Goal: Communication & Community: Answer question/provide support

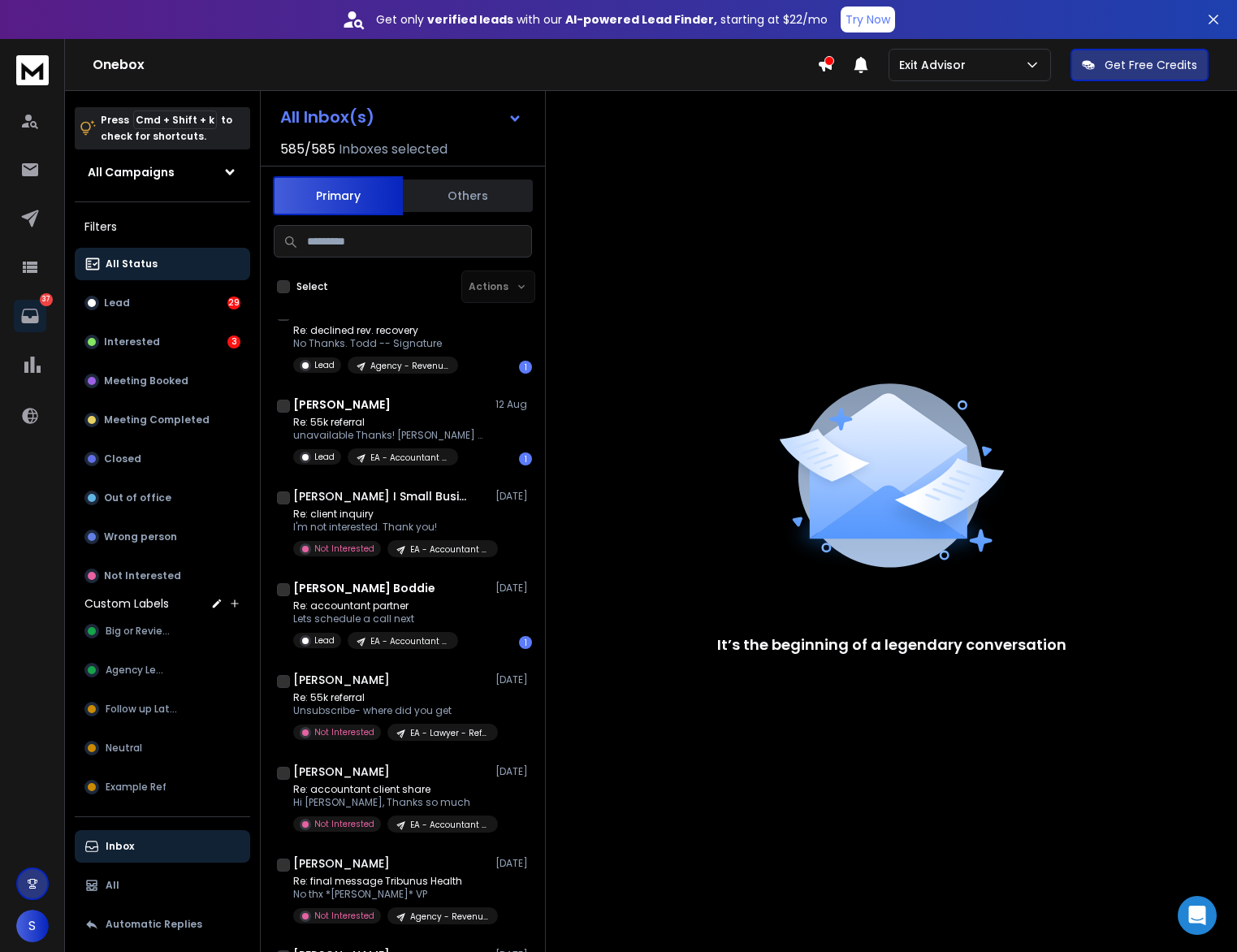
scroll to position [2323, 0]
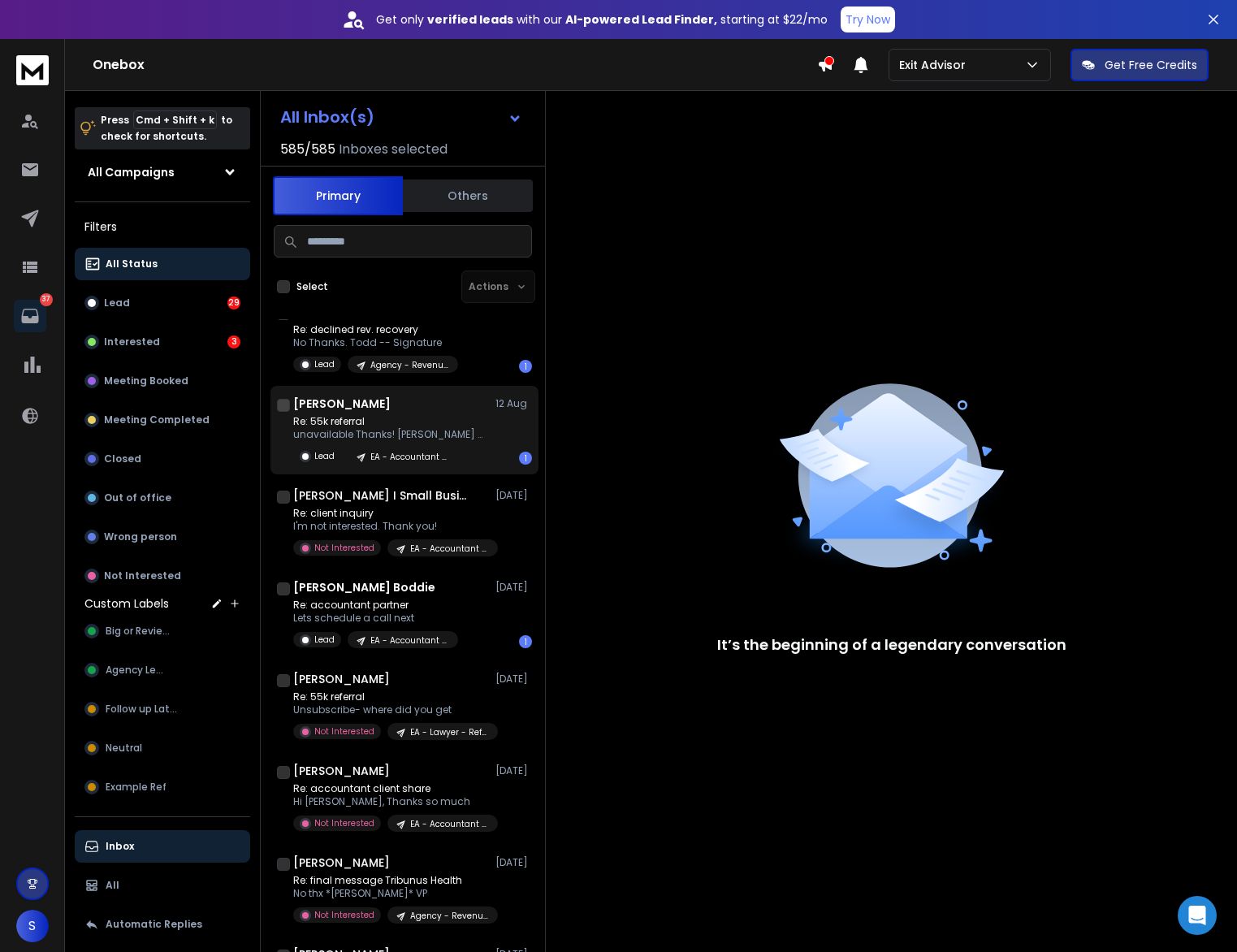
click at [423, 425] on p "Re: 55k referral" at bounding box center [390, 421] width 195 height 13
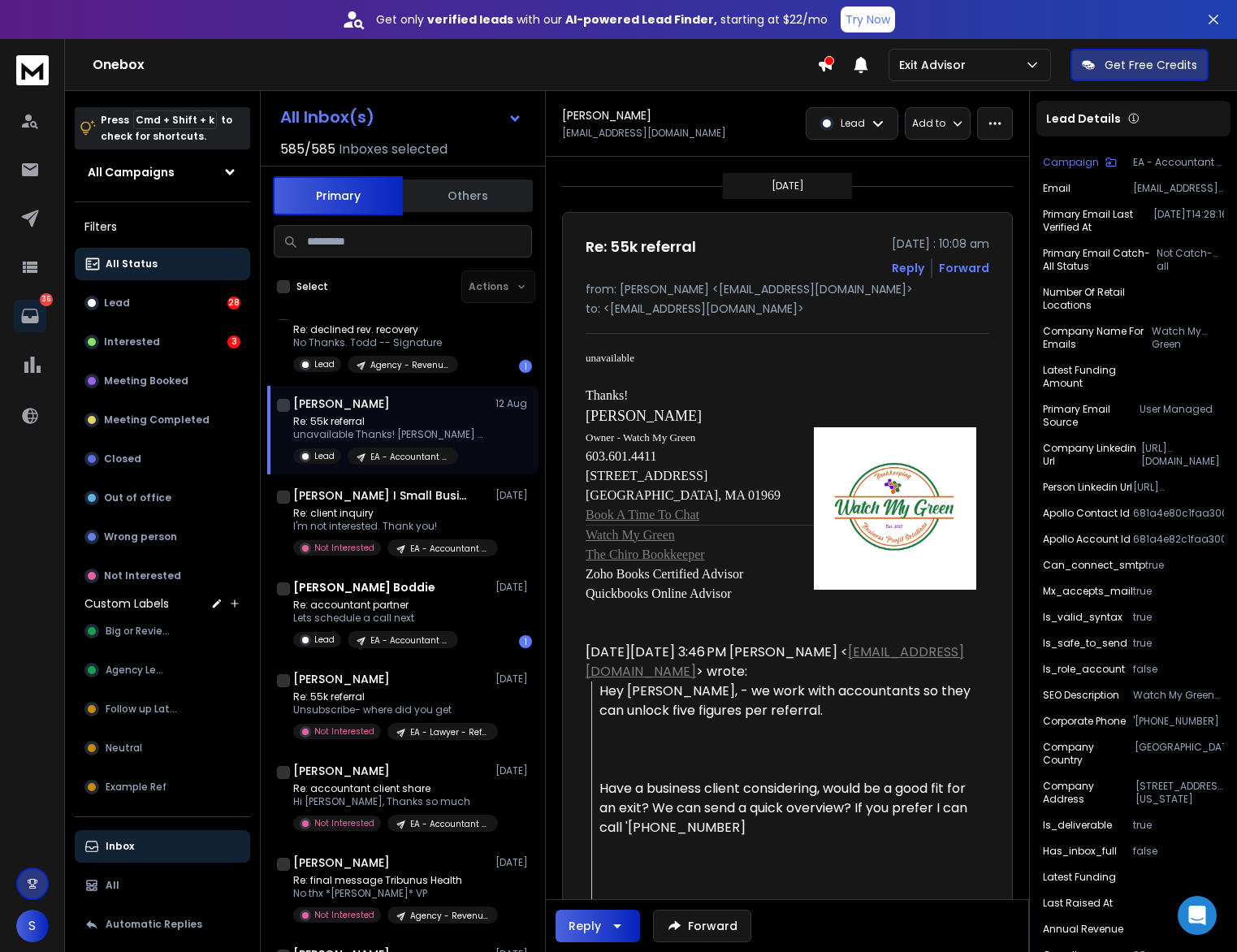
click at [855, 120] on p "Lead" at bounding box center [853, 123] width 25 height 13
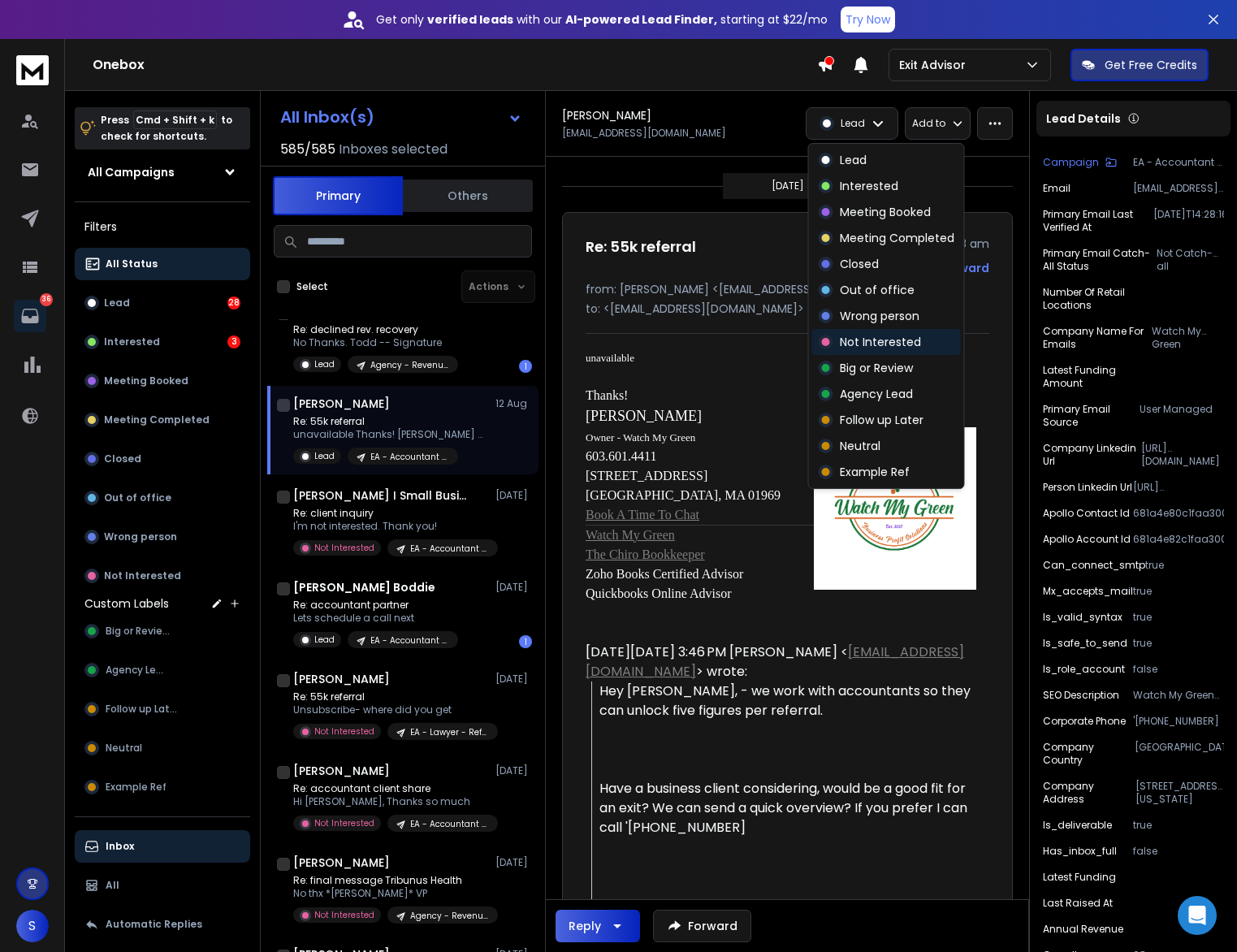
click at [893, 338] on p "Not Interested" at bounding box center [880, 342] width 81 height 16
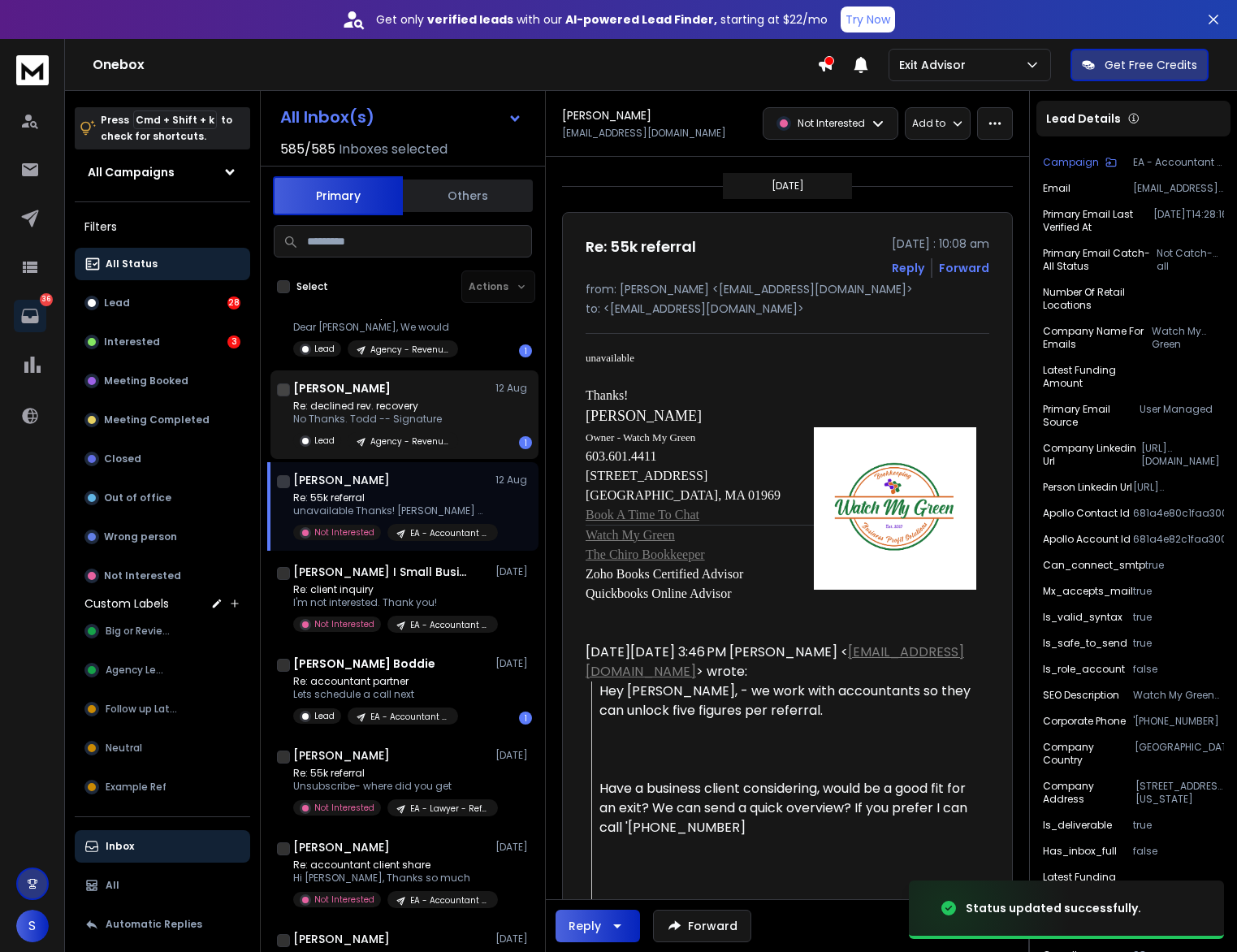
scroll to position [2244, 0]
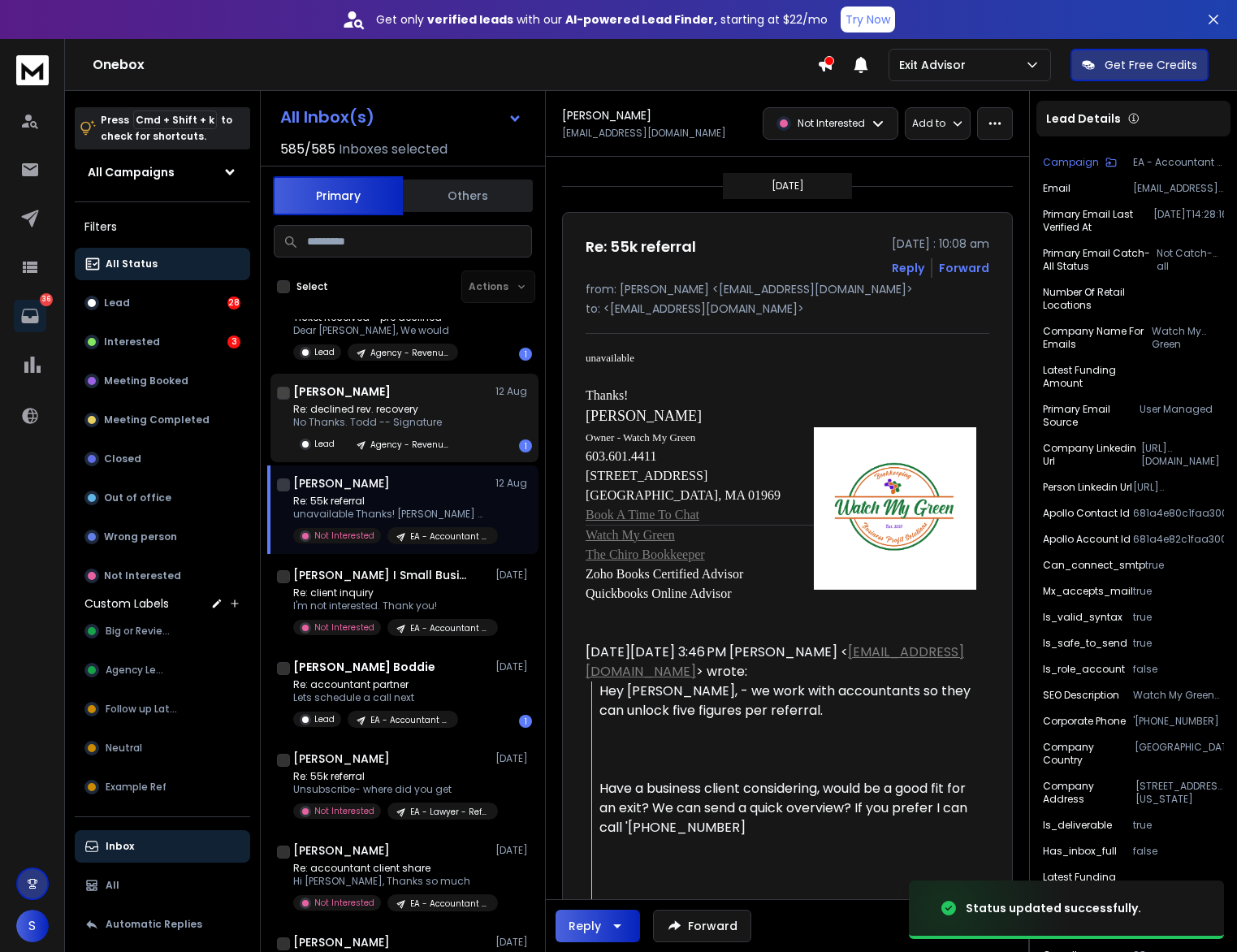
click at [465, 426] on div "Re: declined rev. recovery No Thanks. Todd -- Signature Lead Agency - Revenue G…" at bounding box center [412, 428] width 239 height 50
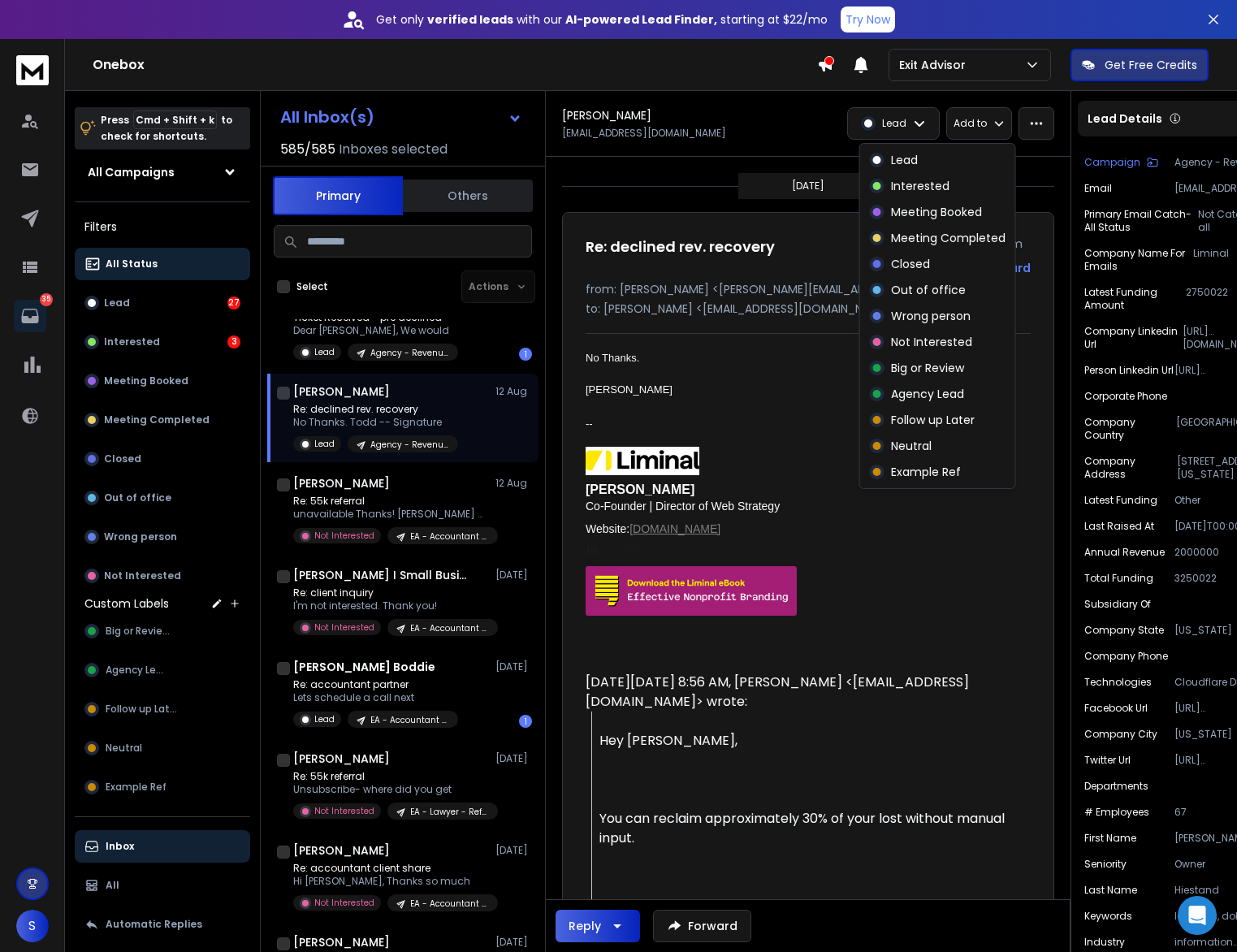
click at [876, 128] on div at bounding box center [868, 123] width 15 height 15
click at [924, 332] on div "Not Interested" at bounding box center [938, 342] width 149 height 26
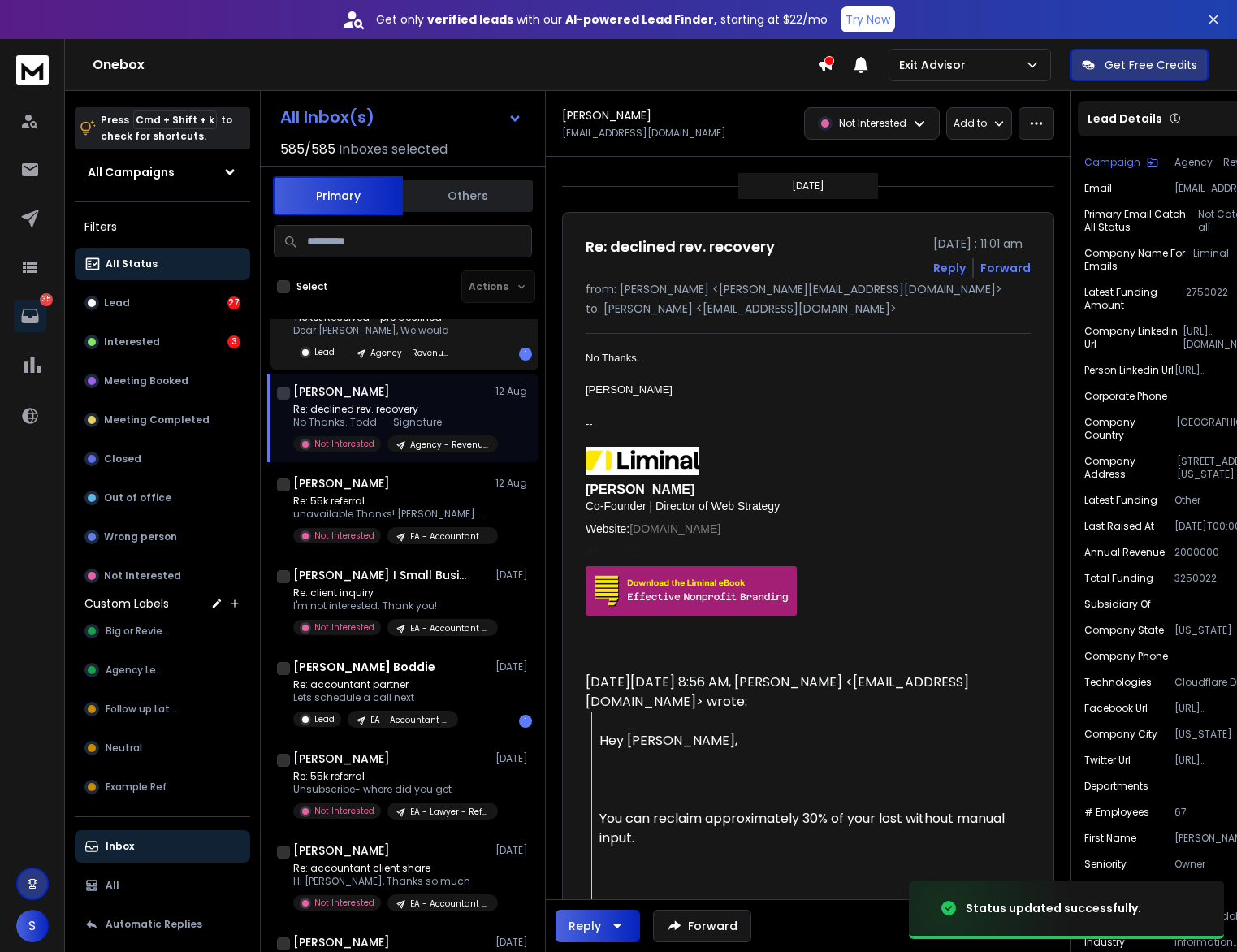
click at [399, 332] on p "Dear [PERSON_NAME], We would" at bounding box center [375, 330] width 164 height 13
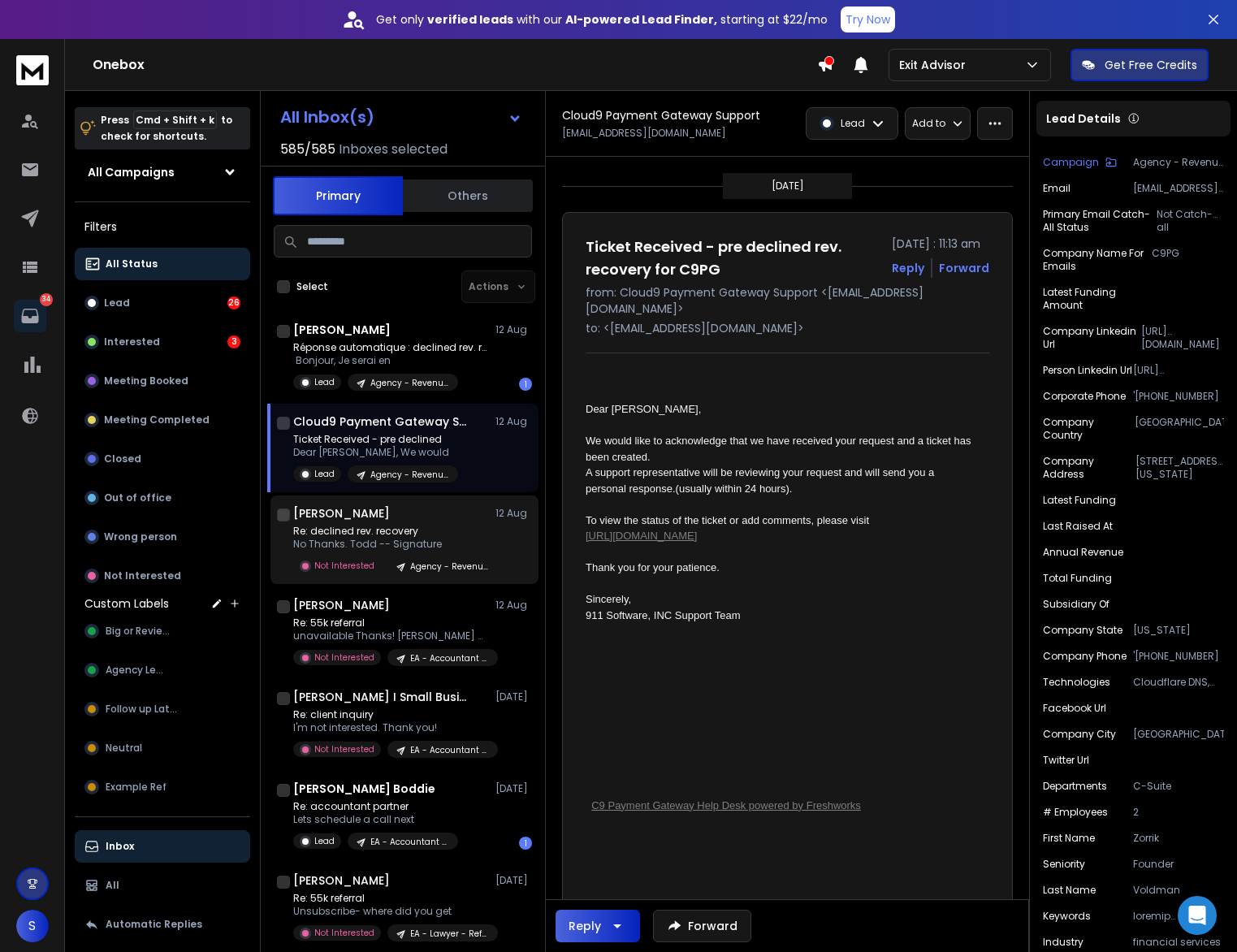
scroll to position [2119, 0]
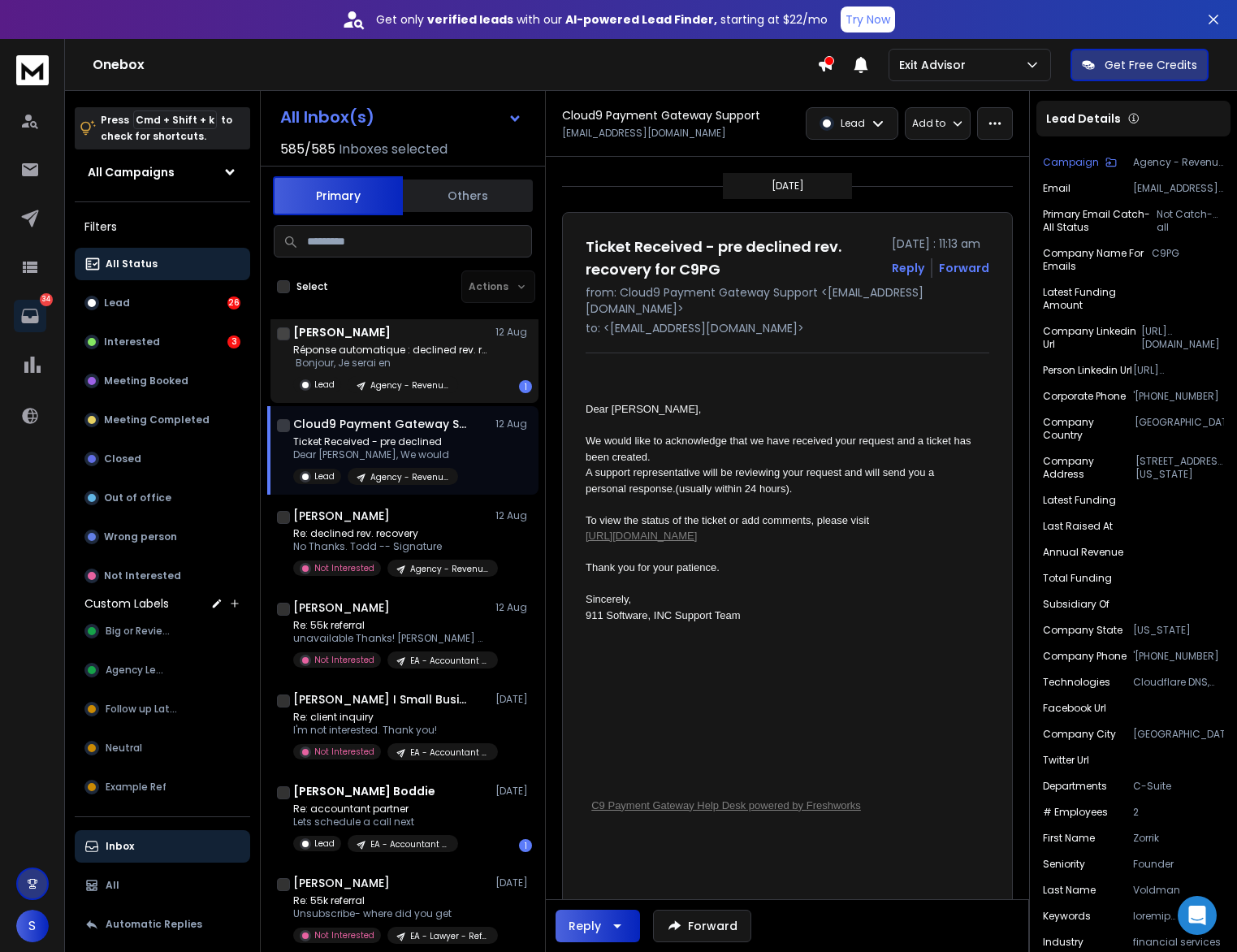
click at [457, 365] on p "﻿ Bonjour, Je serai en" at bounding box center [390, 363] width 195 height 13
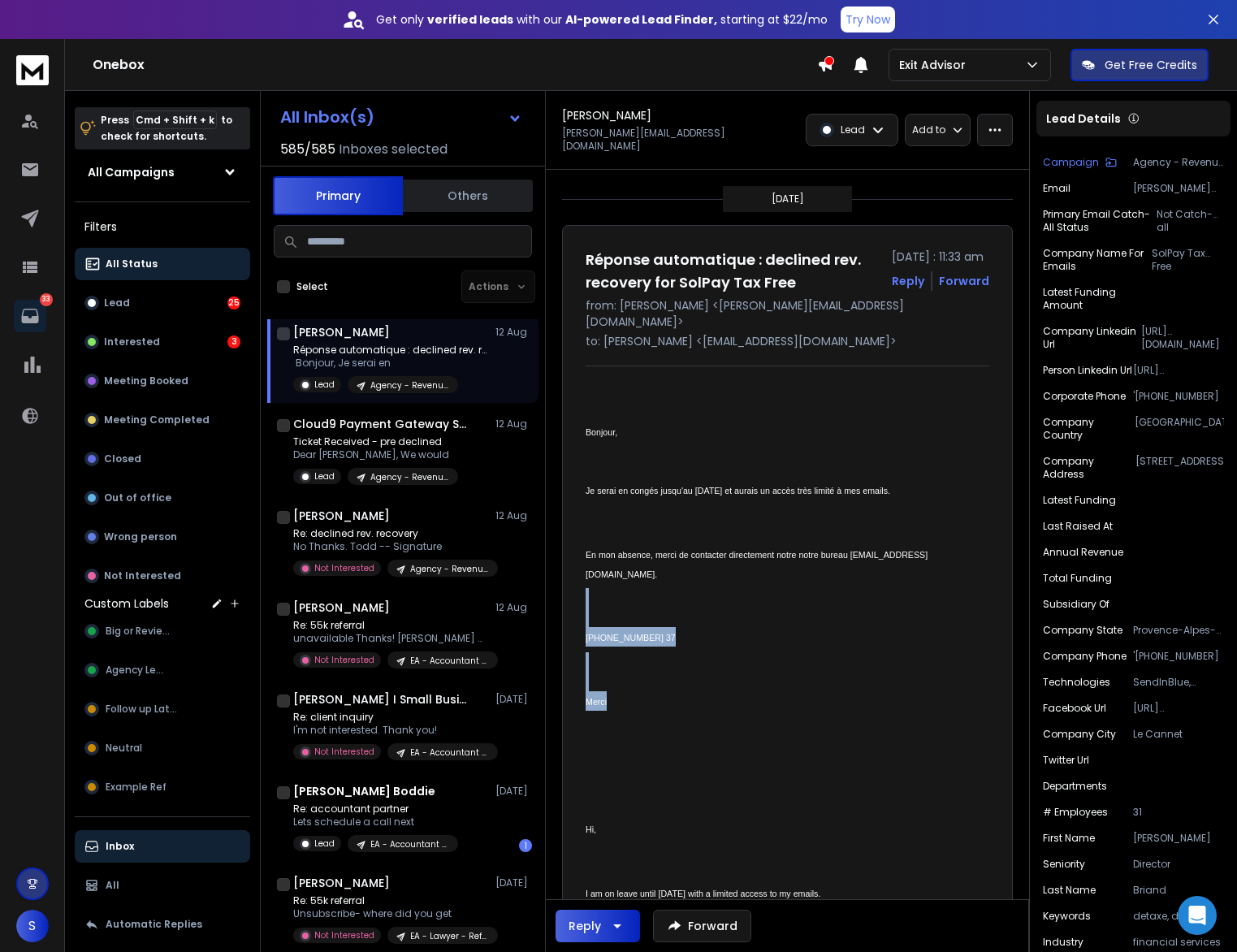
drag, startPoint x: 640, startPoint y: 664, endPoint x: 593, endPoint y: 548, distance: 125.2
click at [593, 548] on div "﻿ Bonjour, Je serai en congés jusqu'au 24/08/2025 et aurais un accès très limit…" at bounding box center [780, 783] width 390 height 800
click at [867, 131] on div "Lead" at bounding box center [852, 130] width 91 height 31
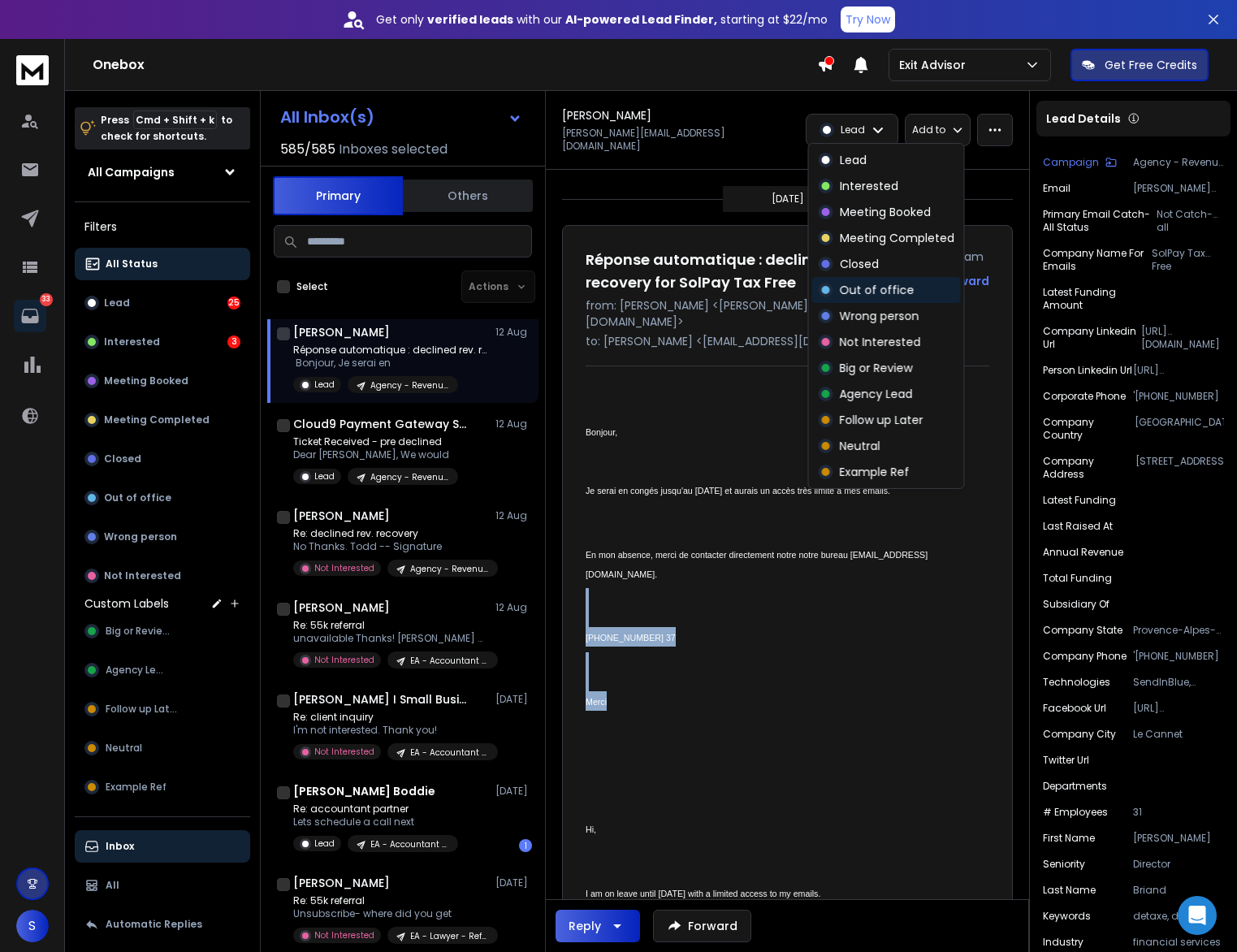
click at [883, 282] on p "Out of office" at bounding box center [876, 290] width 74 height 16
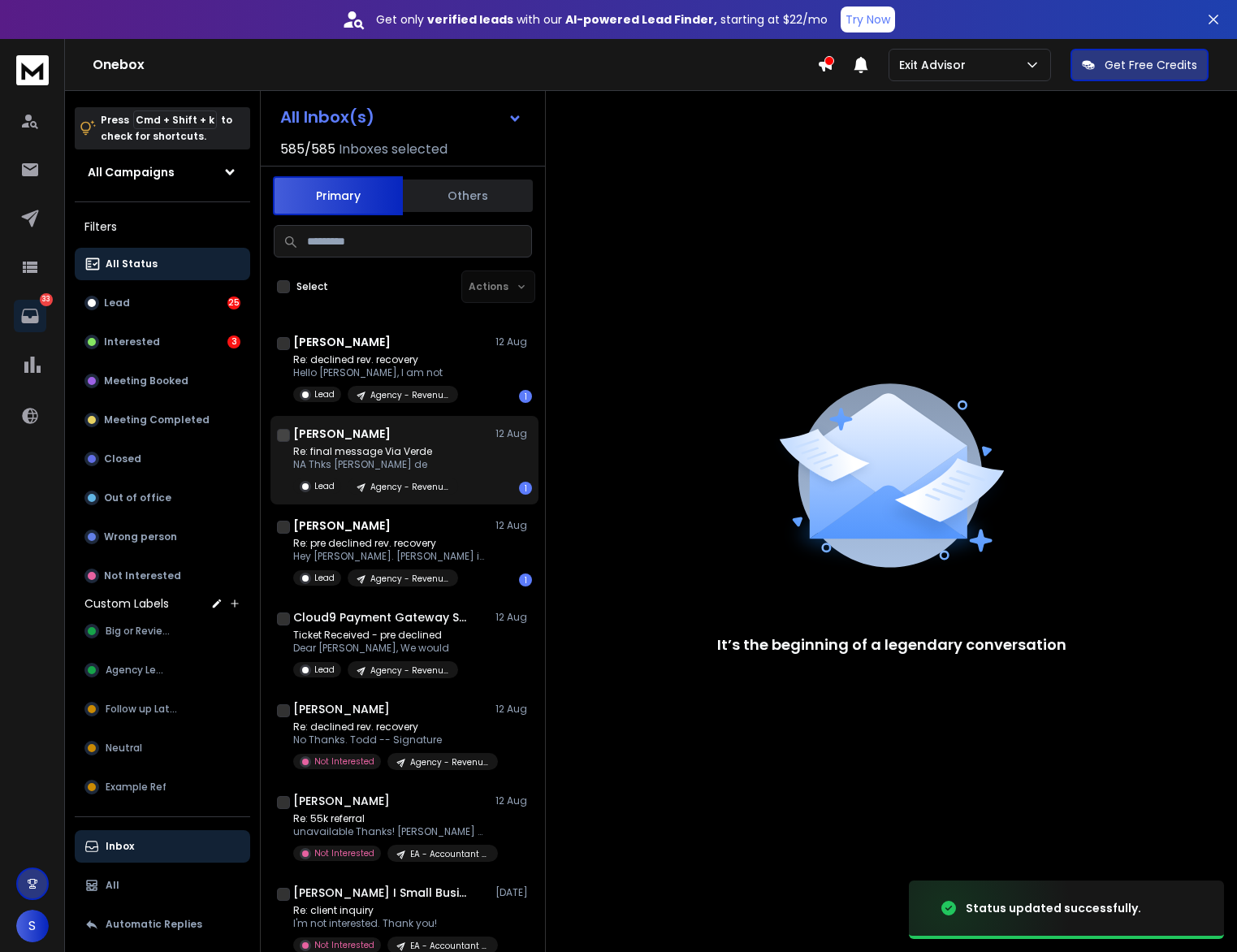
scroll to position [1832, 0]
click at [455, 473] on p "NA Thks [PERSON_NAME] de" at bounding box center [375, 467] width 164 height 13
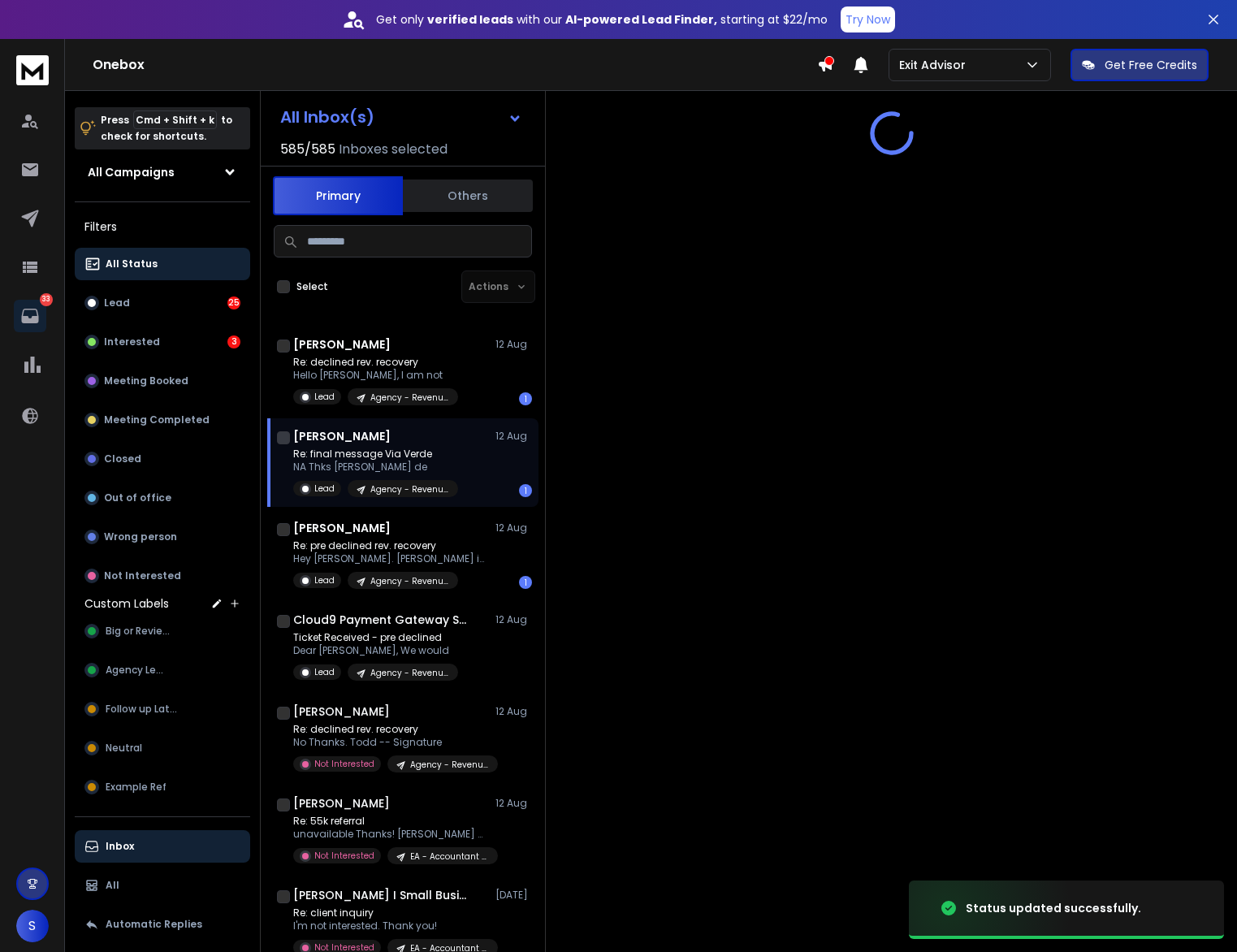
scroll to position [1836, 0]
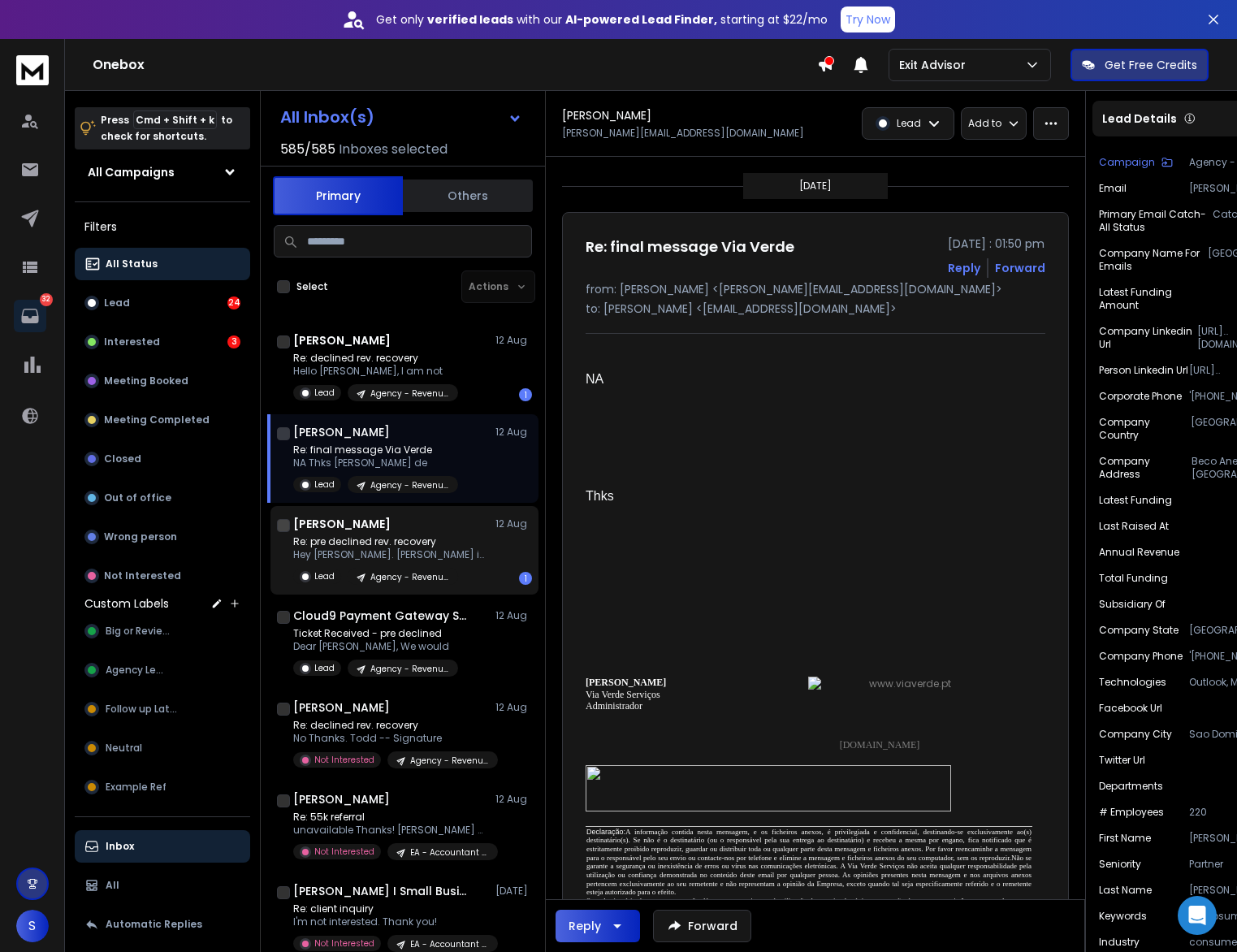
click at [418, 553] on p "Hey [PERSON_NAME]. [PERSON_NAME] is no" at bounding box center [390, 555] width 195 height 13
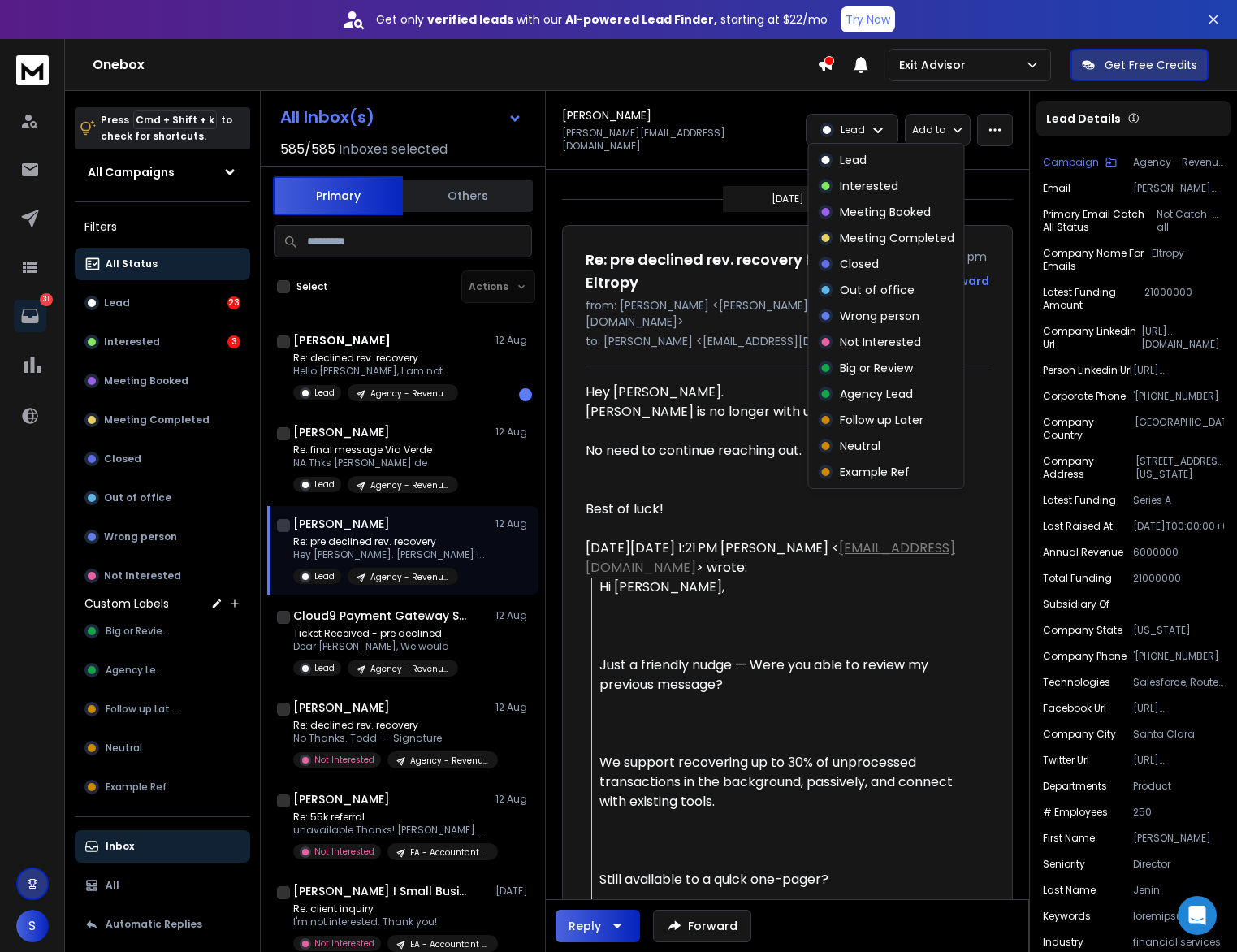
click at [876, 128] on icon at bounding box center [878, 131] width 10 height 6
click at [881, 345] on p "Not Interested" at bounding box center [880, 342] width 81 height 16
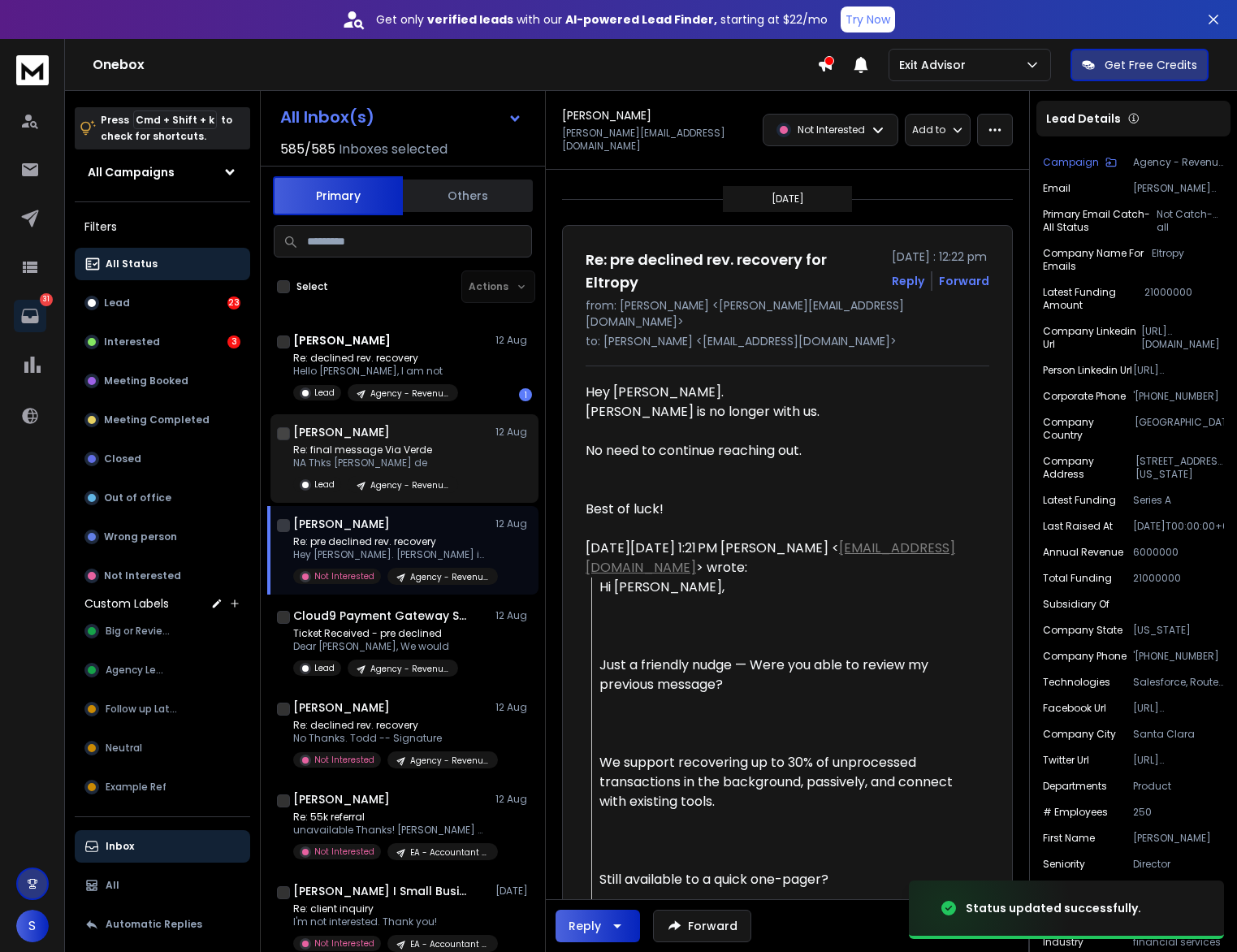
click at [358, 457] on p "NA Thks [PERSON_NAME] de" at bounding box center [375, 463] width 164 height 13
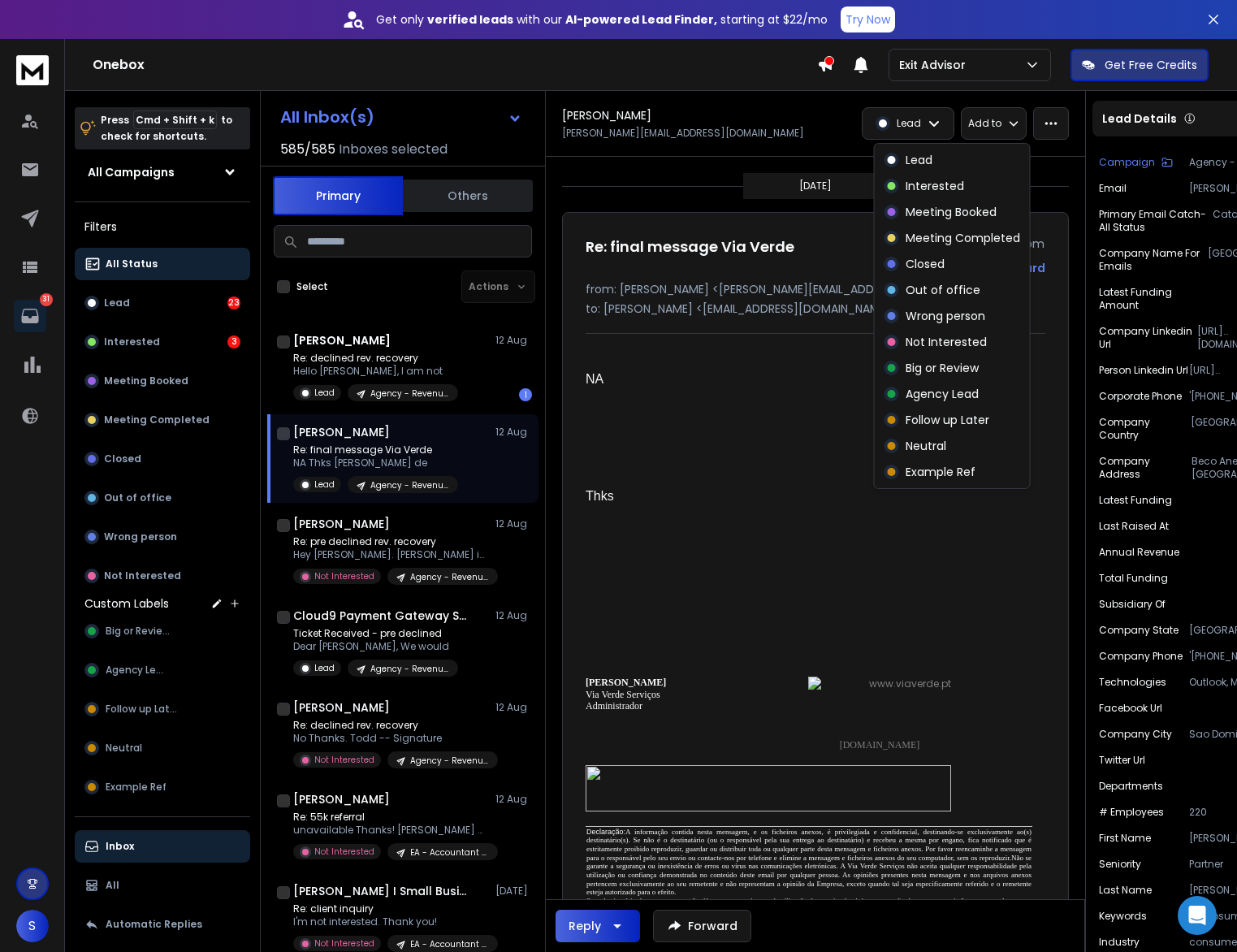
click at [921, 123] on p "Lead" at bounding box center [908, 123] width 25 height 13
click at [931, 334] on p "Not Interested" at bounding box center [946, 342] width 81 height 16
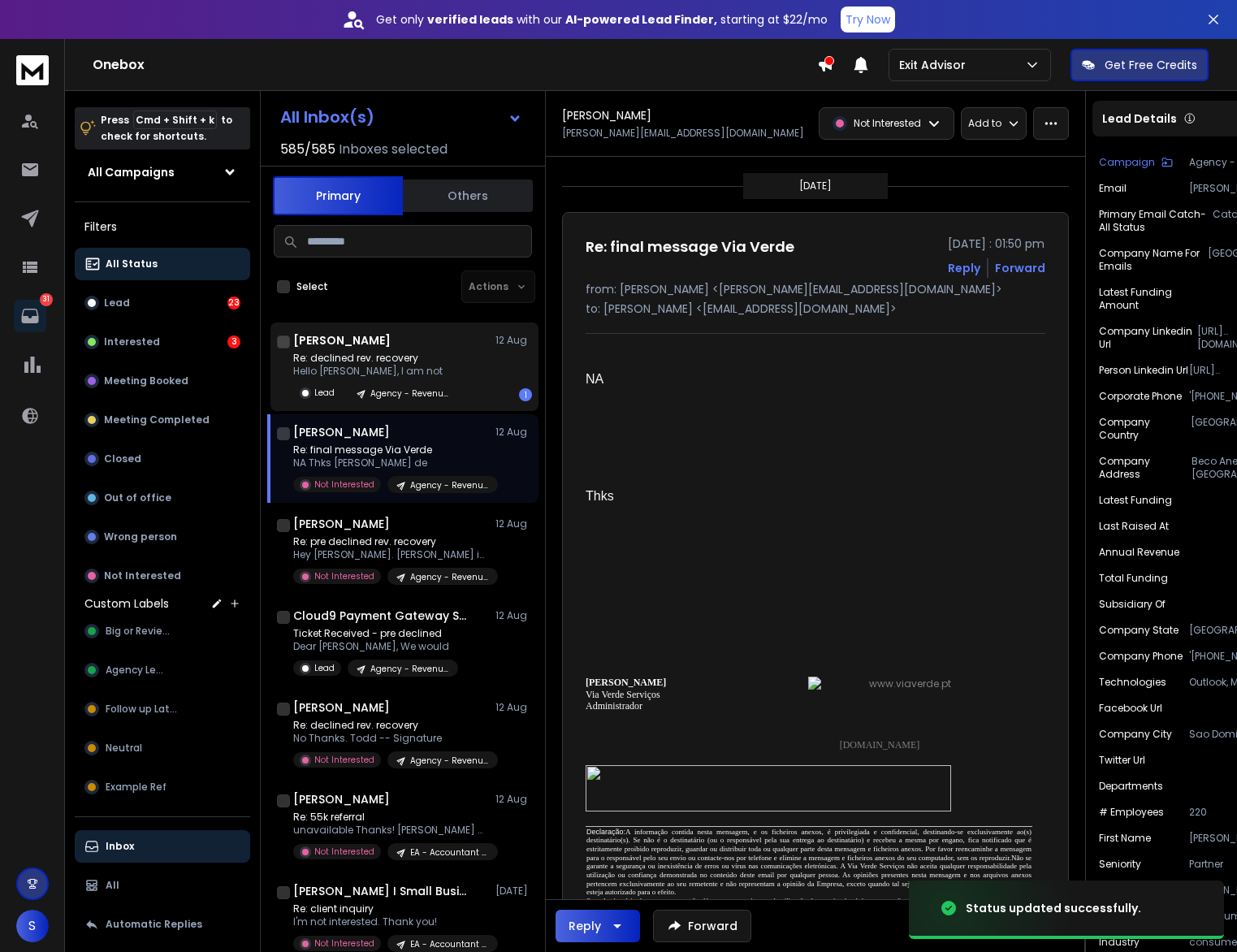
click at [371, 368] on p "Hello [PERSON_NAME], I am not" at bounding box center [375, 370] width 164 height 13
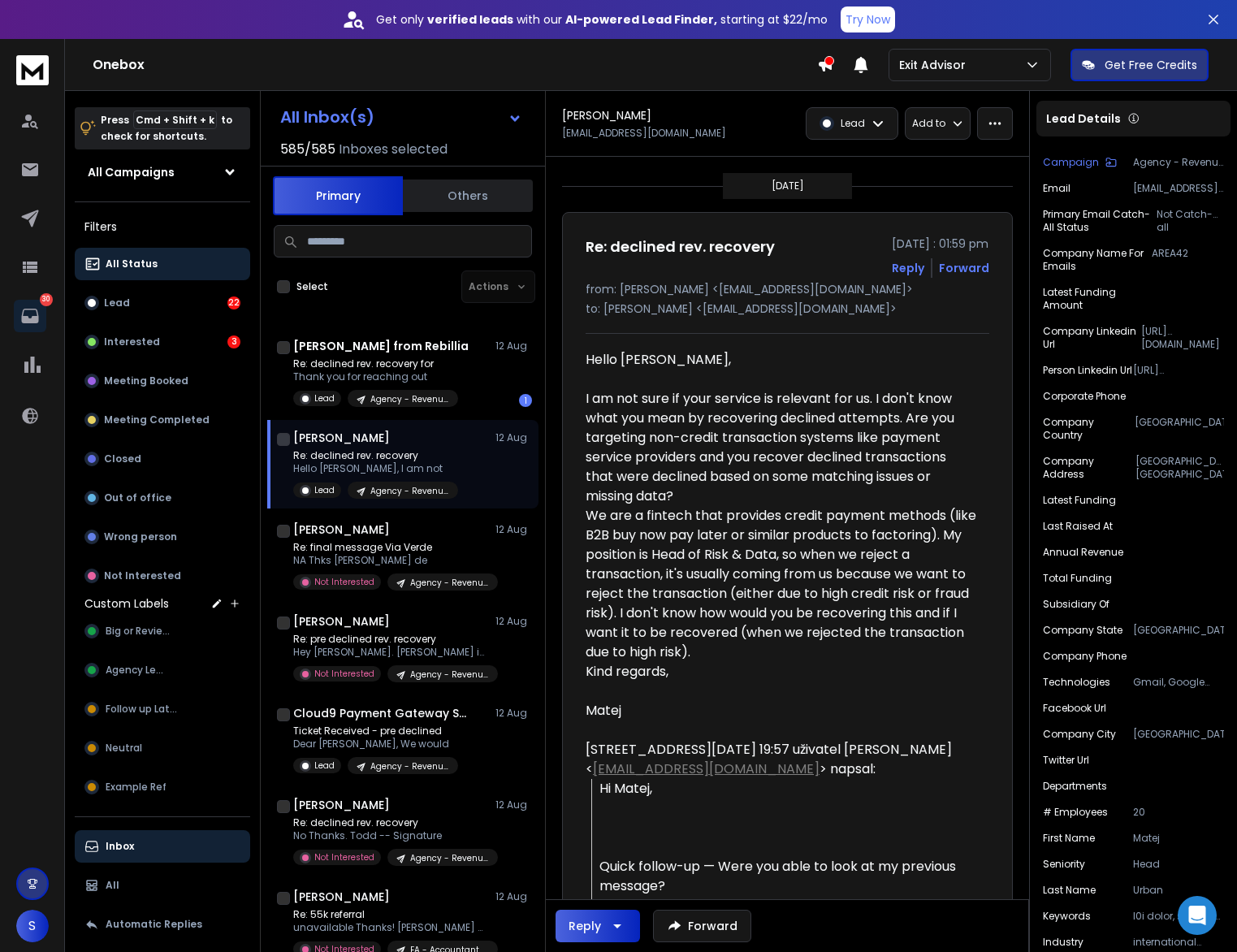
scroll to position [1718, 0]
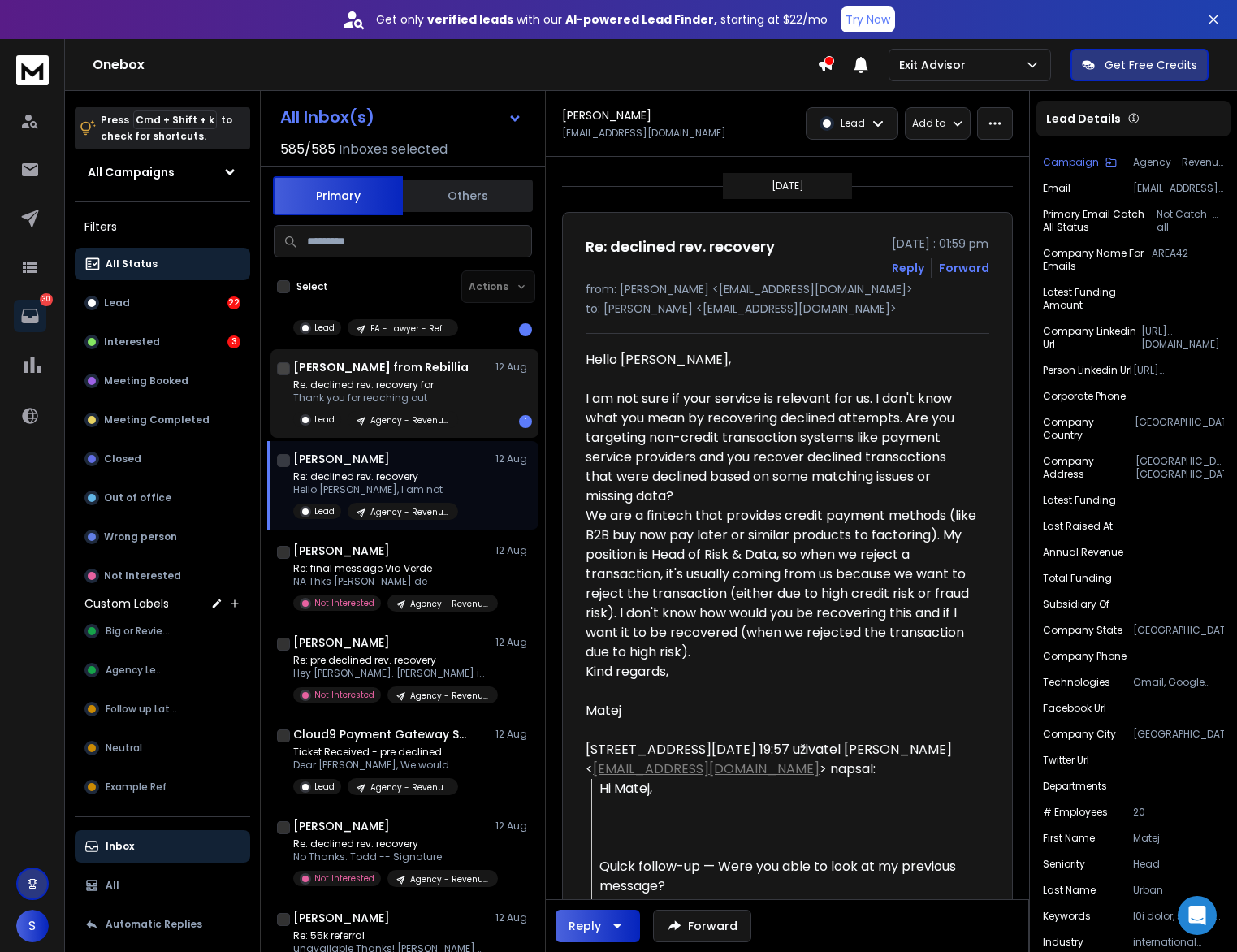
click at [480, 390] on div "Re: declined rev. recovery for Thank you for reaching out Lead Agency - Revenue…" at bounding box center [412, 403] width 239 height 50
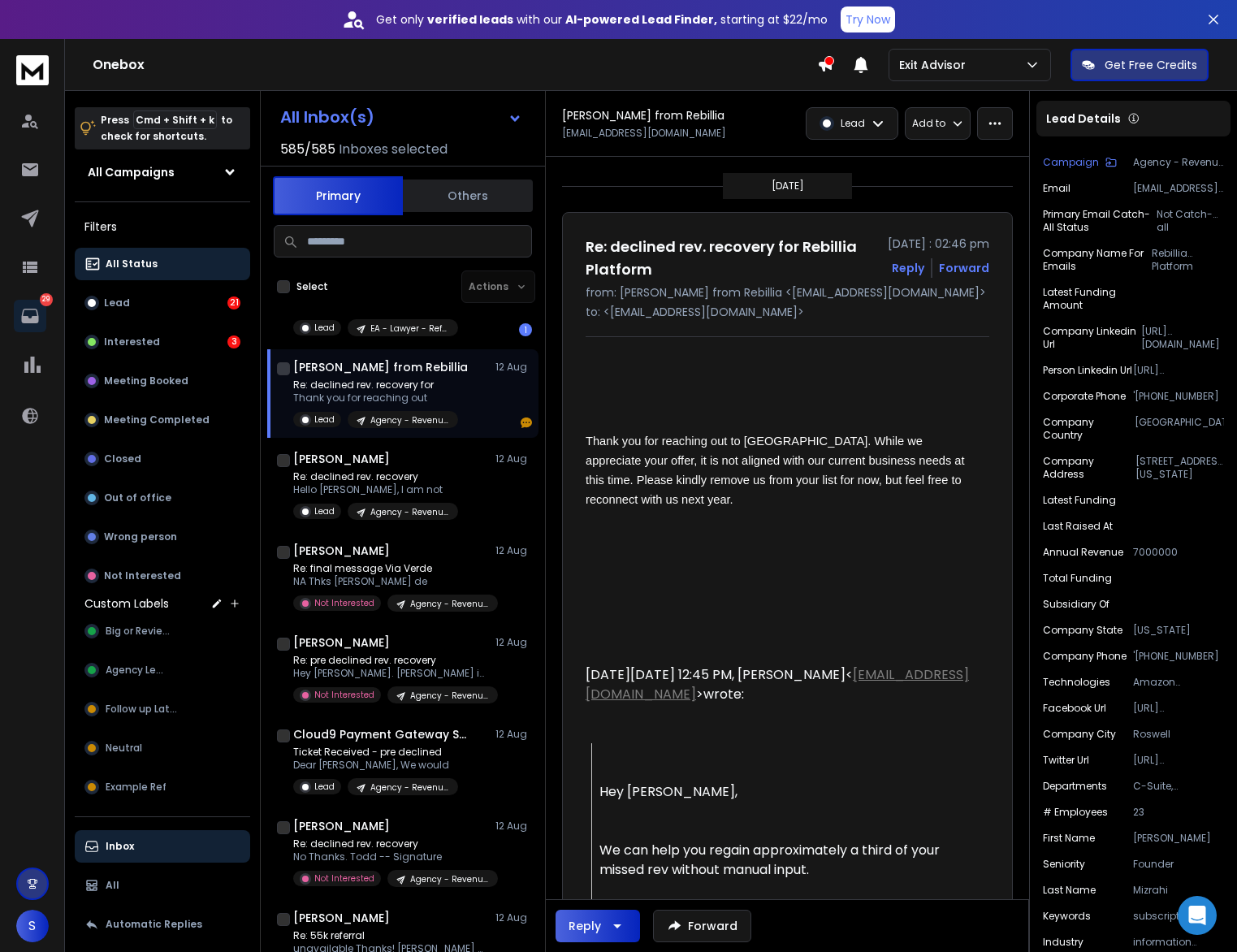
click at [865, 129] on p "Lead" at bounding box center [853, 123] width 25 height 13
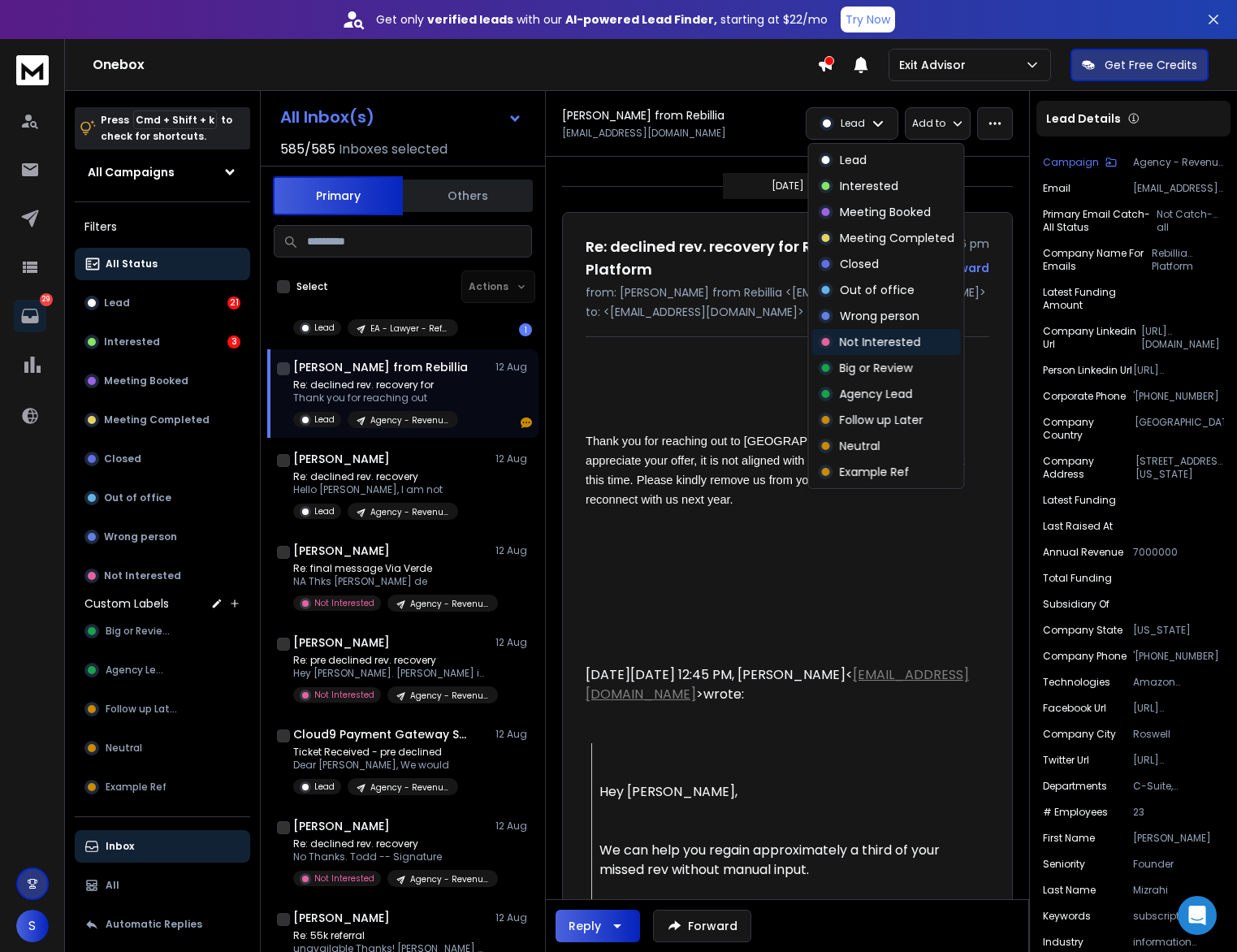
click at [865, 350] on div "Not Interested" at bounding box center [886, 342] width 149 height 26
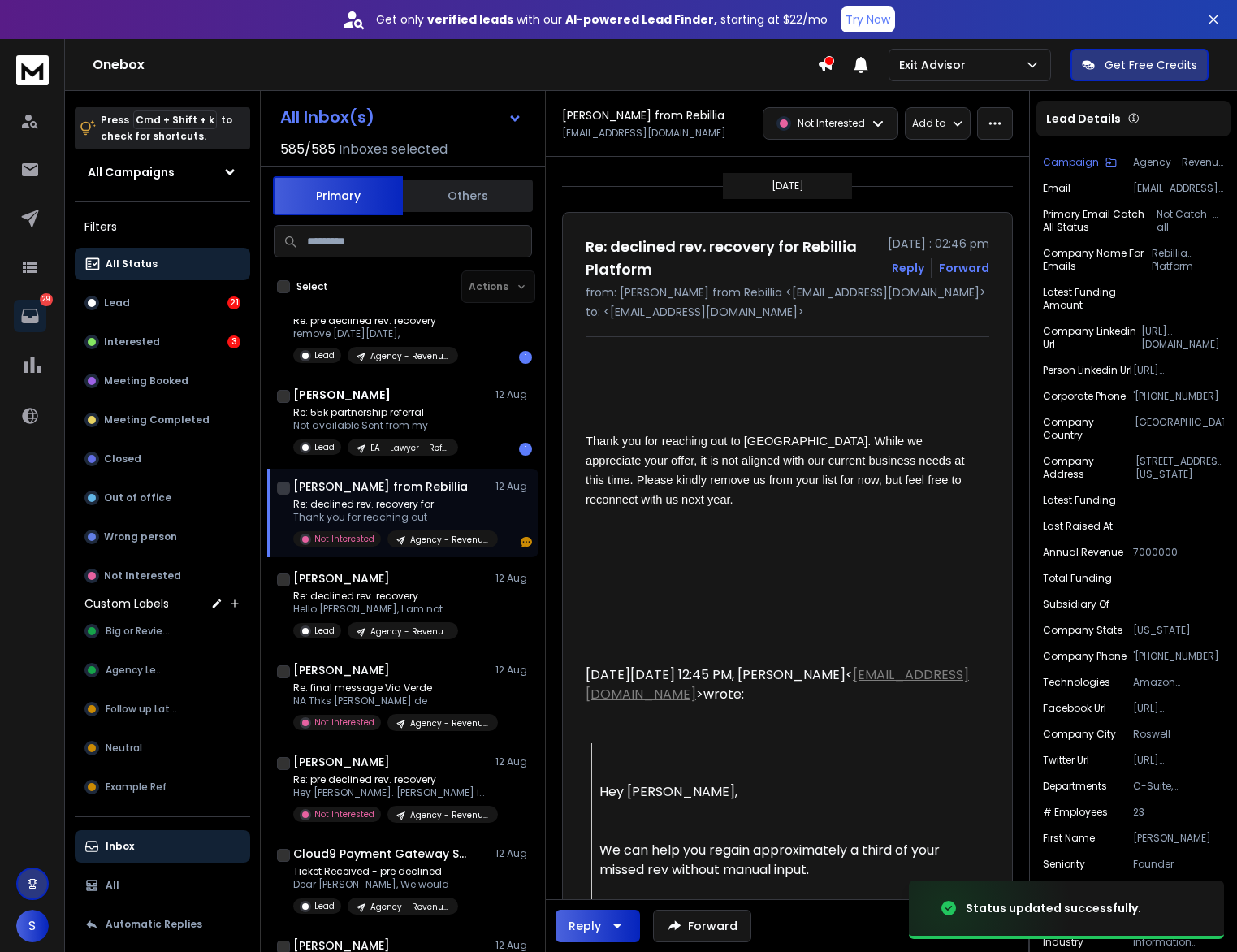
scroll to position [1598, 0]
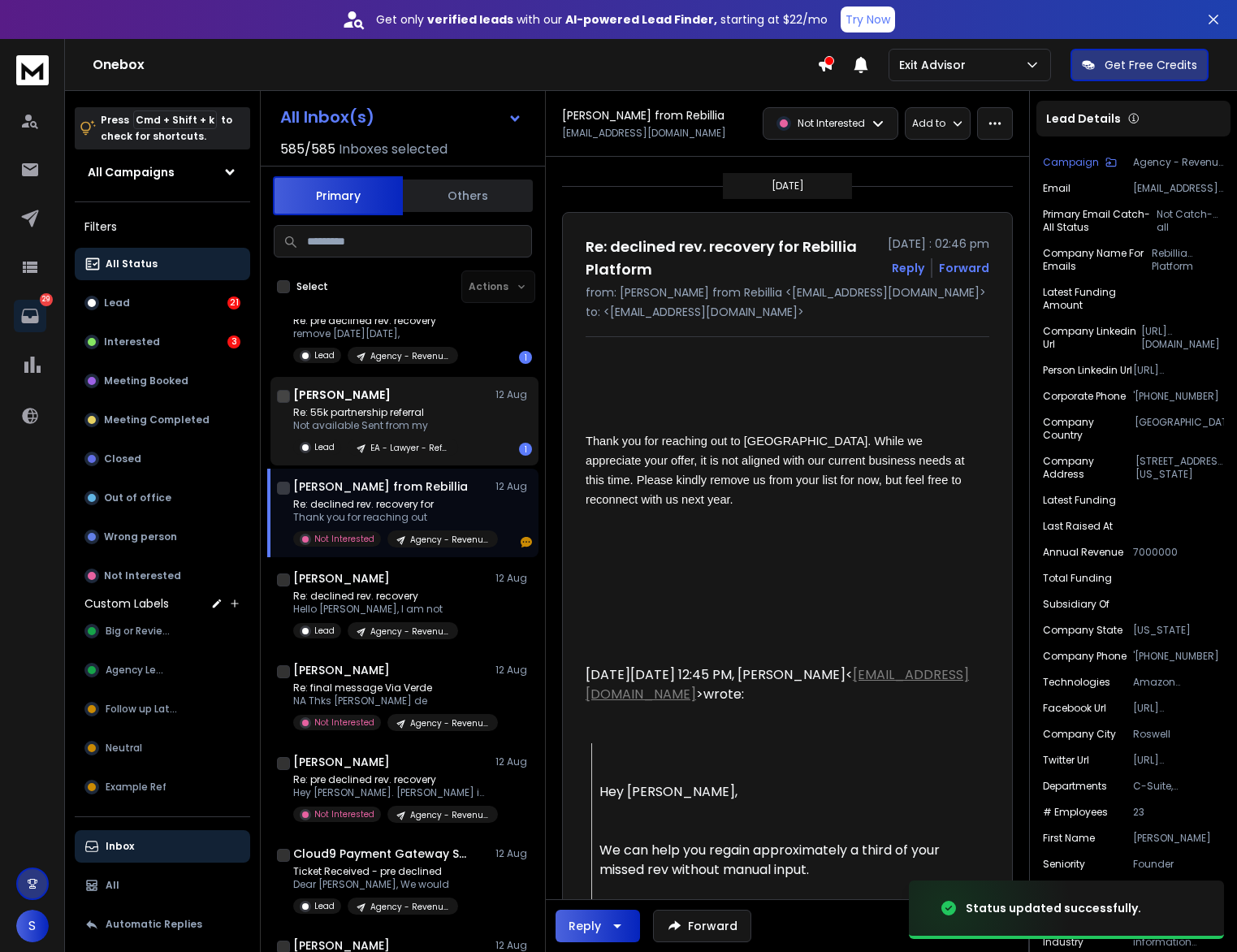
click at [444, 423] on p "Not available Sent from my" at bounding box center [375, 425] width 164 height 13
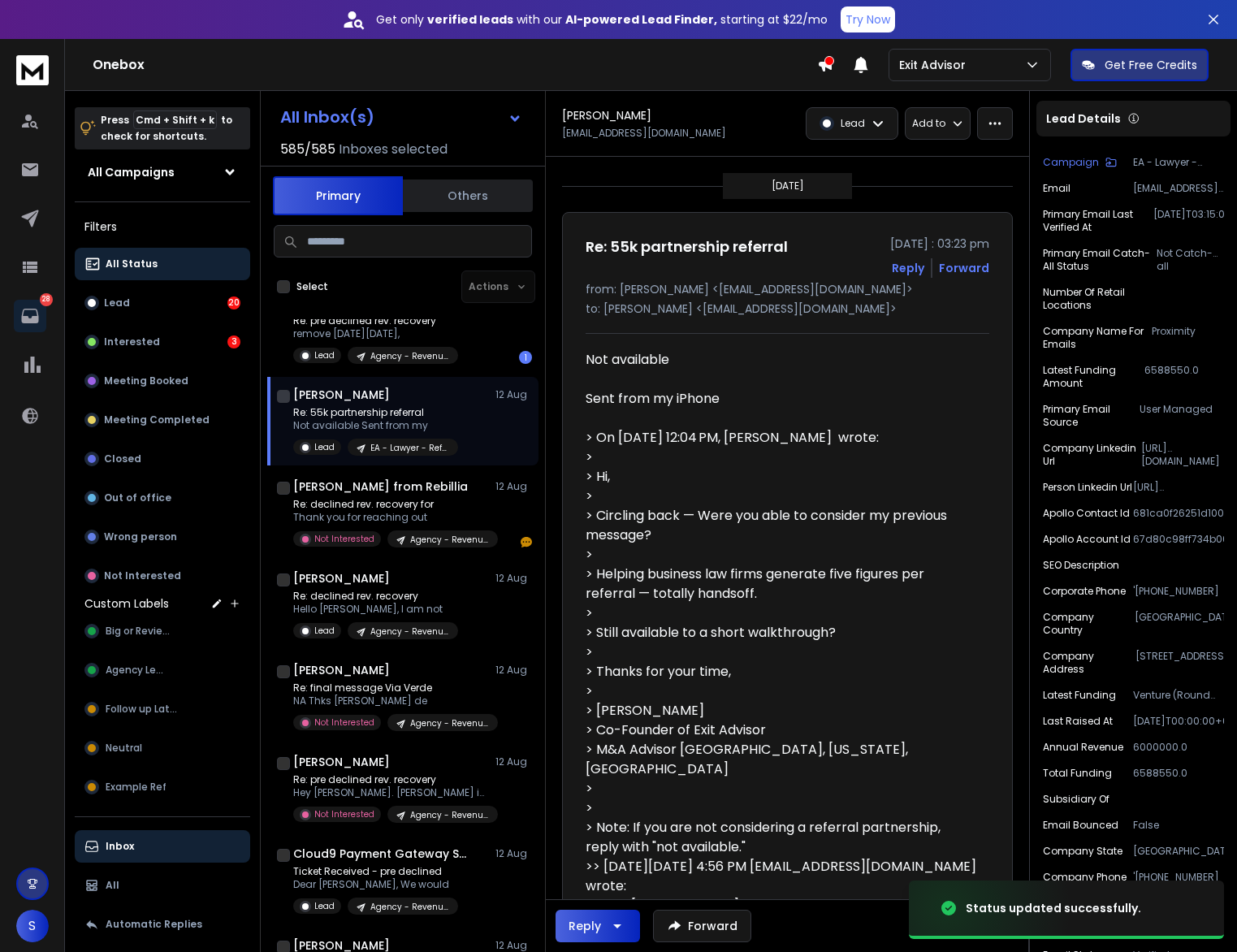
click at [863, 122] on p "Lead" at bounding box center [853, 123] width 25 height 13
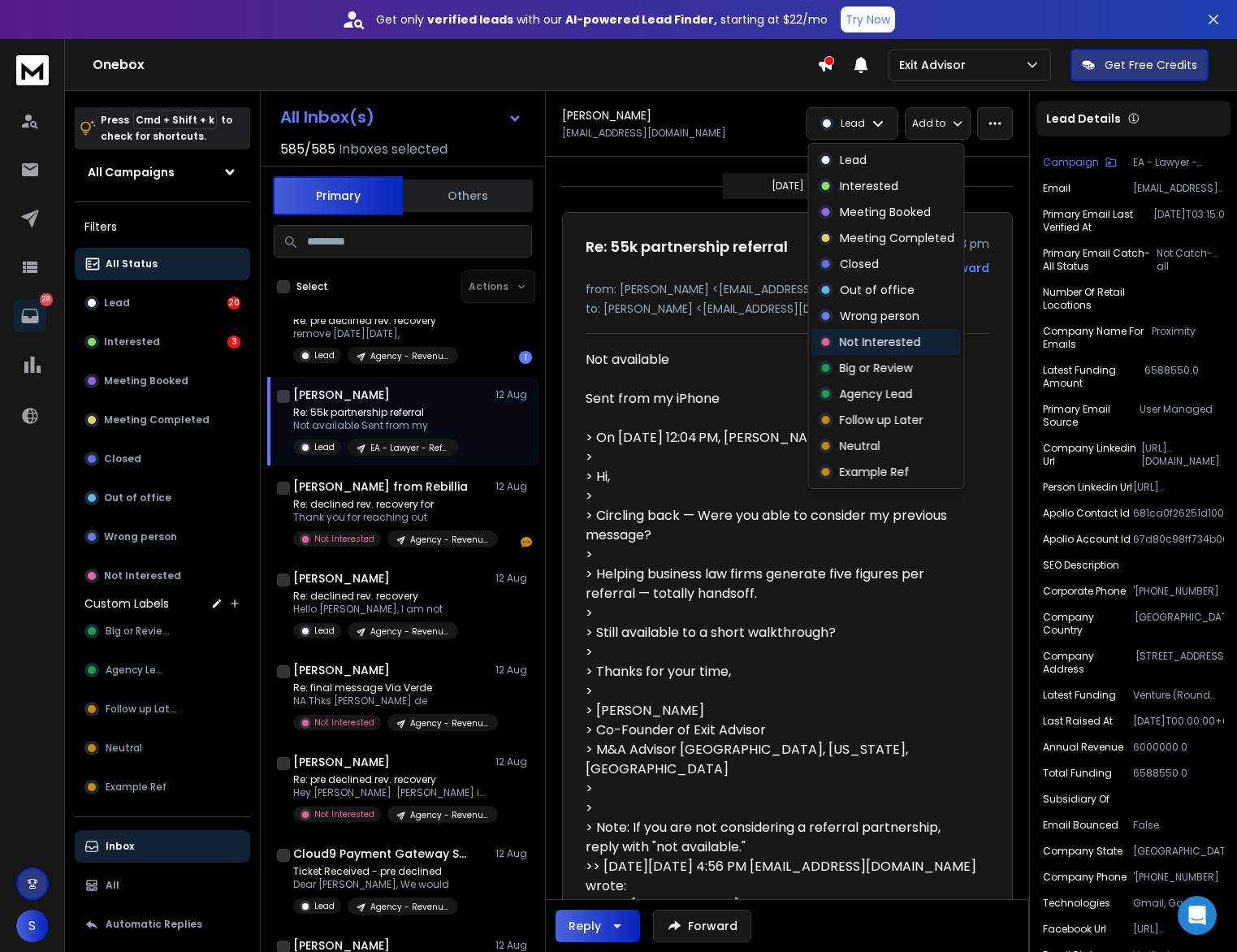
click at [874, 348] on p "Not Interested" at bounding box center [880, 342] width 81 height 16
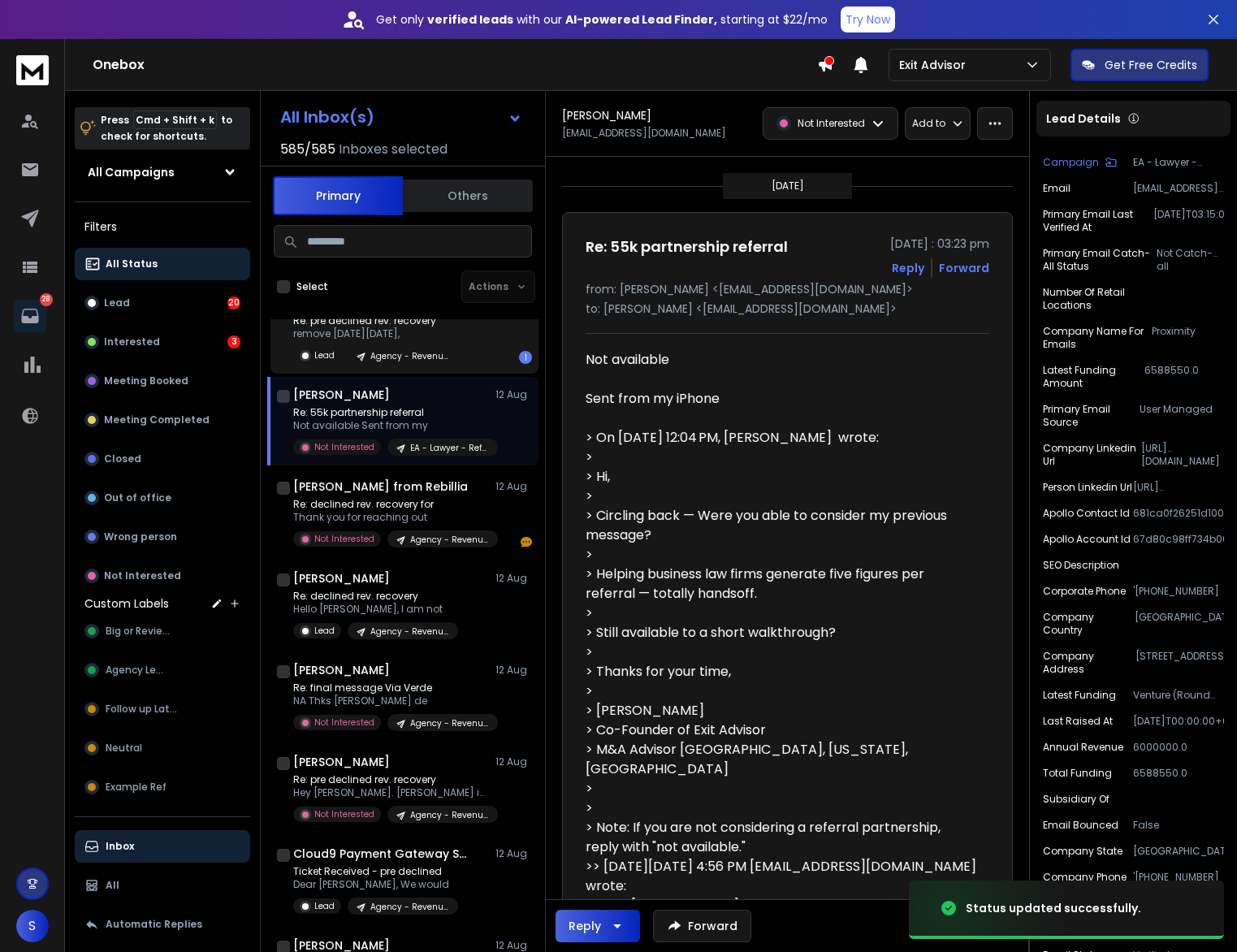
click at [416, 339] on p "remove [DATE][DATE]," at bounding box center [375, 333] width 164 height 13
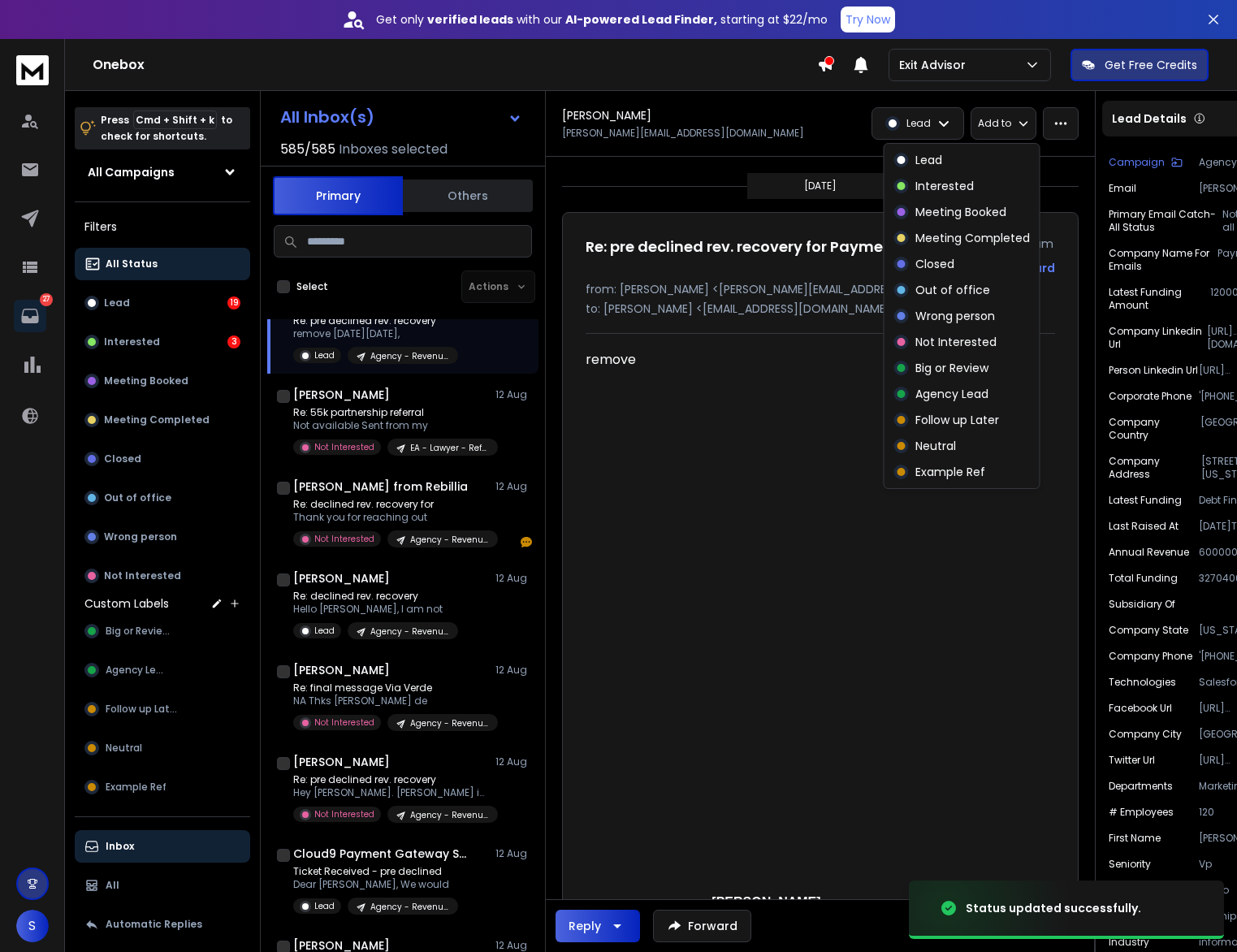
click at [893, 124] on div "Lead" at bounding box center [918, 123] width 91 height 31
click at [922, 348] on p "Not Interested" at bounding box center [956, 342] width 81 height 16
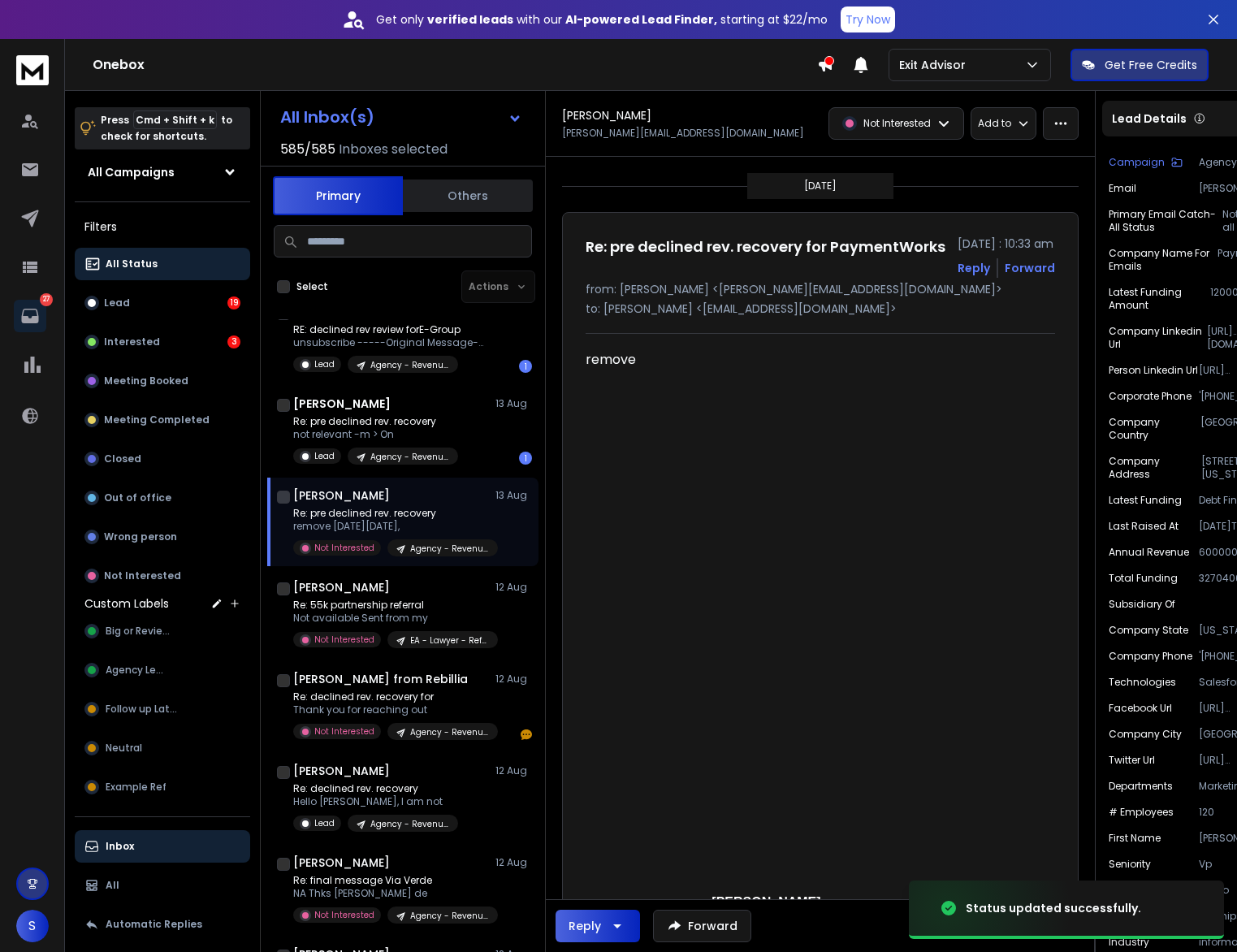
scroll to position [1393, 0]
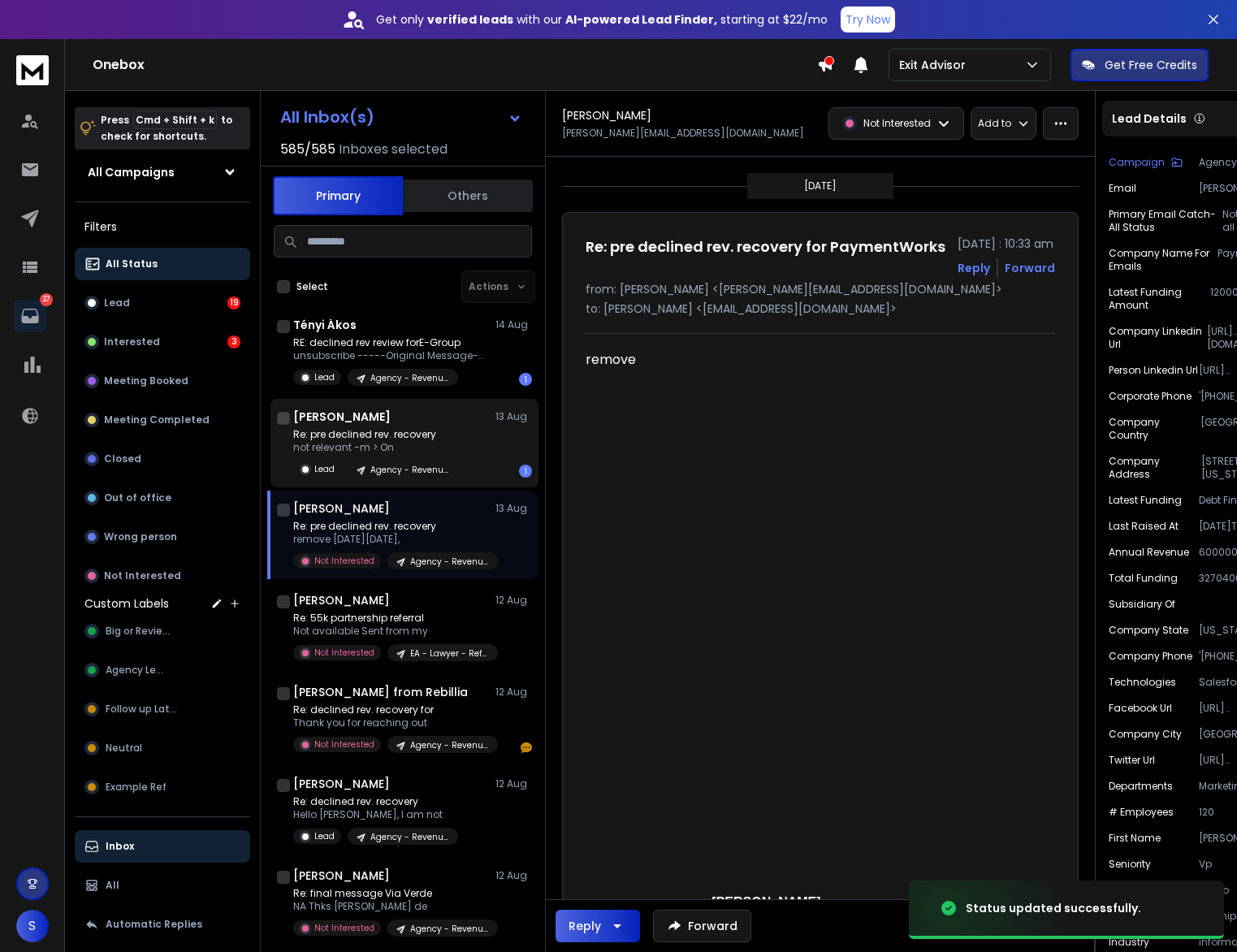
click at [463, 448] on div "Re: pre declined rev. recovery not relevant -m > On Lead Agency - Revenue Giant…" at bounding box center [412, 453] width 239 height 50
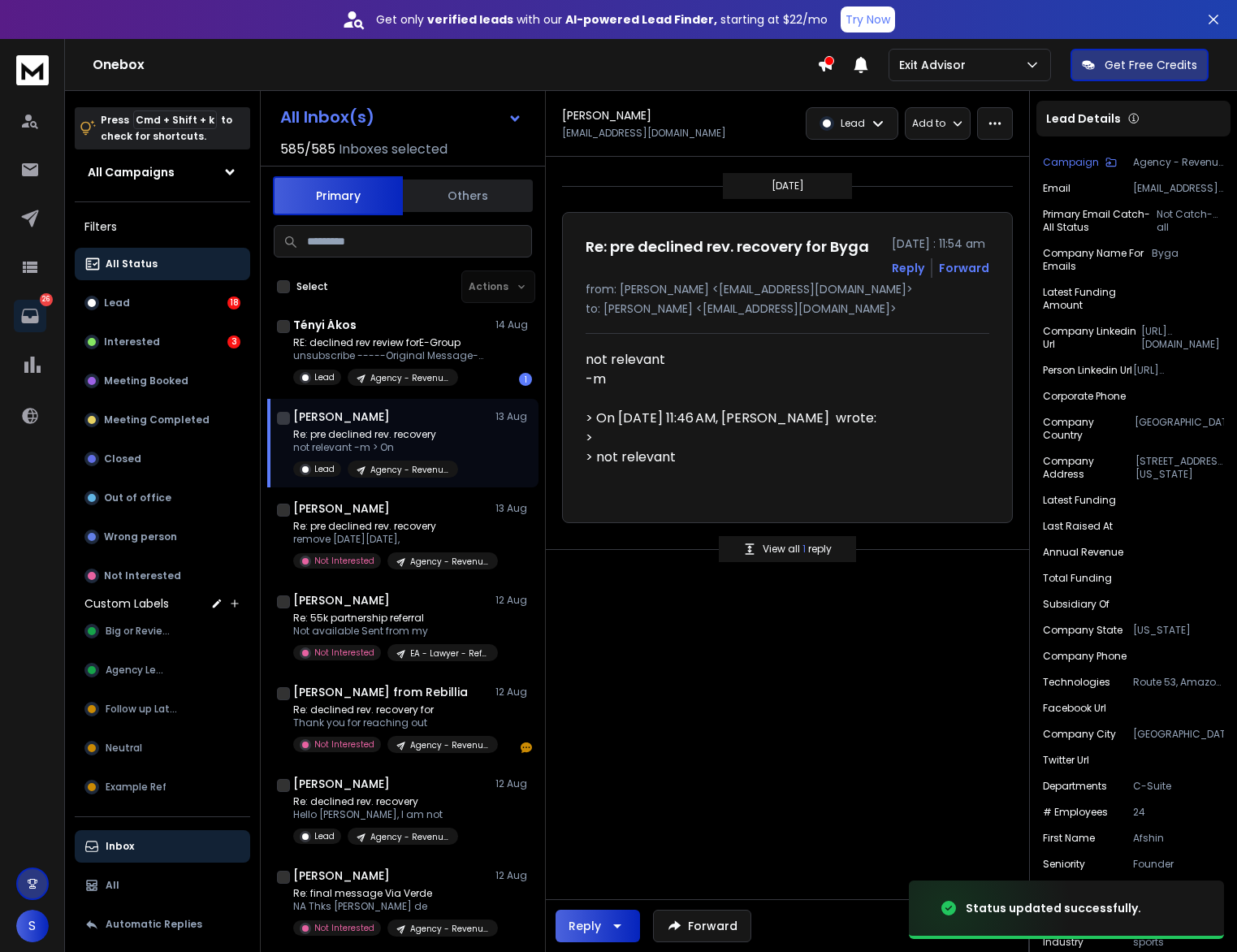
click at [848, 129] on p "Lead" at bounding box center [853, 123] width 25 height 13
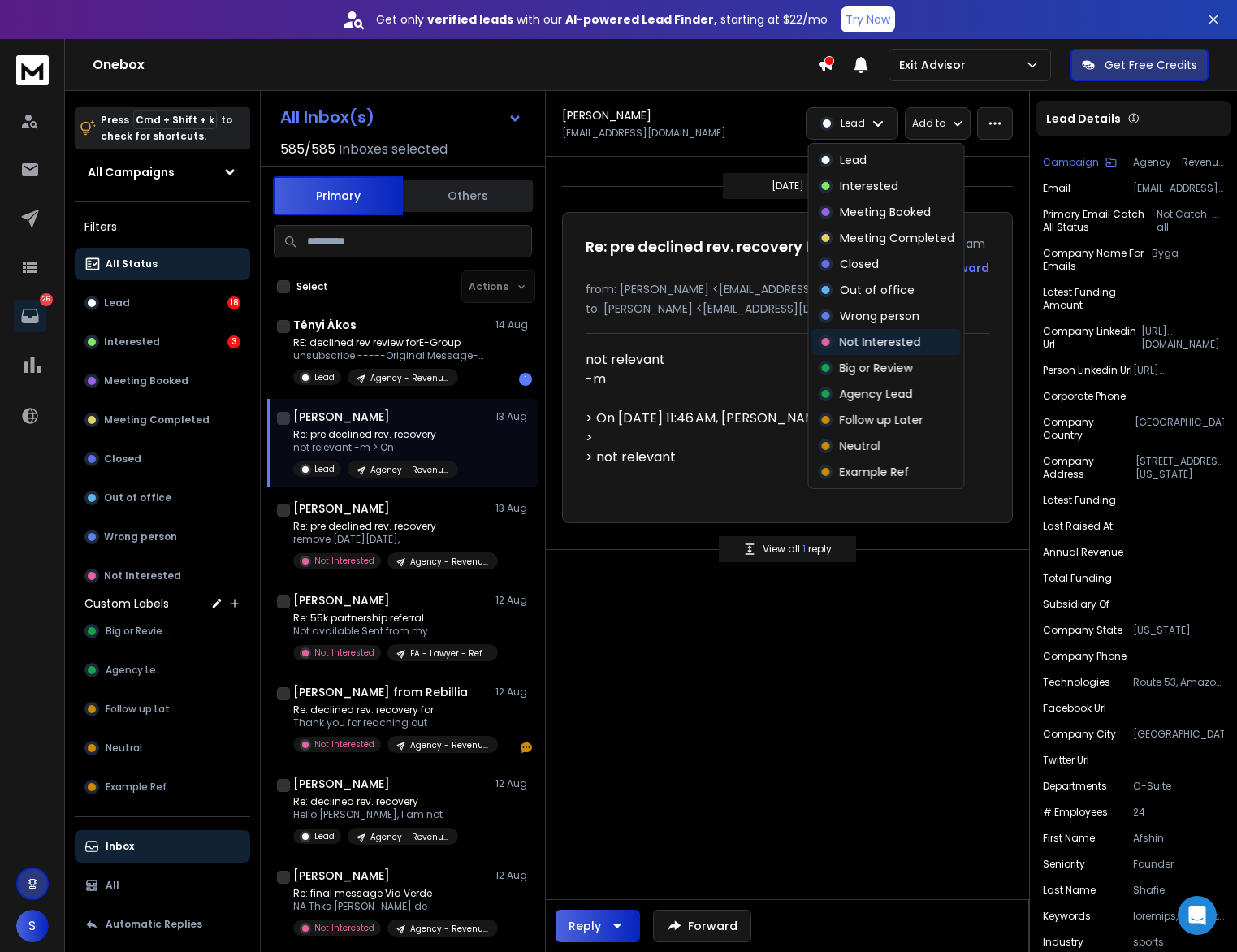
click at [869, 341] on p "Not Interested" at bounding box center [880, 342] width 81 height 16
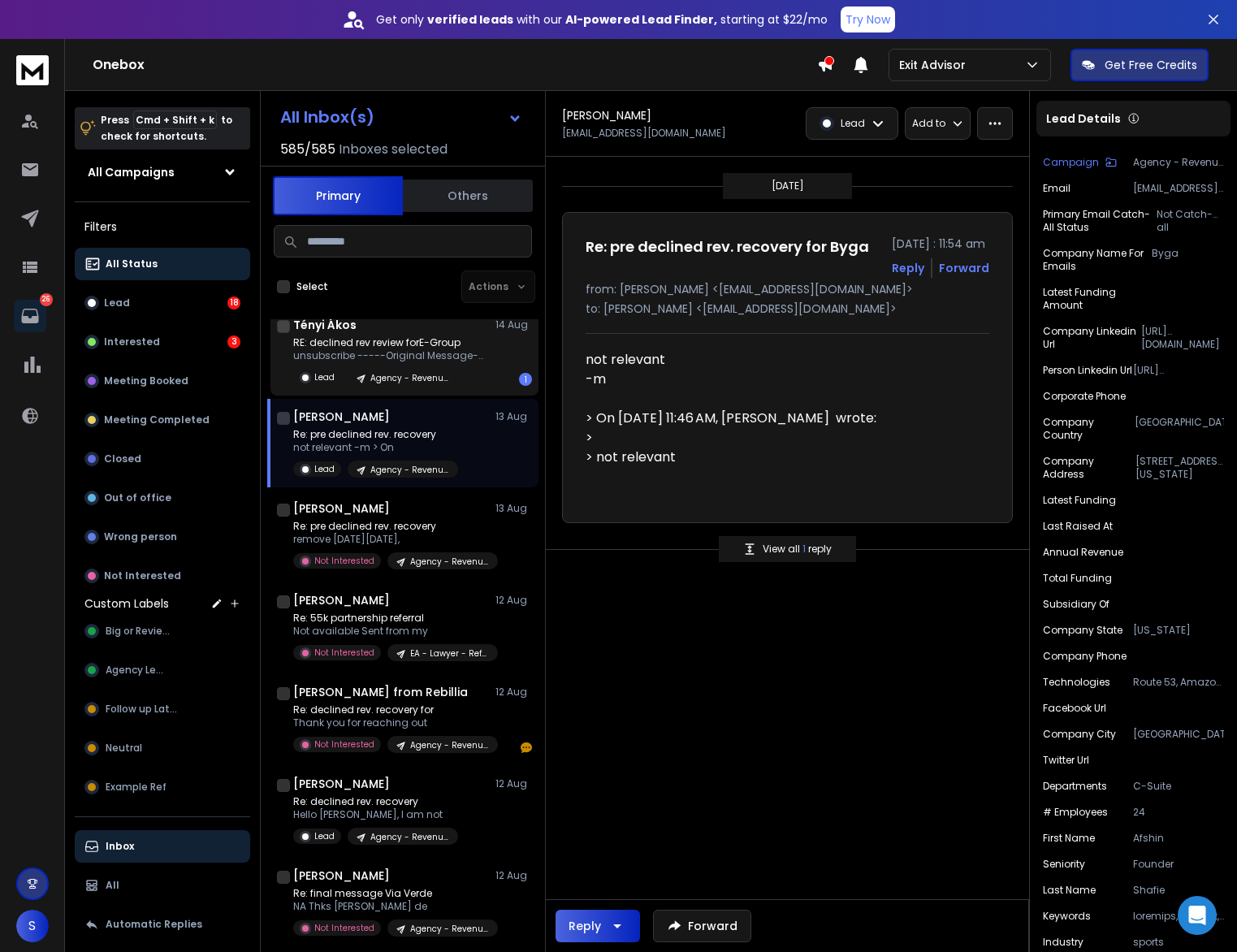
click at [440, 327] on div "Tényi Ákos 14 Aug" at bounding box center [412, 325] width 239 height 16
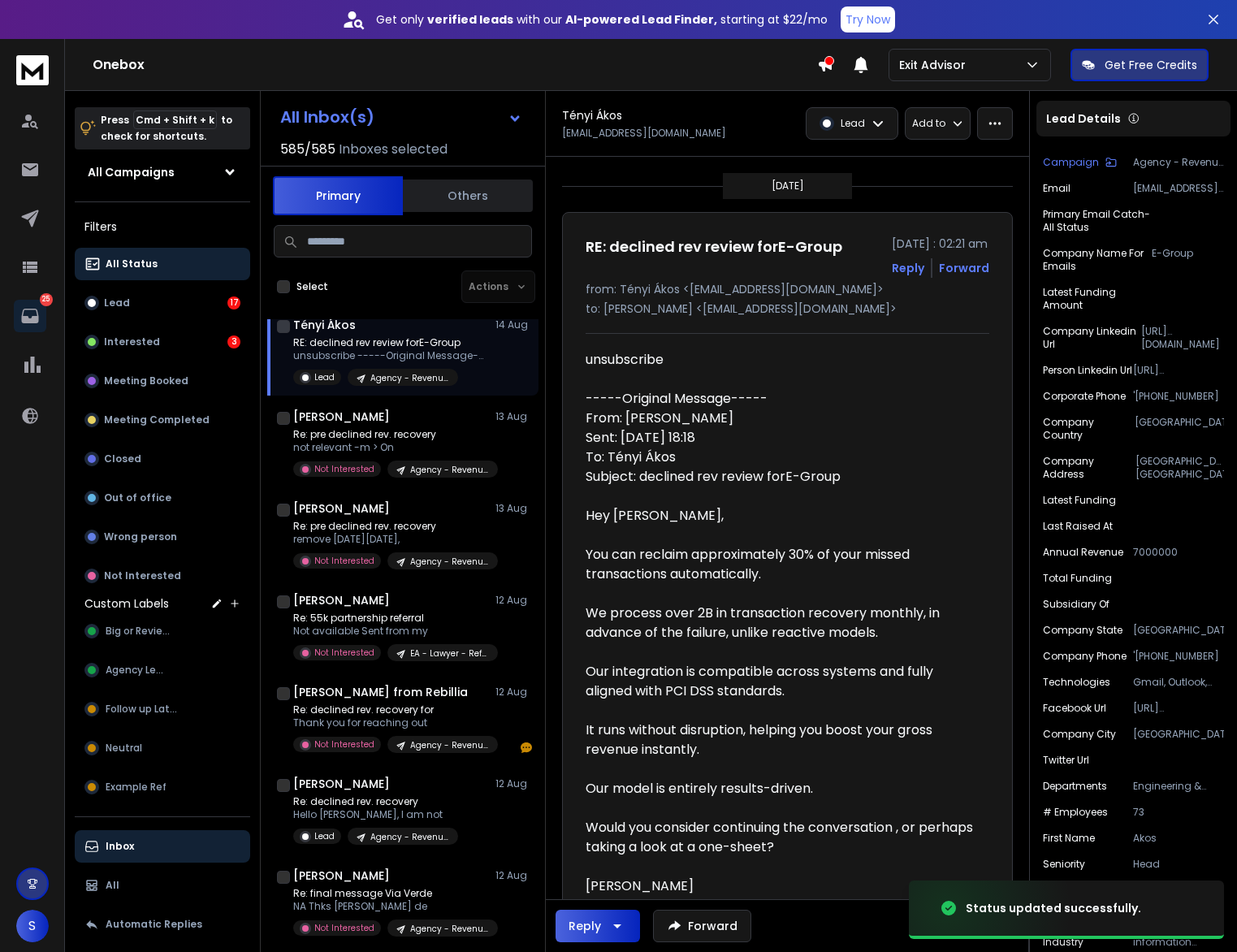
click at [846, 133] on div "Lead" at bounding box center [852, 123] width 91 height 31
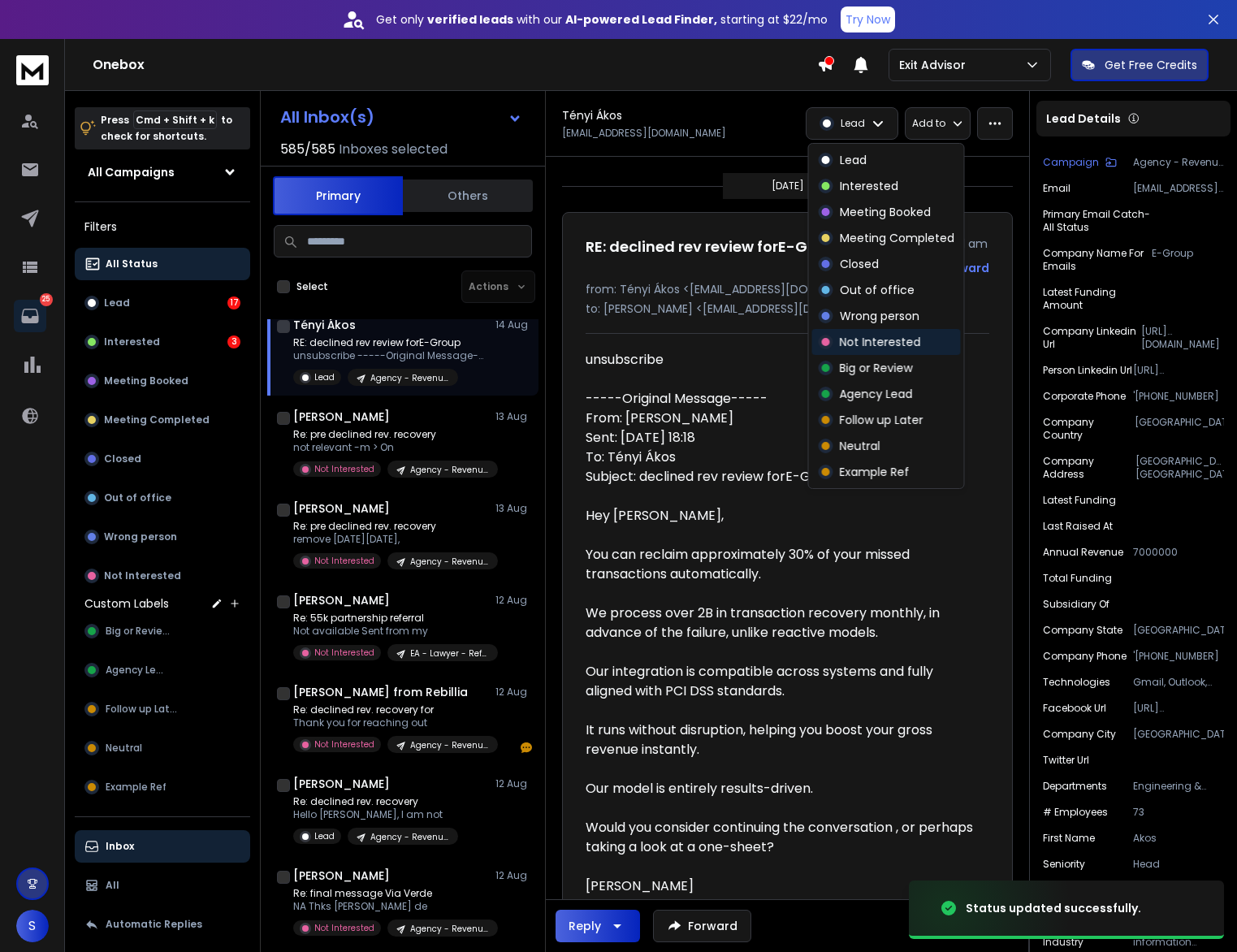
click at [859, 346] on p "Not Interested" at bounding box center [880, 342] width 81 height 16
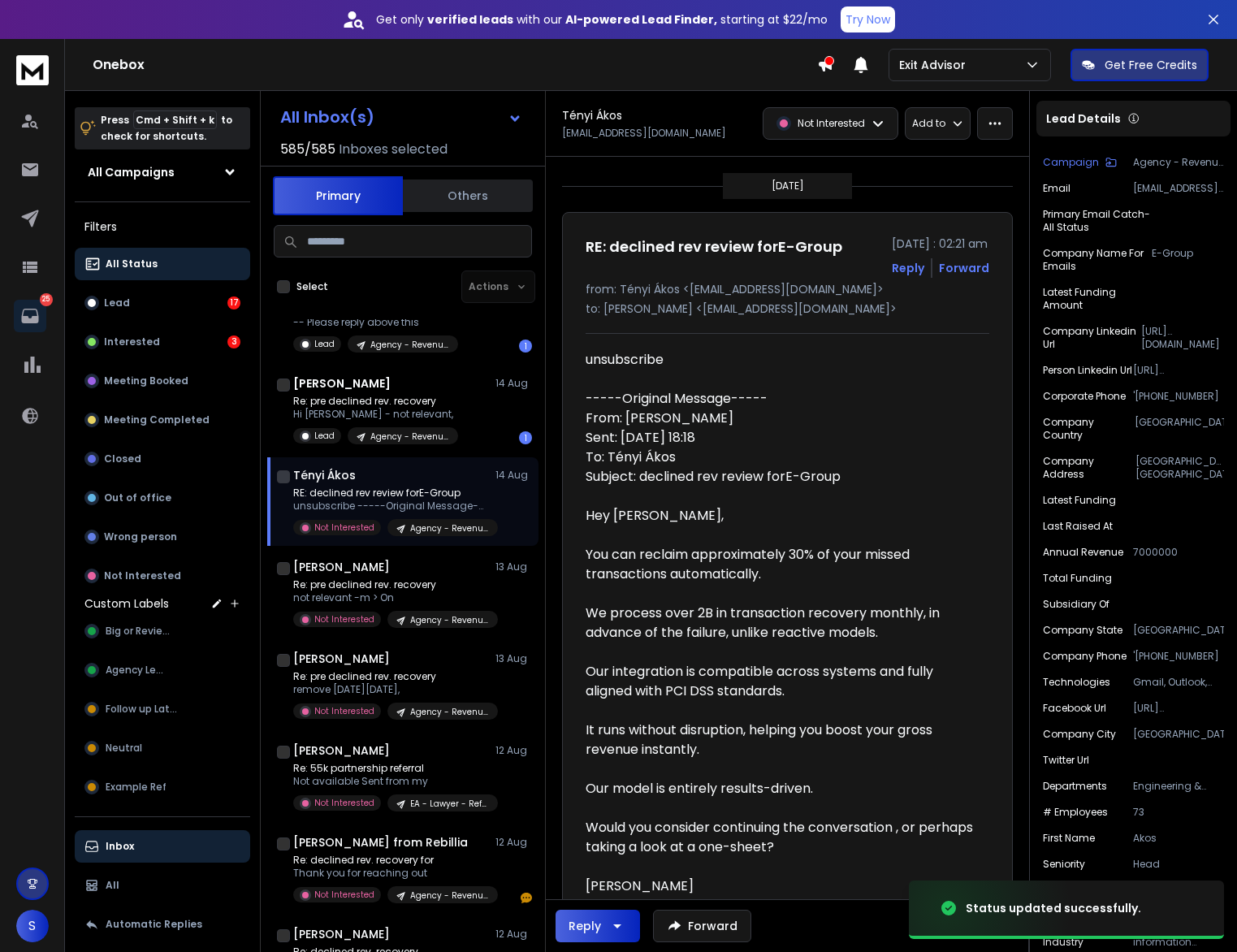
scroll to position [1157, 0]
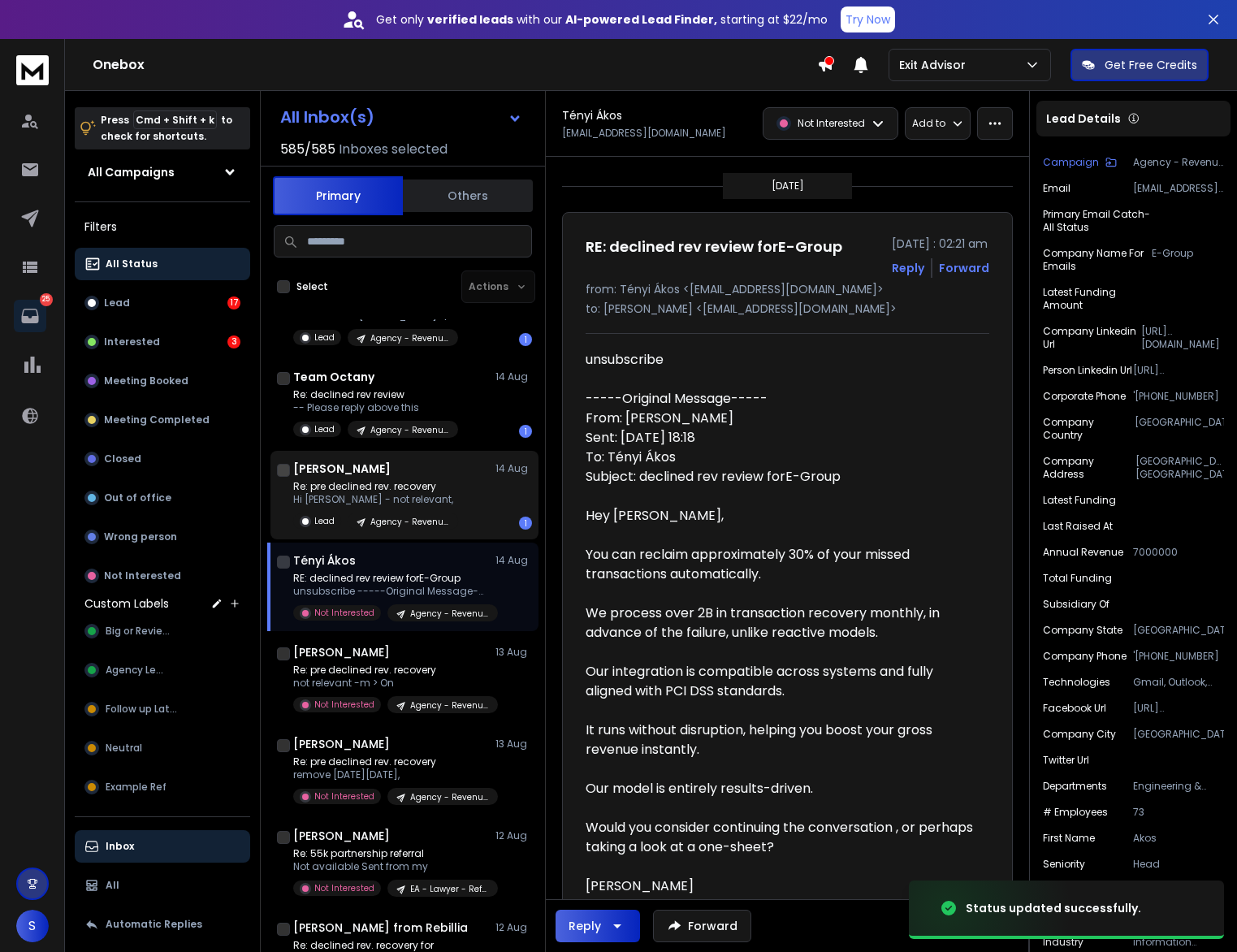
click at [451, 493] on p "Hi [PERSON_NAME] - not relevant," at bounding box center [375, 499] width 164 height 13
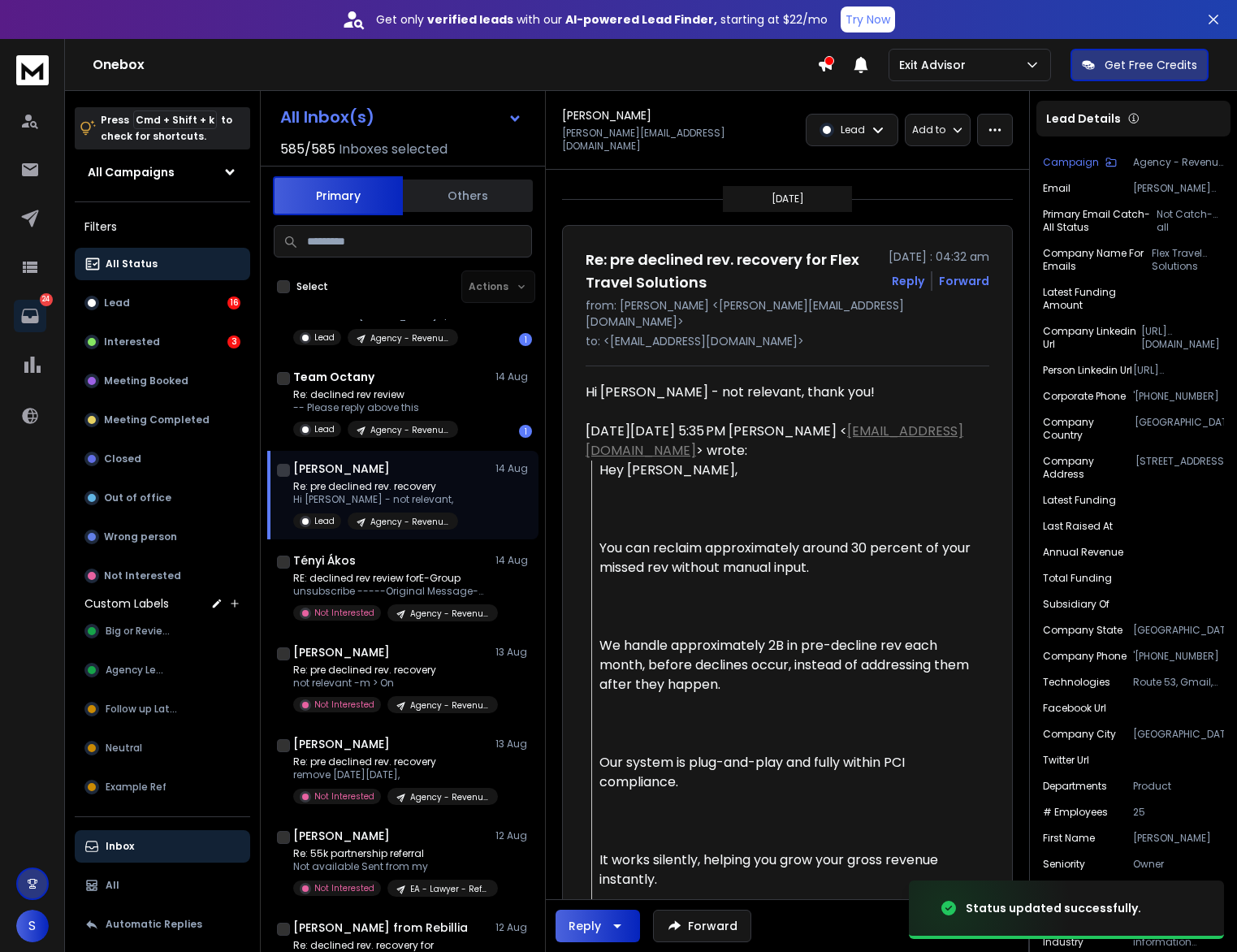
click at [858, 132] on div "Lead" at bounding box center [852, 130] width 91 height 31
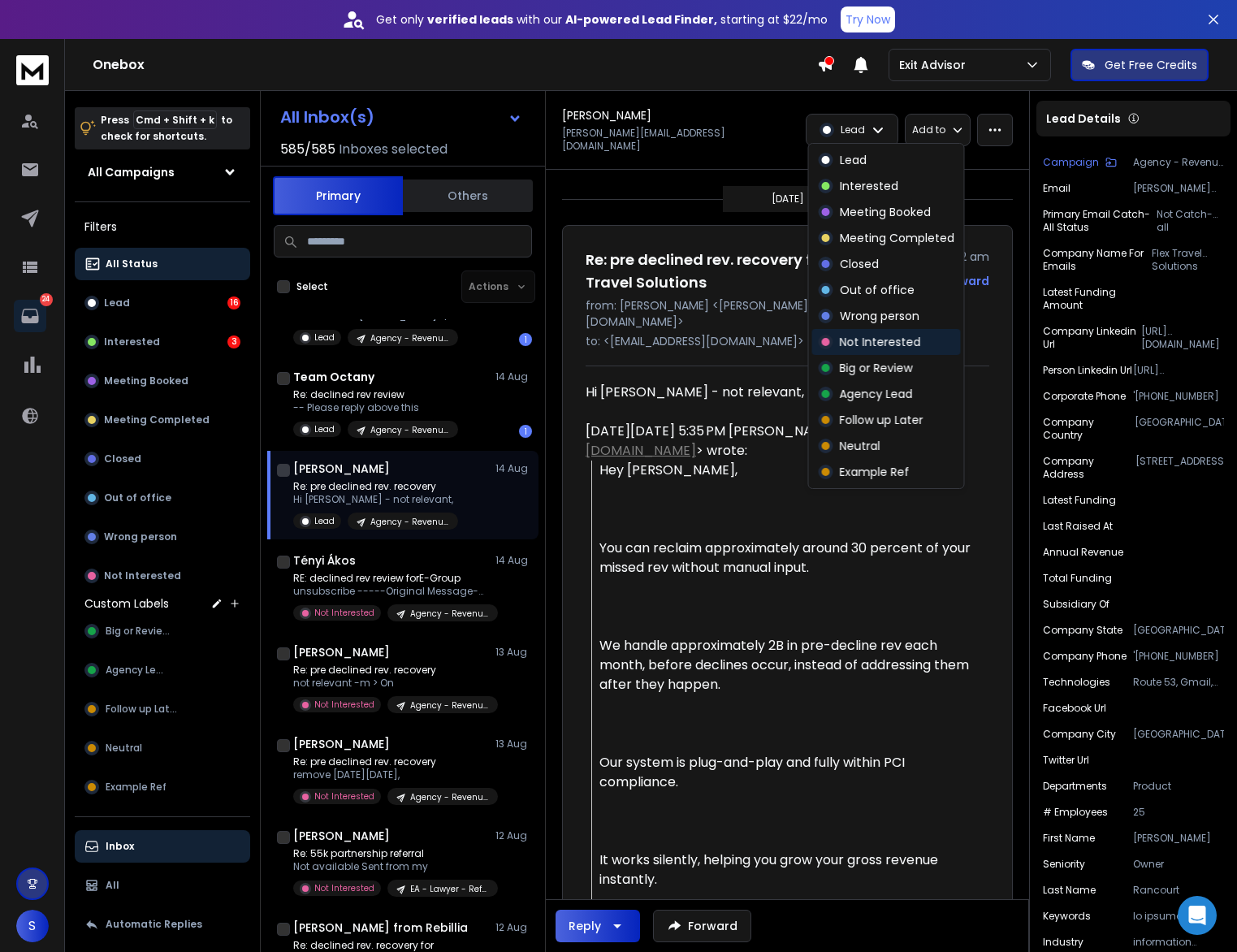
click at [869, 331] on div "Not Interested" at bounding box center [886, 342] width 149 height 26
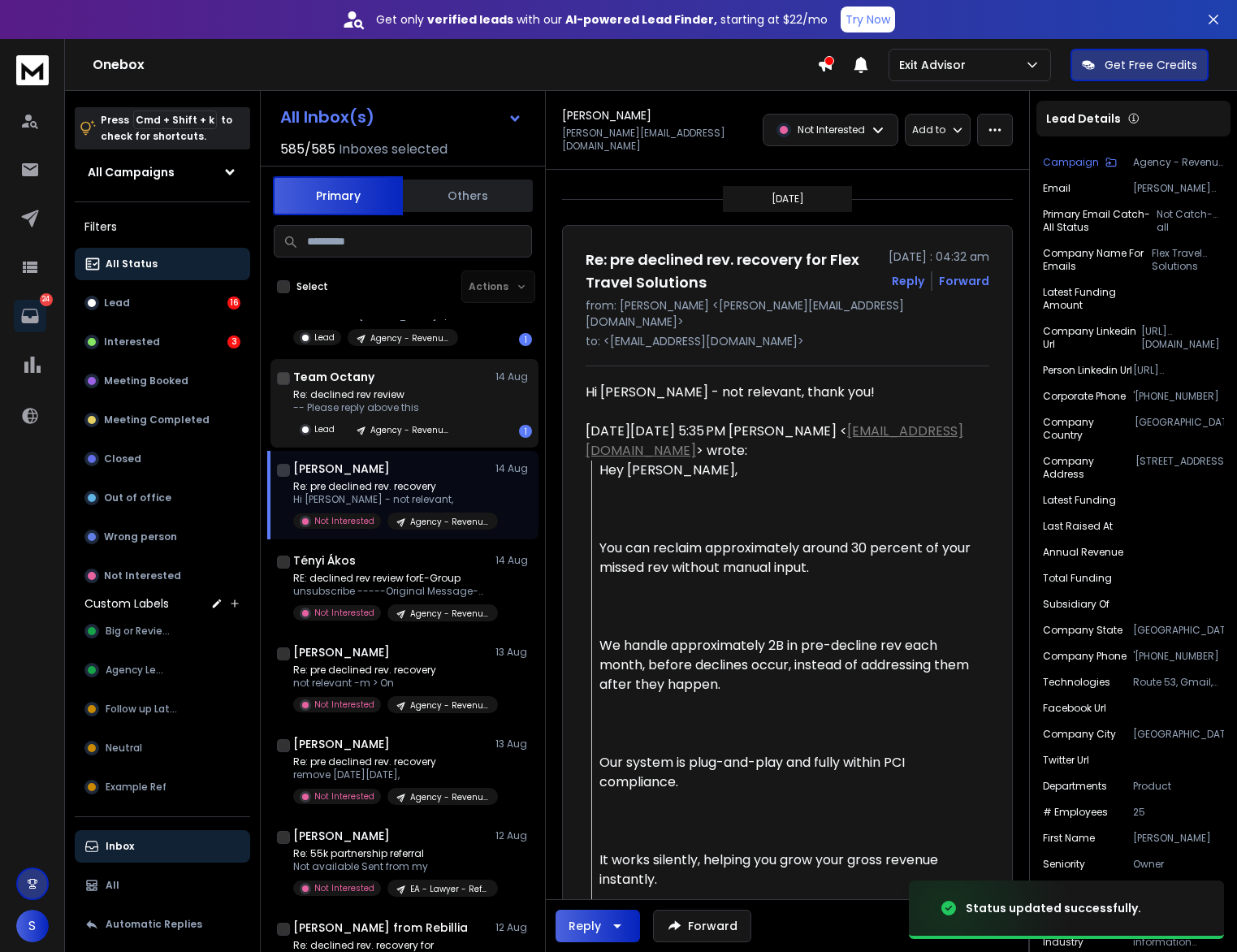
click at [440, 381] on div "Team Octany 14 Aug" at bounding box center [412, 376] width 239 height 16
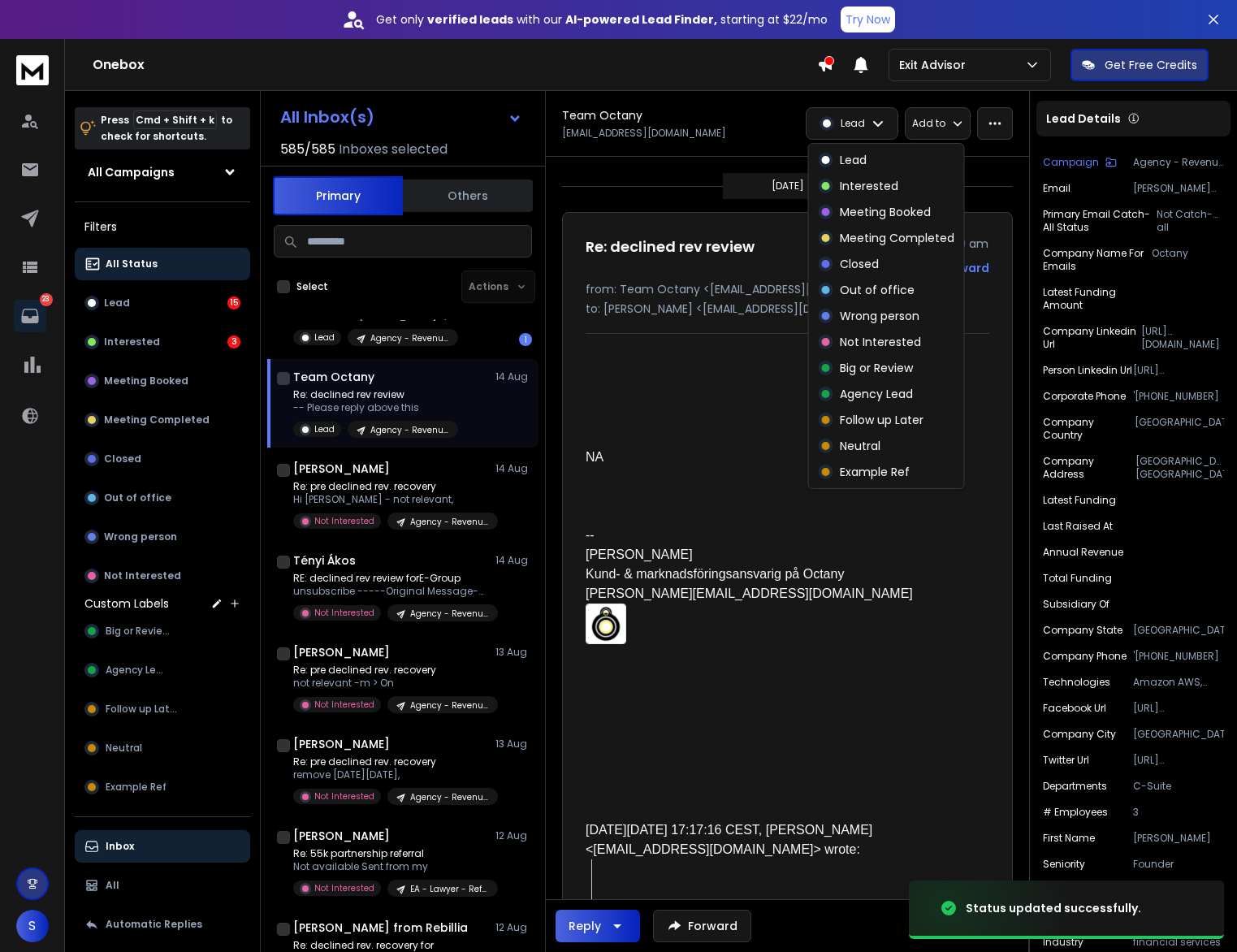
click at [874, 131] on div "Lead" at bounding box center [852, 123] width 91 height 31
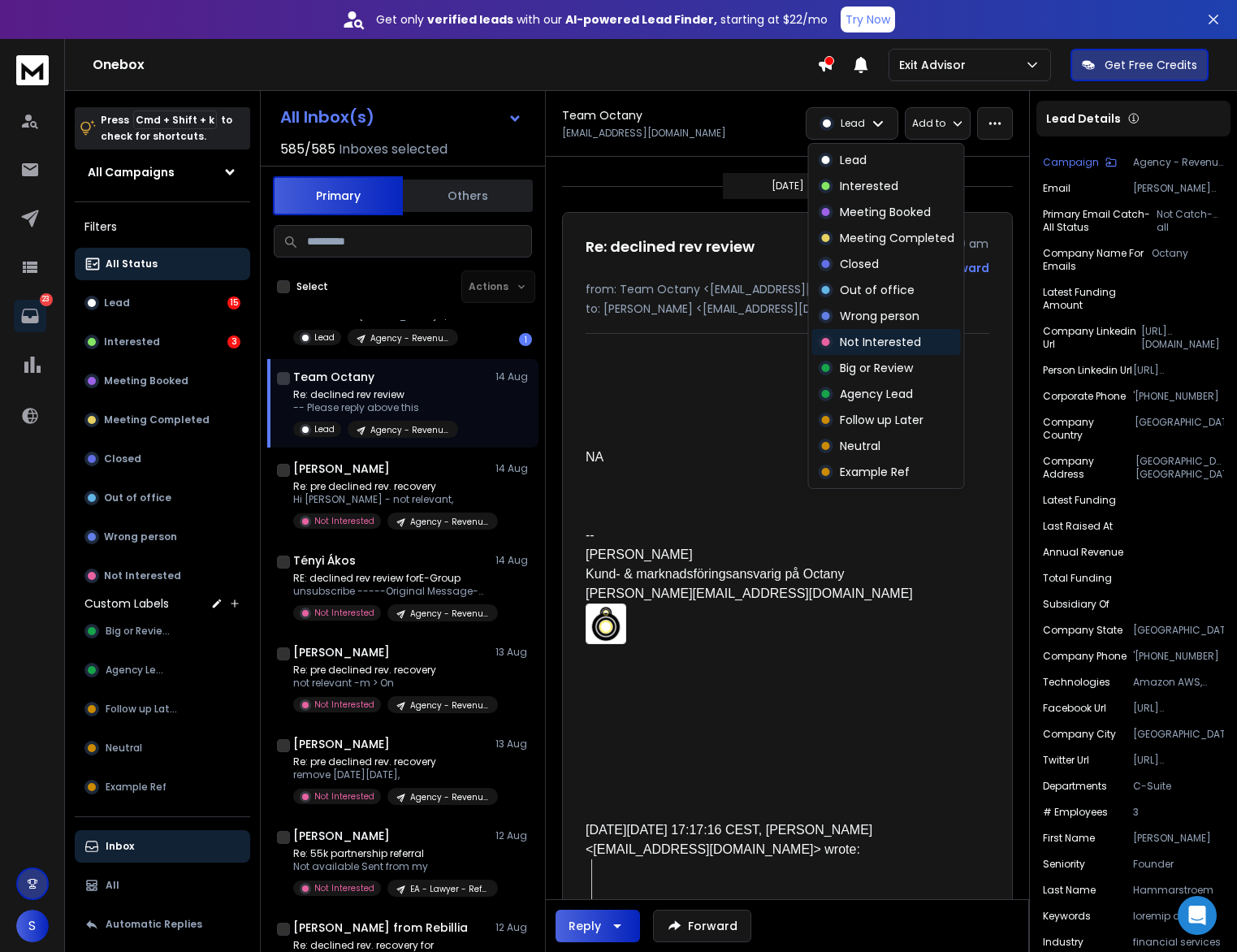
click at [872, 347] on p "Not Interested" at bounding box center [880, 342] width 81 height 16
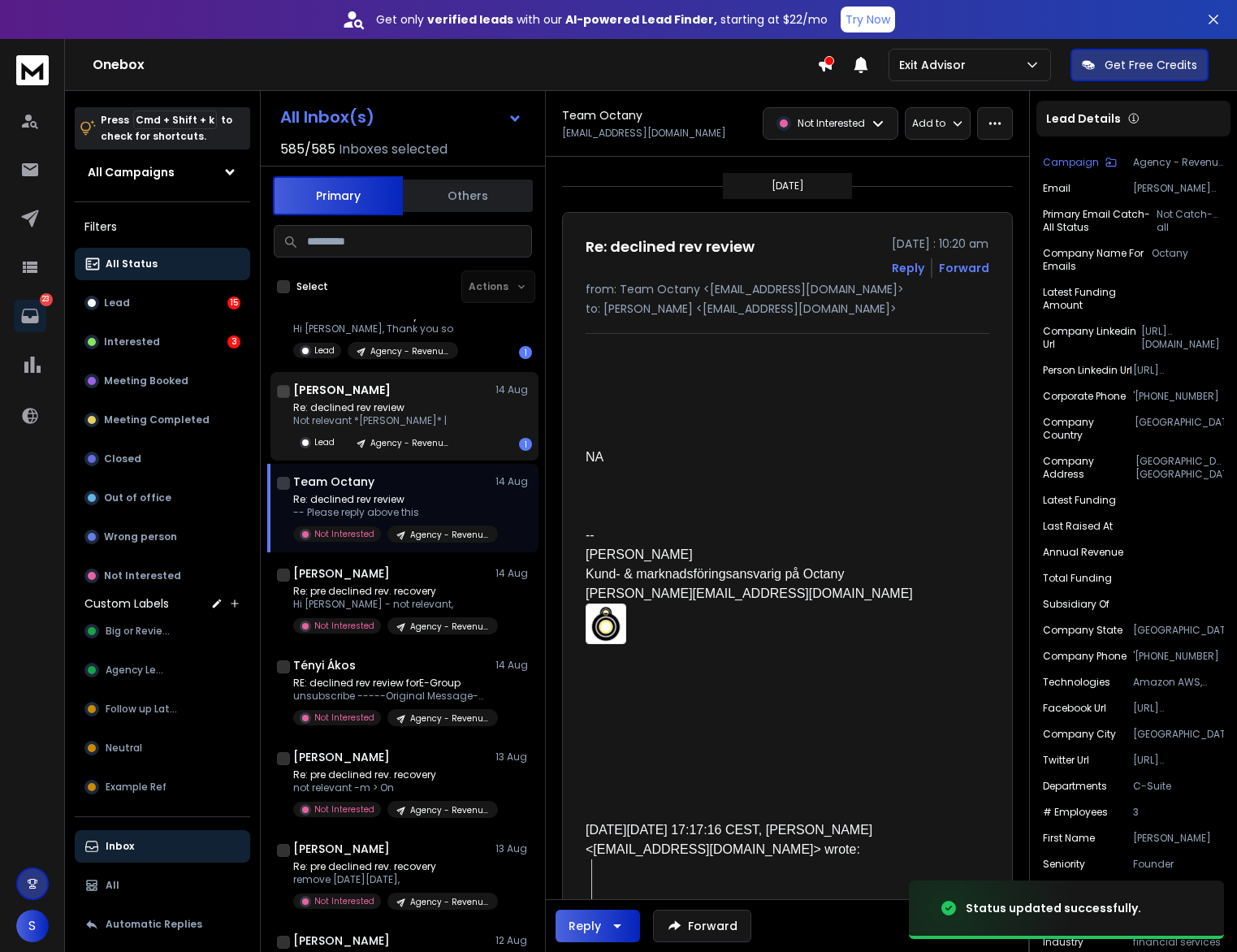
scroll to position [1054, 0]
click at [428, 395] on div "Kristian Barowsky 14 Aug" at bounding box center [412, 388] width 239 height 16
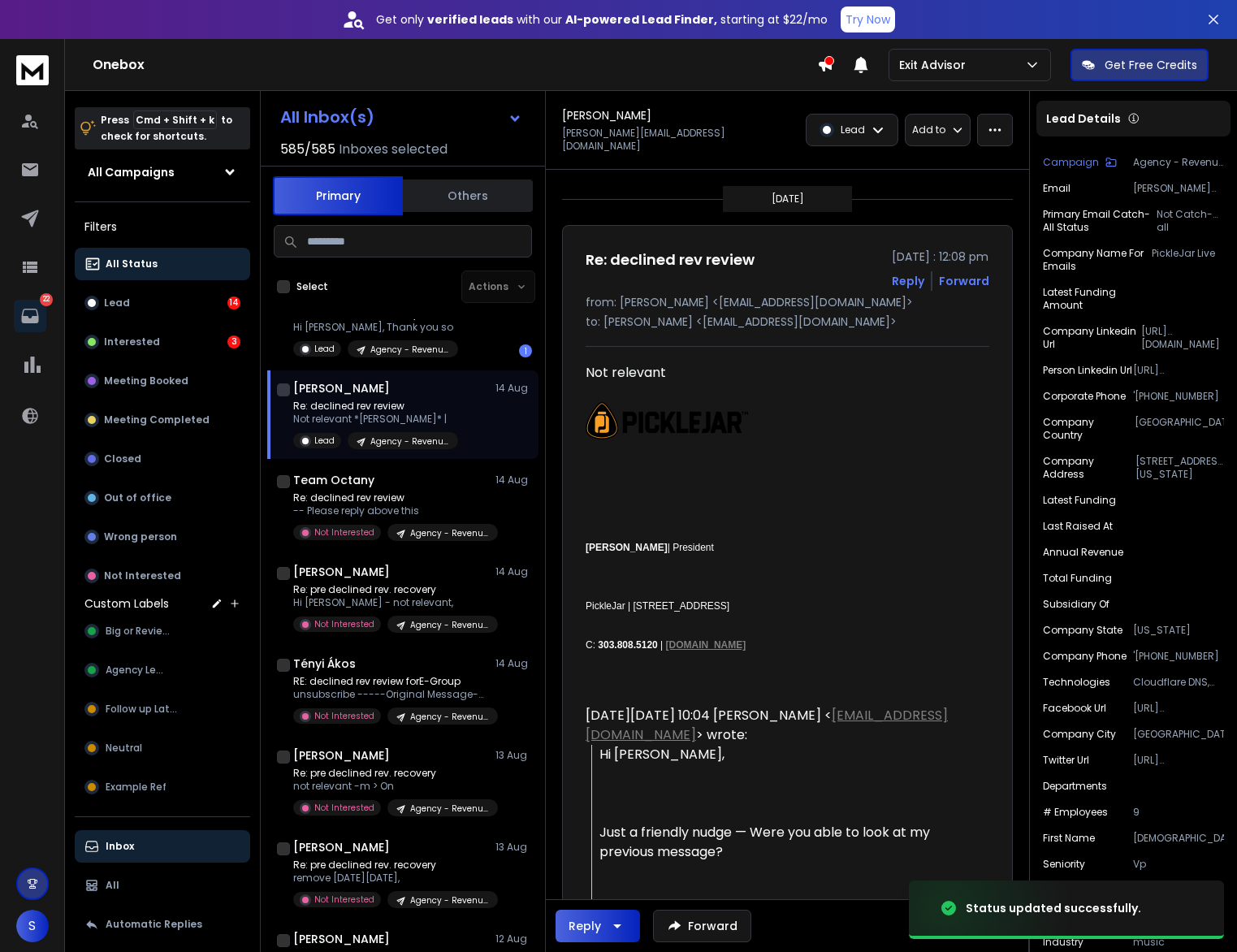
click at [882, 126] on icon at bounding box center [877, 130] width 13 height 13
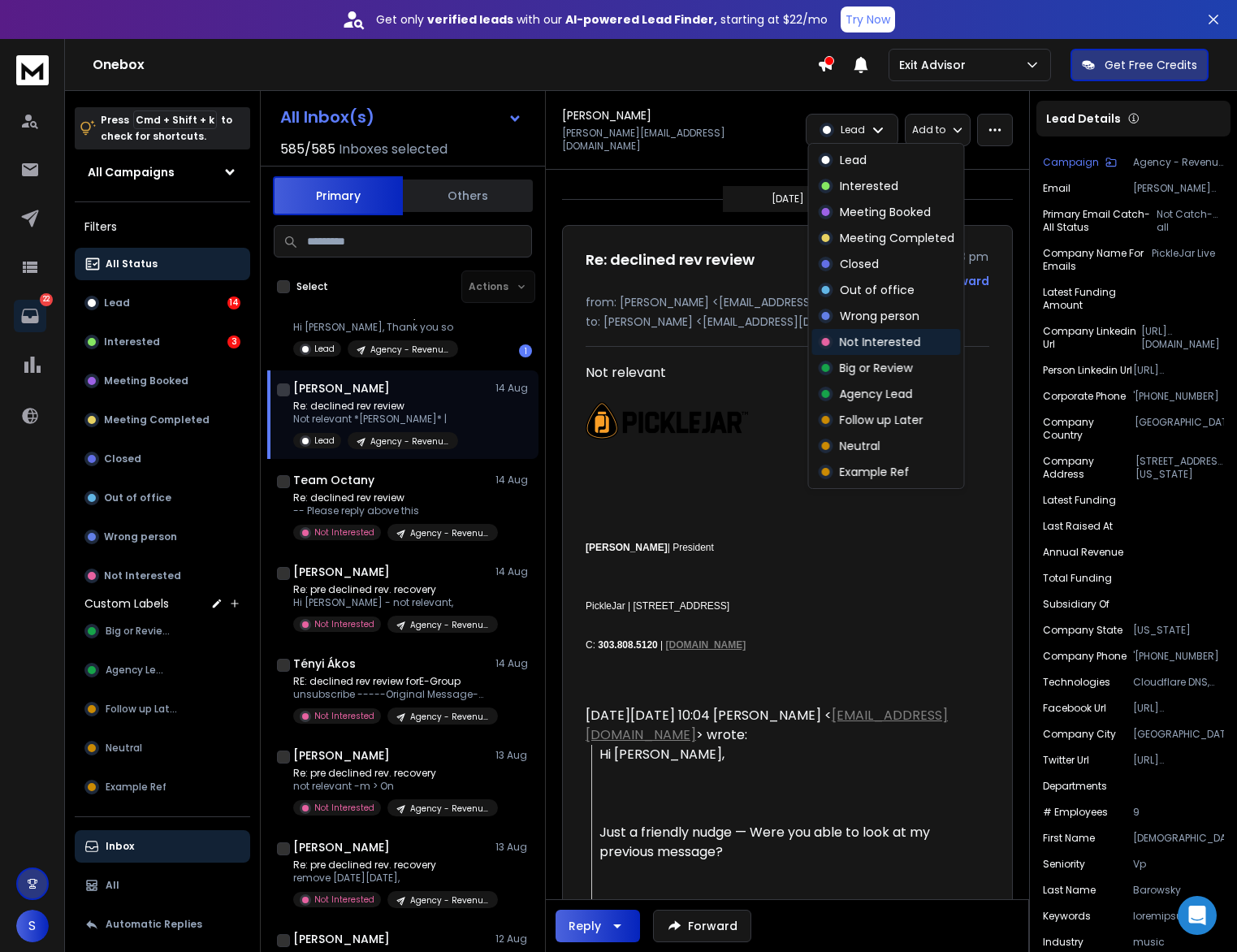
click at [861, 348] on p "Not Interested" at bounding box center [880, 342] width 81 height 16
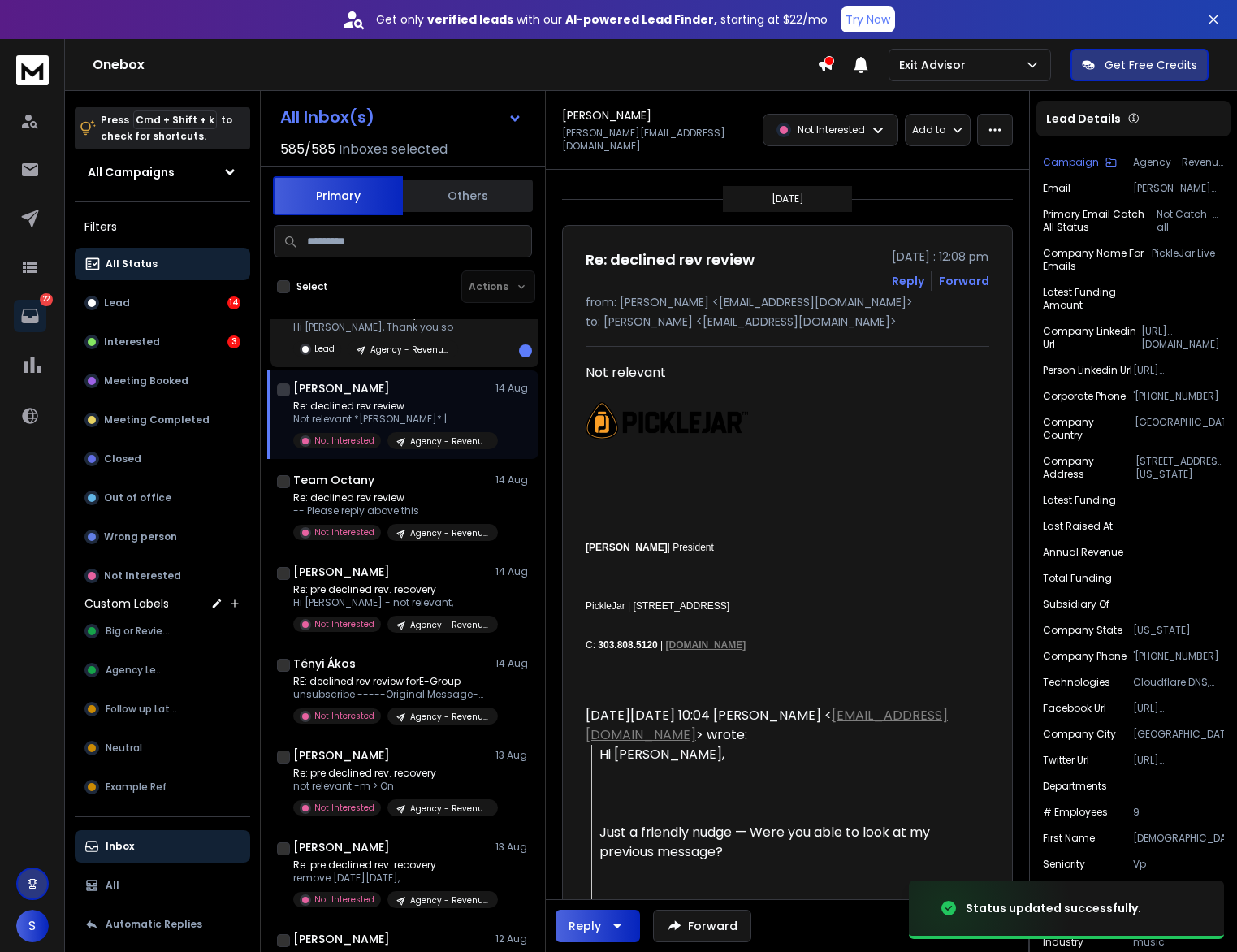
click at [361, 341] on div "Agency - Revenue Giants - Payment" at bounding box center [403, 349] width 111 height 17
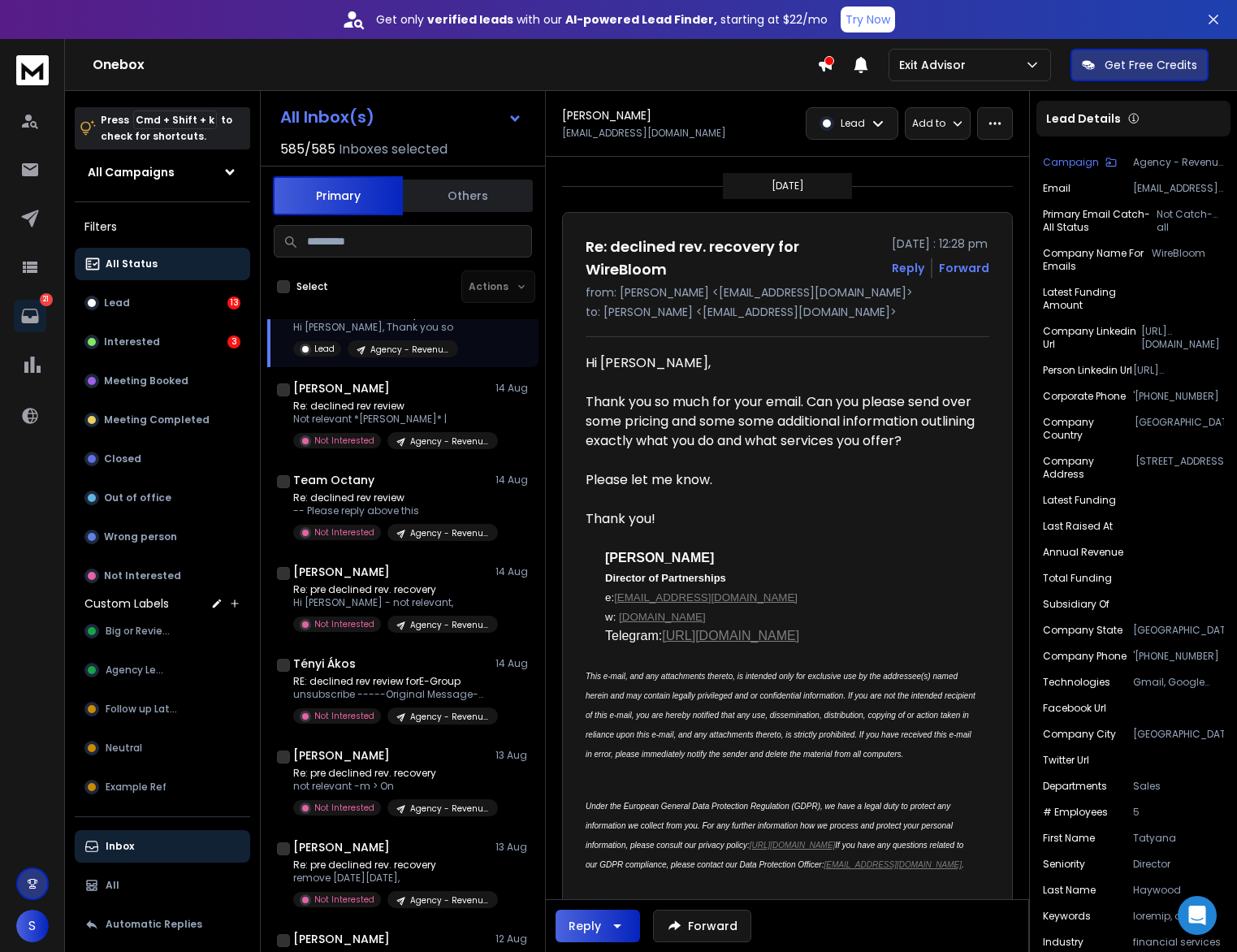
click at [148, 634] on span "Big or Review" at bounding box center [139, 631] width 65 height 13
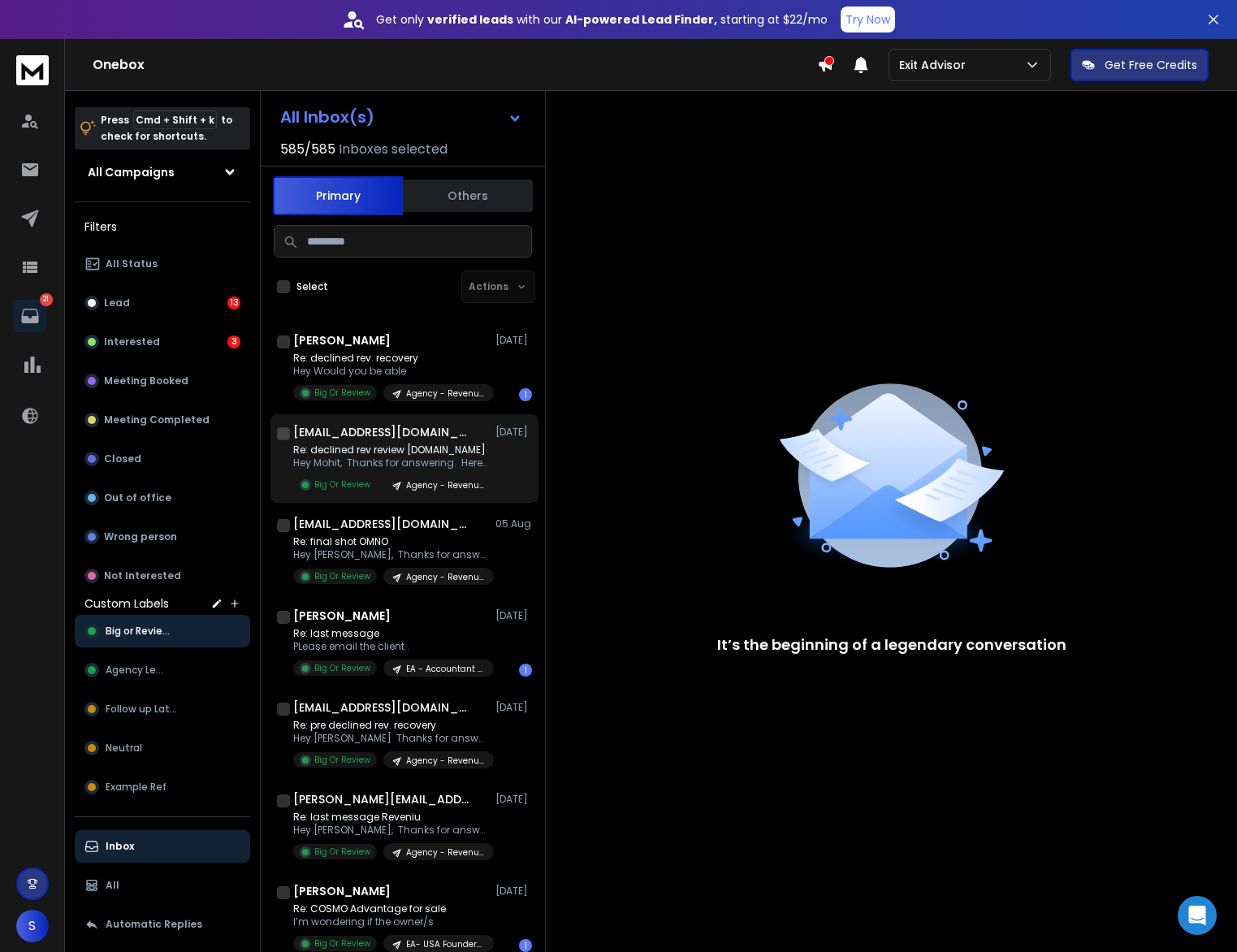
click at [414, 451] on p "Re: declined rev review [DOMAIN_NAME]" at bounding box center [390, 450] width 195 height 13
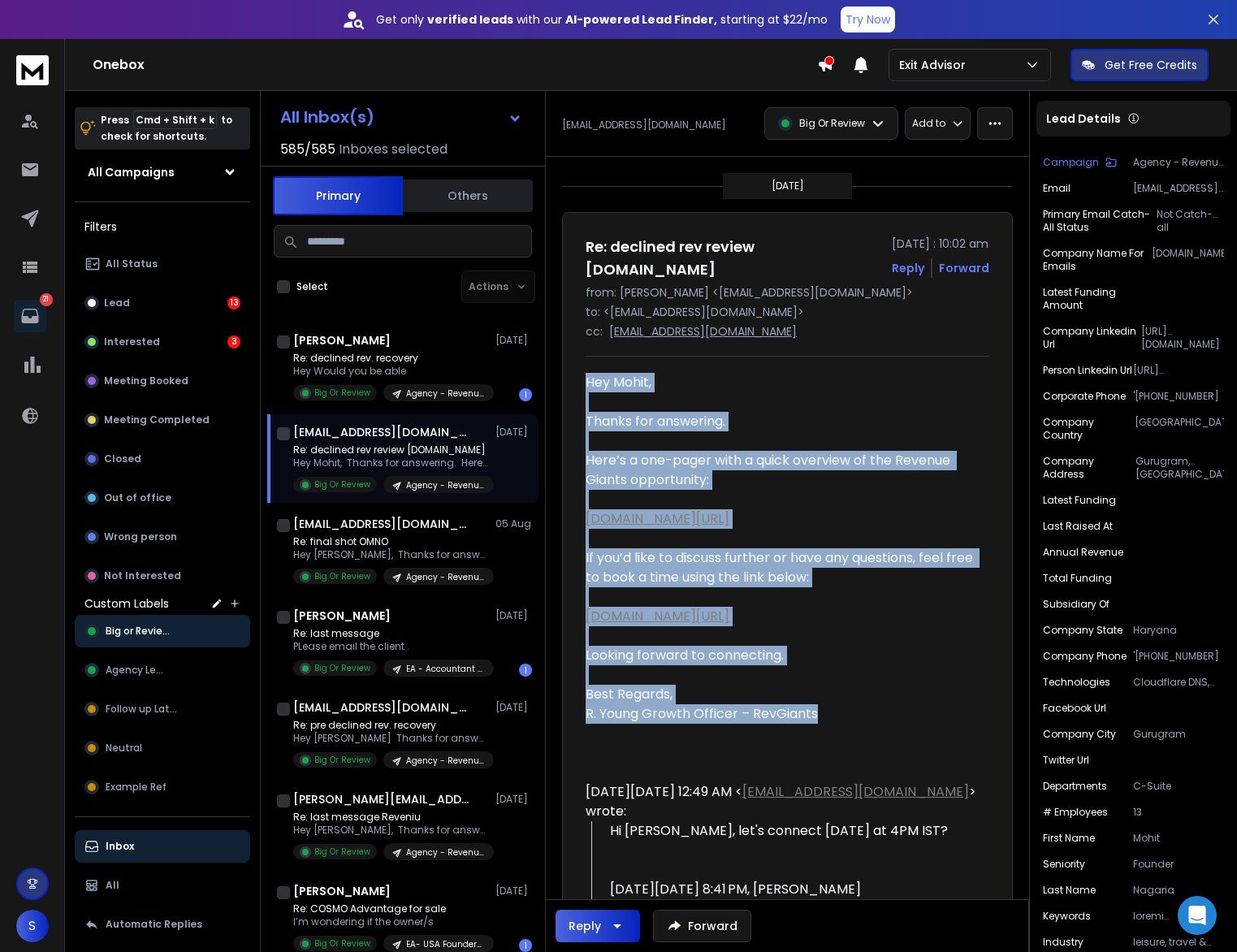
drag, startPoint x: 842, startPoint y: 714, endPoint x: 575, endPoint y: 390, distance: 419.8
copy div "Hey [PERSON_NAME], Thanks for answering. Here’s a one-pager with a quick overvi…"
click at [152, 260] on button "All Status" at bounding box center [161, 264] width 175 height 33
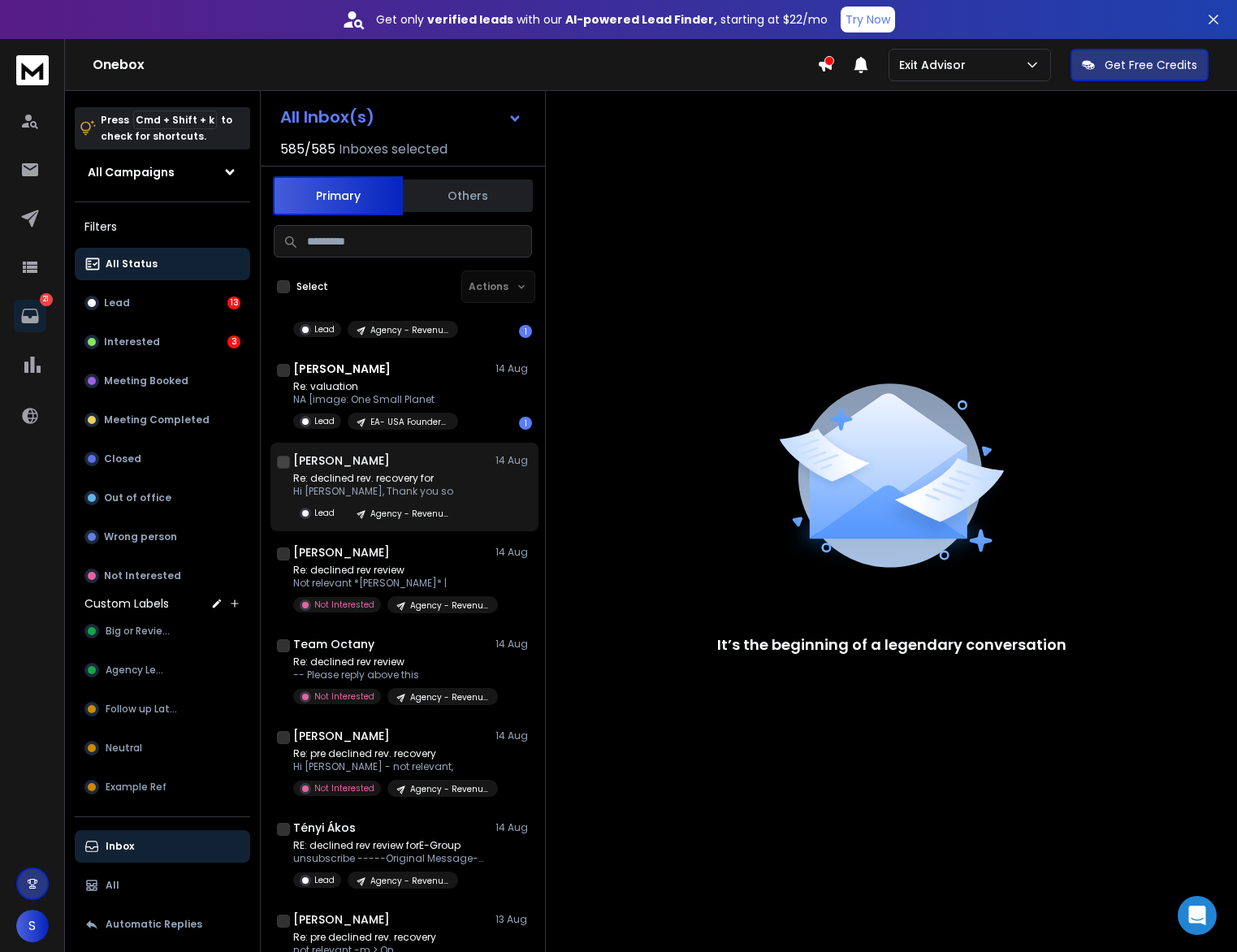
scroll to position [886, 0]
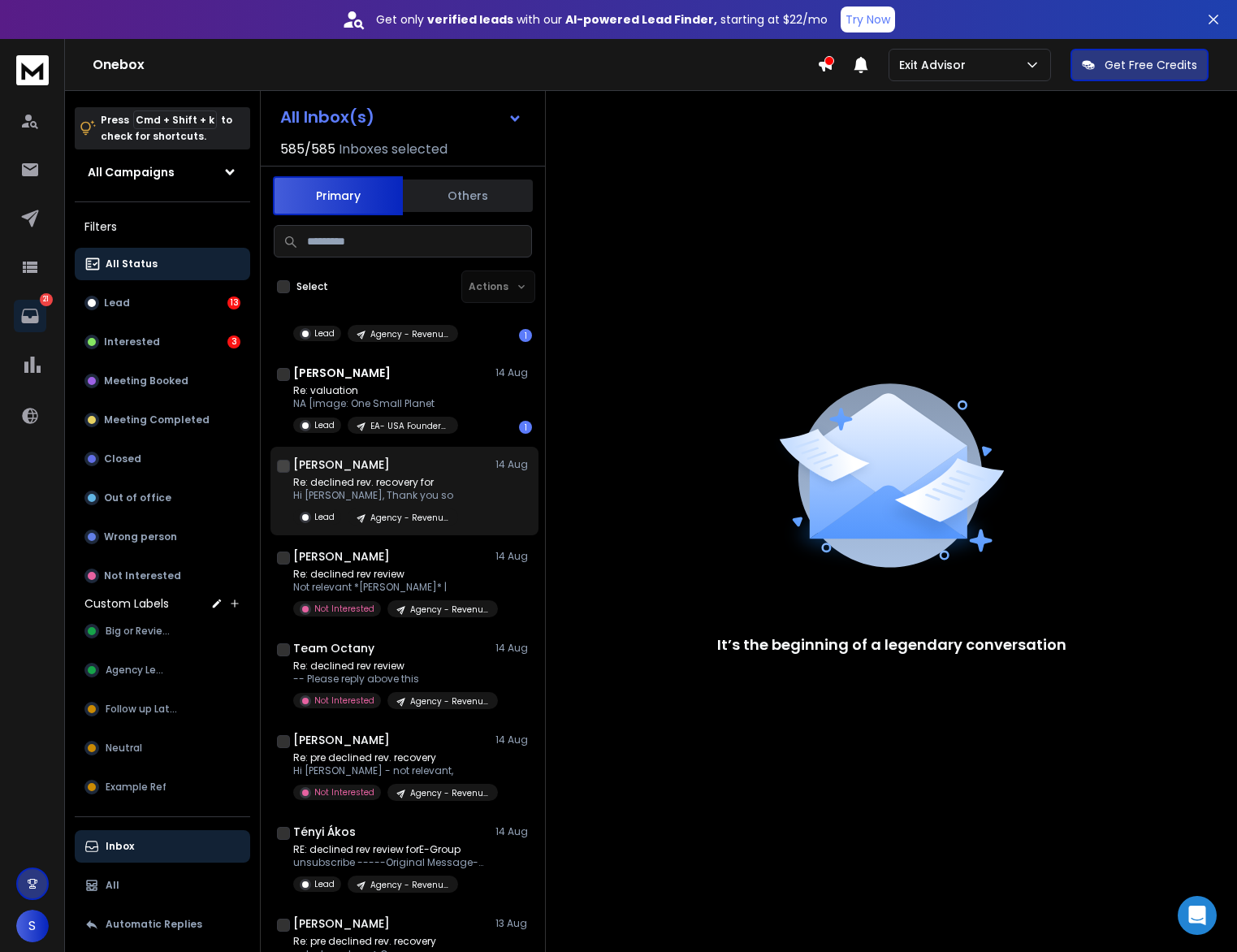
click at [468, 507] on div "Re: declined rev. recovery for Hi [PERSON_NAME], Thank you so Lead Agency - Rev…" at bounding box center [412, 501] width 239 height 50
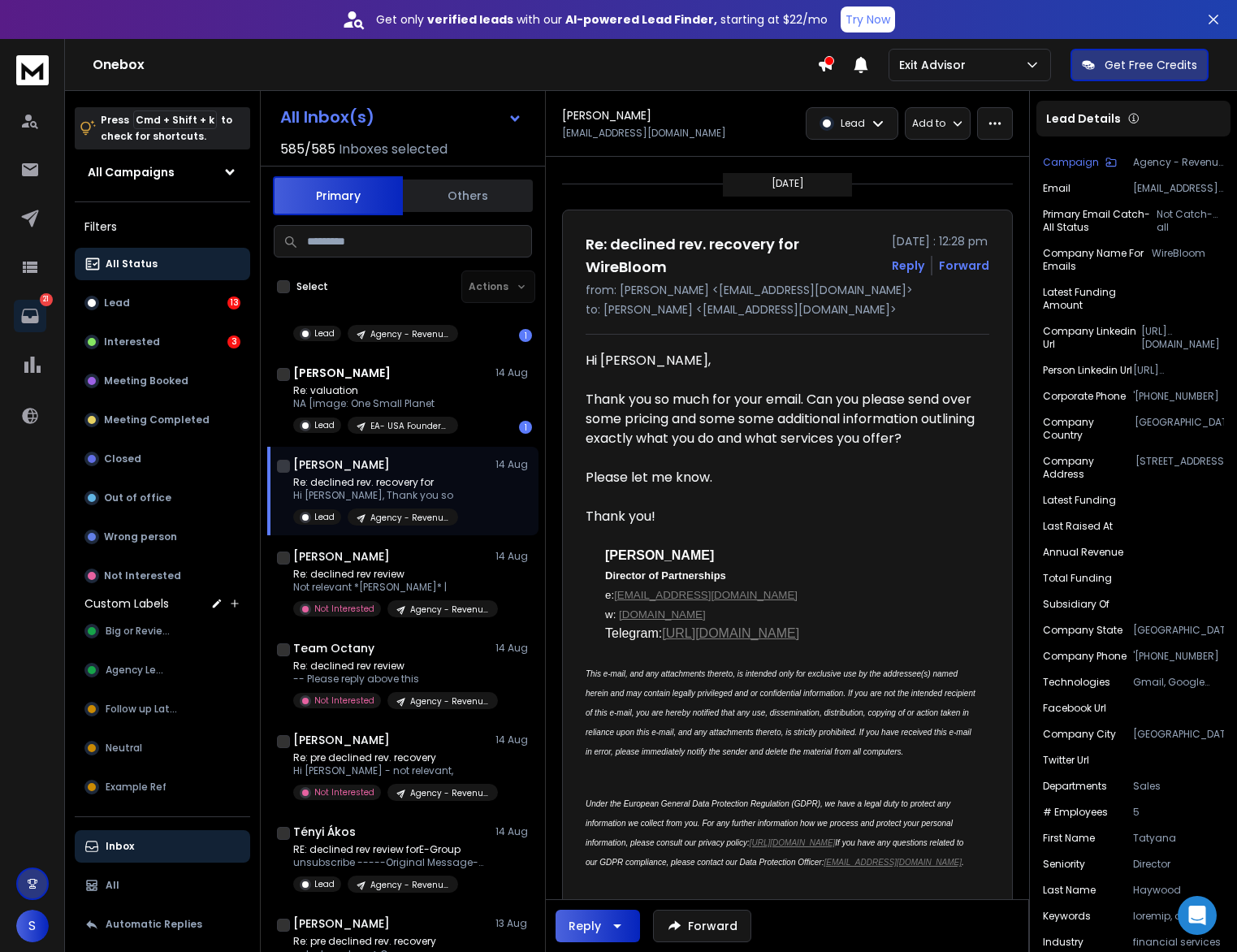
scroll to position [4, 0]
click at [892, 264] on button "Reply" at bounding box center [907, 264] width 33 height 16
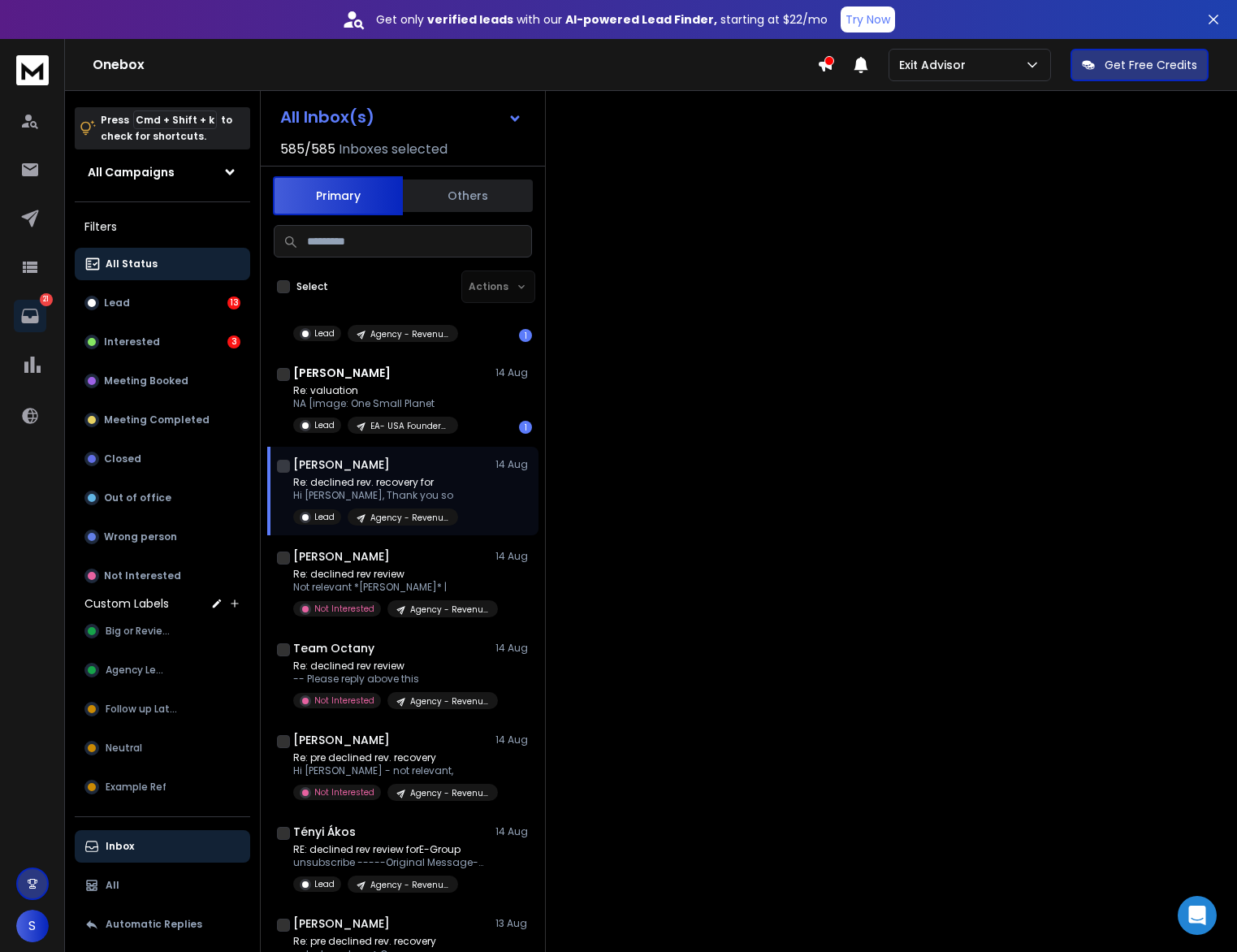
scroll to position [0, 0]
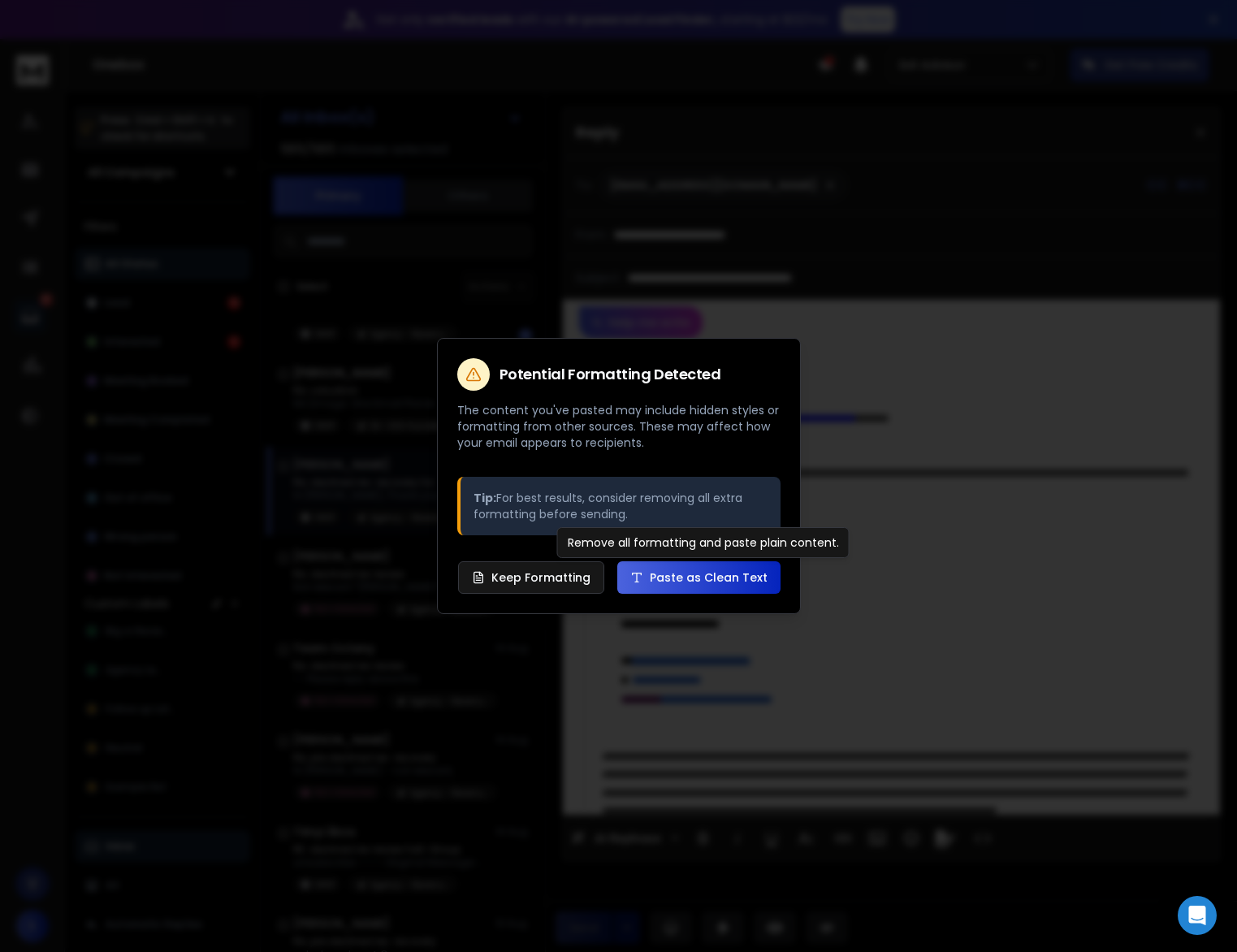
click at [680, 586] on button "Paste as Clean Text" at bounding box center [698, 578] width 163 height 33
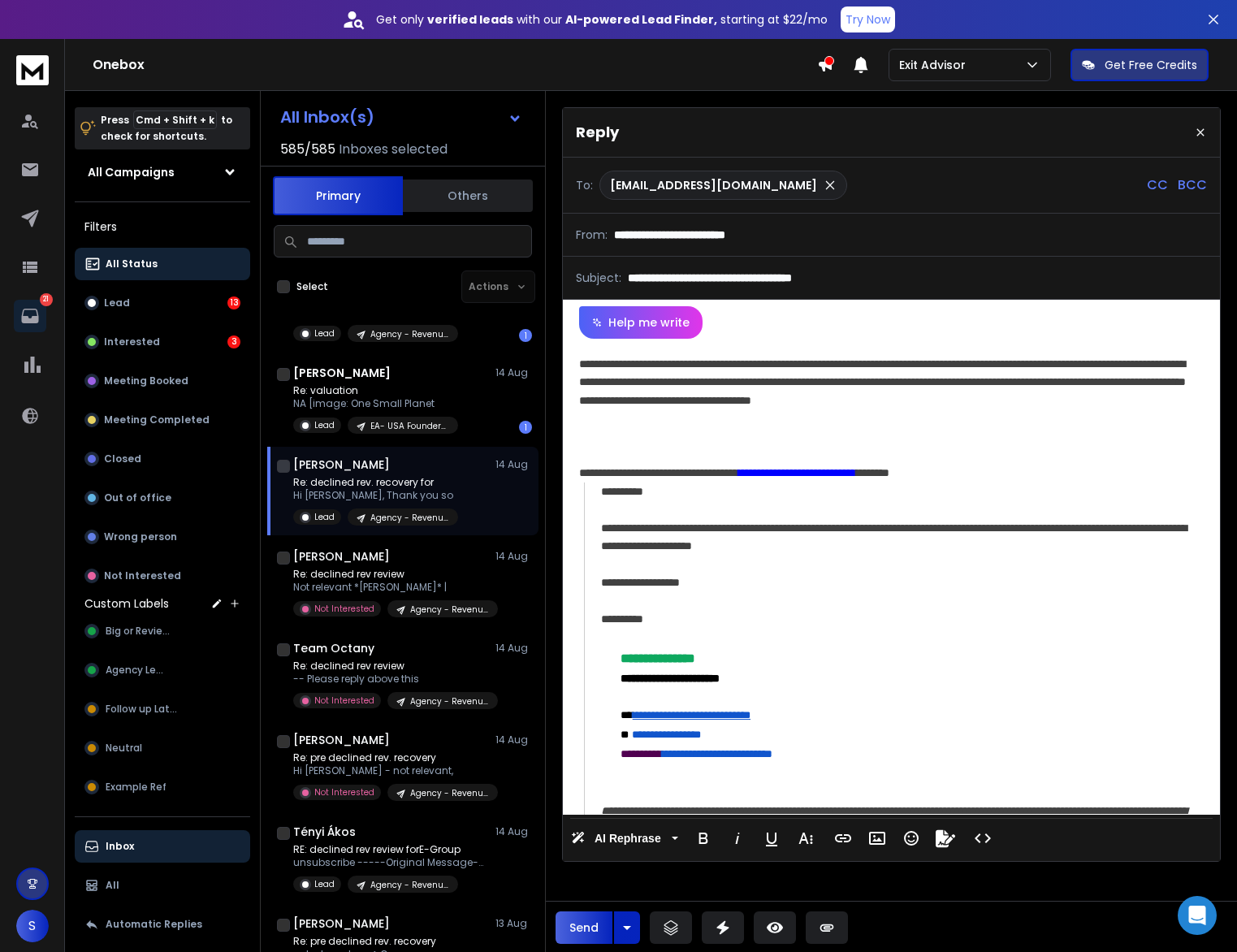
click at [639, 361] on div "**********" at bounding box center [889, 381] width 620 height 54
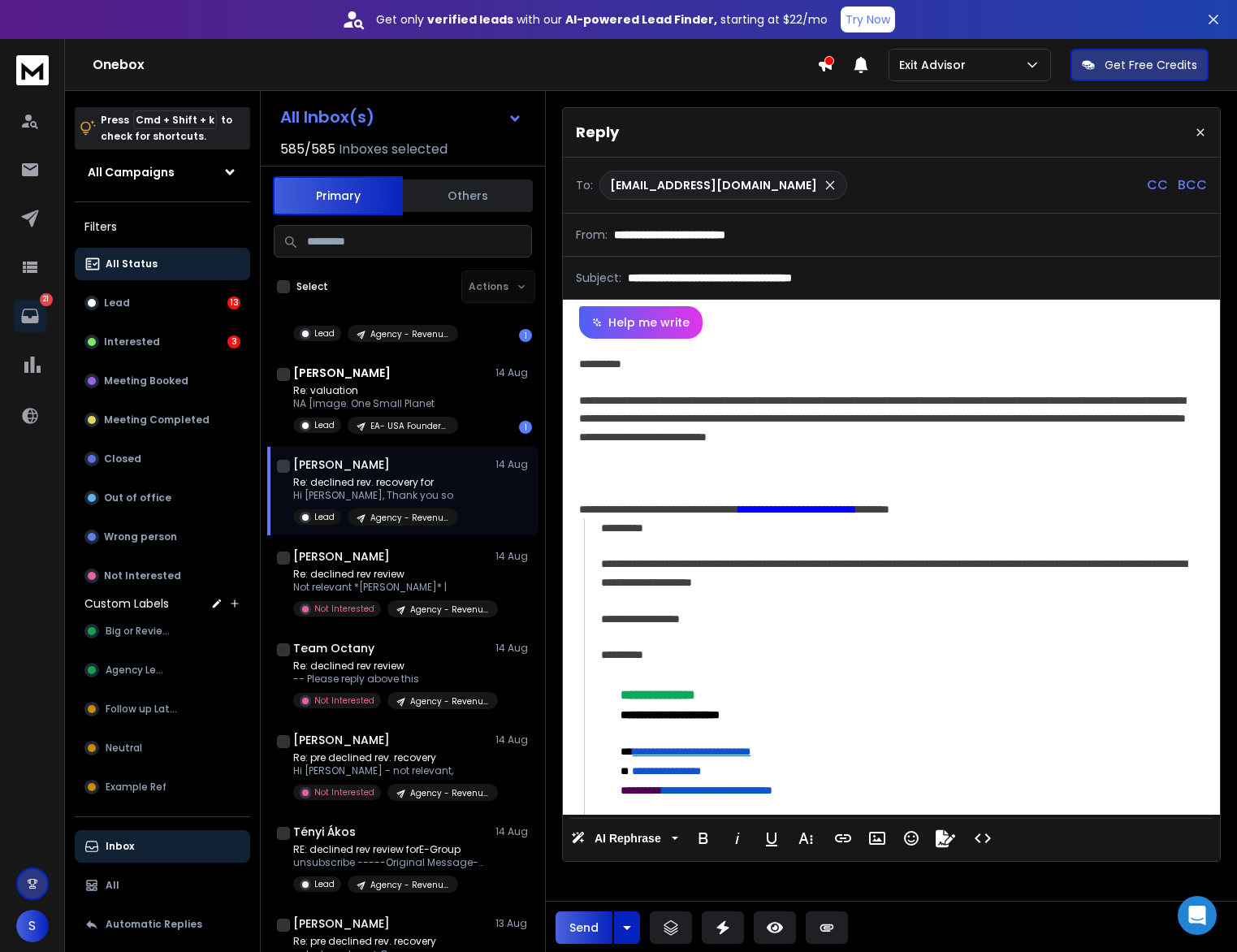
click at [616, 367] on div "**********" at bounding box center [889, 364] width 620 height 18
drag, startPoint x: 692, startPoint y: 395, endPoint x: 711, endPoint y: 390, distance: 19.6
click at [695, 395] on div "**********" at bounding box center [889, 418] width 620 height 54
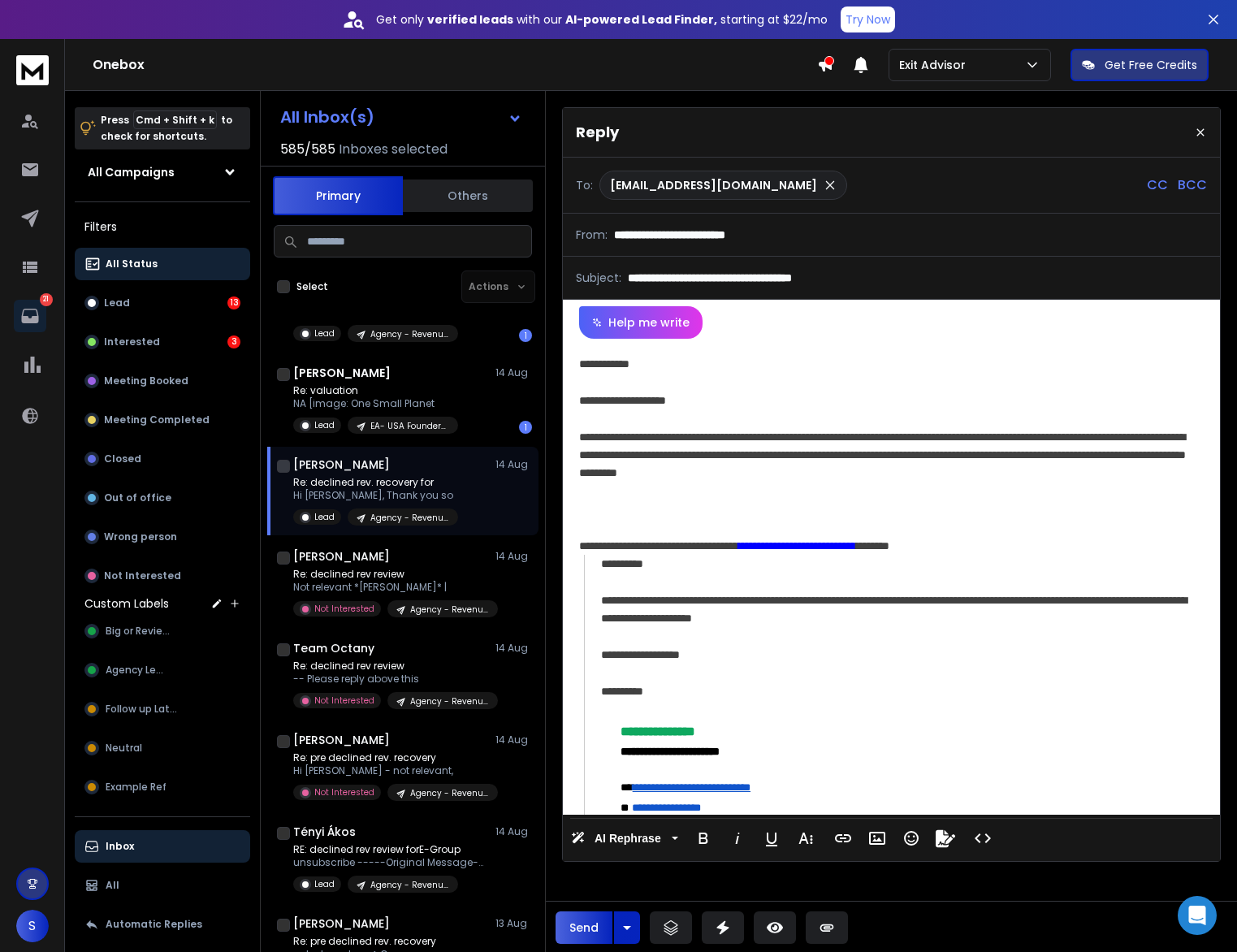
click at [970, 433] on div "**********" at bounding box center [889, 455] width 620 height 54
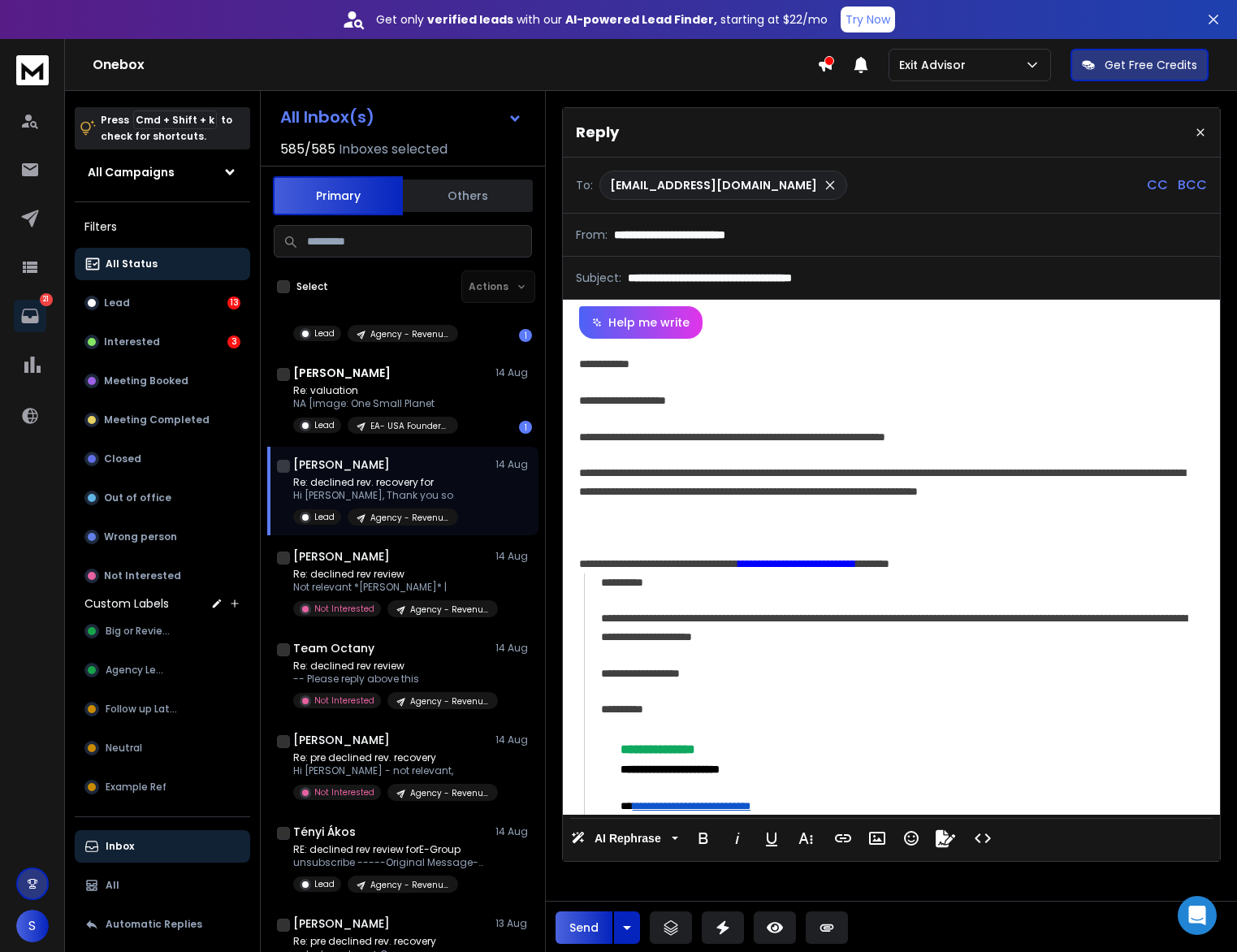
drag, startPoint x: 723, startPoint y: 472, endPoint x: 845, endPoint y: 445, distance: 125.0
click at [724, 472] on div "**********" at bounding box center [889, 481] width 620 height 37
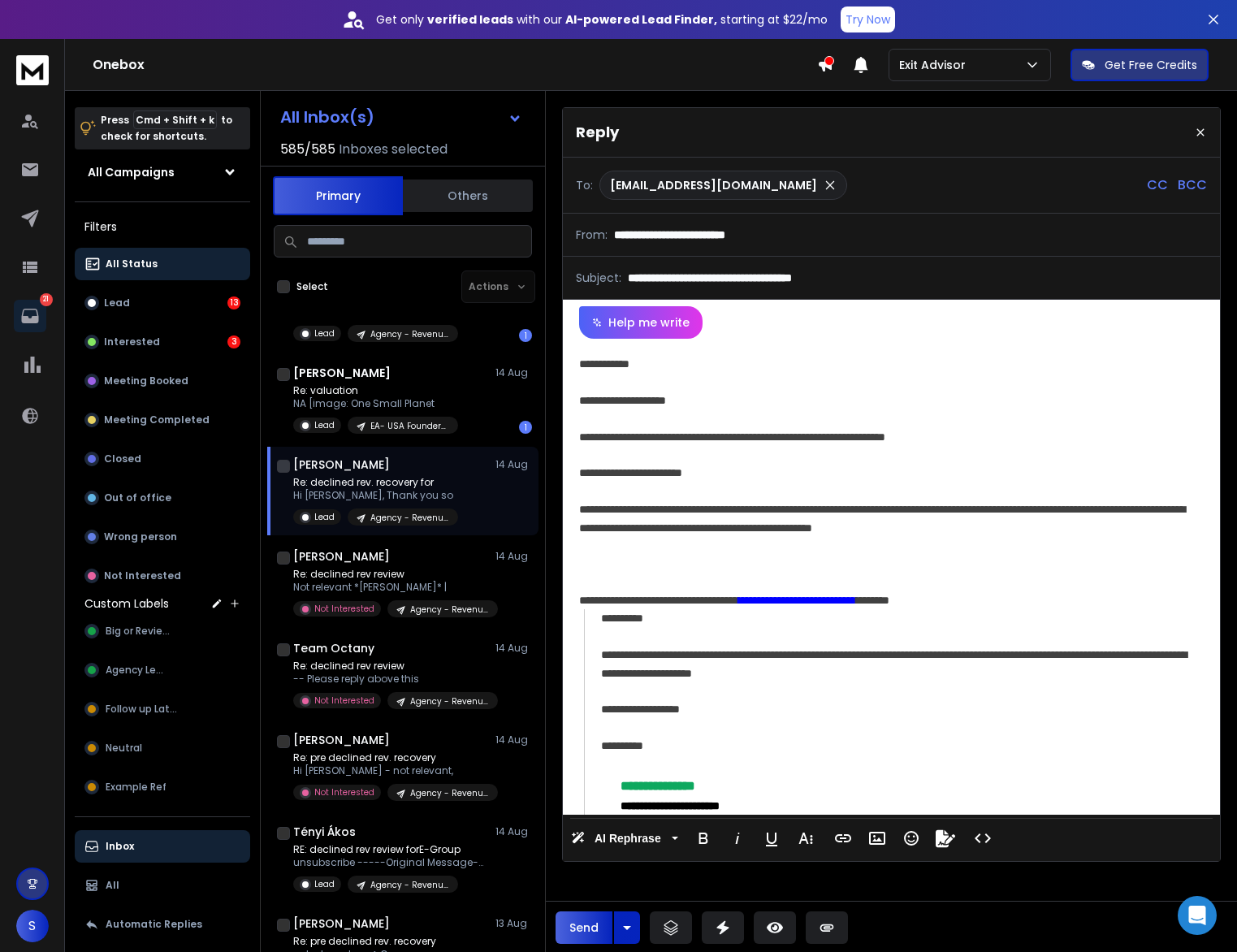
click at [1072, 507] on div "**********" at bounding box center [889, 518] width 620 height 37
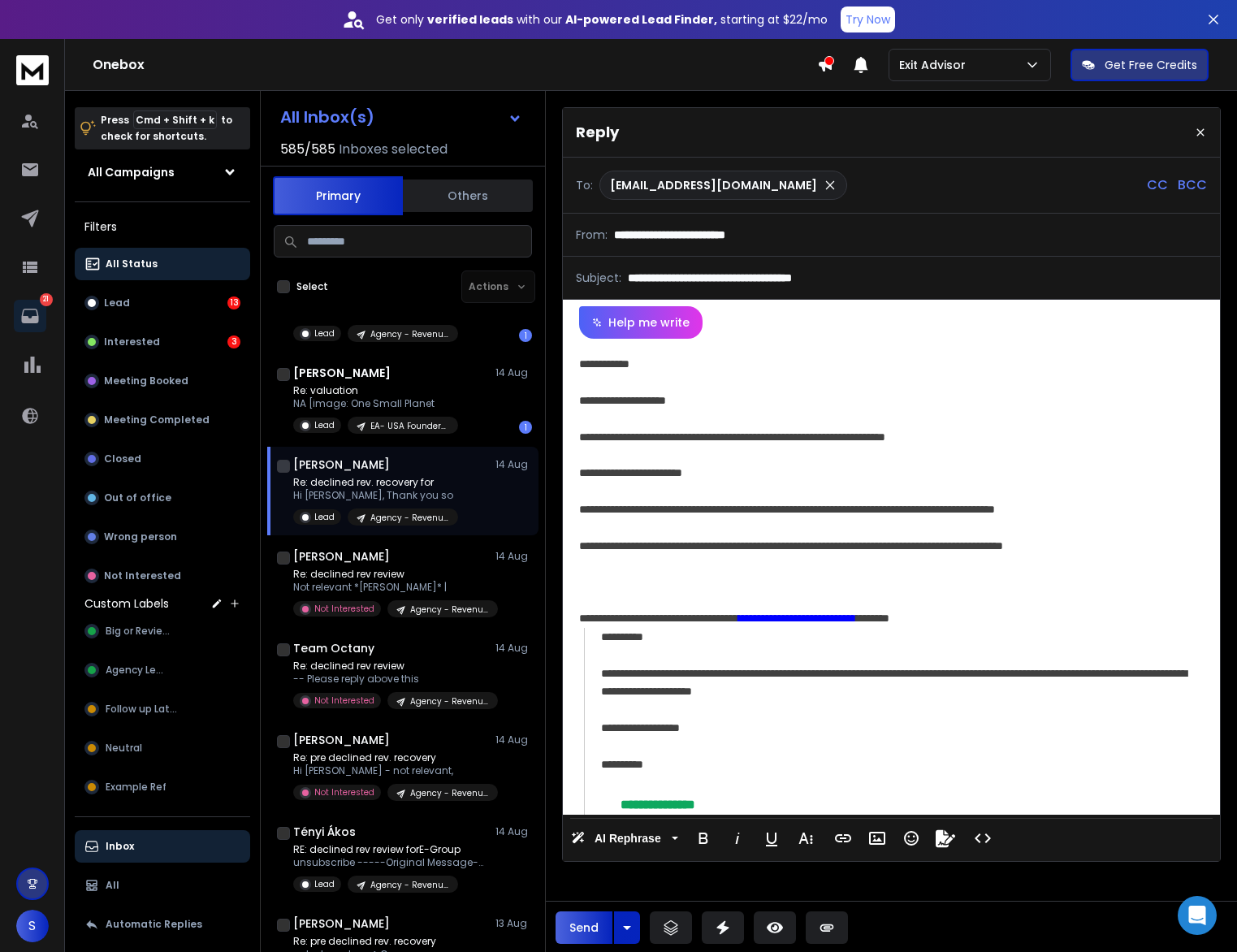
click at [704, 545] on div "**********" at bounding box center [889, 546] width 620 height 18
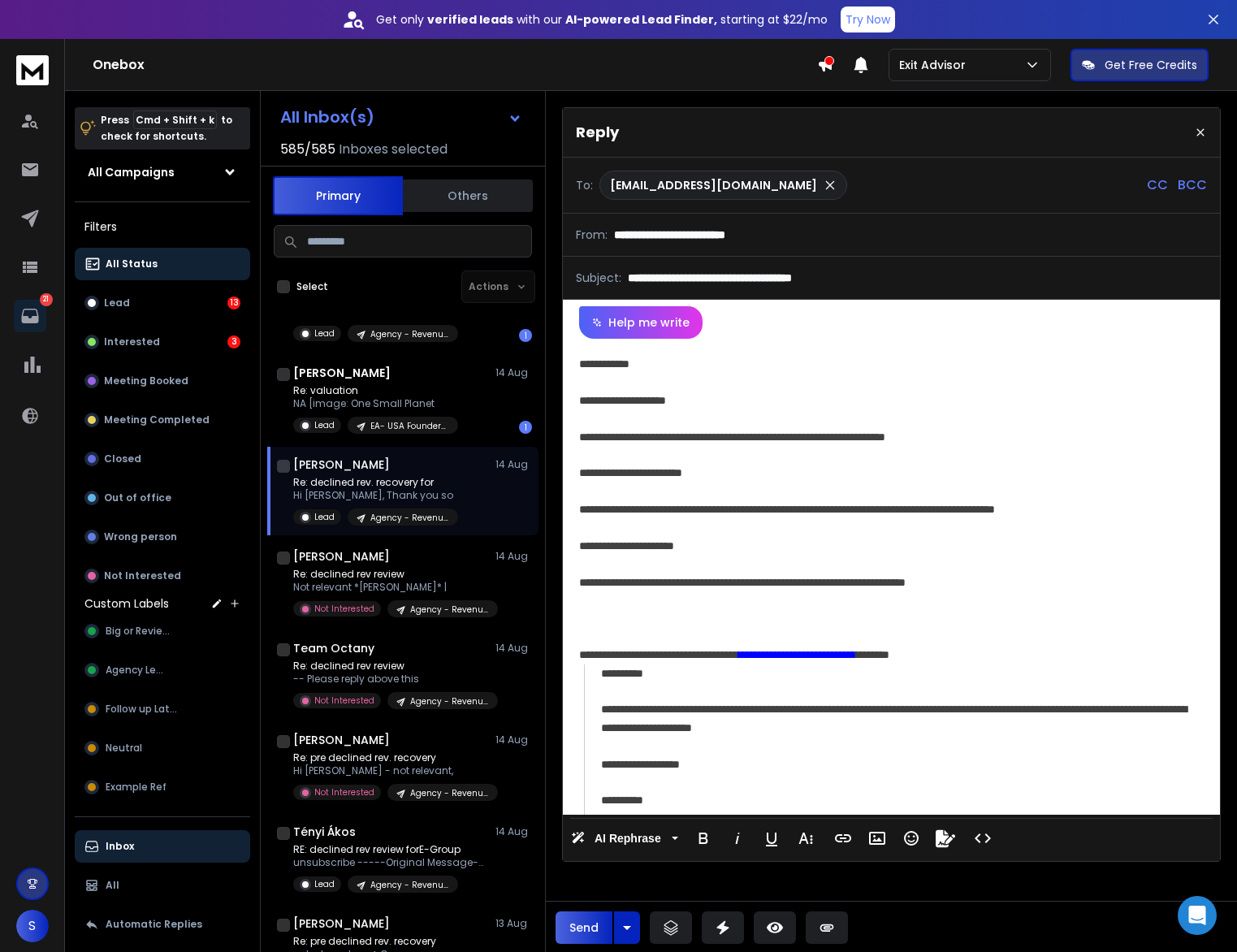
click at [739, 581] on div "**********" at bounding box center [889, 582] width 620 height 18
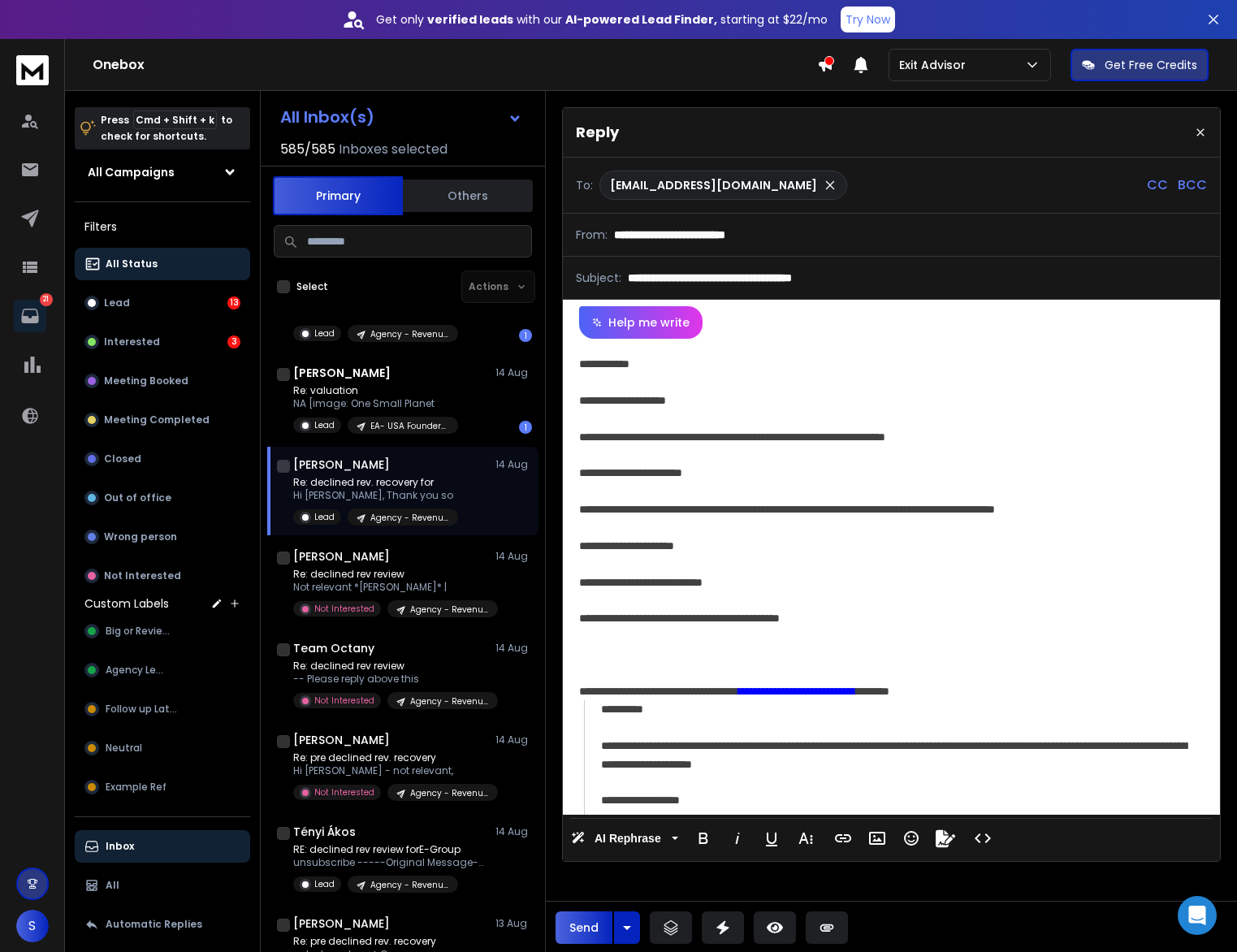
click at [655, 617] on div "**********" at bounding box center [889, 618] width 620 height 18
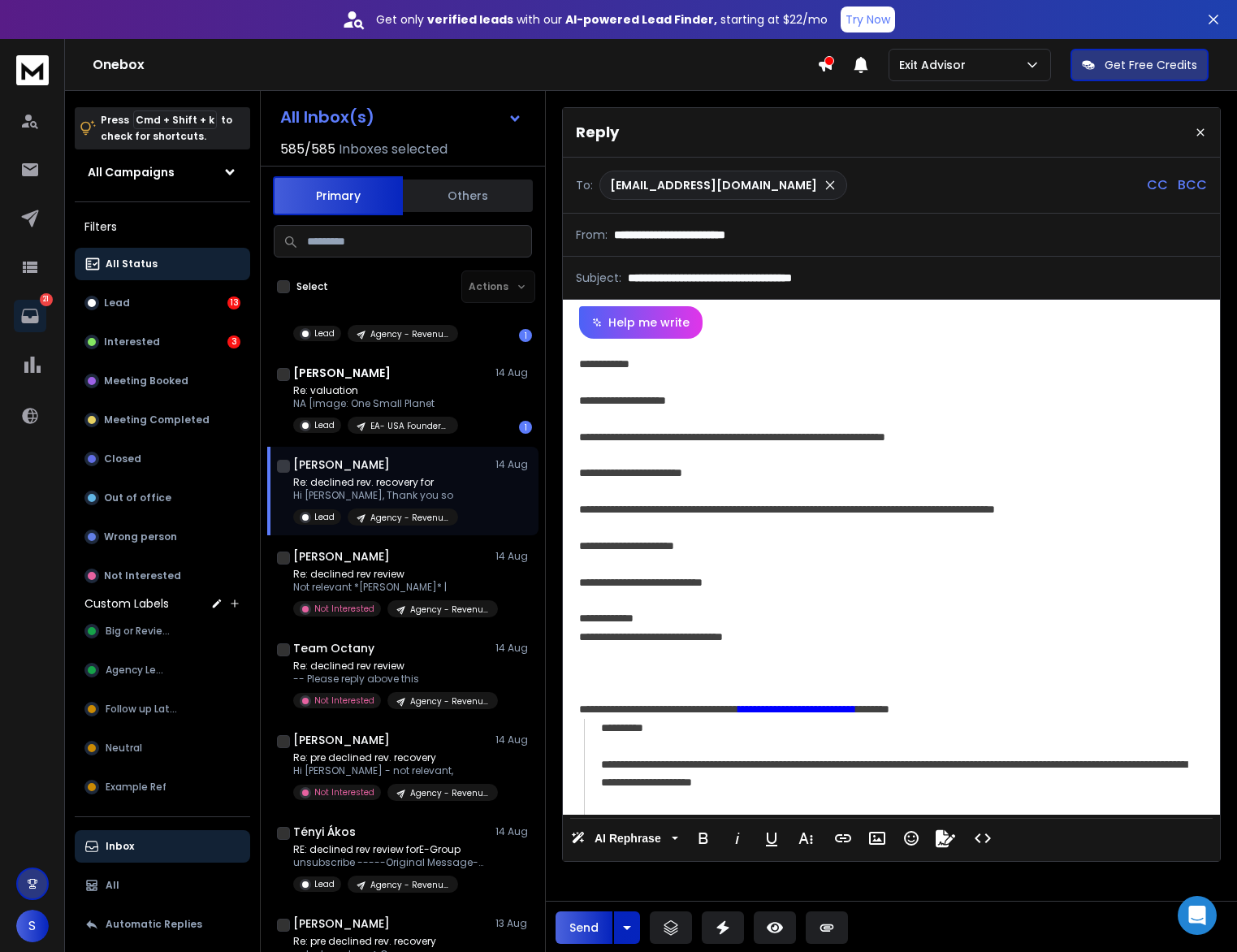
click at [629, 637] on div "**********" at bounding box center [889, 637] width 620 height 18
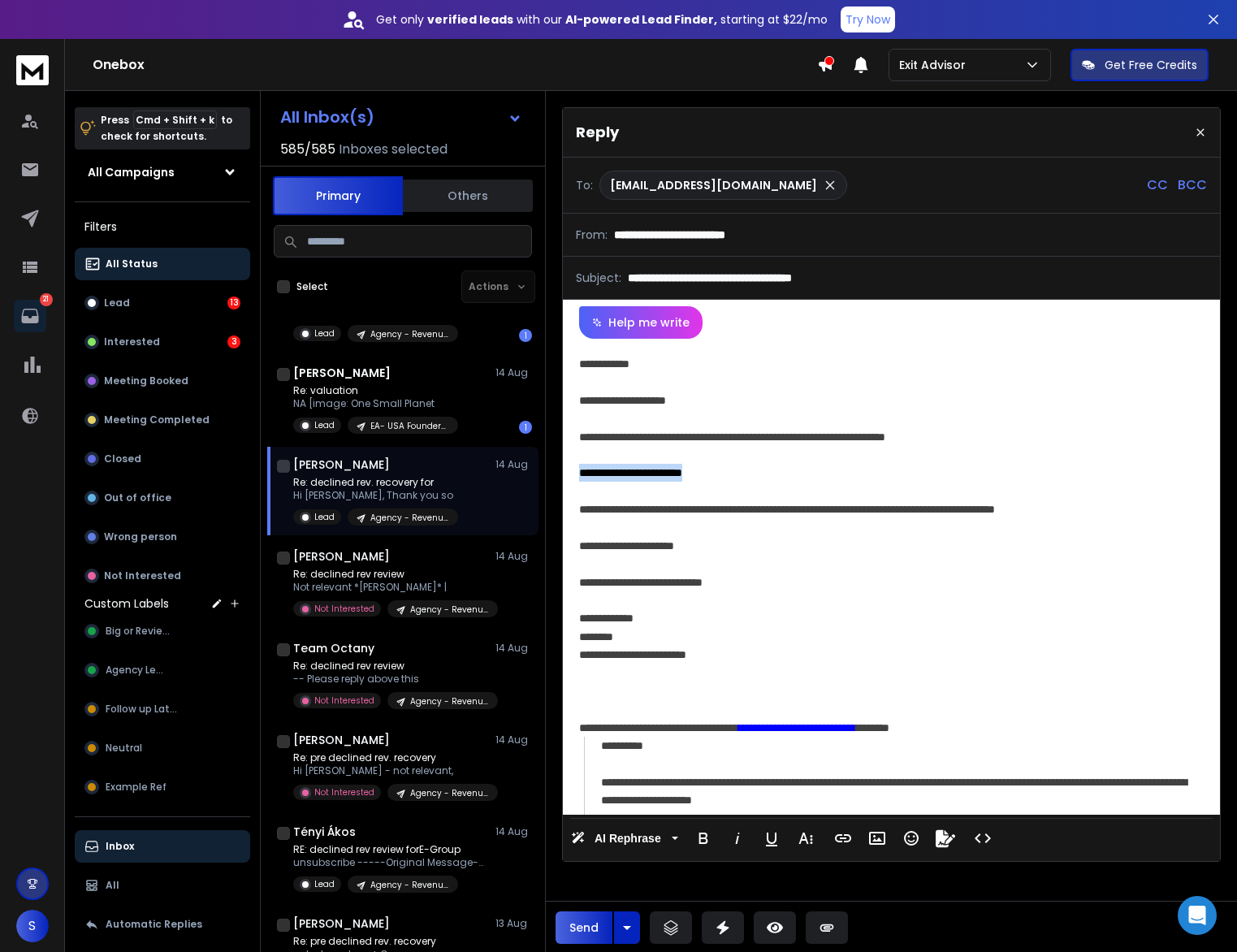
drag, startPoint x: 745, startPoint y: 475, endPoint x: 573, endPoint y: 472, distance: 172.0
click at [573, 471] on div "**********" at bounding box center [890, 577] width 657 height 476
click at [829, 840] on button "Insert Link" at bounding box center [843, 838] width 31 height 33
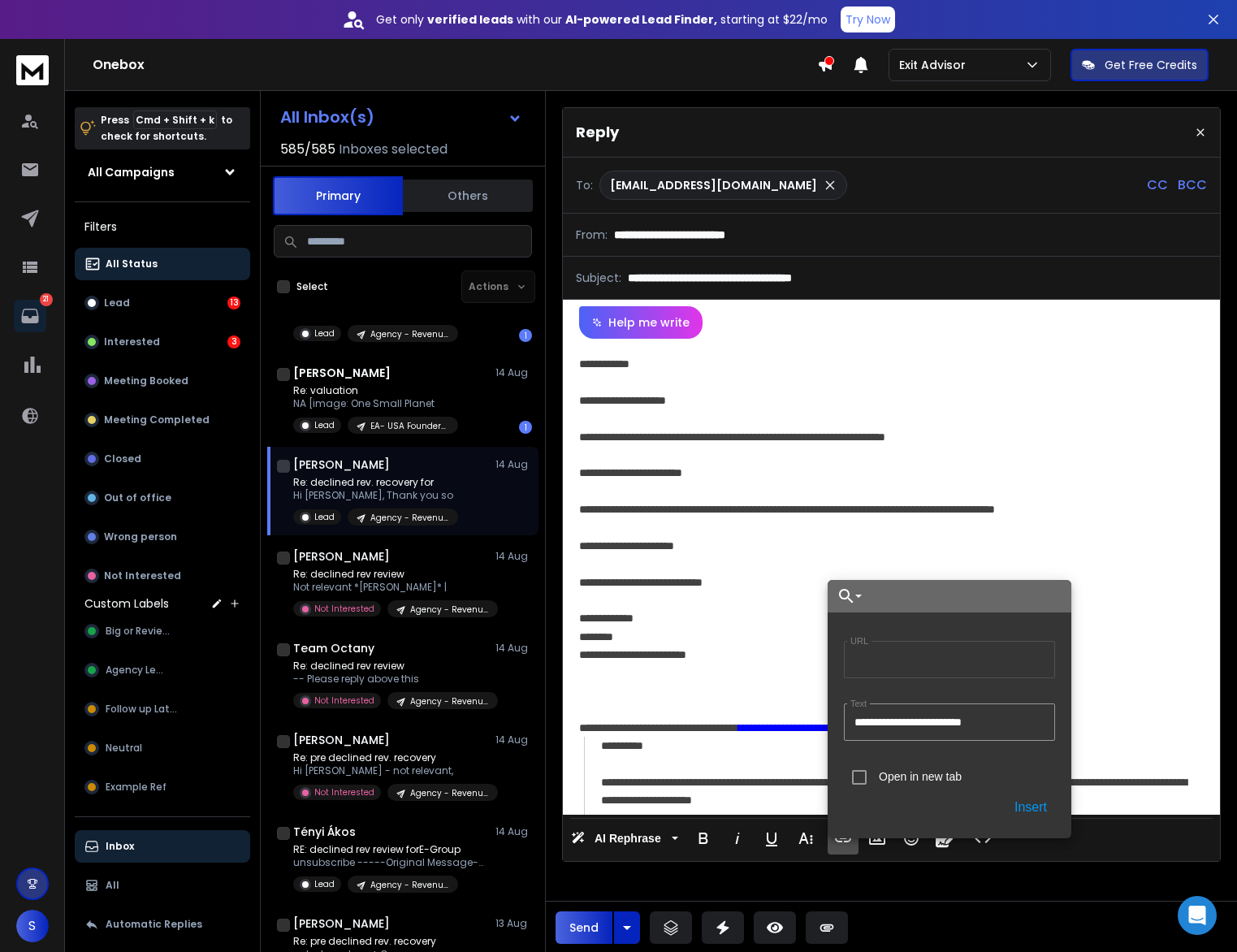
type input "**********"
click at [1037, 813] on button "Insert" at bounding box center [1030, 807] width 49 height 30
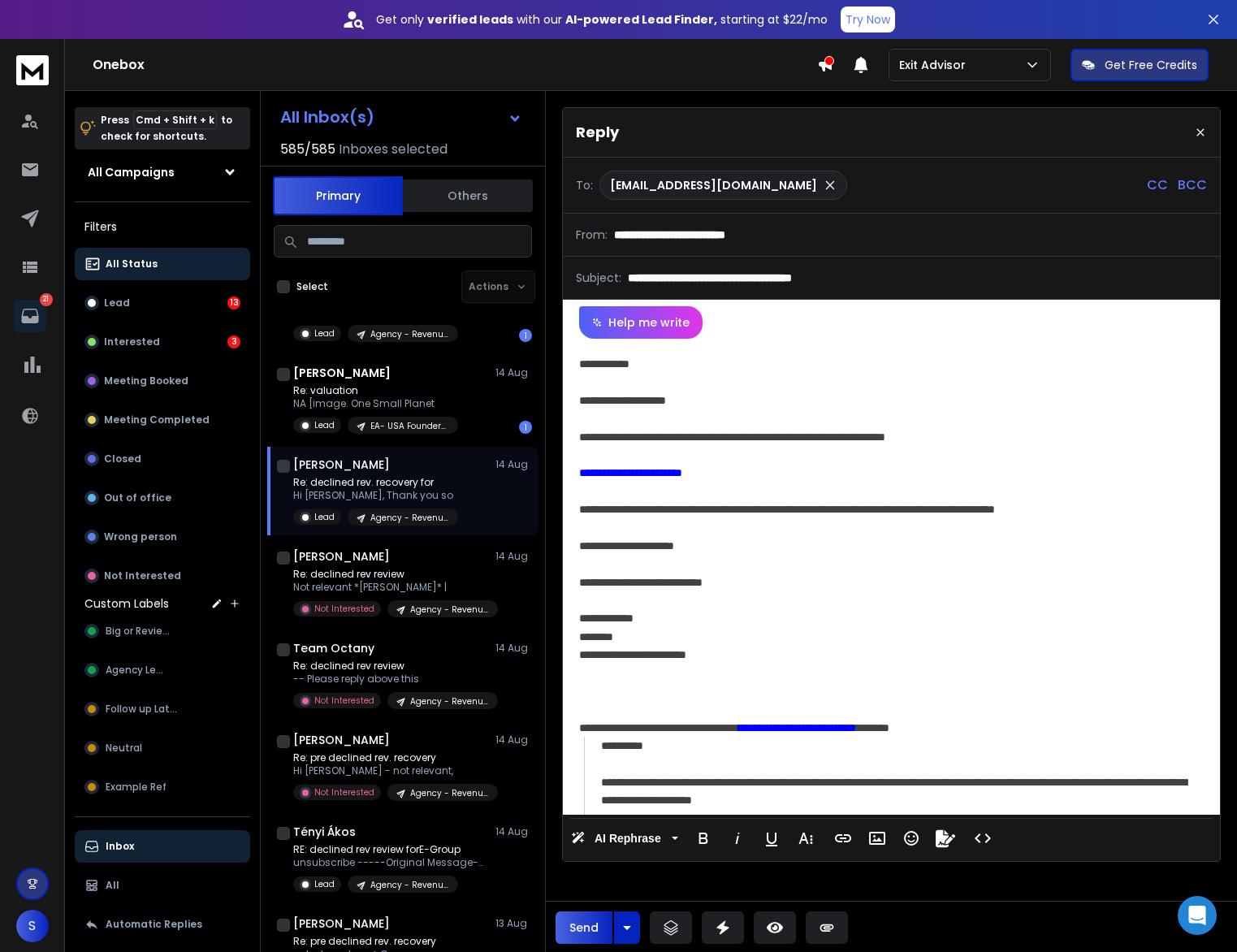
click at [869, 494] on div at bounding box center [891, 491] width 625 height 18
drag, startPoint x: 730, startPoint y: 543, endPoint x: 577, endPoint y: 546, distance: 153.0
click at [577, 546] on div "**********" at bounding box center [890, 577] width 657 height 476
type input "**********"
click at [836, 837] on icon "button" at bounding box center [843, 838] width 16 height 8
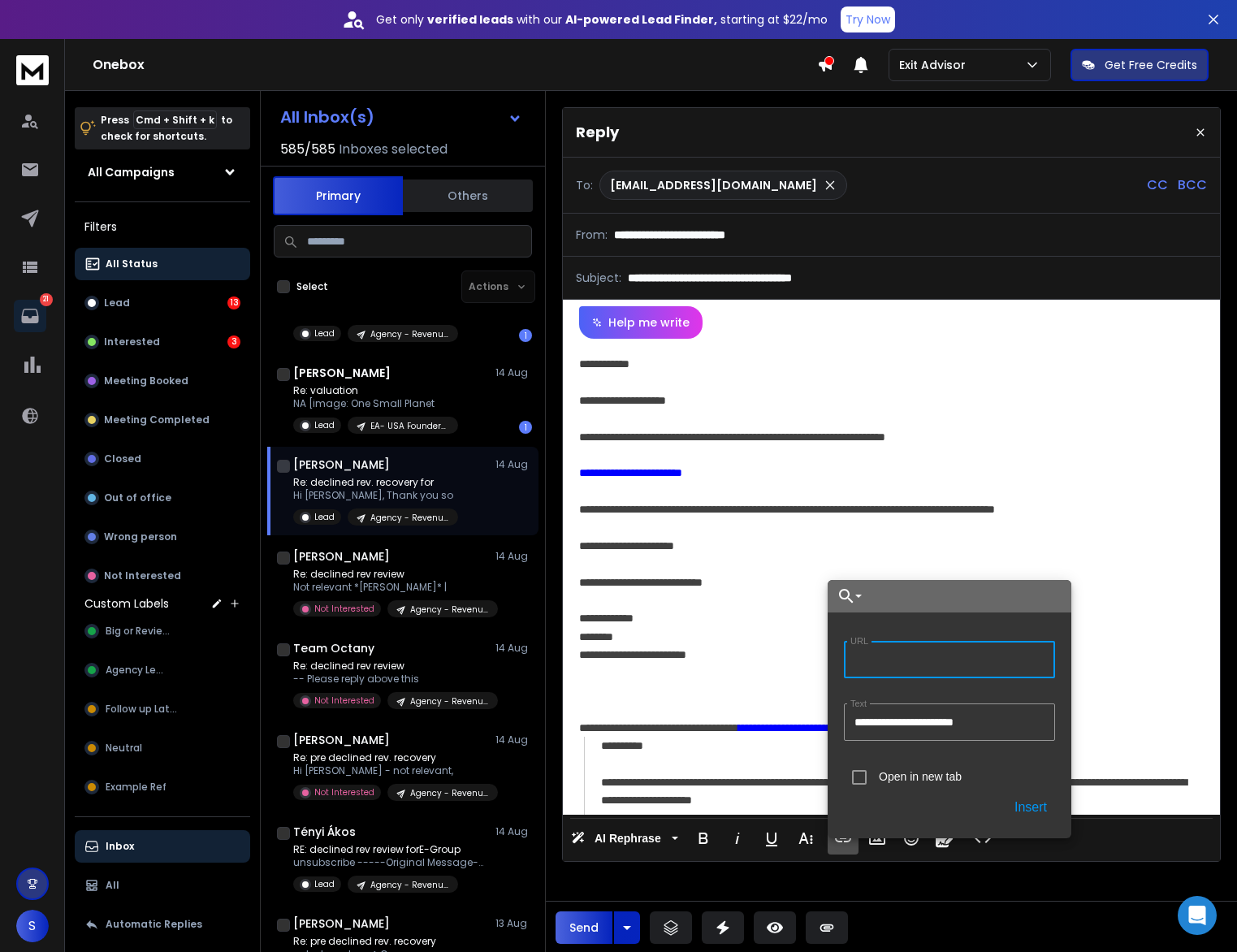
paste input "**********"
type input "**********"
click at [984, 723] on input "**********" at bounding box center [949, 722] width 211 height 38
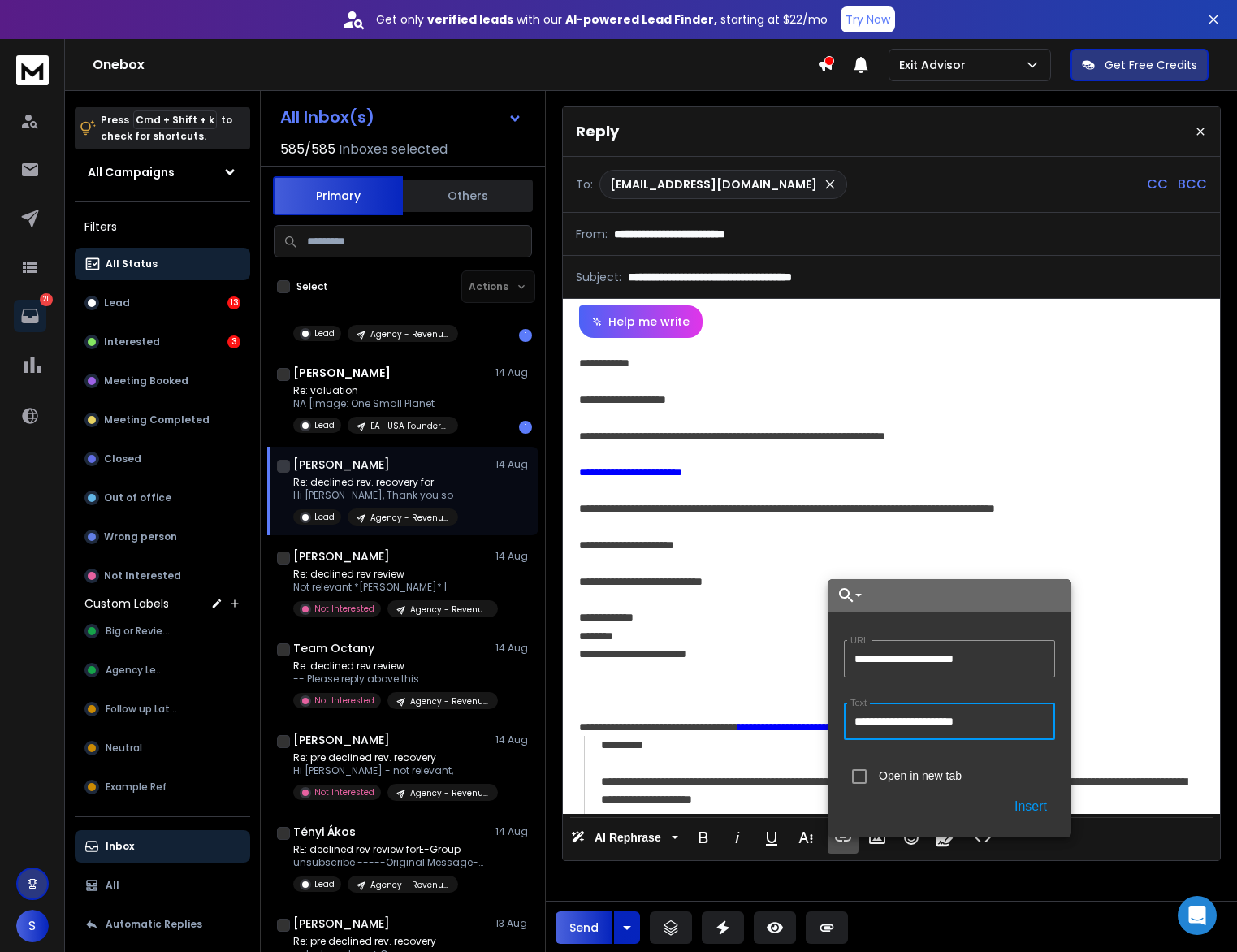
click at [984, 723] on input "**********" at bounding box center [949, 721] width 211 height 38
paste input "***"
type input "**********"
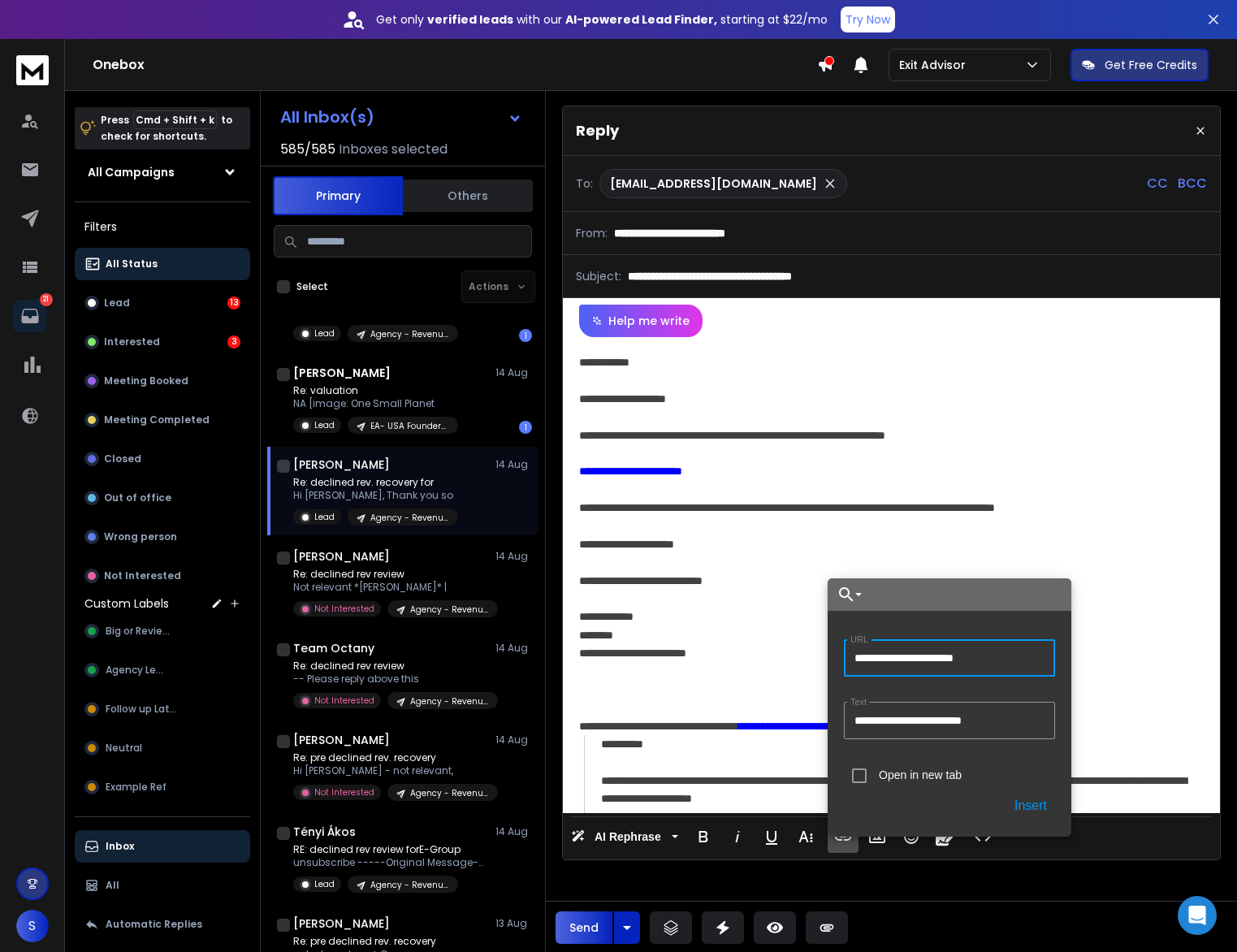
click at [990, 655] on input "**********" at bounding box center [949, 658] width 211 height 38
paste input "***"
type input "**********"
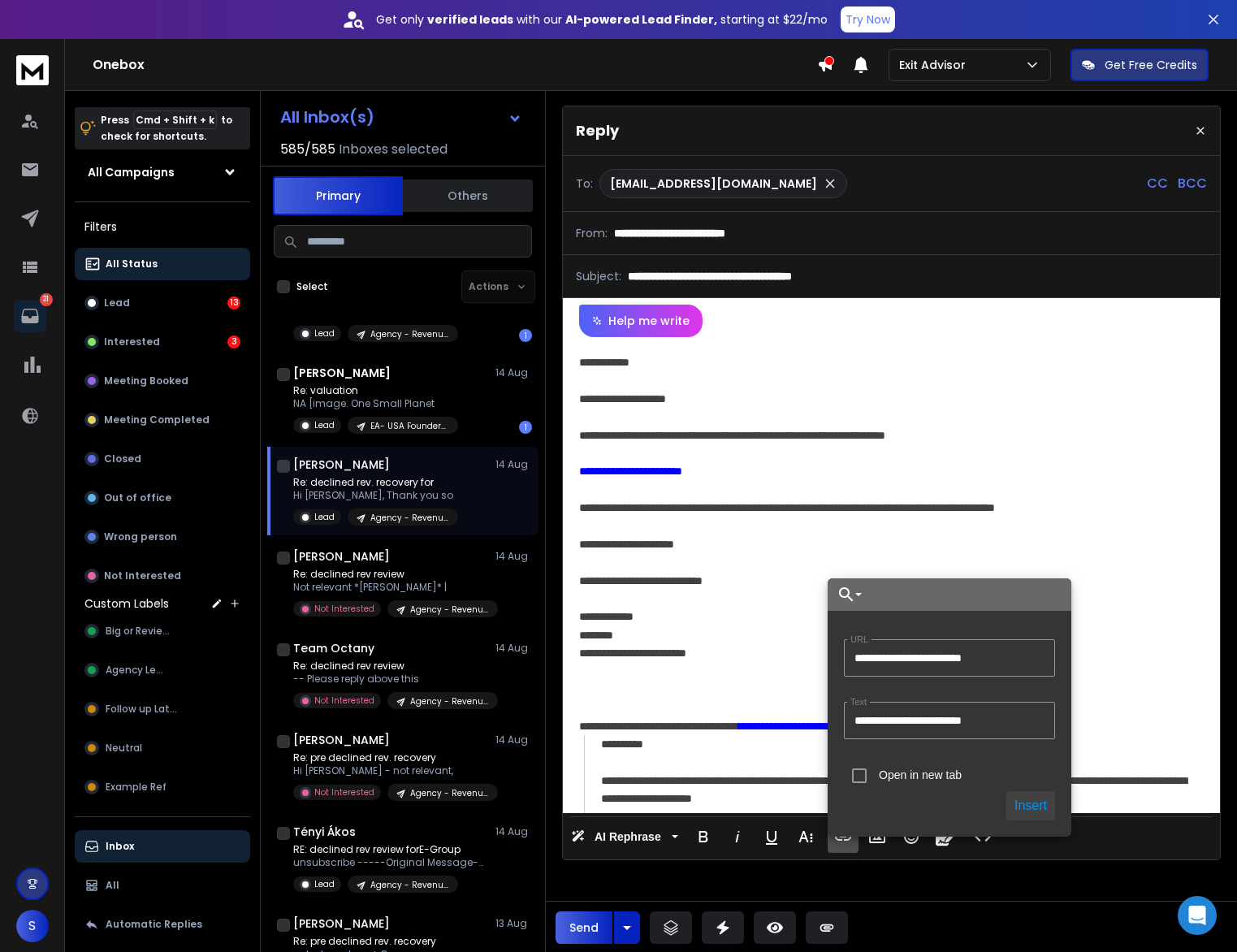
click at [1027, 802] on button "Insert" at bounding box center [1030, 806] width 49 height 30
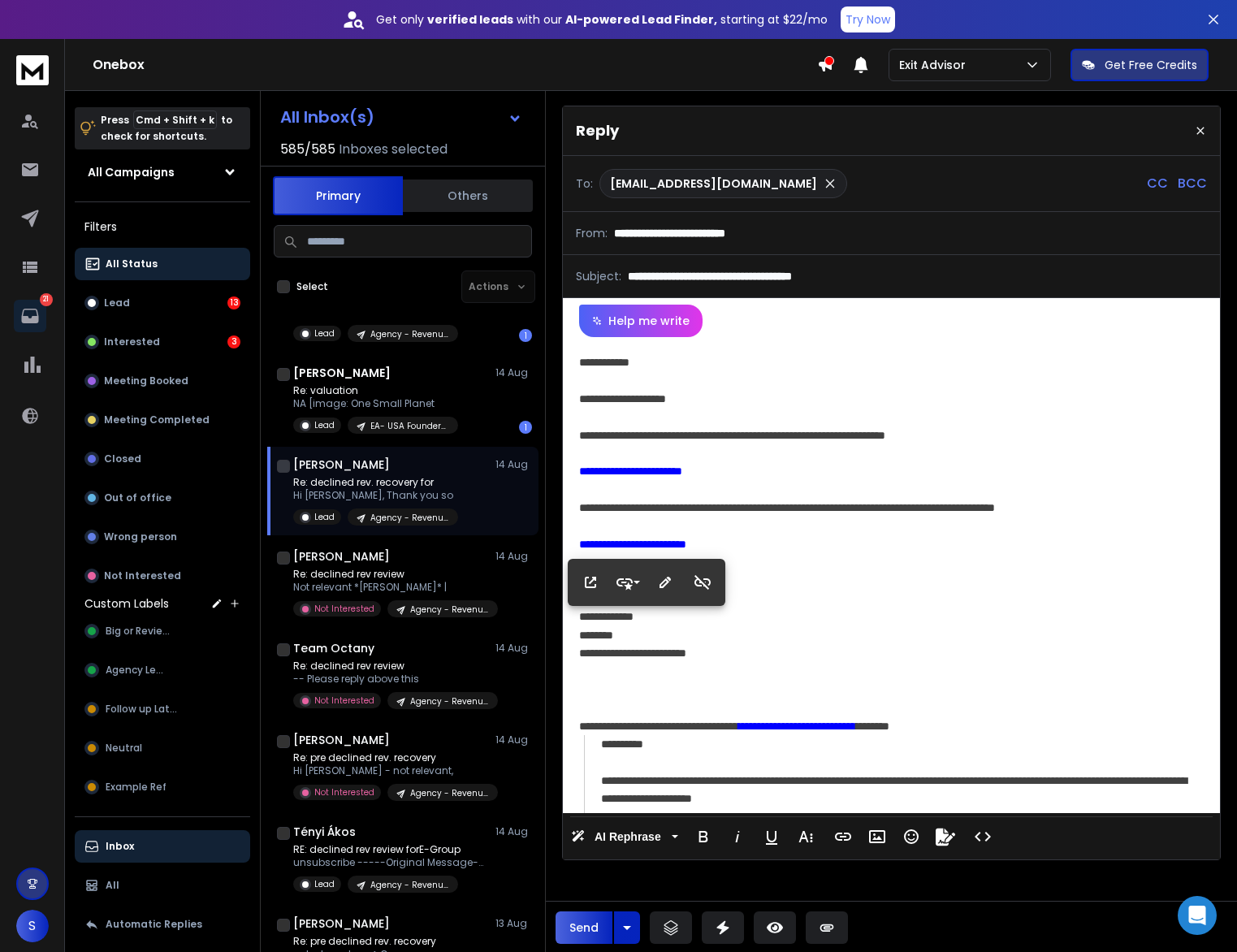
click at [773, 529] on div at bounding box center [891, 526] width 625 height 18
click at [584, 541] on link "**********" at bounding box center [633, 544] width 107 height 11
drag, startPoint x: 583, startPoint y: 575, endPoint x: 773, endPoint y: 539, distance: 193.4
click at [584, 575] on icon "button" at bounding box center [590, 582] width 20 height 20
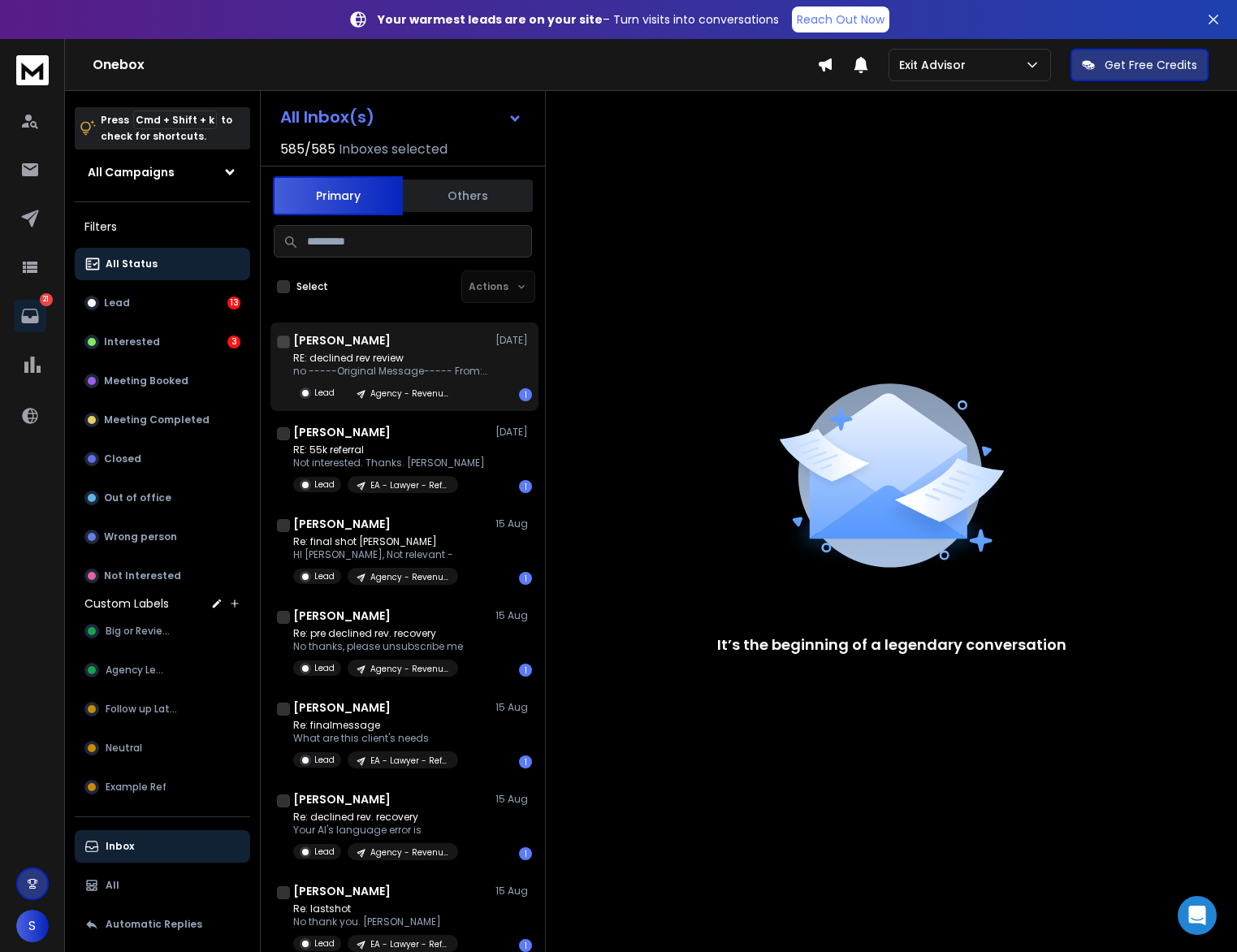
click at [459, 364] on p "RE: declined rev review" at bounding box center [390, 358] width 195 height 13
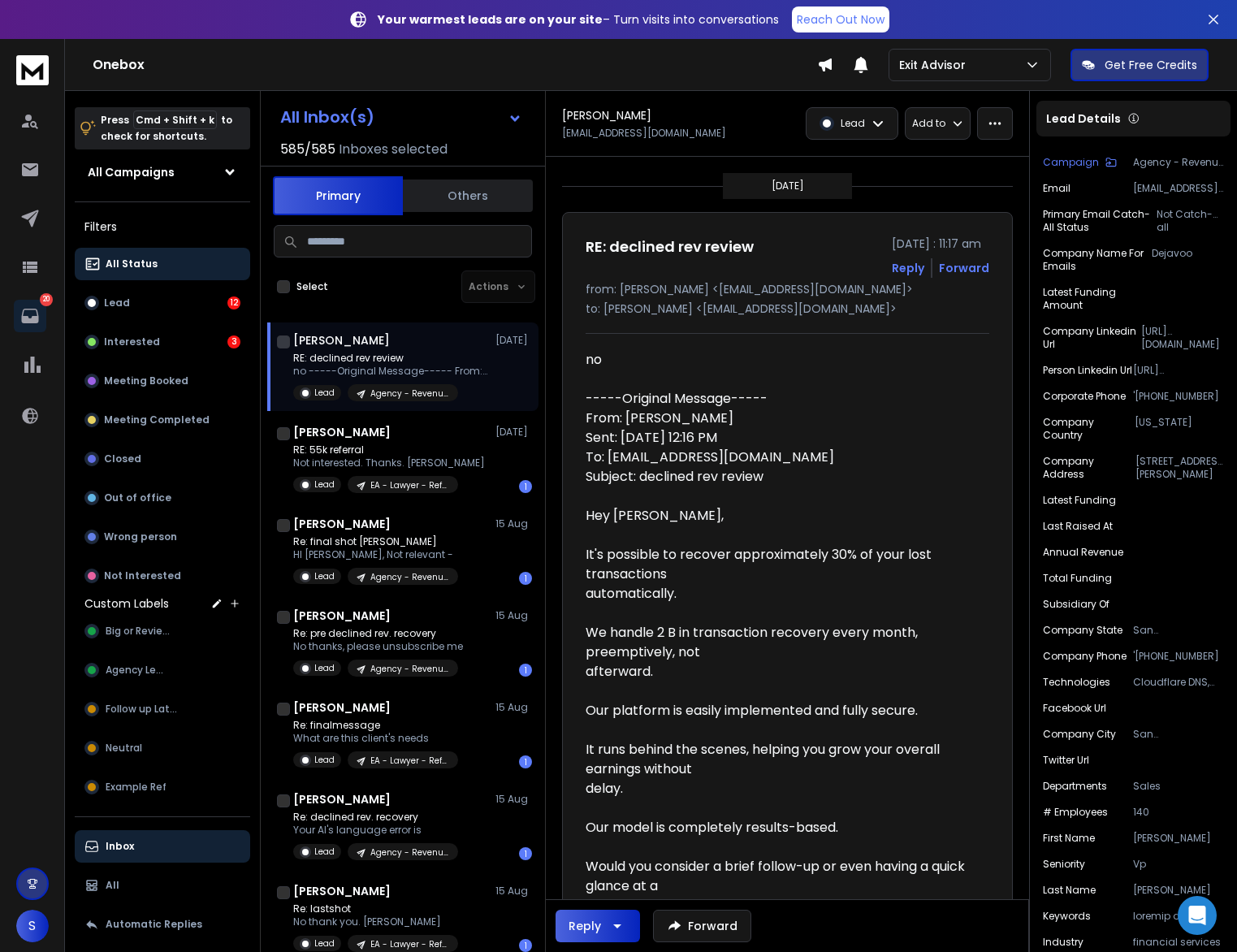
click at [880, 131] on div "Lead" at bounding box center [852, 123] width 91 height 31
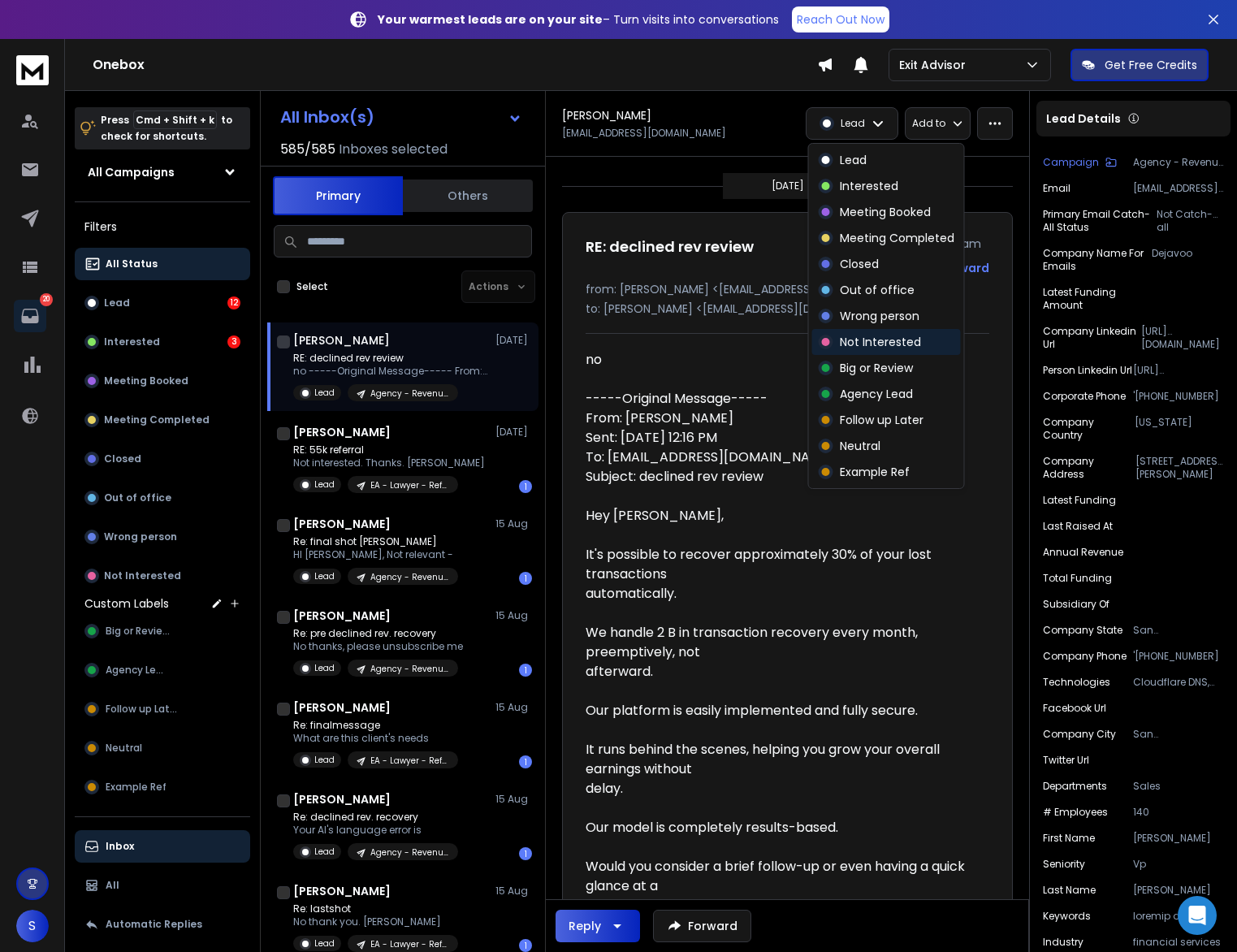
click at [886, 346] on p "Not Interested" at bounding box center [880, 342] width 81 height 16
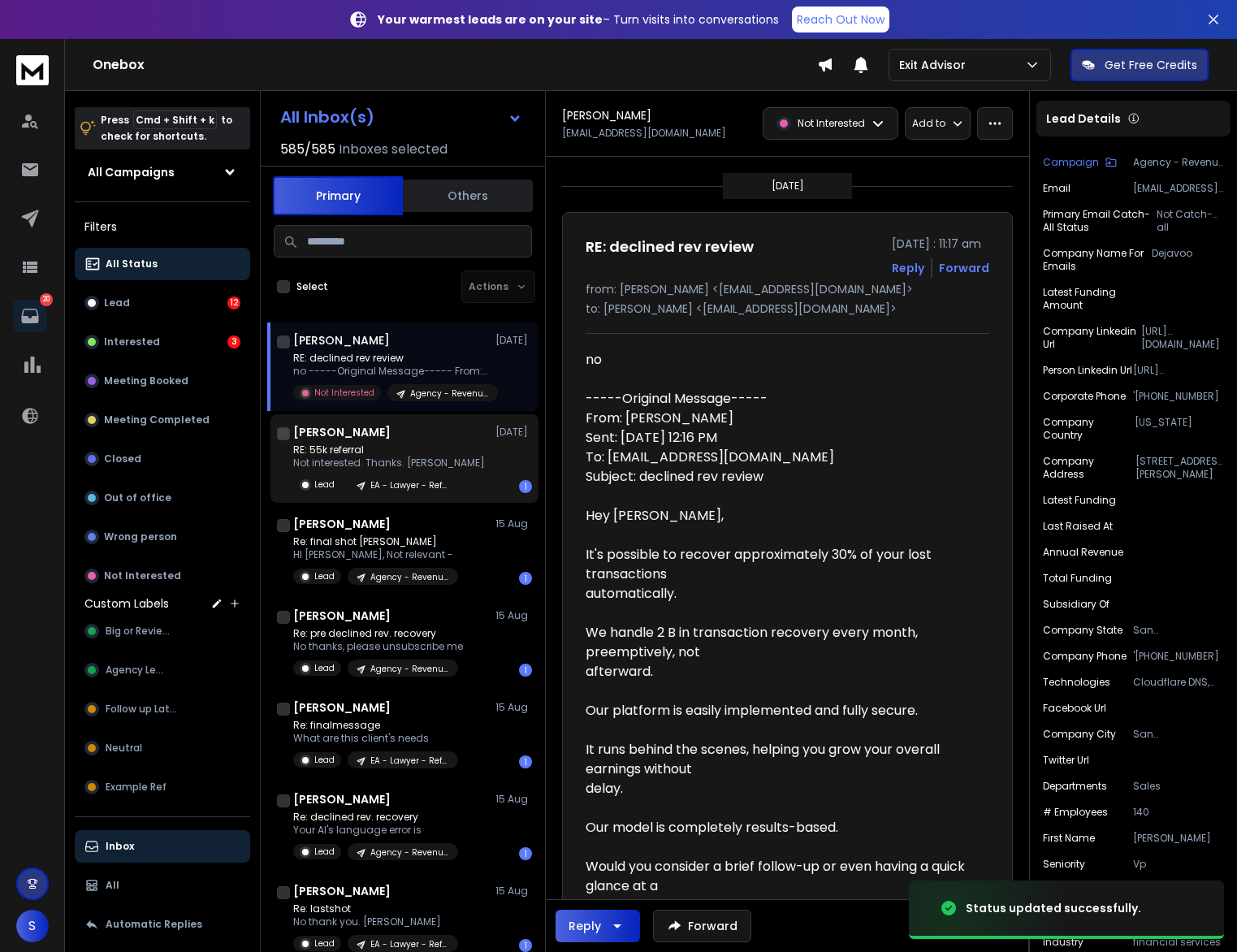
click at [444, 460] on p "Not interested. Thanks. [PERSON_NAME]" at bounding box center [389, 463] width 192 height 13
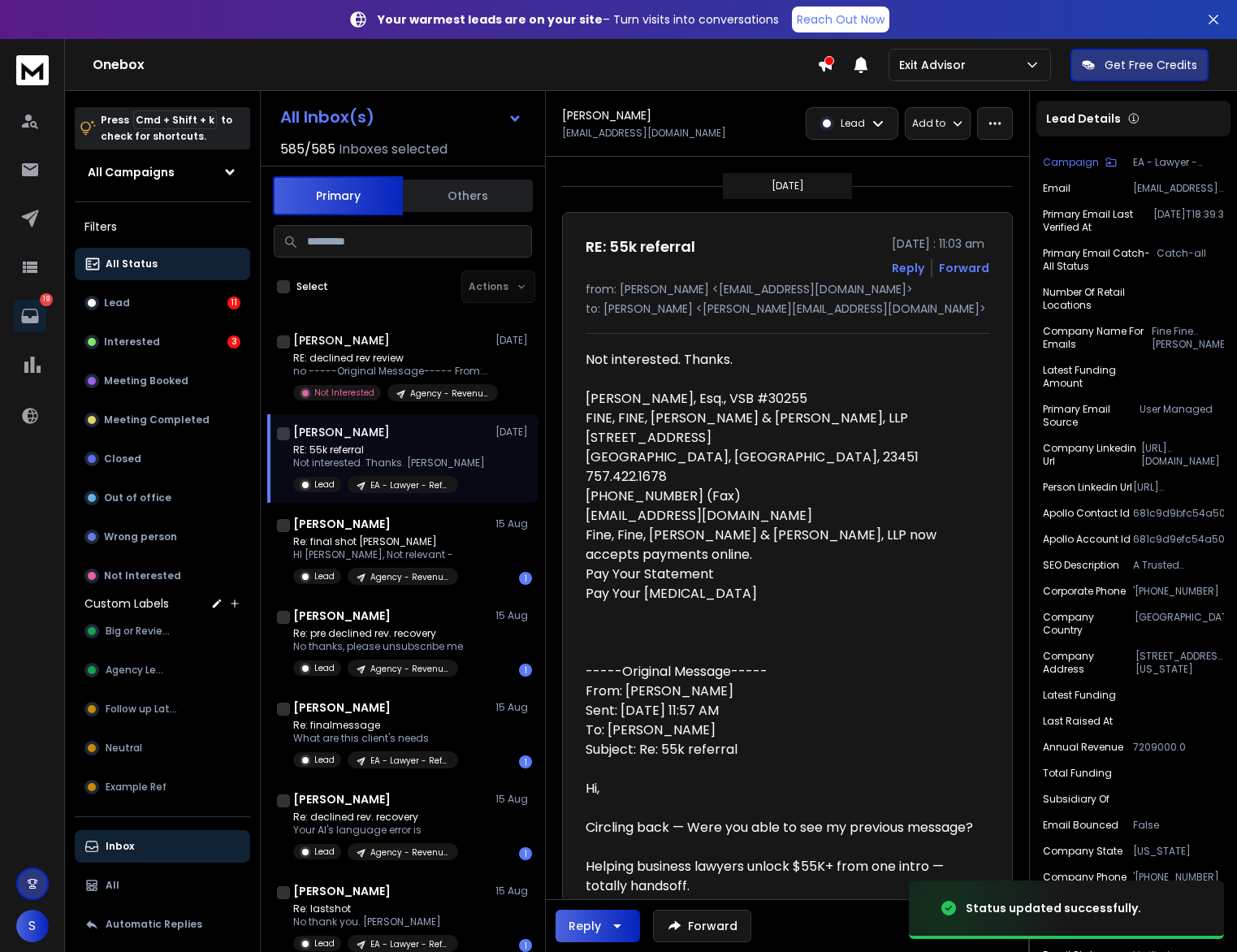
click at [839, 129] on div "Lead" at bounding box center [852, 123] width 91 height 31
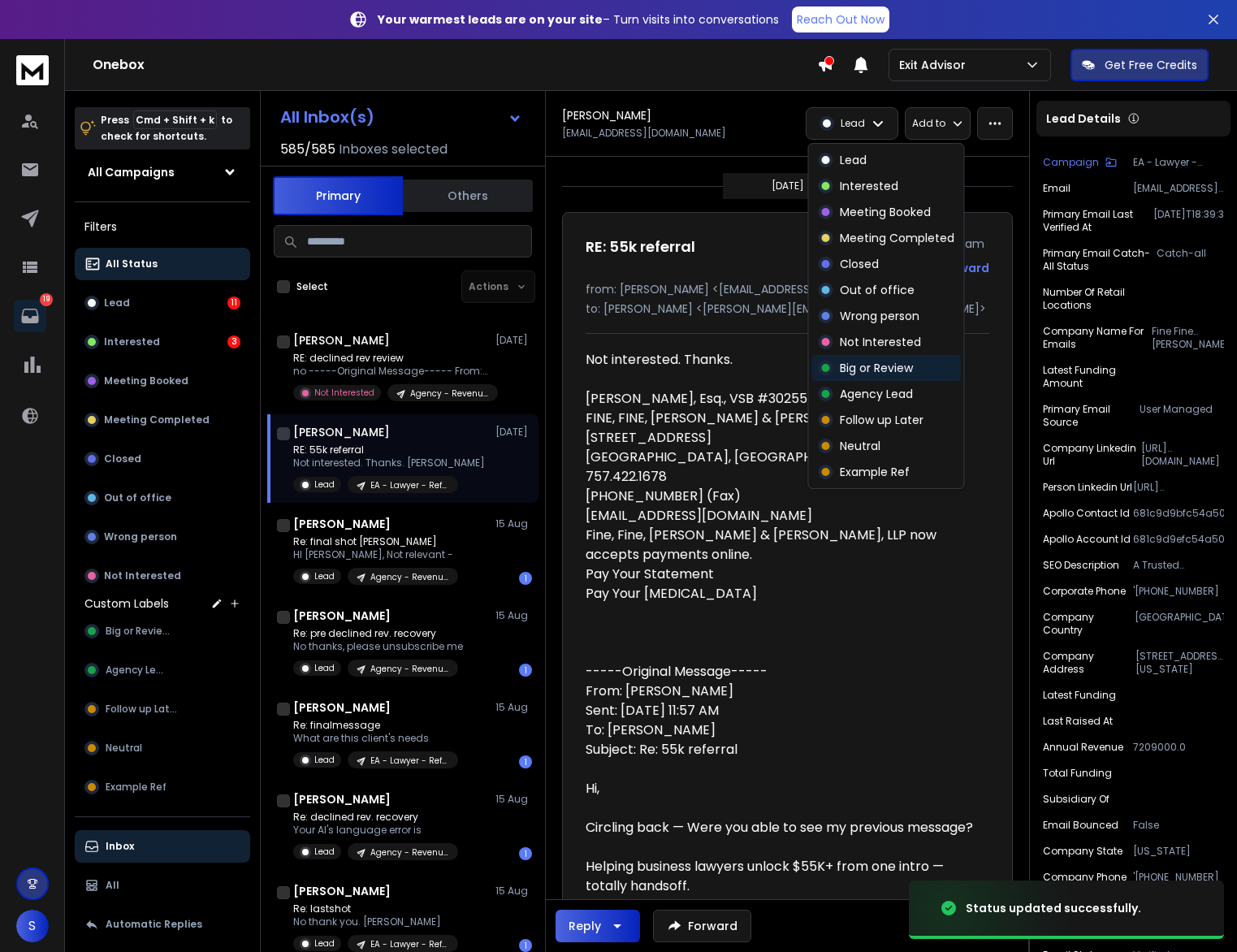
drag, startPoint x: 878, startPoint y: 369, endPoint x: 810, endPoint y: 398, distance: 73.9
click at [878, 369] on p "Big or Review" at bounding box center [876, 368] width 73 height 16
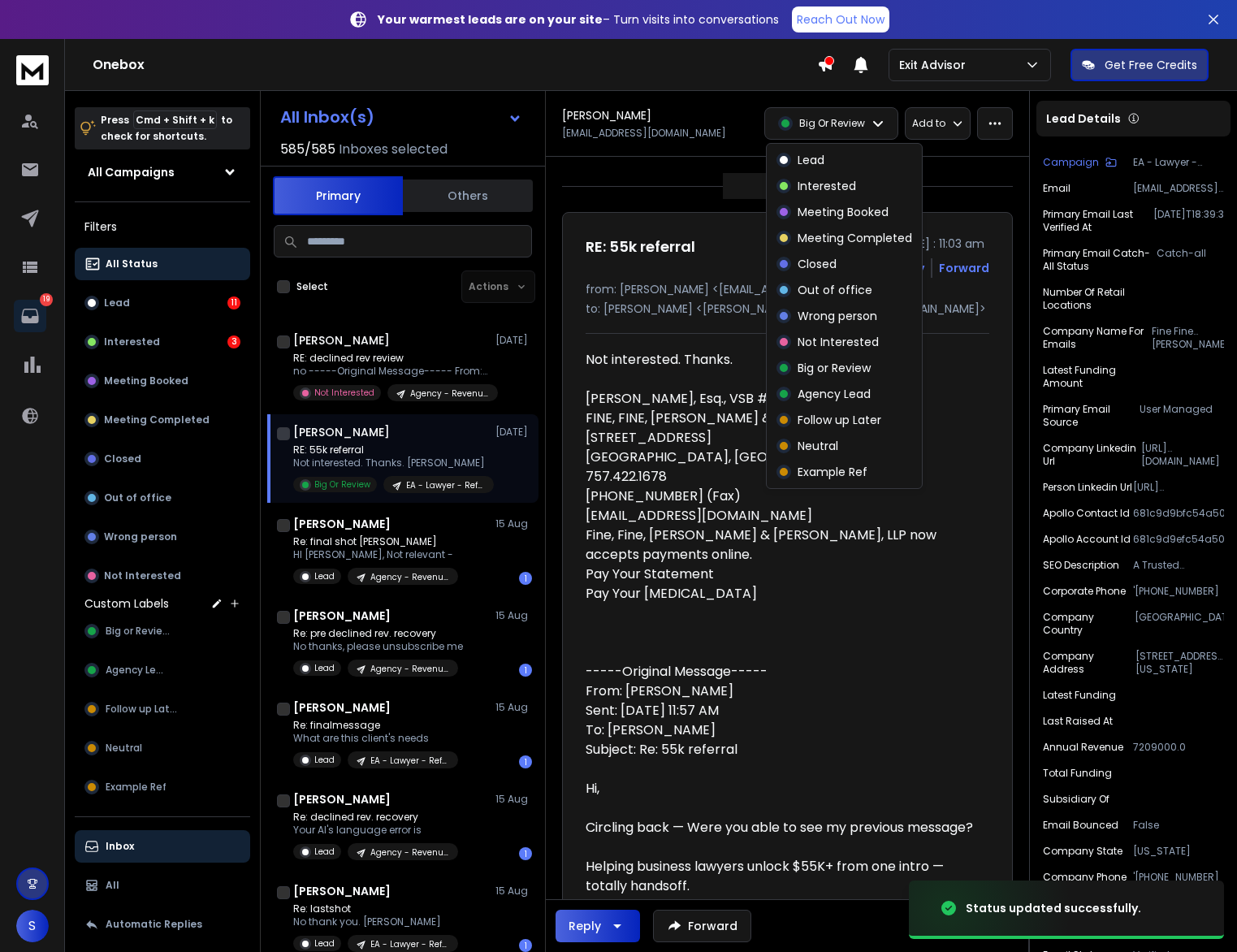
click at [857, 125] on p "Big Or Review" at bounding box center [832, 123] width 65 height 13
click at [865, 337] on p "Not Interested" at bounding box center [838, 342] width 81 height 16
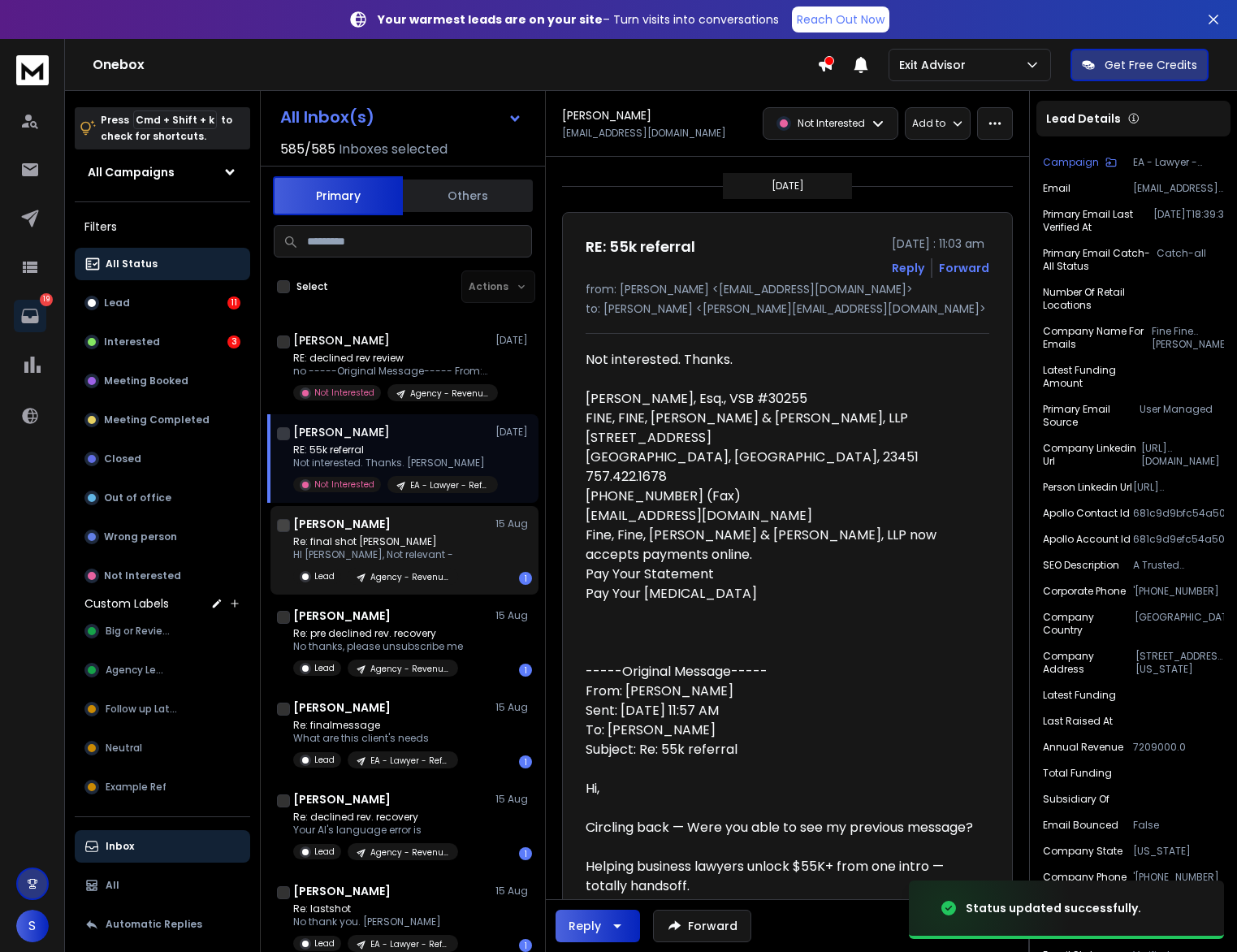
click at [350, 538] on p "Re: final shot [PERSON_NAME]" at bounding box center [375, 541] width 164 height 13
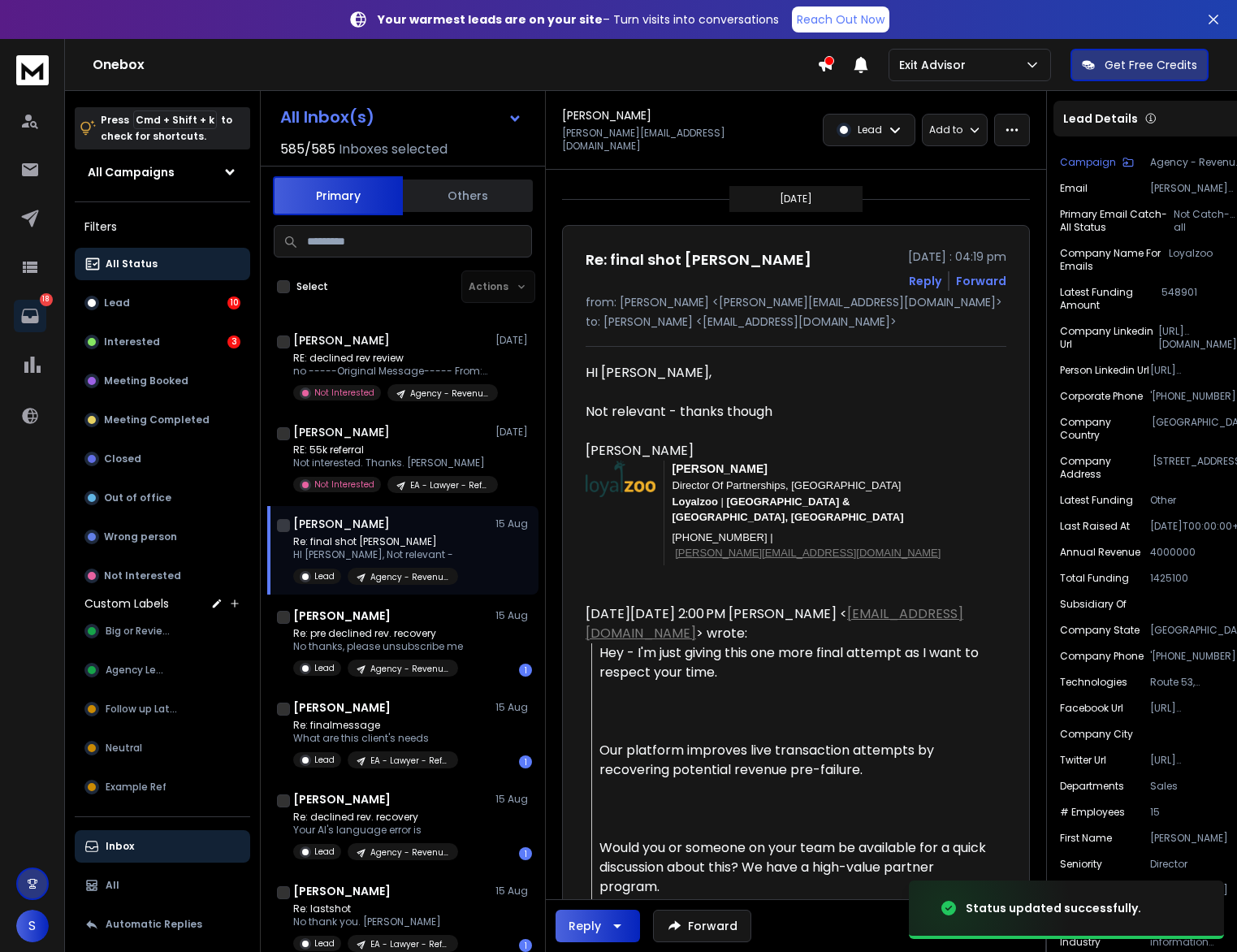
click at [882, 131] on div "Lead" at bounding box center [870, 130] width 91 height 31
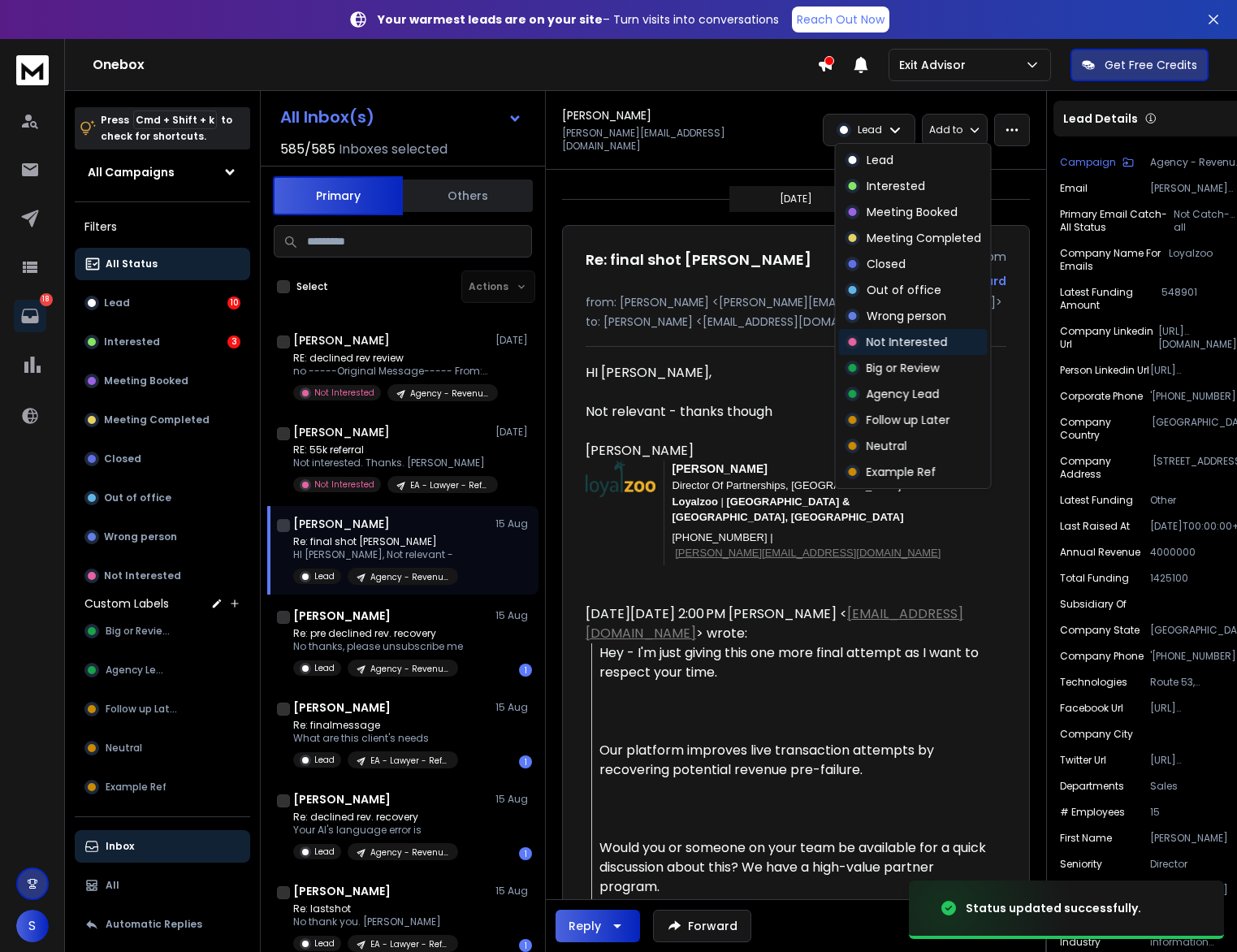
click at [896, 341] on p "Not Interested" at bounding box center [907, 342] width 81 height 16
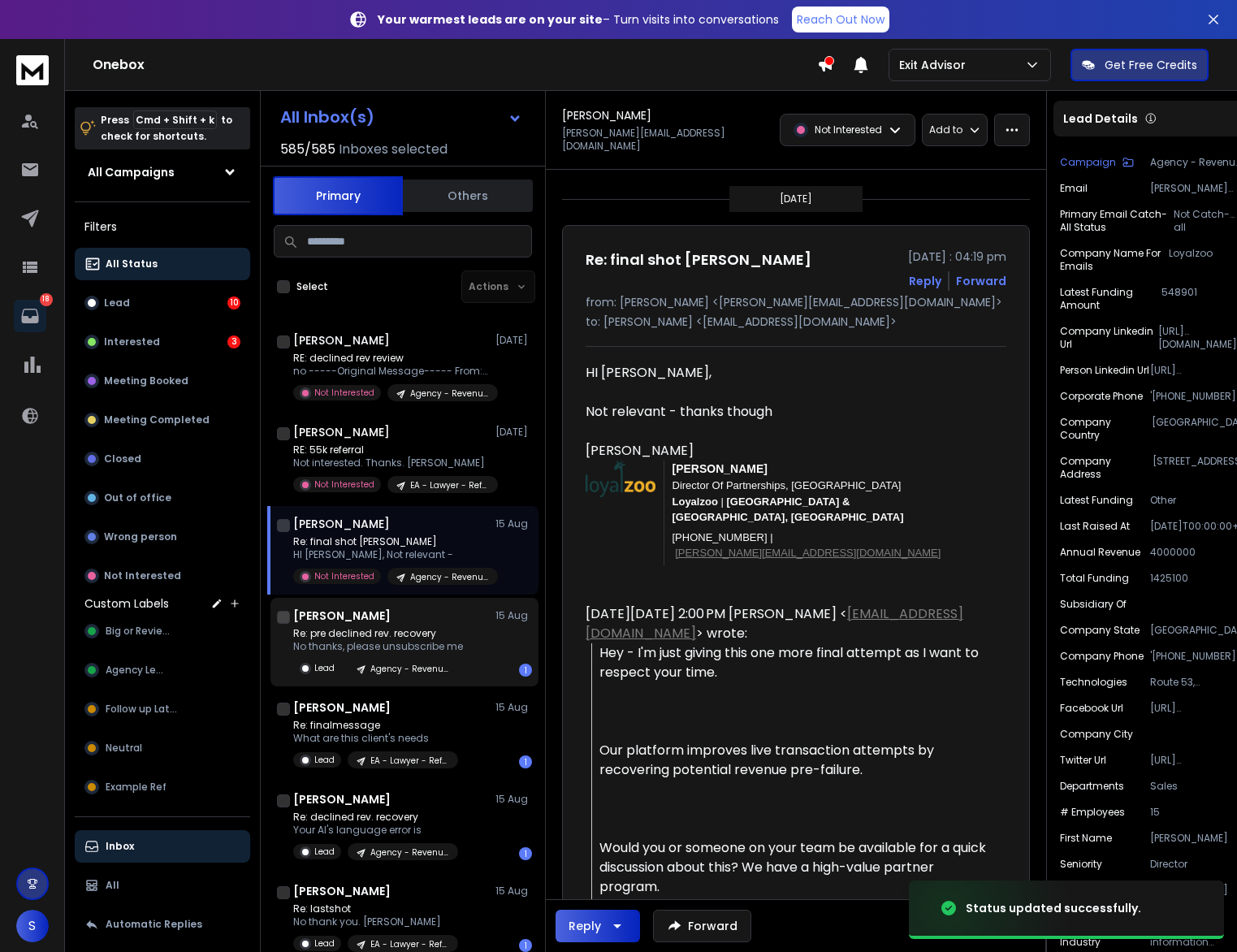
click at [464, 634] on div "Re: pre declined rev. recovery No thanks, please unsubscribe me Lead Agency - R…" at bounding box center [412, 652] width 239 height 50
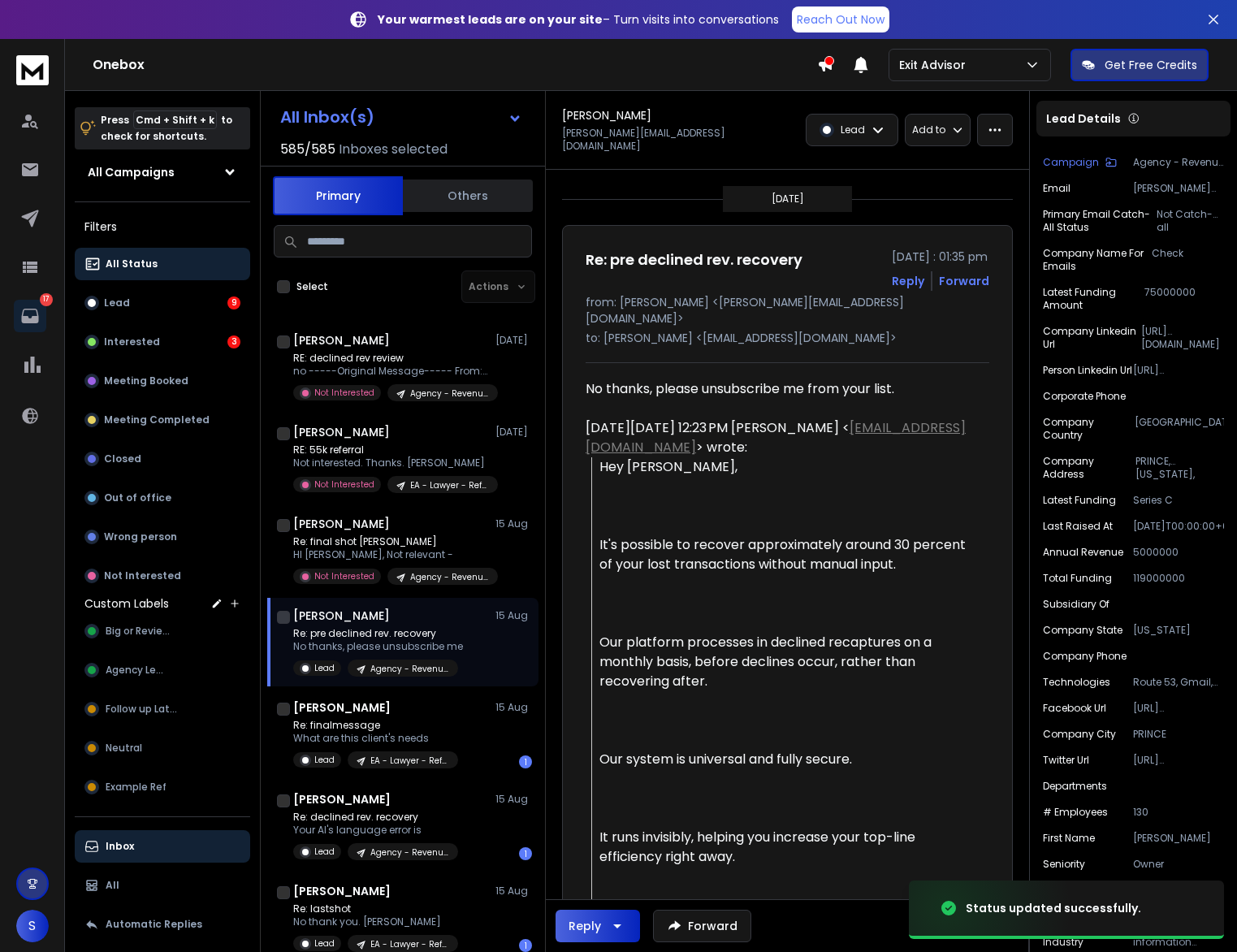
click at [872, 115] on div "Lead" at bounding box center [852, 130] width 91 height 31
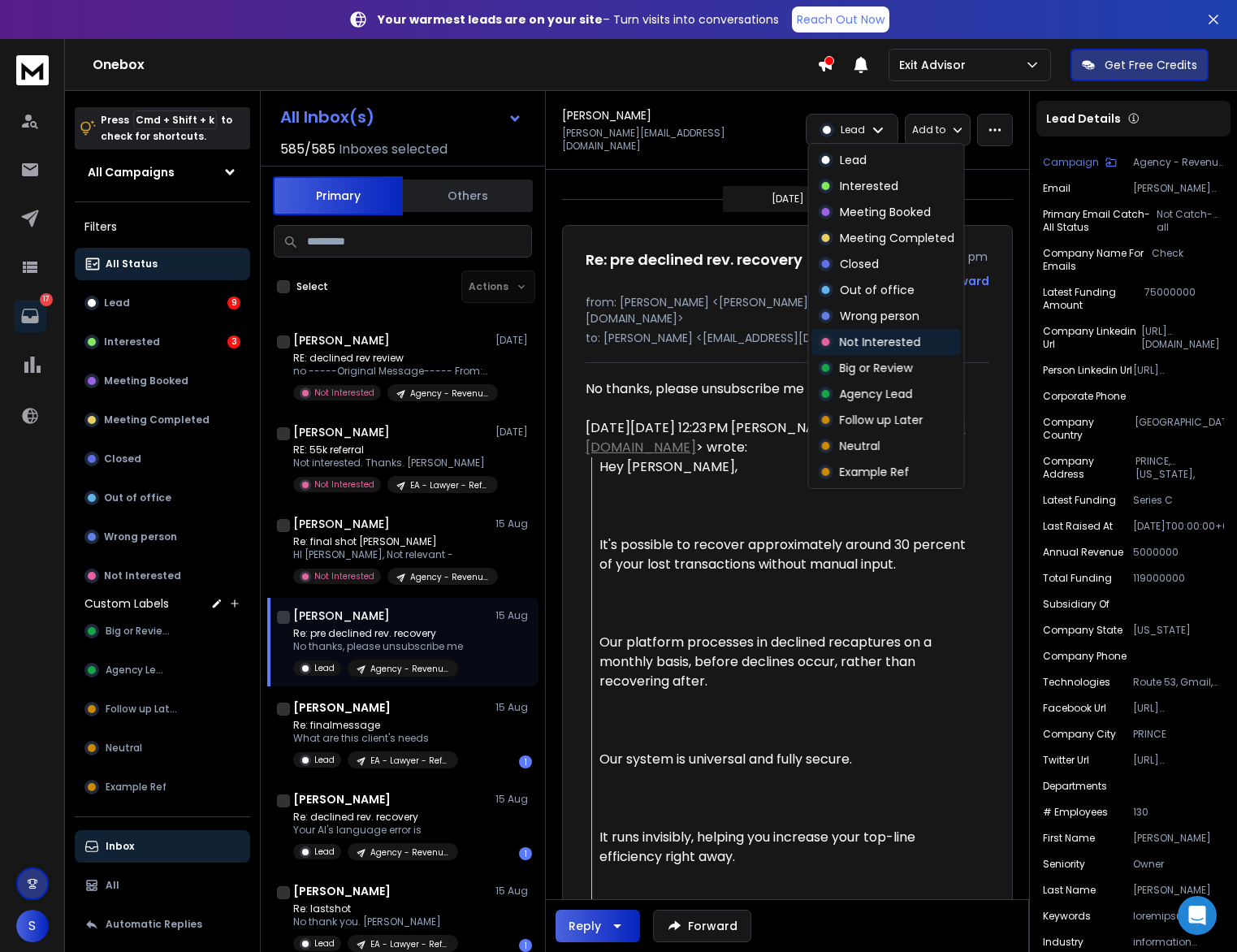
click at [865, 335] on p "Not Interested" at bounding box center [880, 342] width 81 height 16
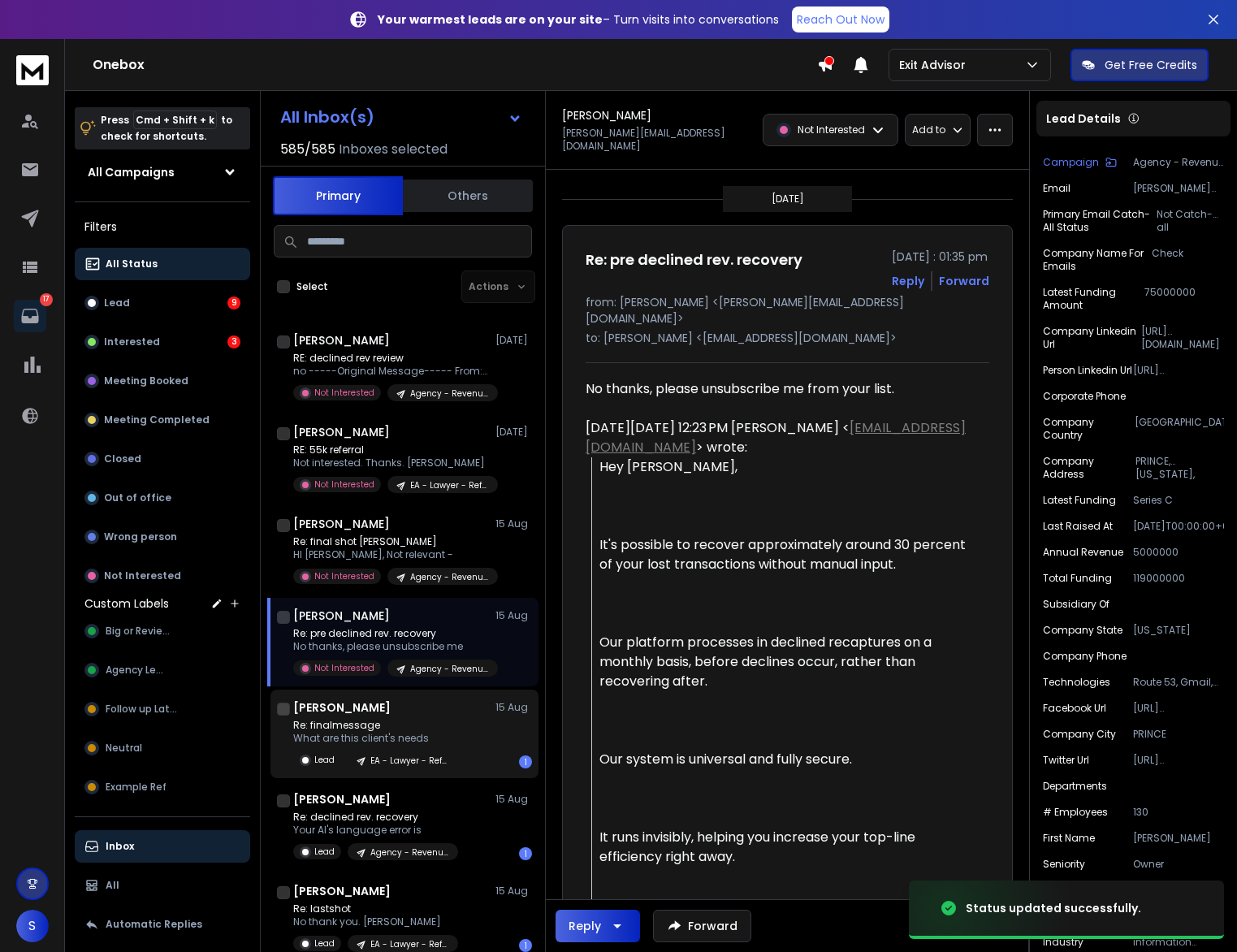
click at [443, 740] on p "What are this client's needs" at bounding box center [375, 738] width 164 height 13
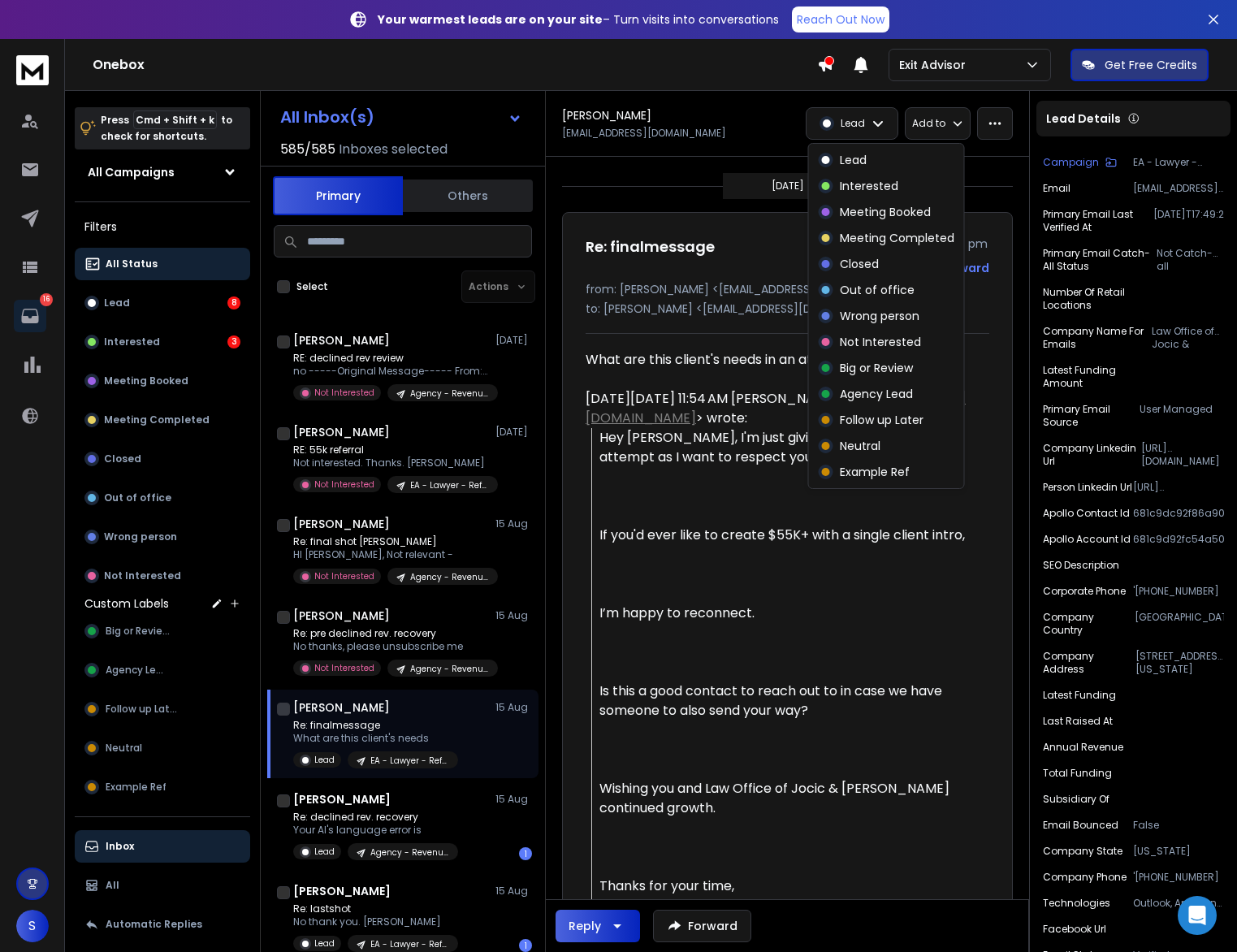
click at [867, 127] on div "Lead" at bounding box center [852, 123] width 91 height 31
click at [765, 124] on div "[PERSON_NAME] [PERSON_NAME] [EMAIL_ADDRESS][DOMAIN_NAME]" at bounding box center [671, 123] width 221 height 33
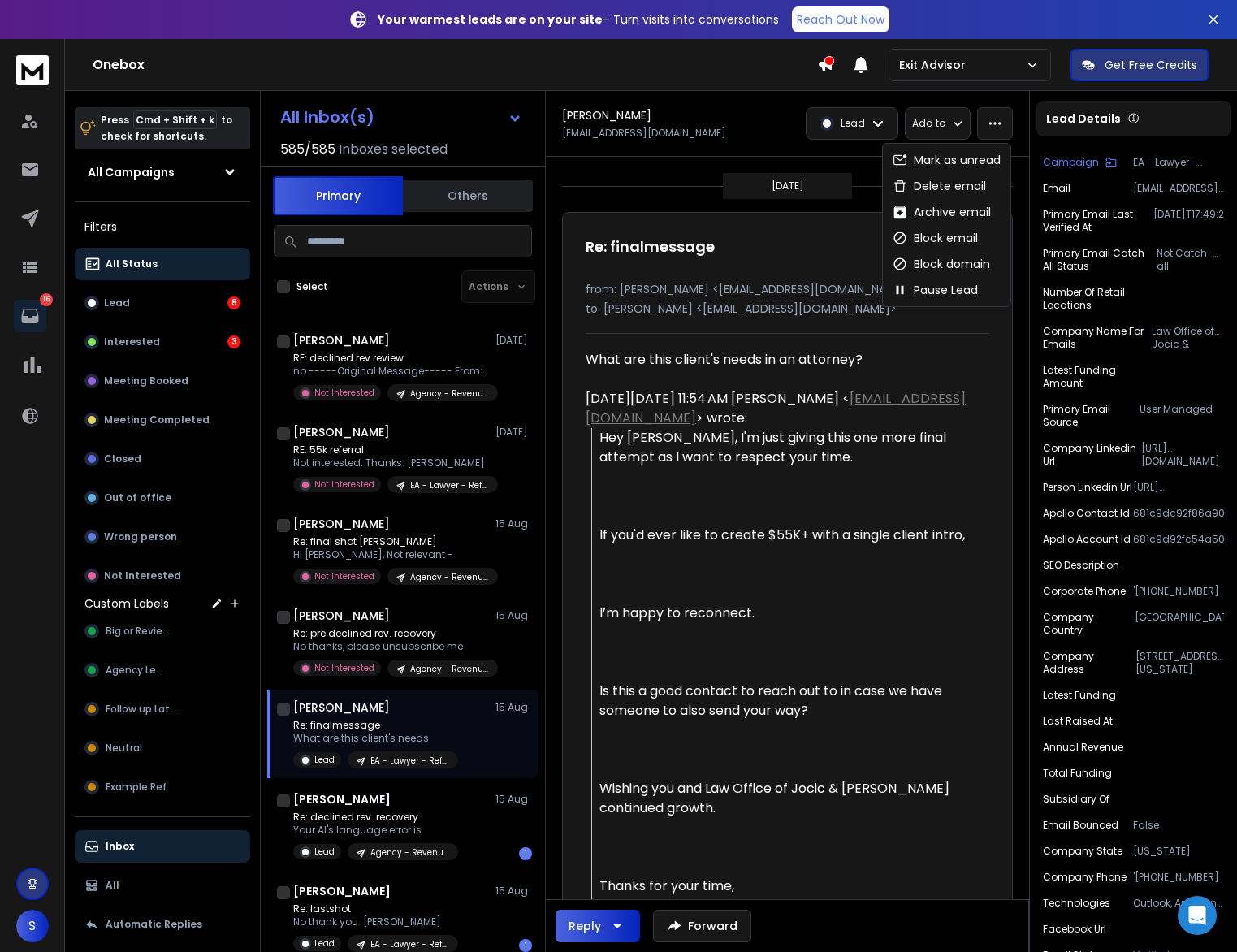
click at [988, 133] on button "button" at bounding box center [995, 123] width 36 height 33
click at [955, 159] on div "Mark as unread" at bounding box center [946, 159] width 108 height 16
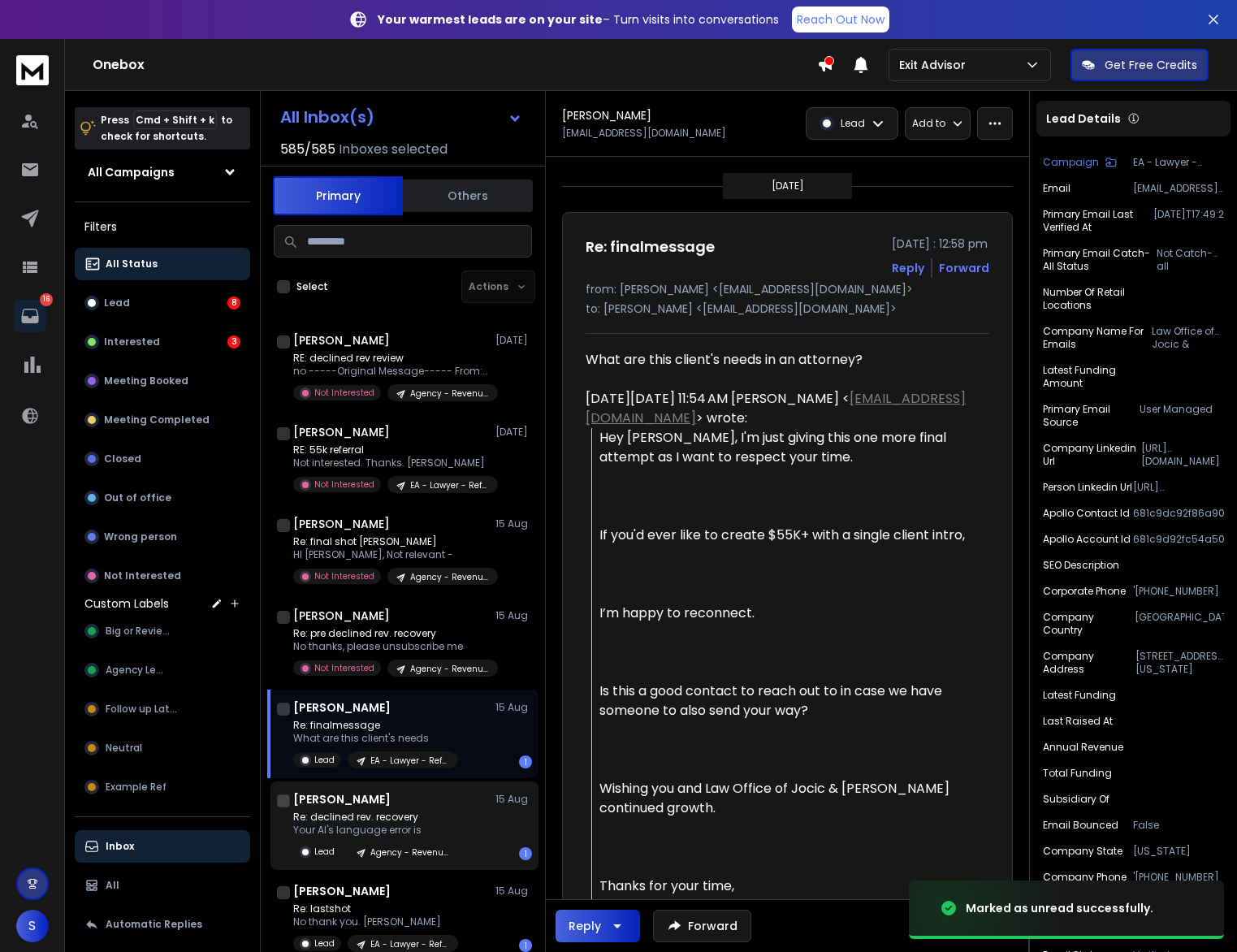
click at [428, 825] on p "Your AI's language error is" at bounding box center [375, 830] width 164 height 13
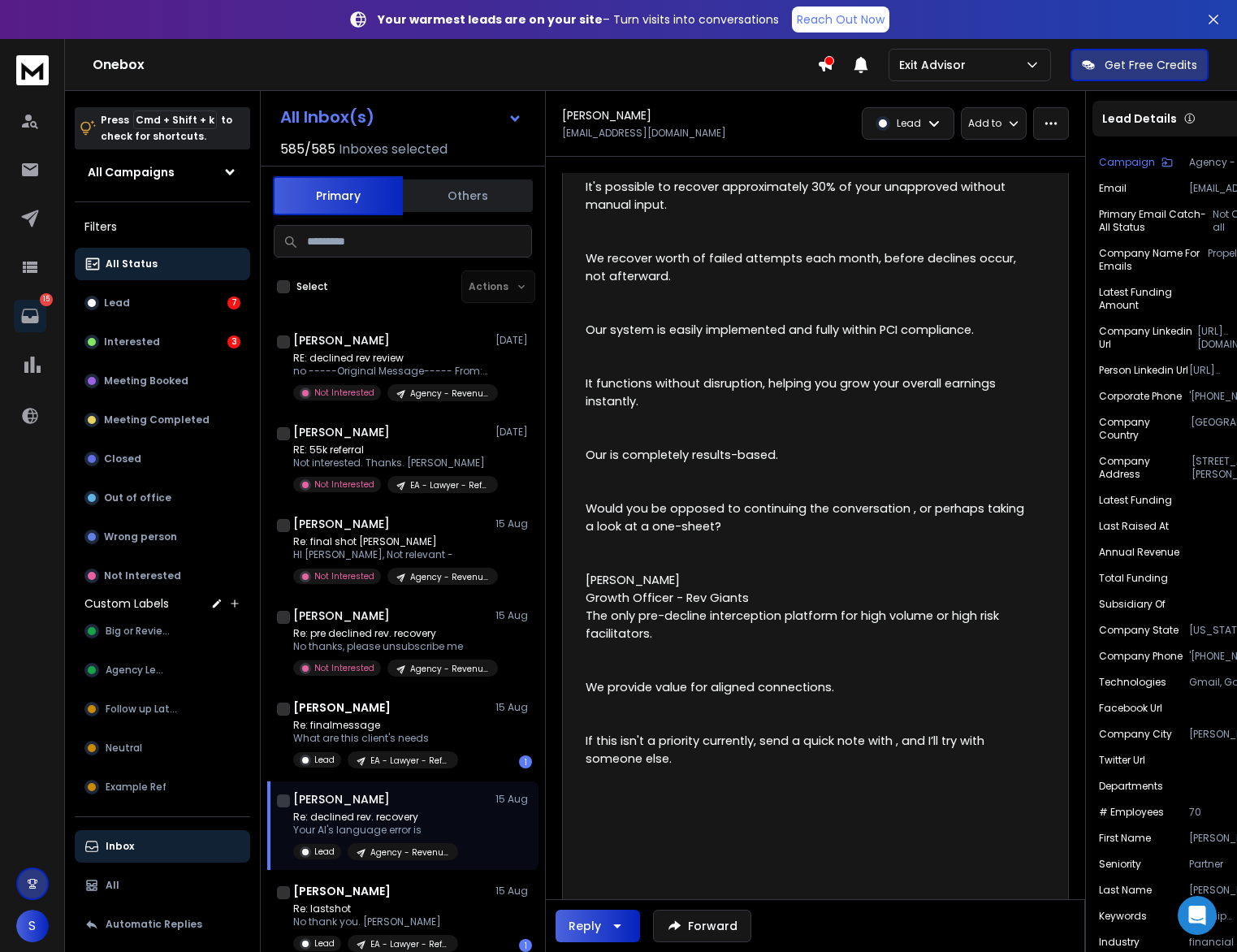
scroll to position [1205, 0]
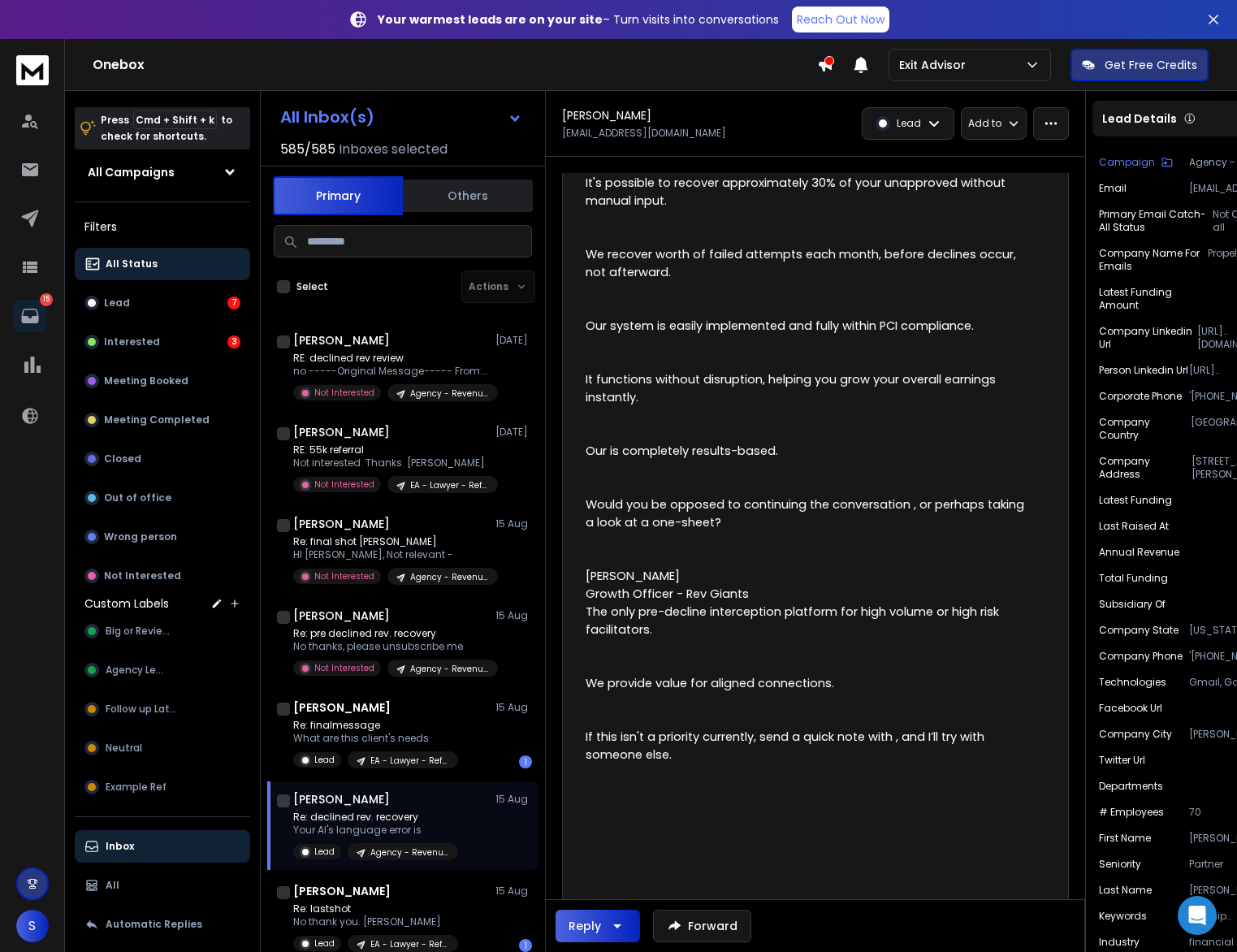
click at [917, 117] on p "Lead" at bounding box center [908, 123] width 25 height 13
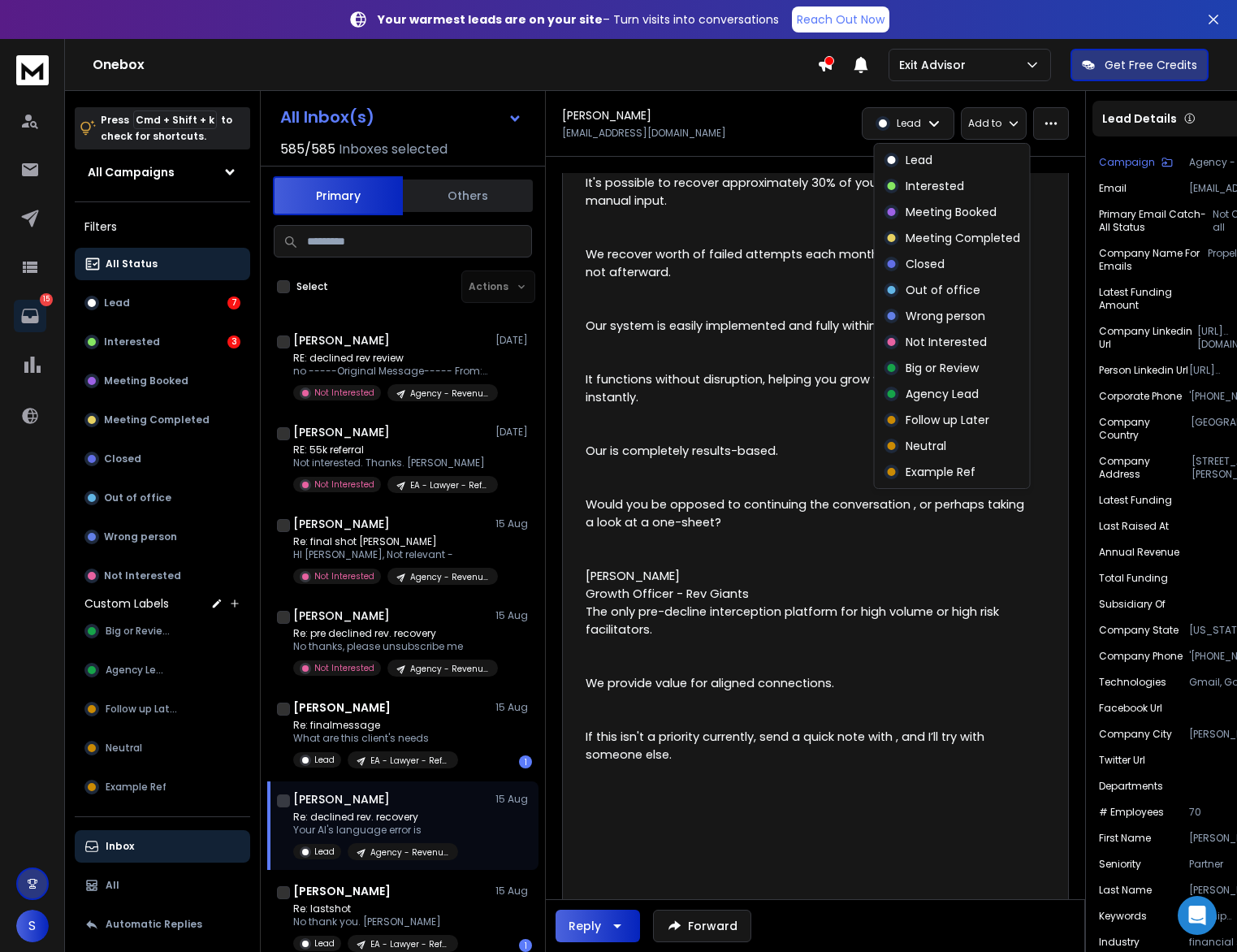
click at [740, 251] on div "Hey [PERSON_NAME], It's possible to recover approximately 30% of your unapprove…" at bounding box center [808, 469] width 447 height 697
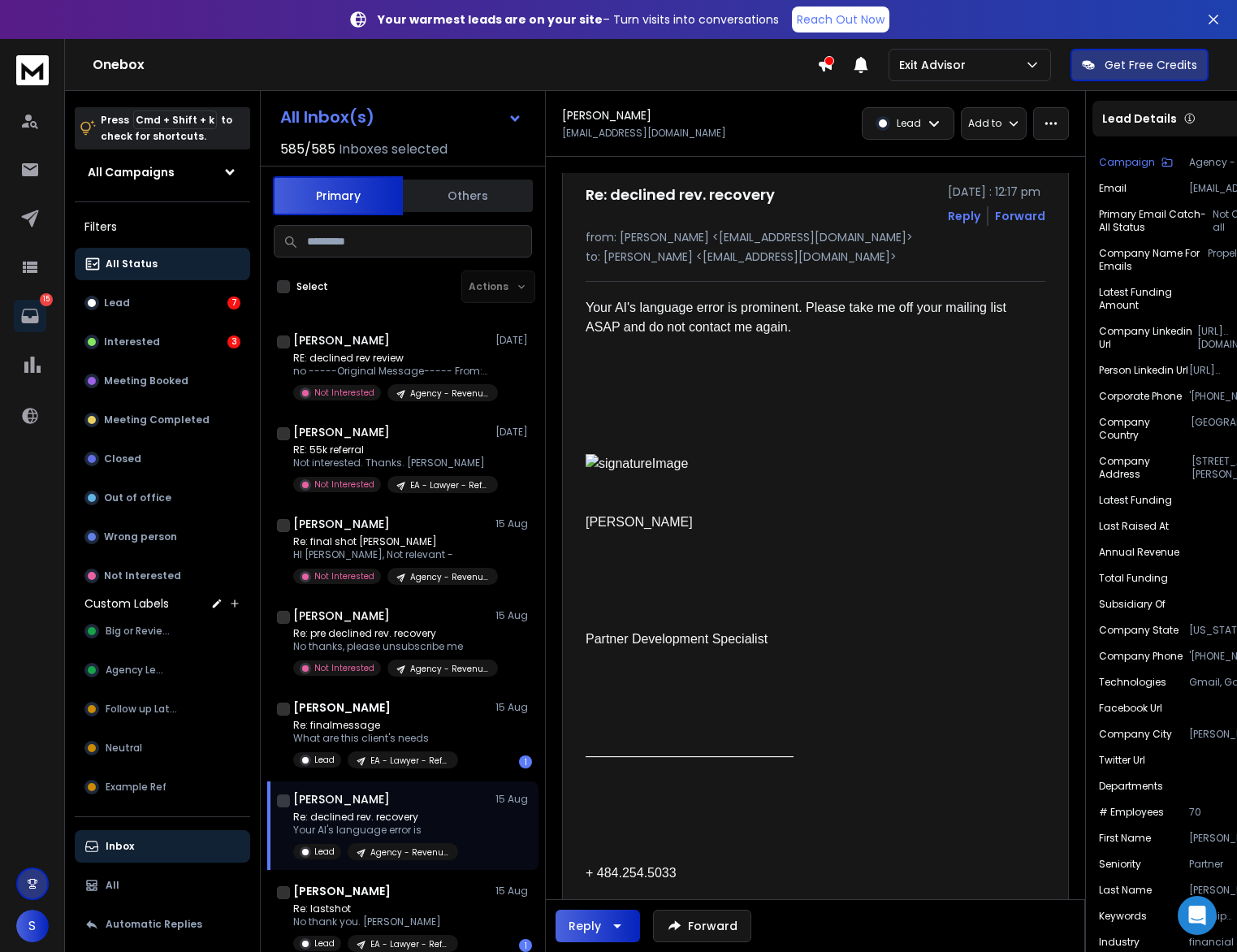
scroll to position [0, 0]
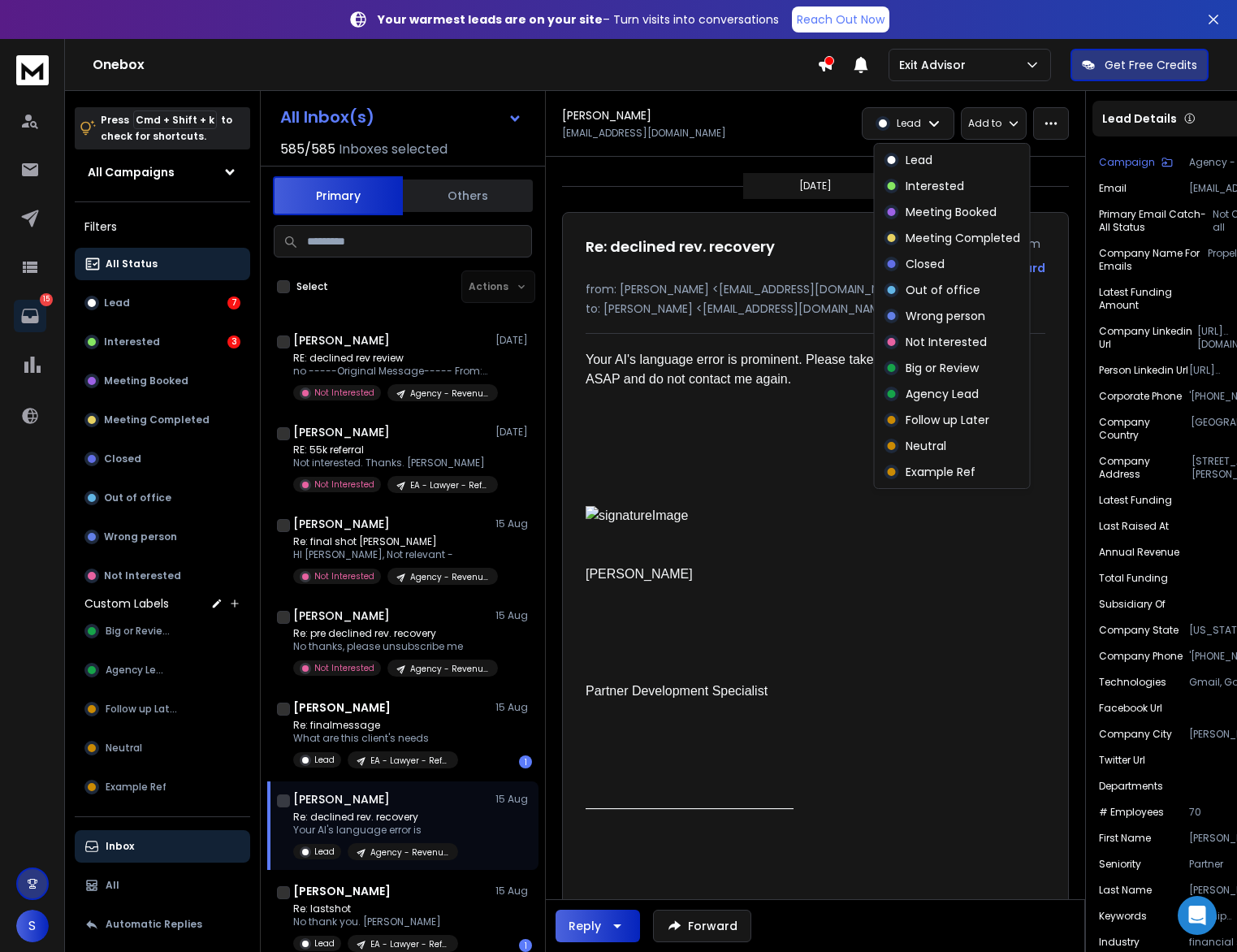
click at [944, 134] on div "Lead" at bounding box center [908, 123] width 91 height 31
click at [939, 341] on p "Not Interested" at bounding box center [946, 342] width 81 height 16
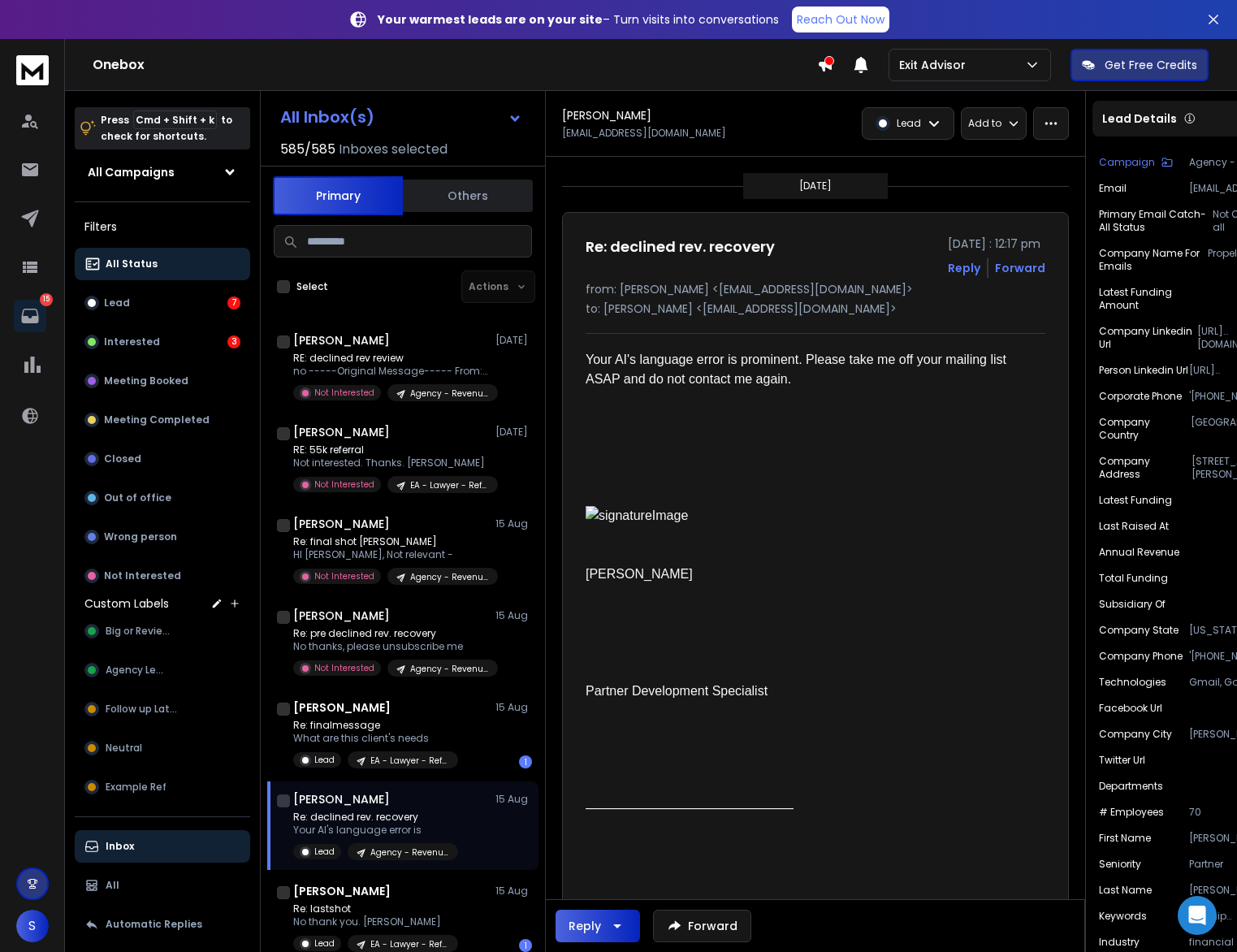
click at [1059, 123] on icon "button" at bounding box center [1051, 123] width 15 height 15
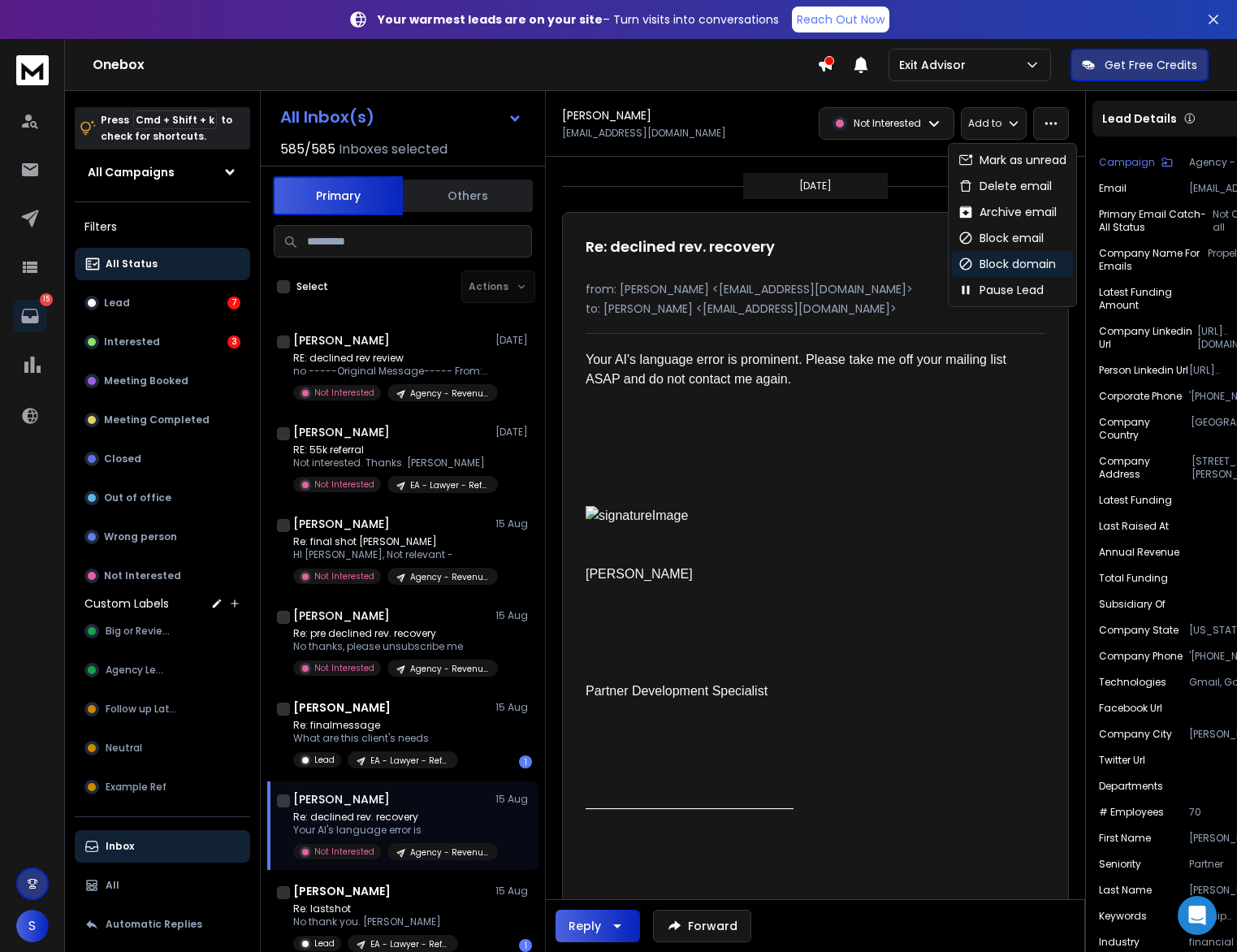
click at [1017, 261] on div "Block domain" at bounding box center [1007, 264] width 97 height 16
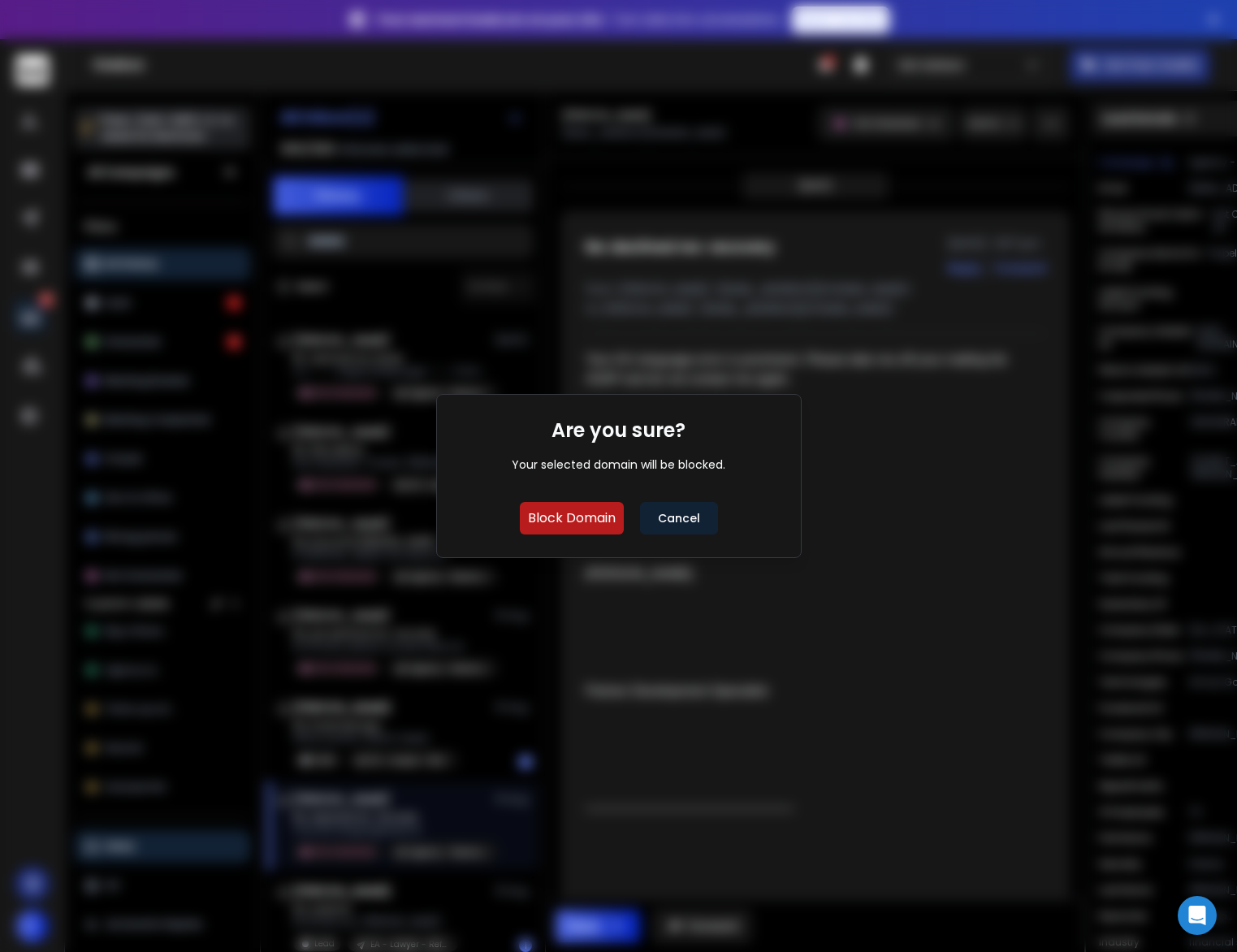
click at [588, 512] on button "Block Domain" at bounding box center [571, 518] width 104 height 33
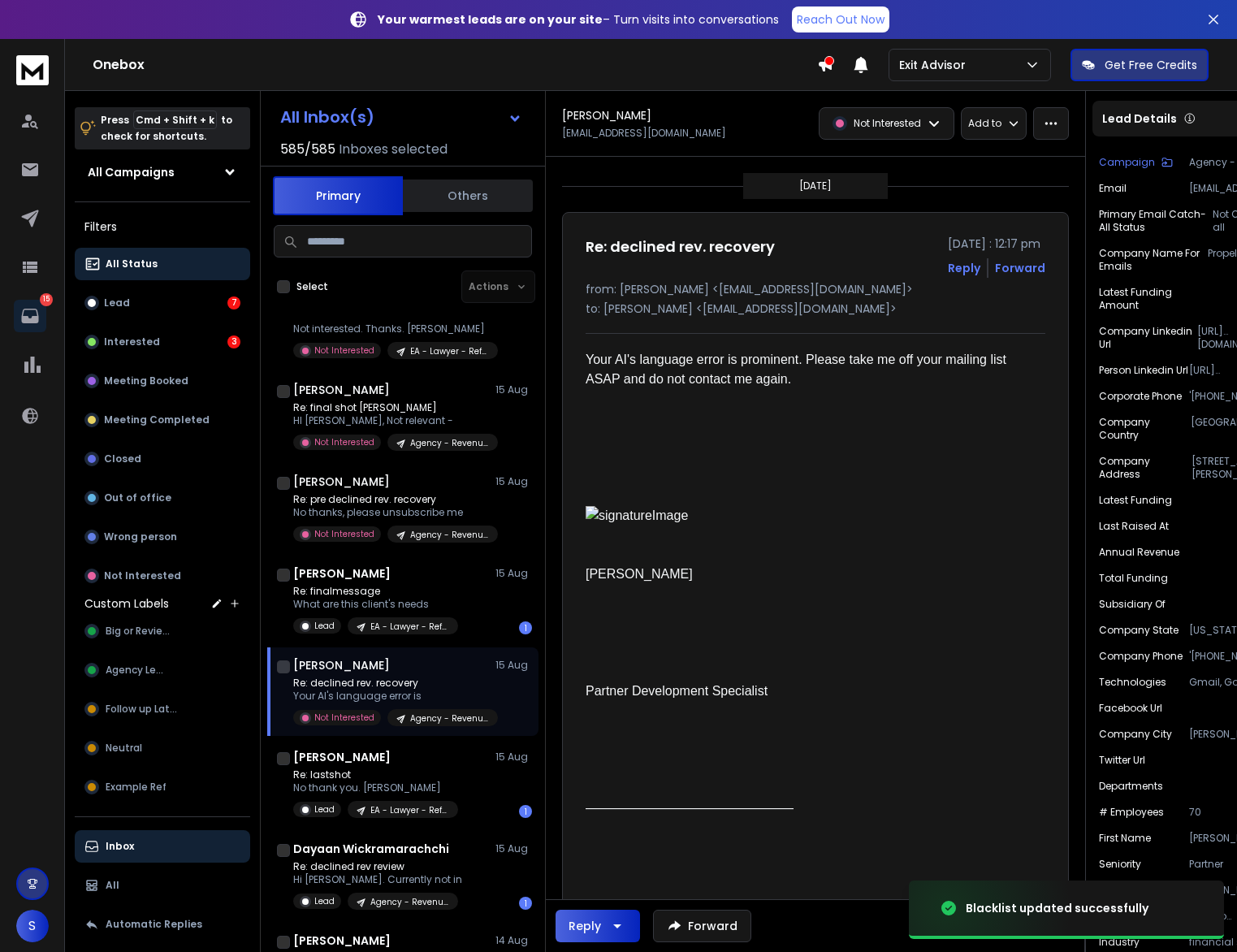
scroll to position [155, 0]
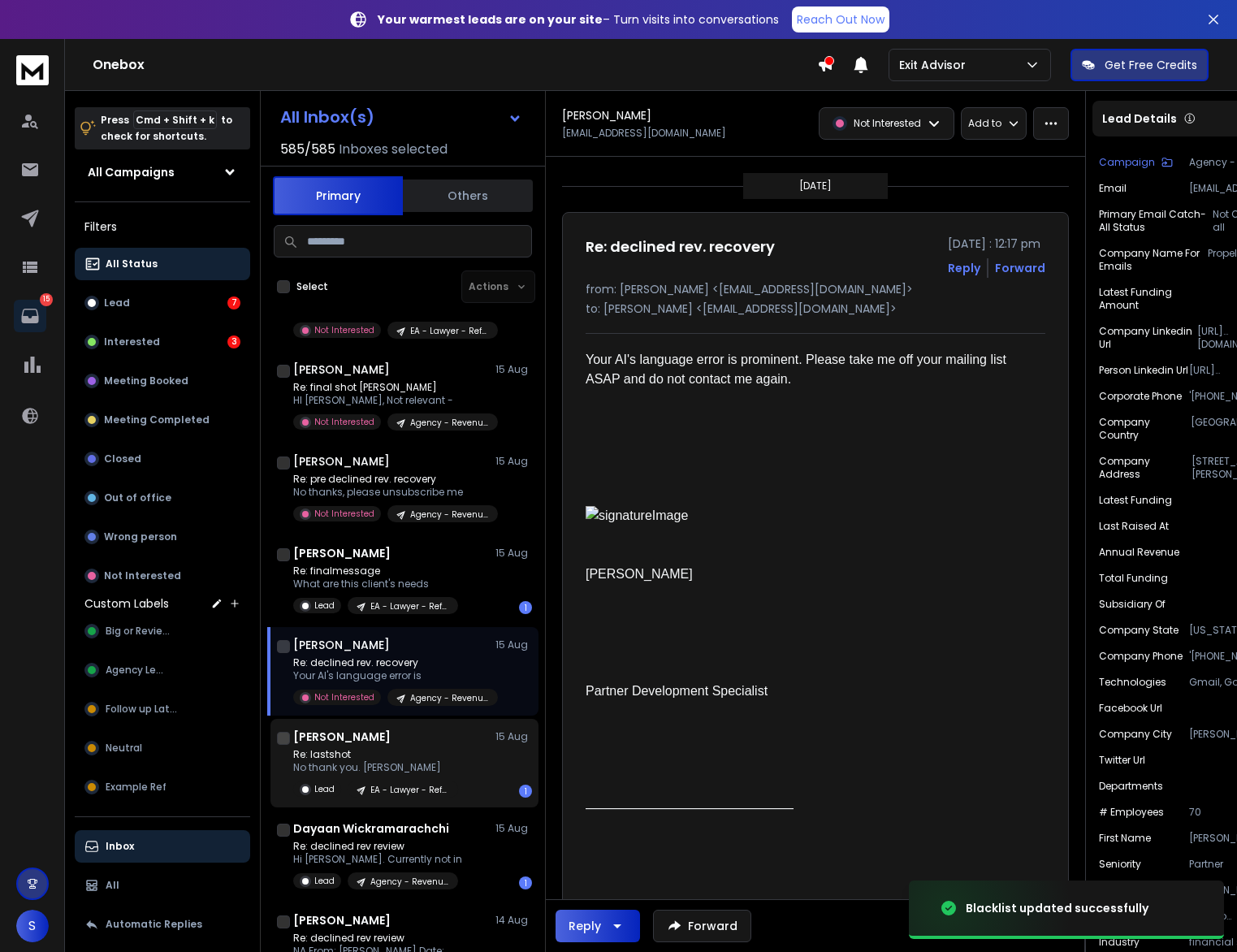
click at [463, 750] on div "Re: lastshot No thank you. [PERSON_NAME] Lead EA - Lawyer - Referral 1" at bounding box center [412, 773] width 239 height 50
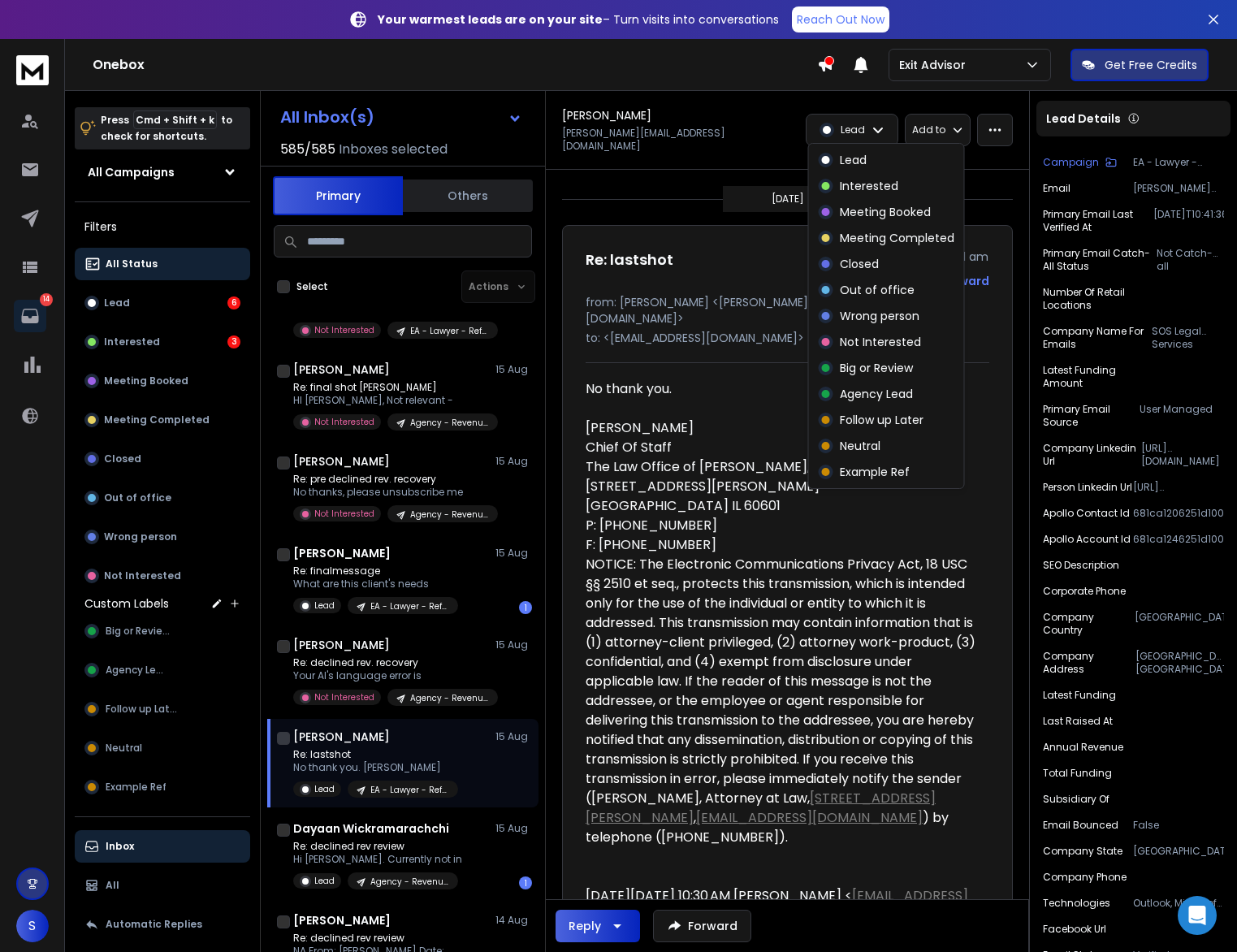
click at [849, 139] on div "Lead" at bounding box center [851, 130] width 92 height 33
click at [886, 341] on p "Not Interested" at bounding box center [880, 342] width 81 height 16
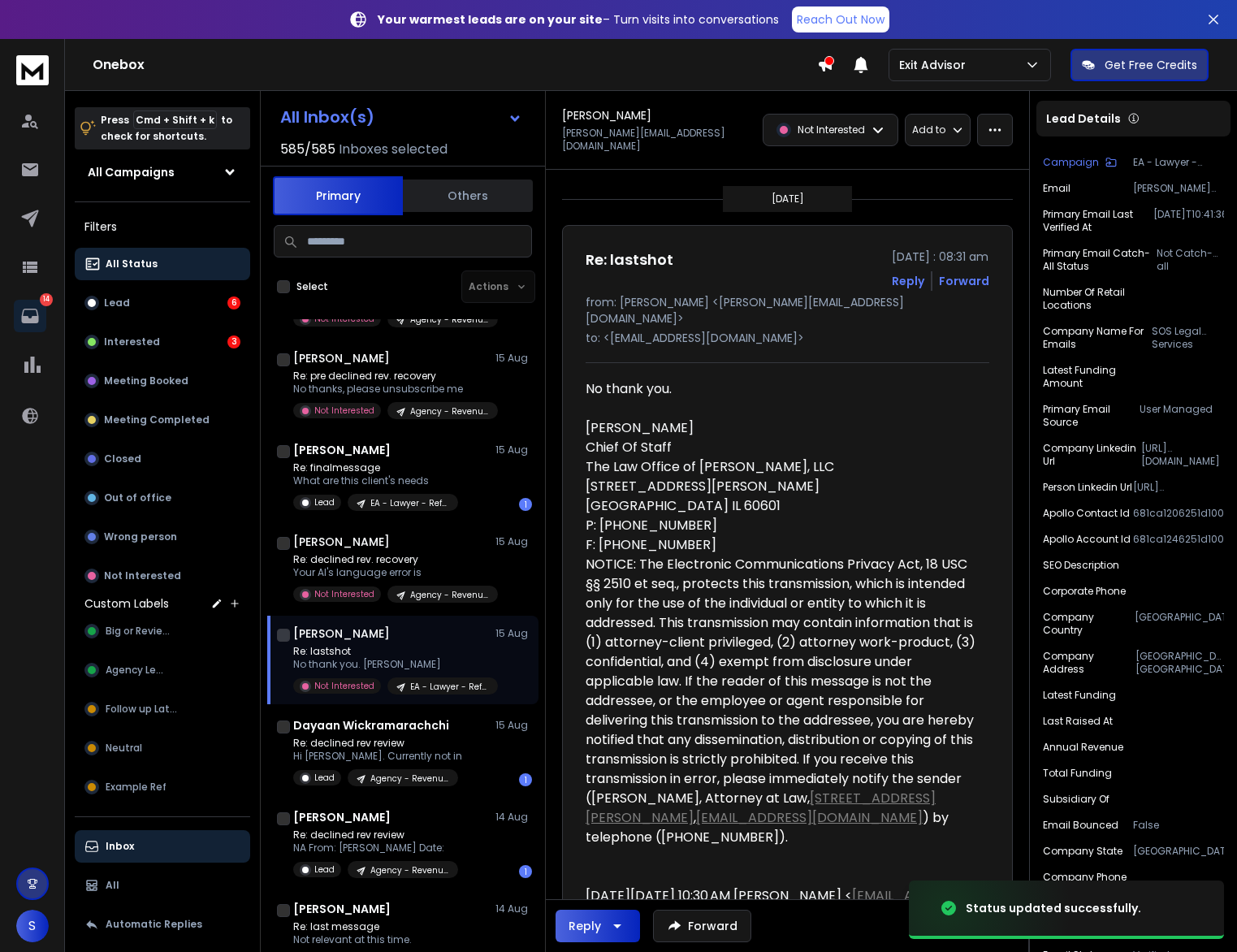
scroll to position [260, 0]
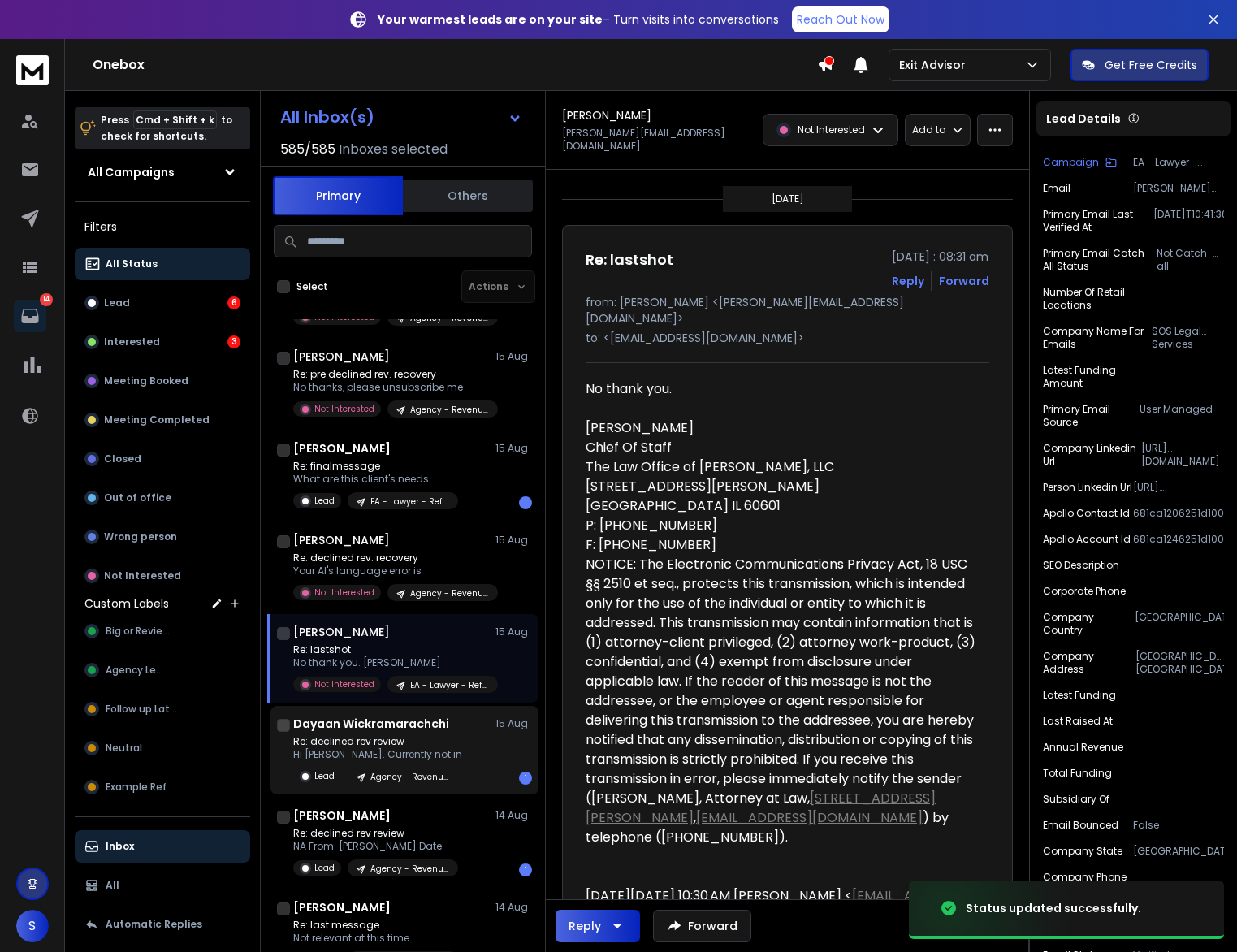
click at [436, 743] on p "Re: declined rev review" at bounding box center [377, 741] width 169 height 13
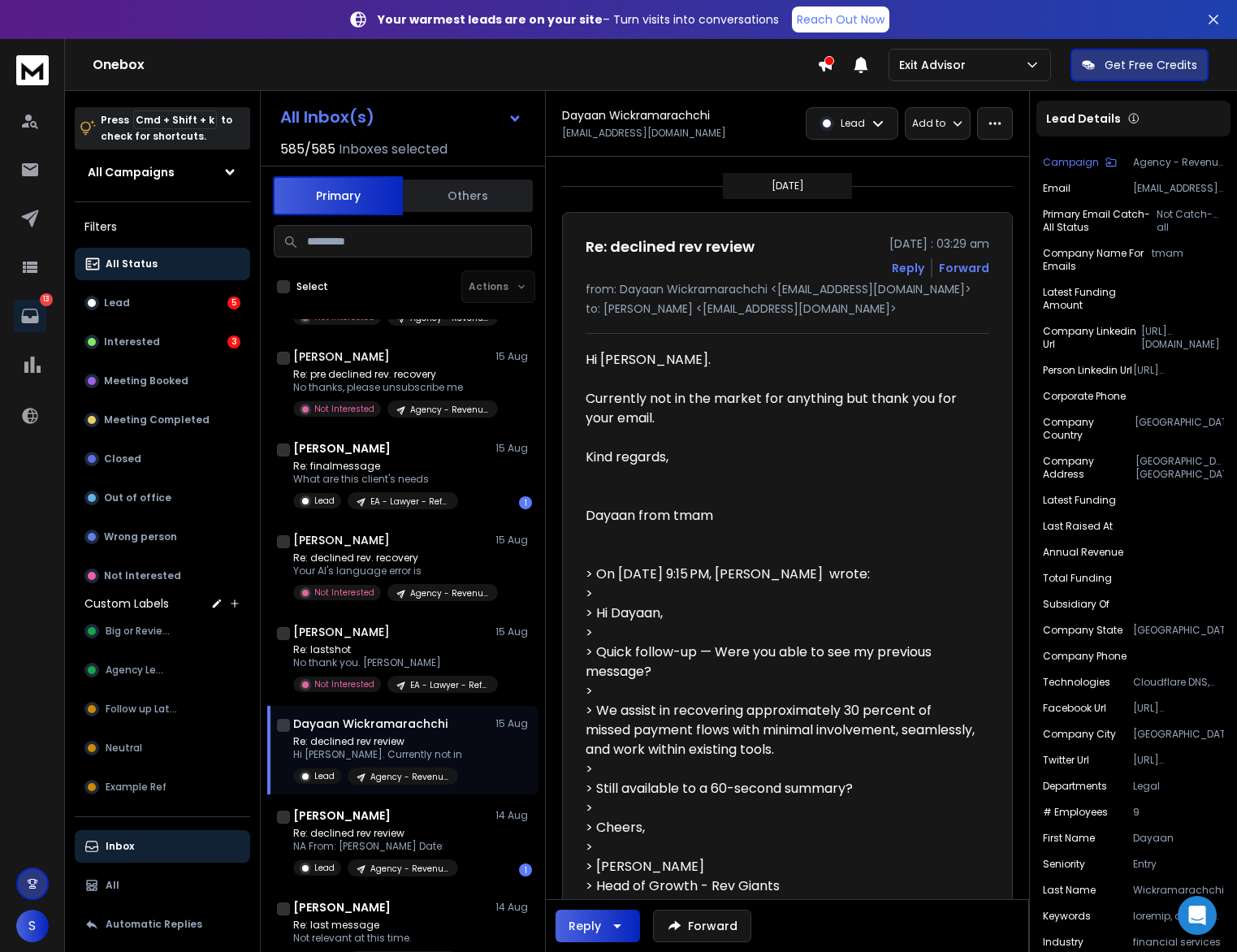
click at [860, 129] on p "Lead" at bounding box center [853, 123] width 25 height 13
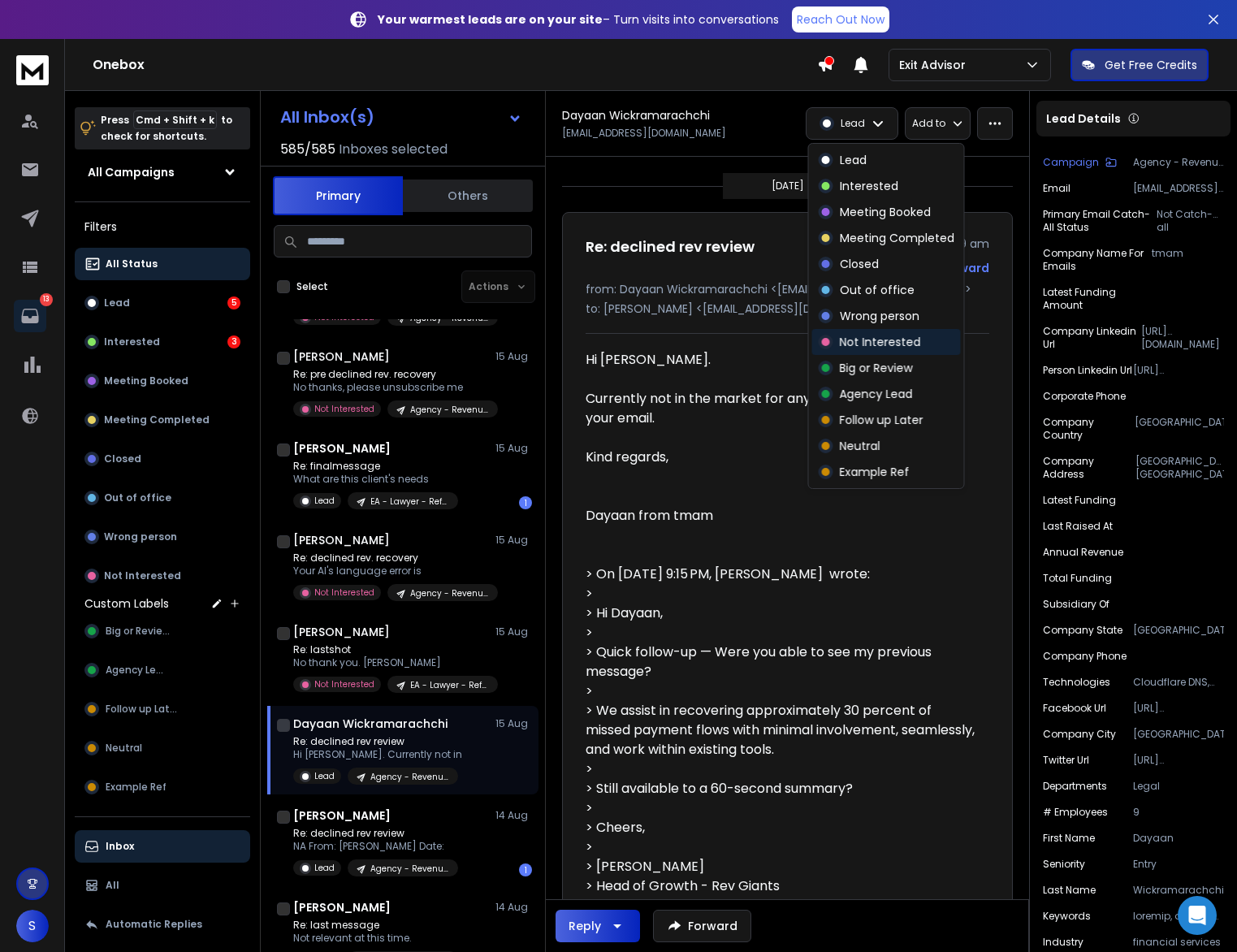
click at [883, 336] on p "Not Interested" at bounding box center [880, 342] width 81 height 16
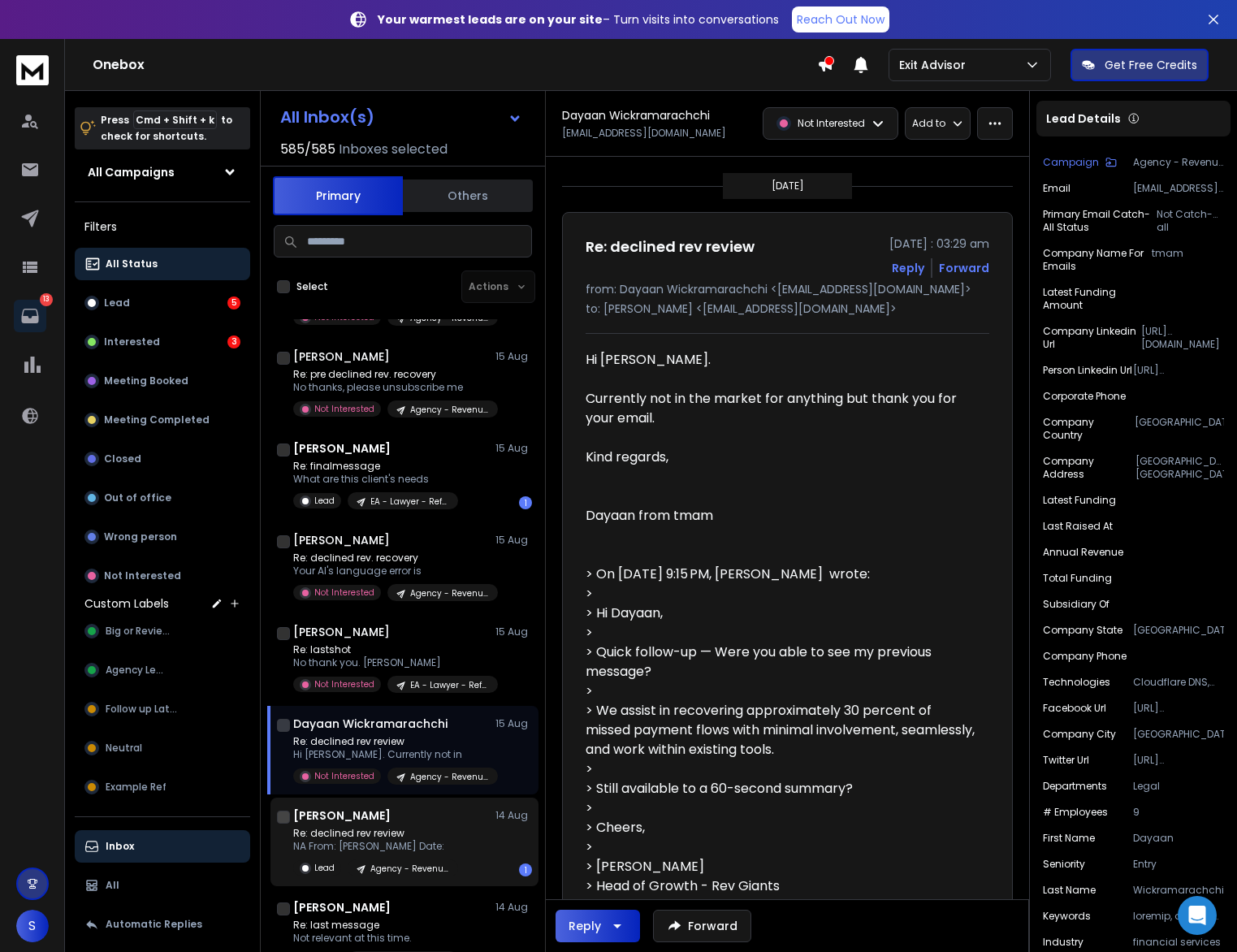
click at [445, 819] on div "[PERSON_NAME] [DATE]" at bounding box center [412, 815] width 239 height 16
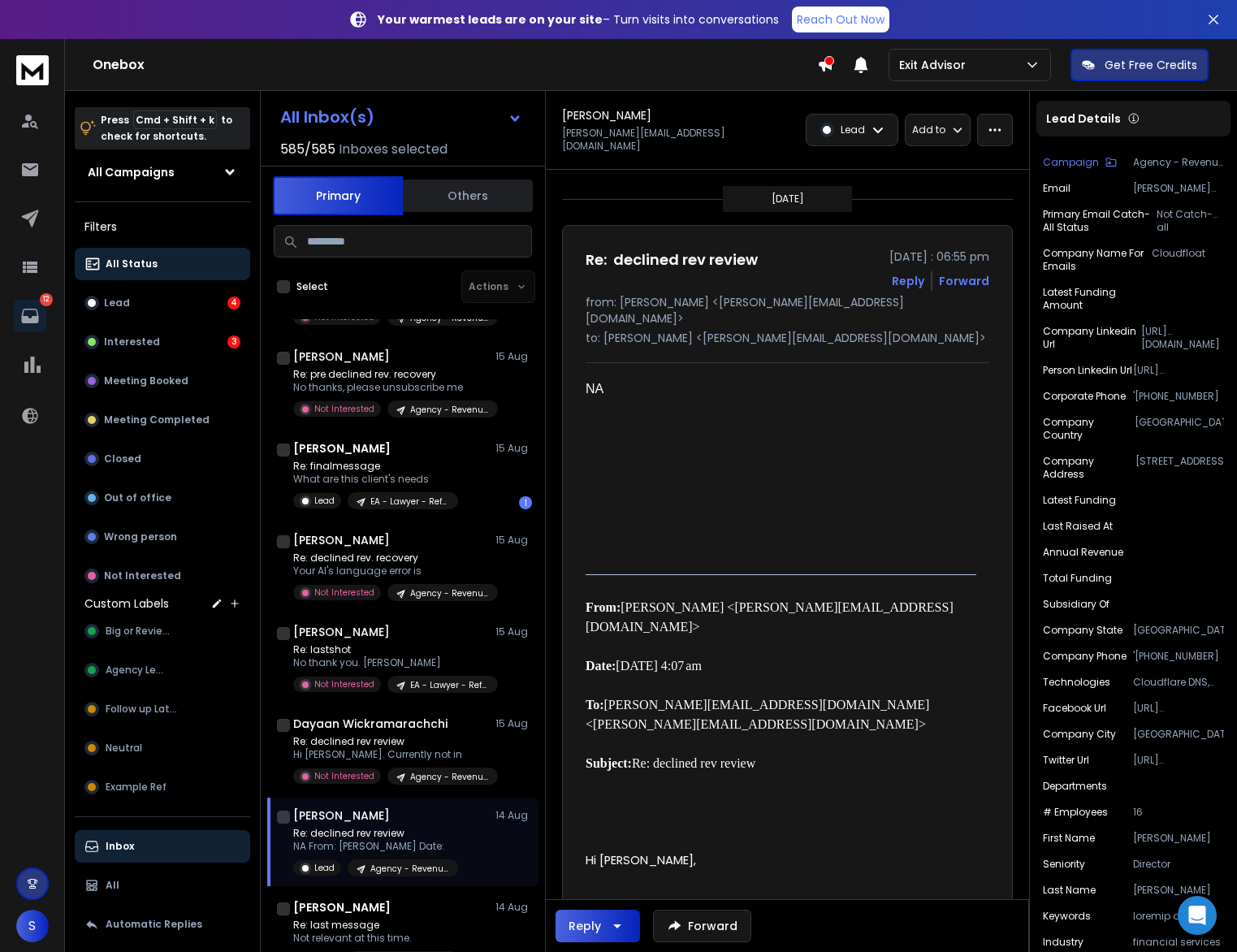
click at [865, 124] on p "Lead" at bounding box center [853, 130] width 25 height 13
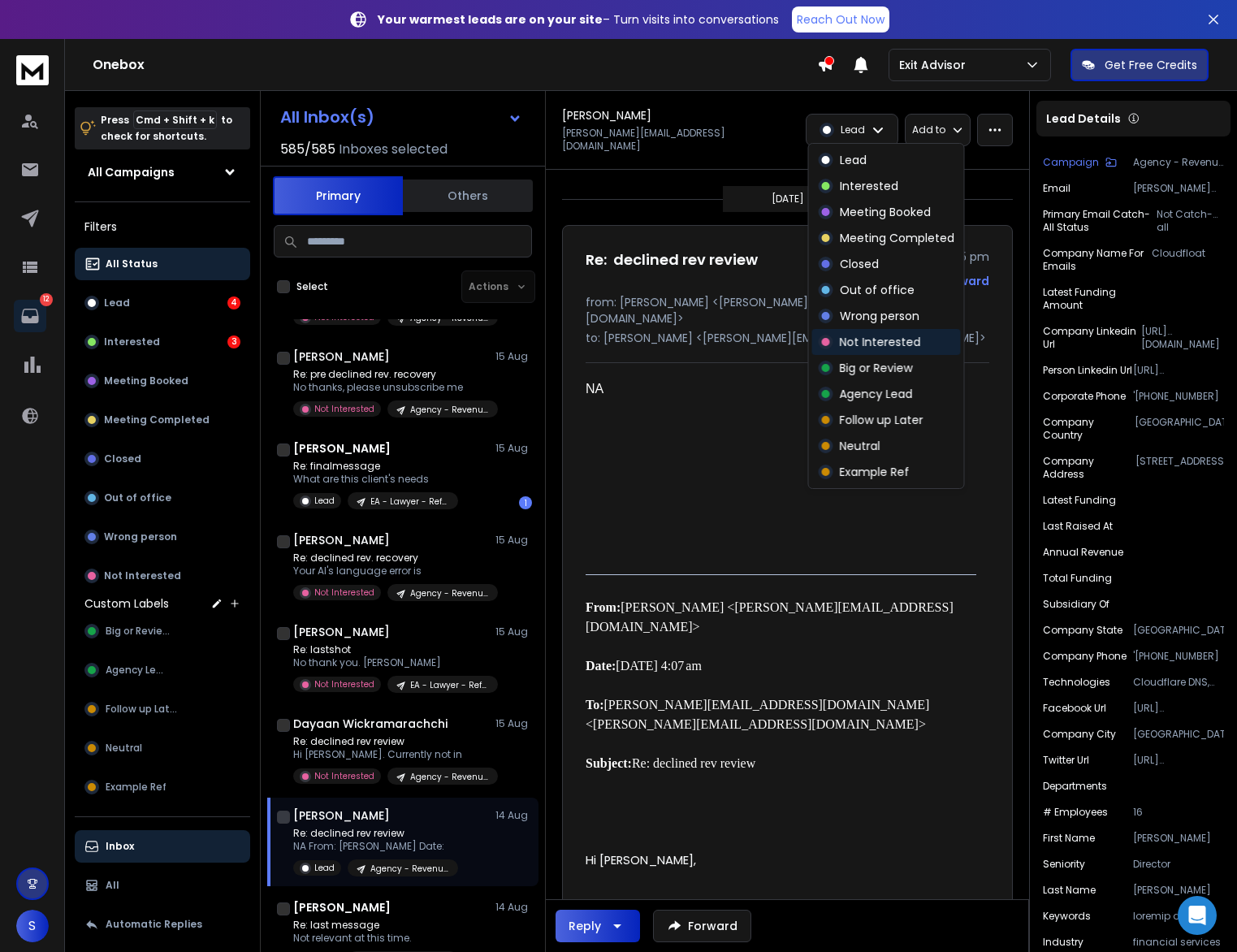
click at [872, 342] on p "Not Interested" at bounding box center [880, 342] width 81 height 16
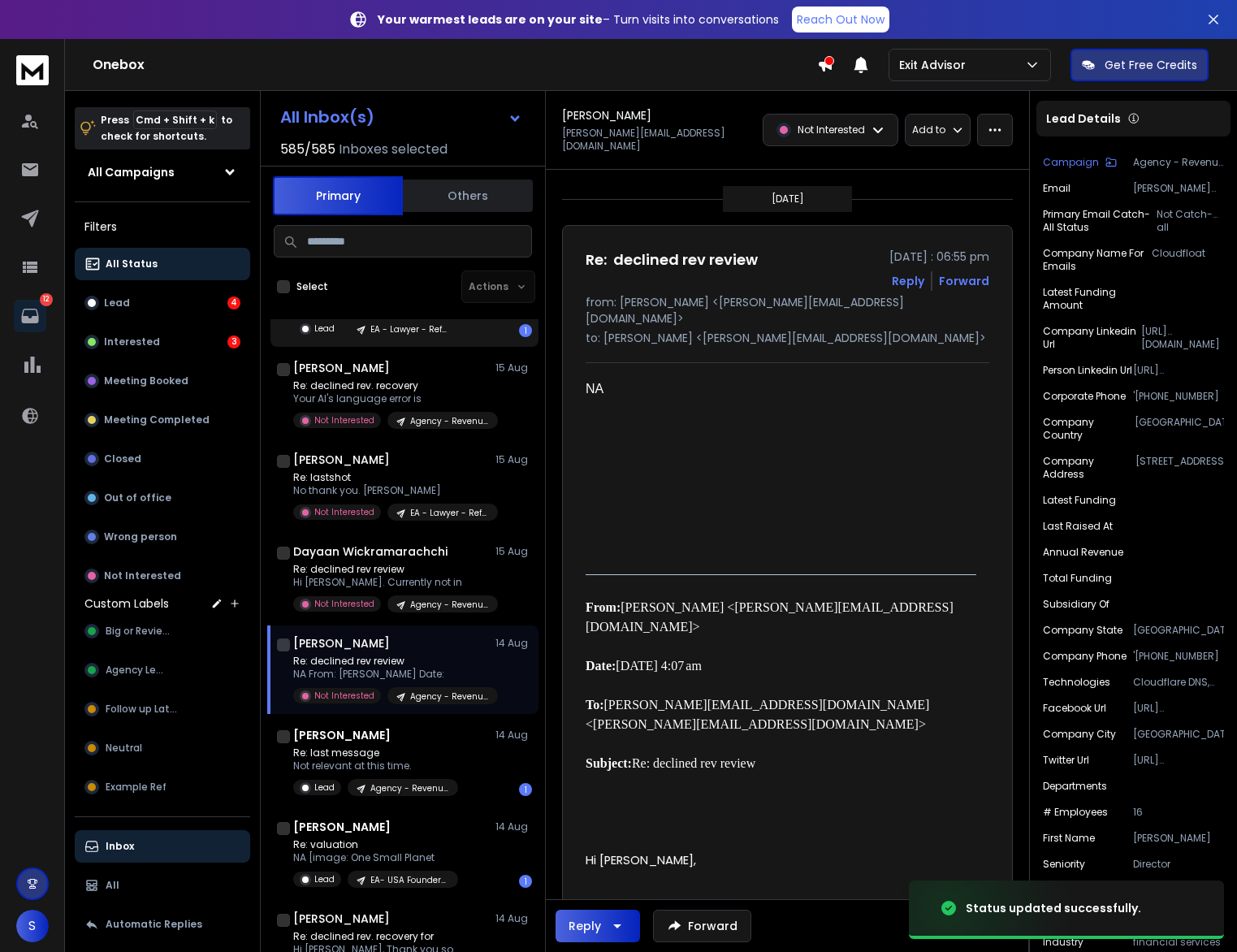
scroll to position [437, 0]
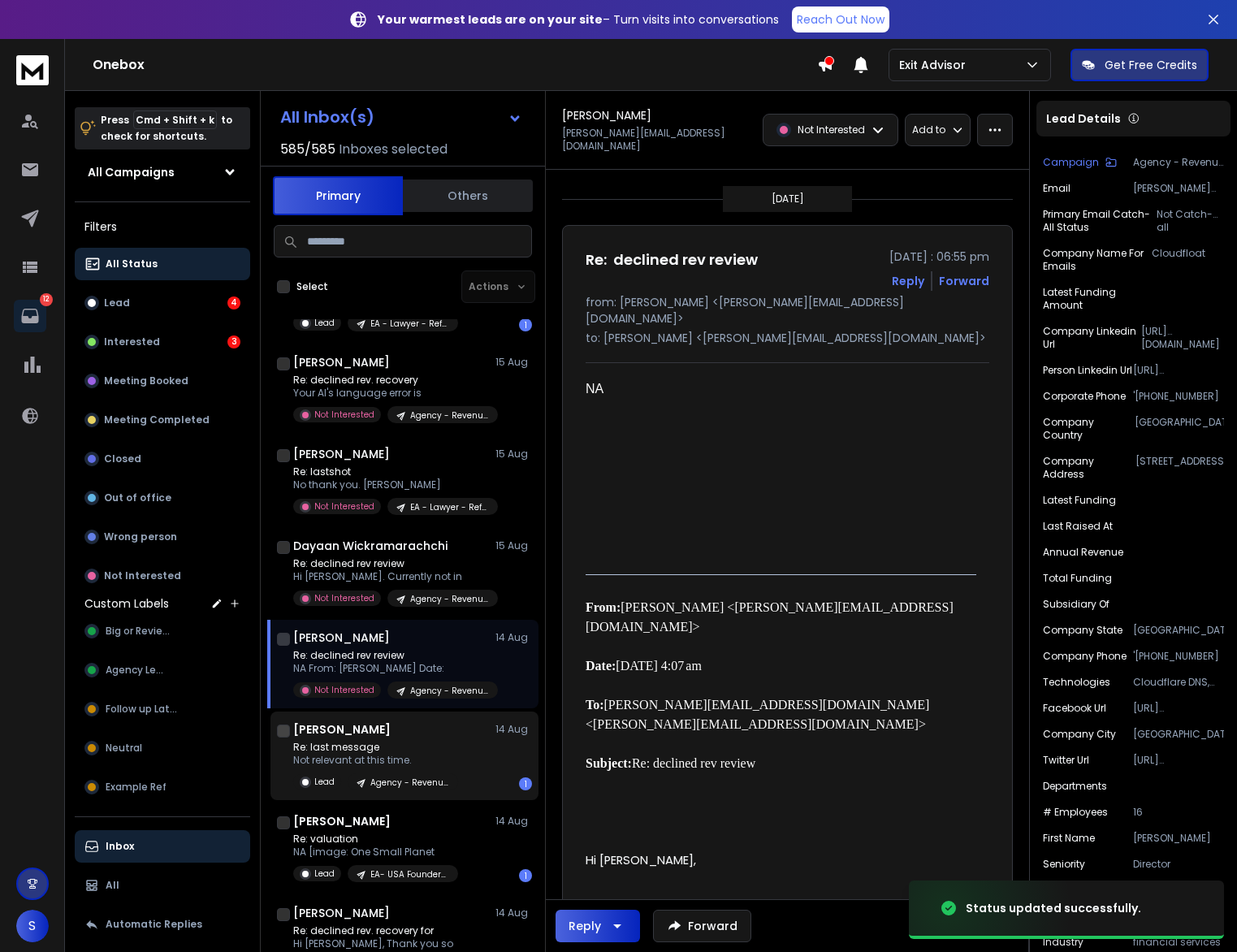
click at [447, 752] on p "Re: last message" at bounding box center [375, 747] width 164 height 13
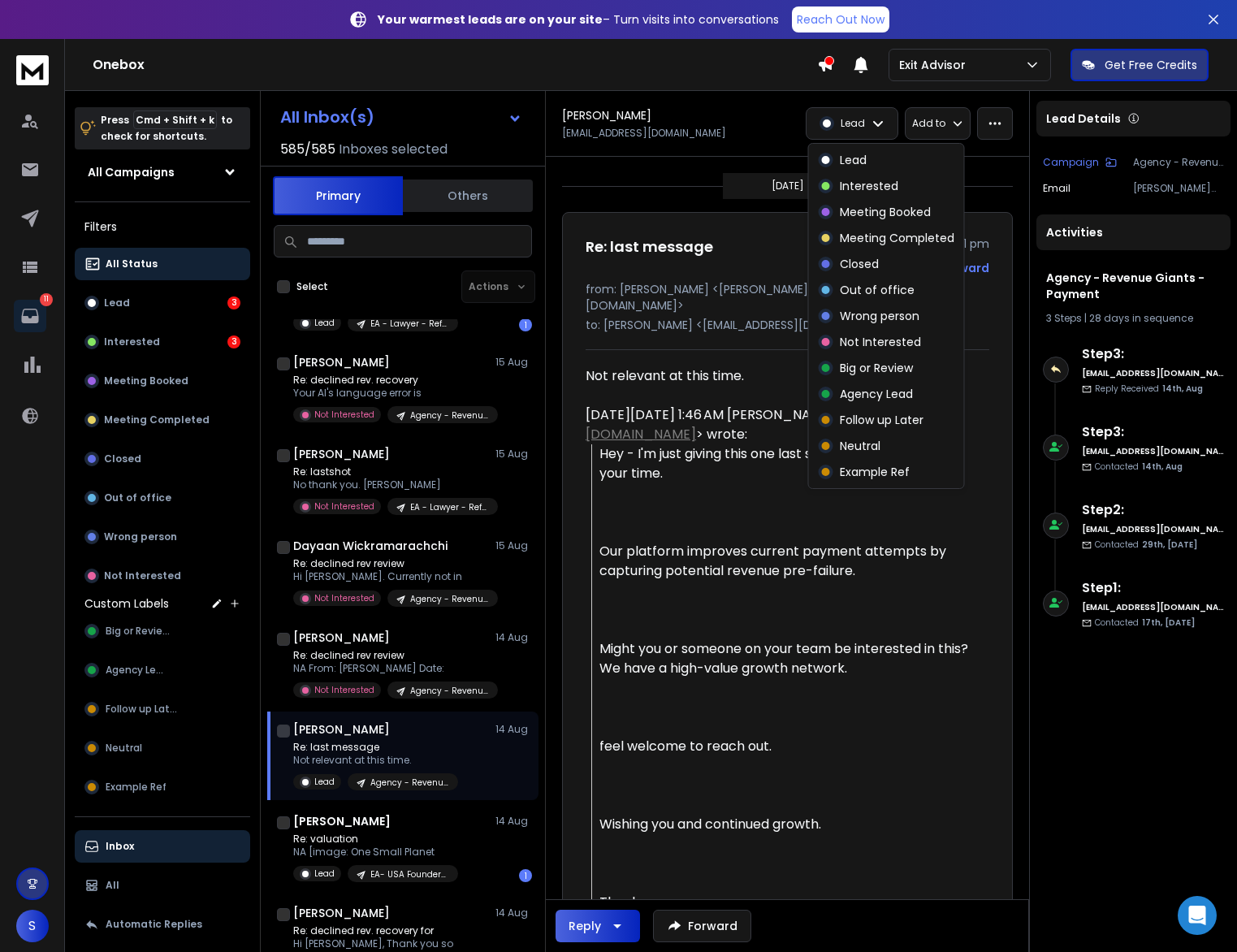
click at [875, 124] on icon at bounding box center [877, 123] width 13 height 13
drag, startPoint x: 886, startPoint y: 333, endPoint x: 784, endPoint y: 438, distance: 146.4
click at [886, 334] on p "Not Interested" at bounding box center [880, 342] width 81 height 16
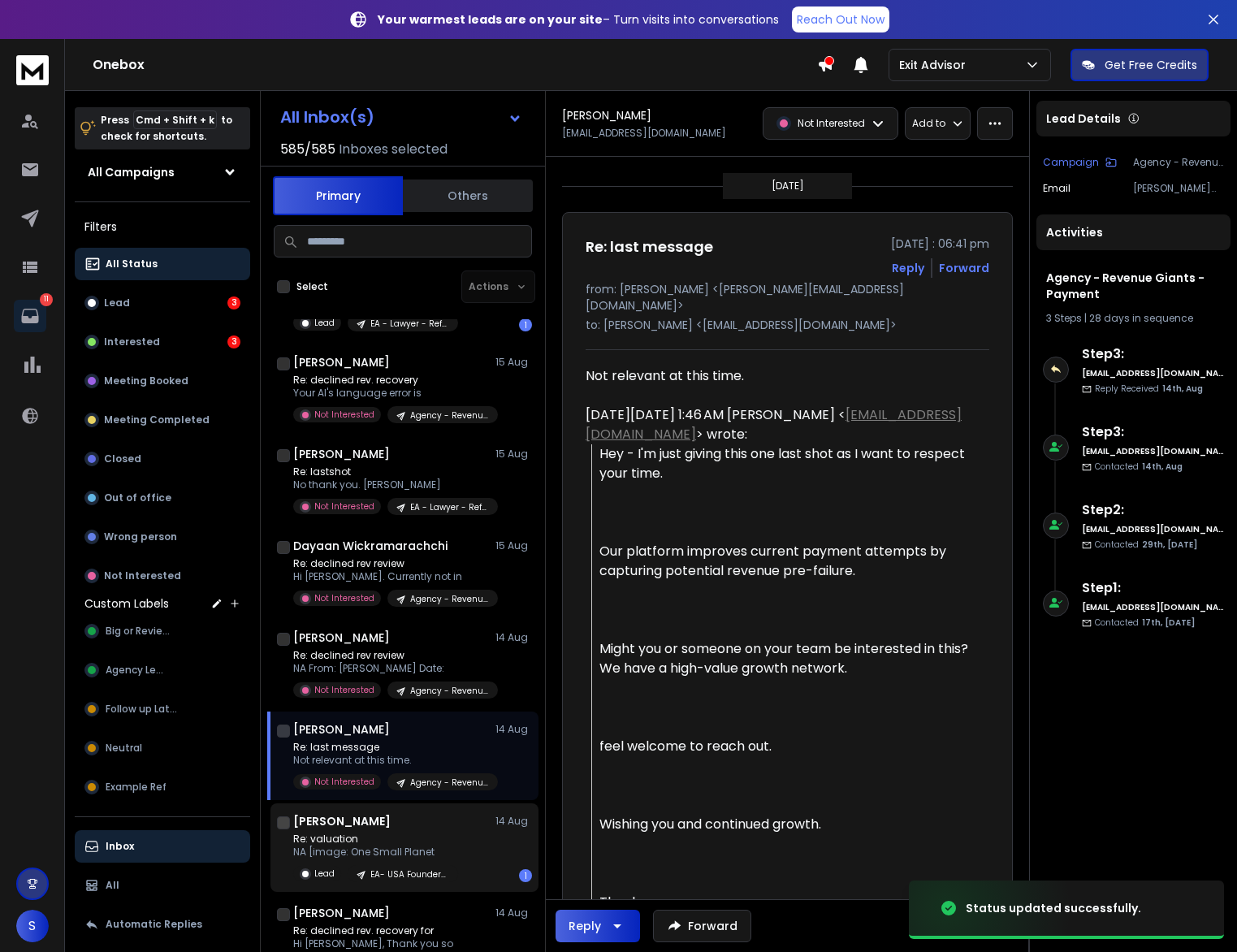
click at [427, 842] on p "Re: valuation" at bounding box center [375, 839] width 164 height 13
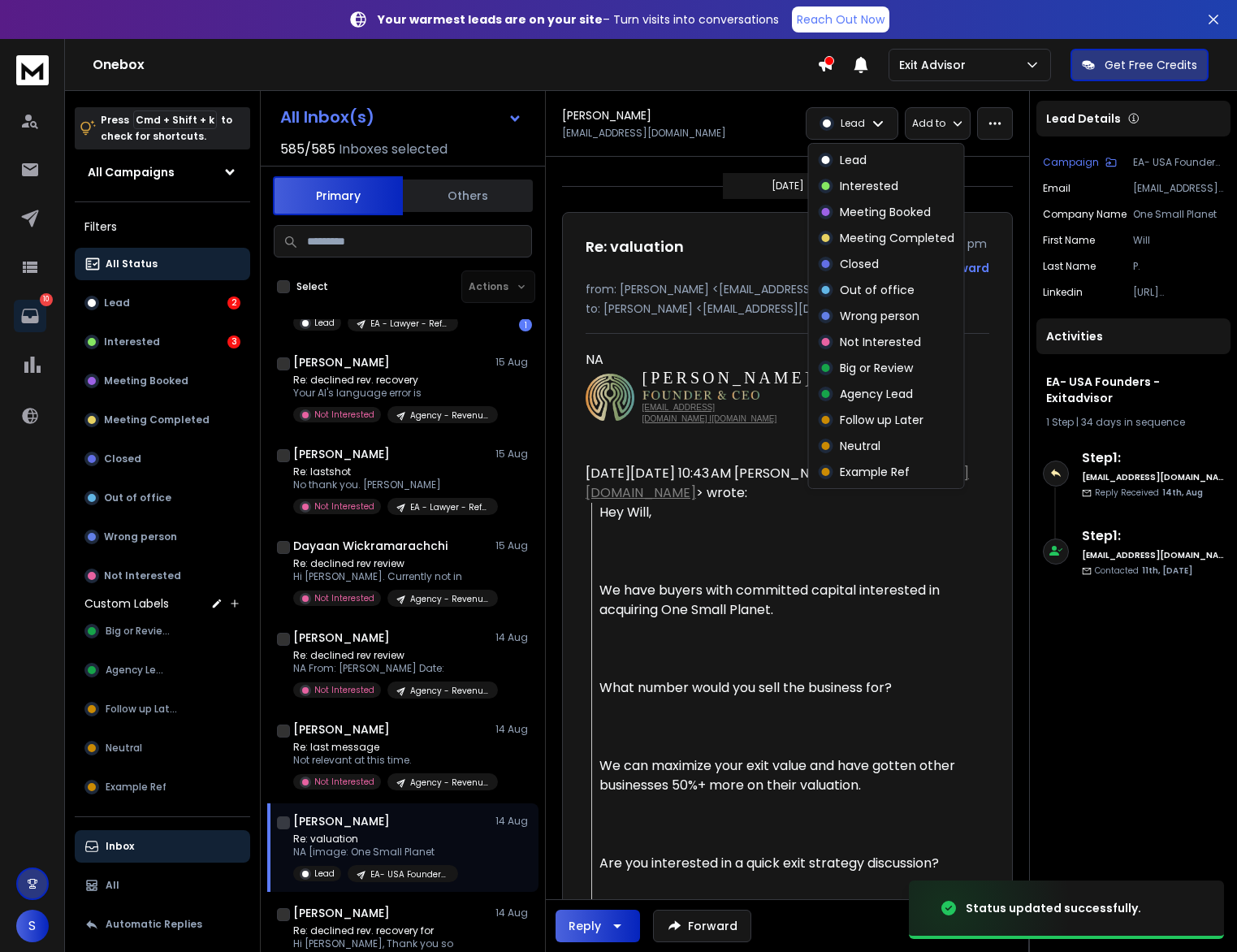
click at [868, 120] on div "Lead" at bounding box center [852, 123] width 91 height 31
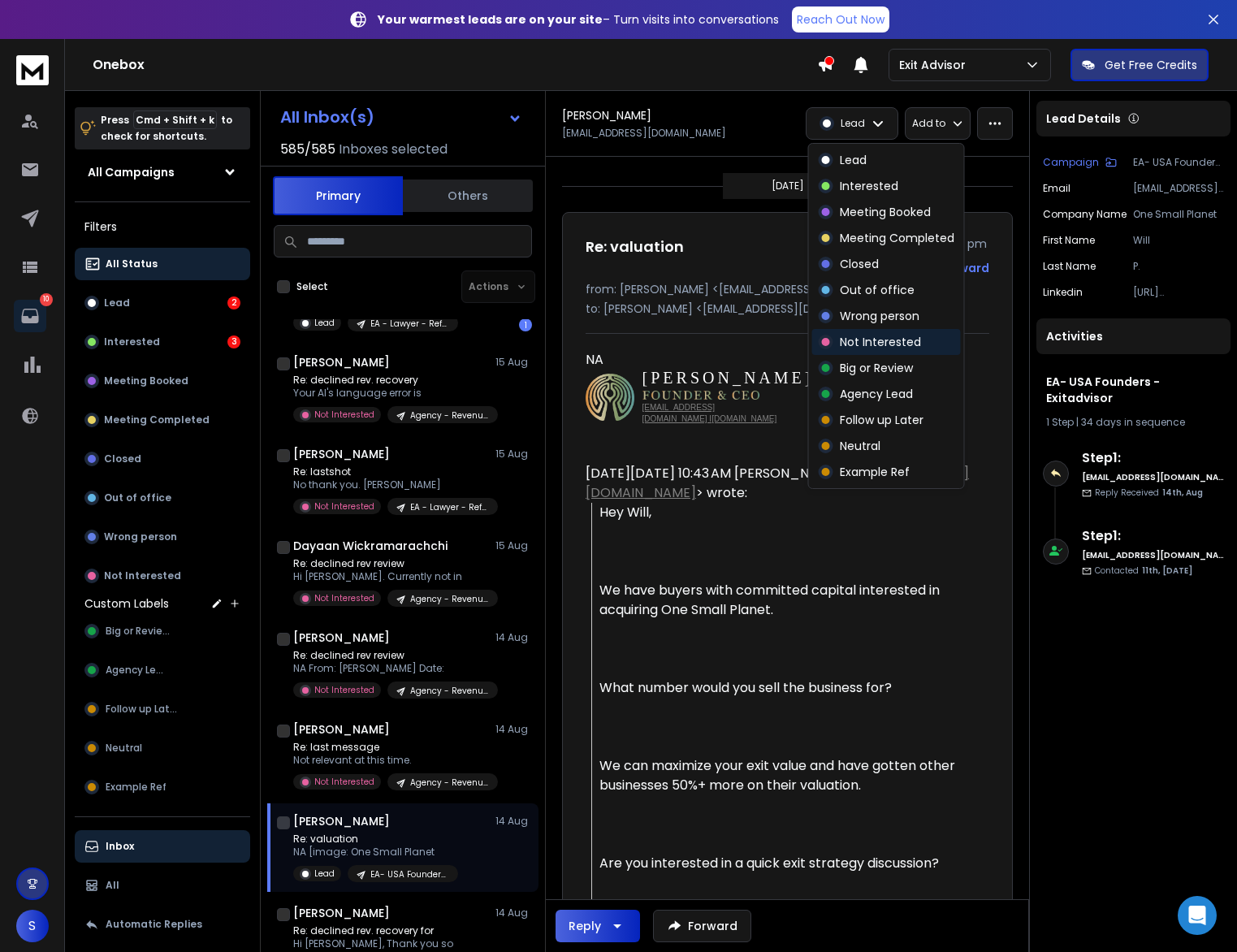
click at [865, 341] on p "Not Interested" at bounding box center [880, 342] width 81 height 16
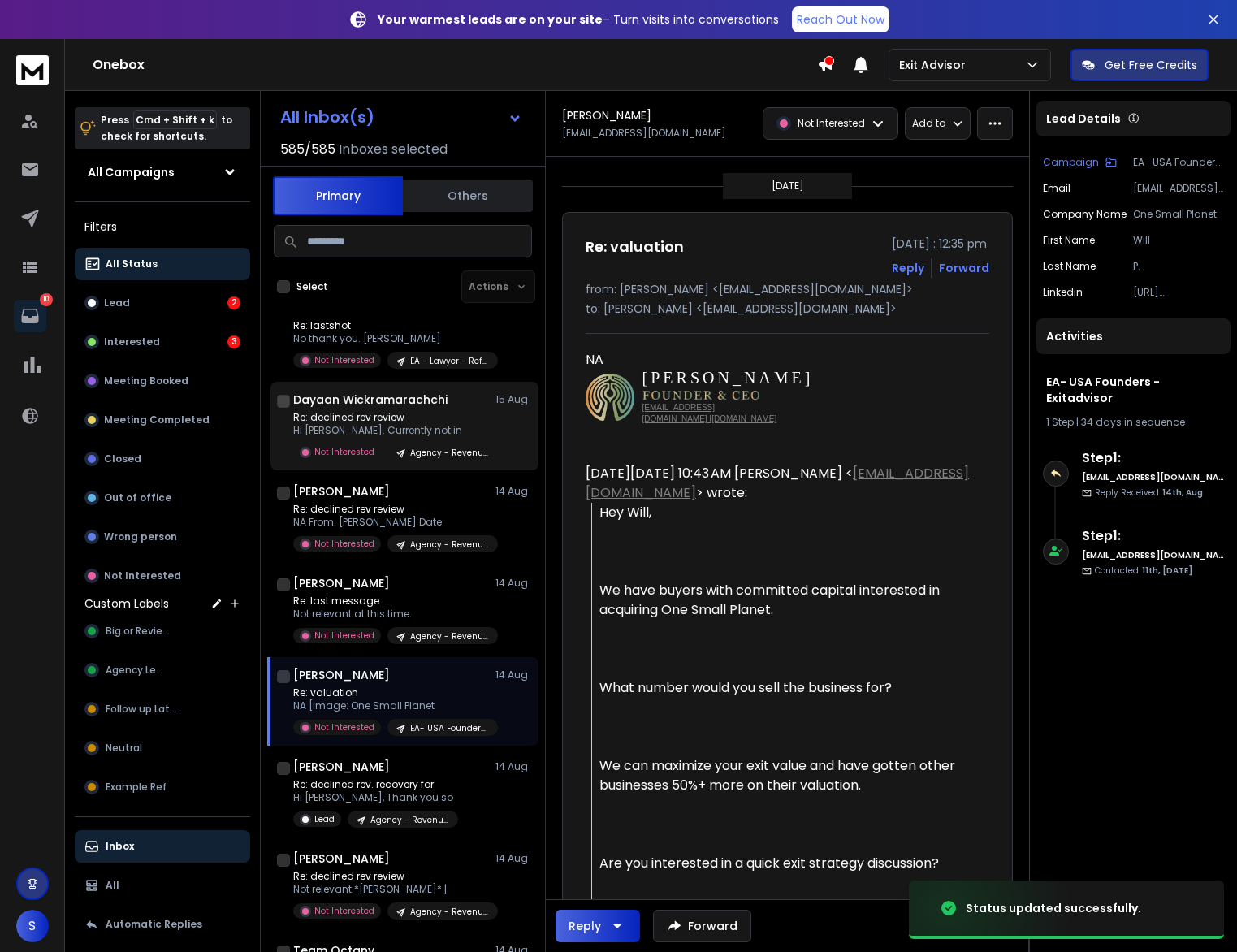
scroll to position [594, 0]
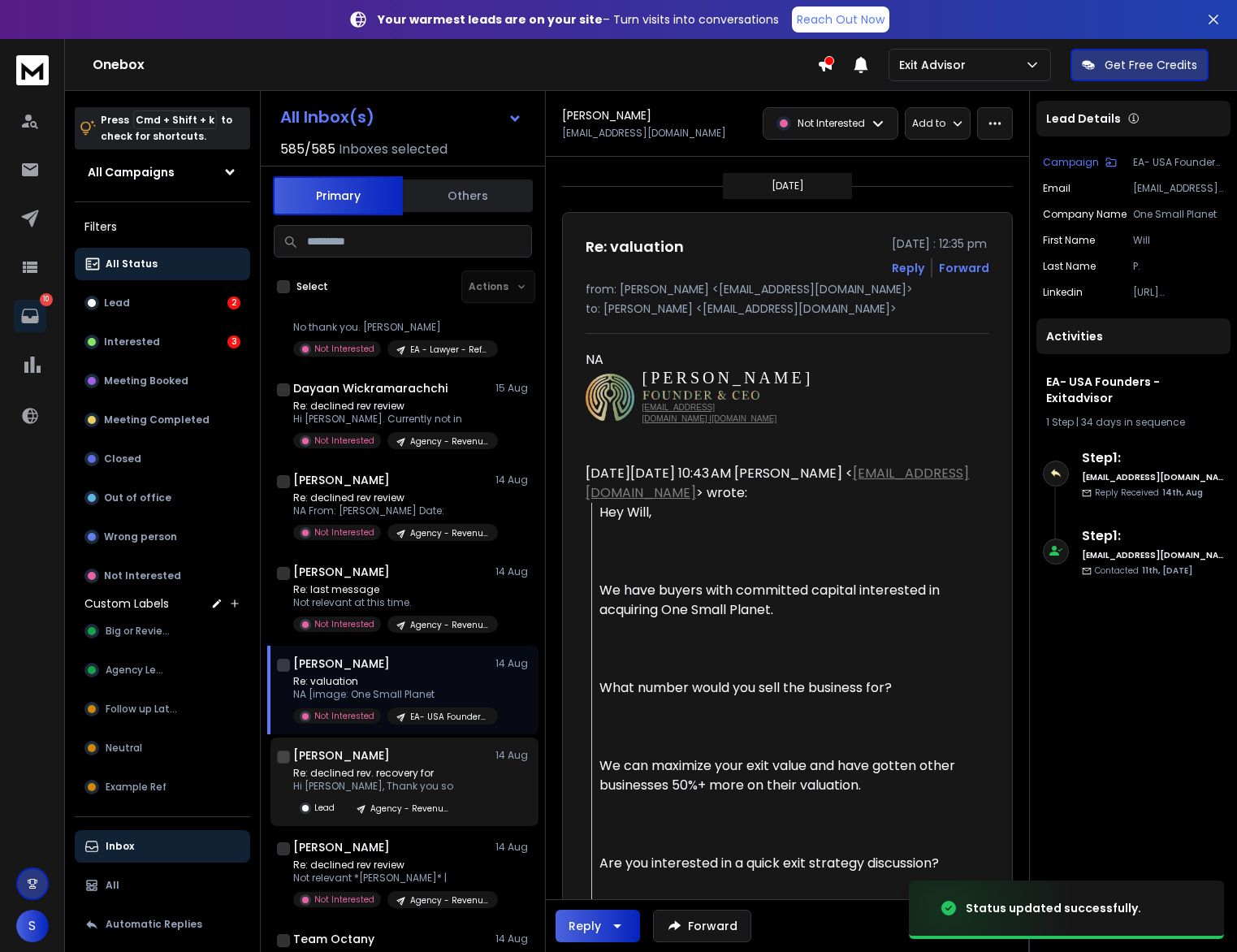
click at [432, 753] on div "[PERSON_NAME] [DATE]" at bounding box center [412, 755] width 239 height 16
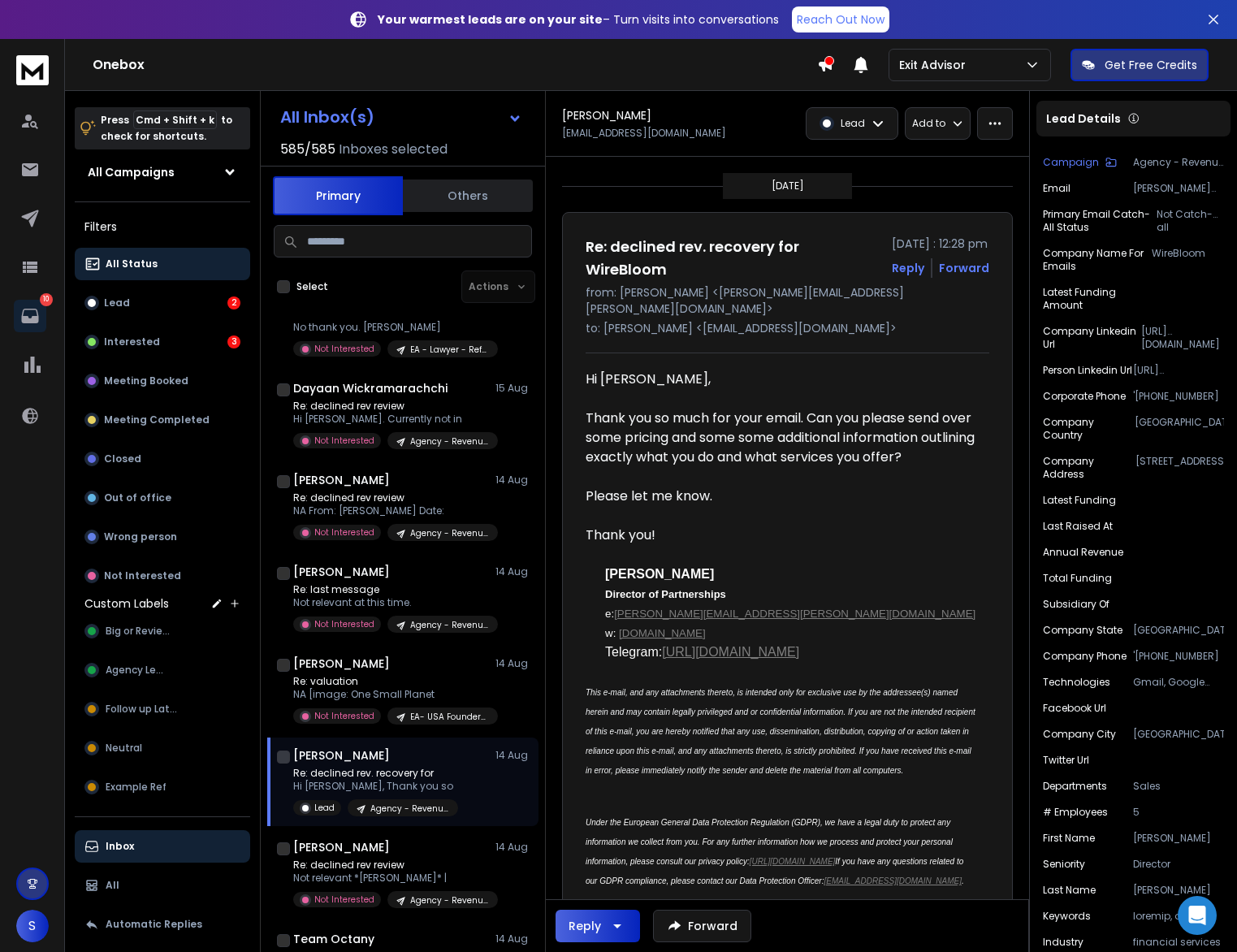
click at [157, 628] on span "Big or Review" at bounding box center [139, 631] width 65 height 13
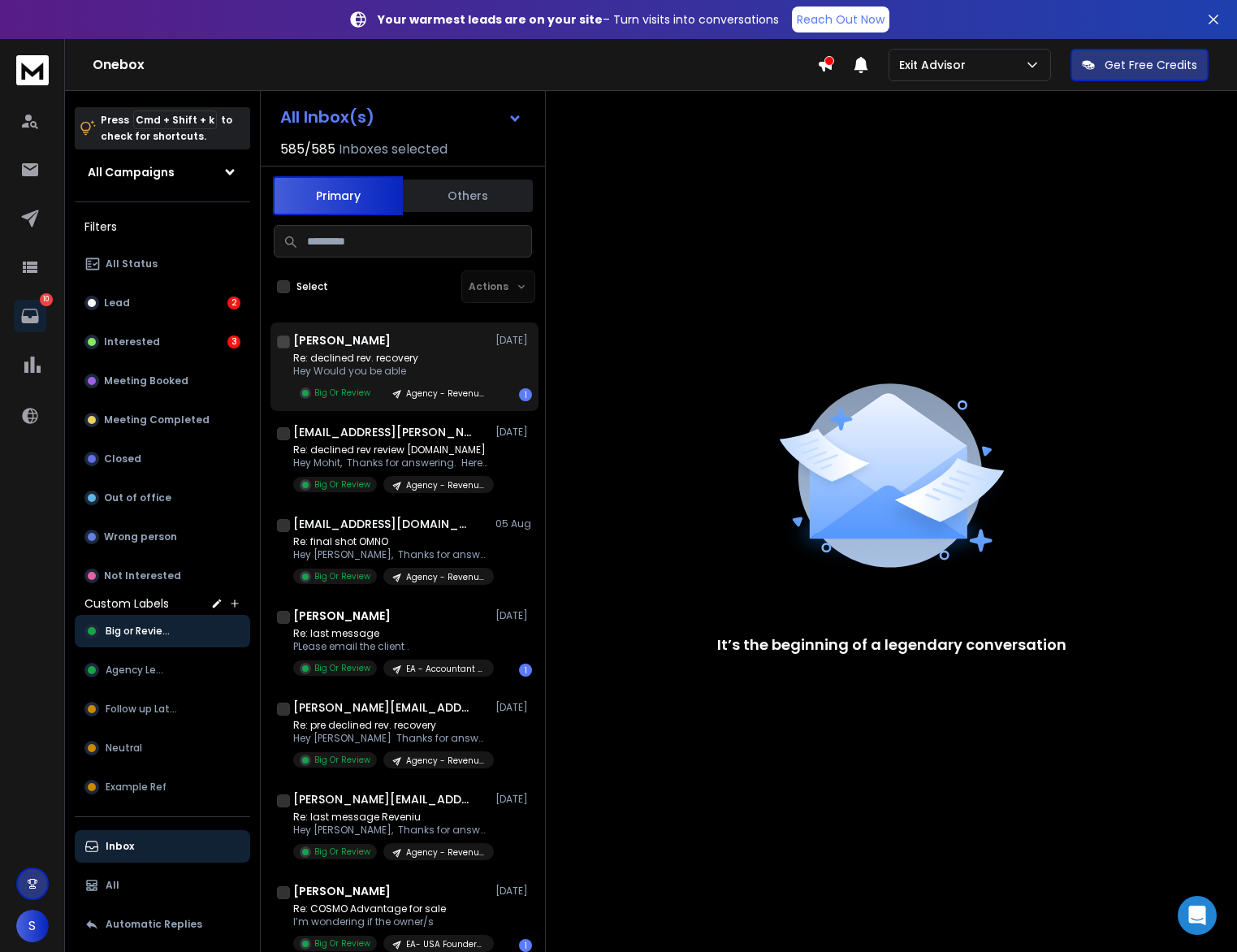
click at [367, 368] on p "Hey Would you be able" at bounding box center [390, 370] width 195 height 13
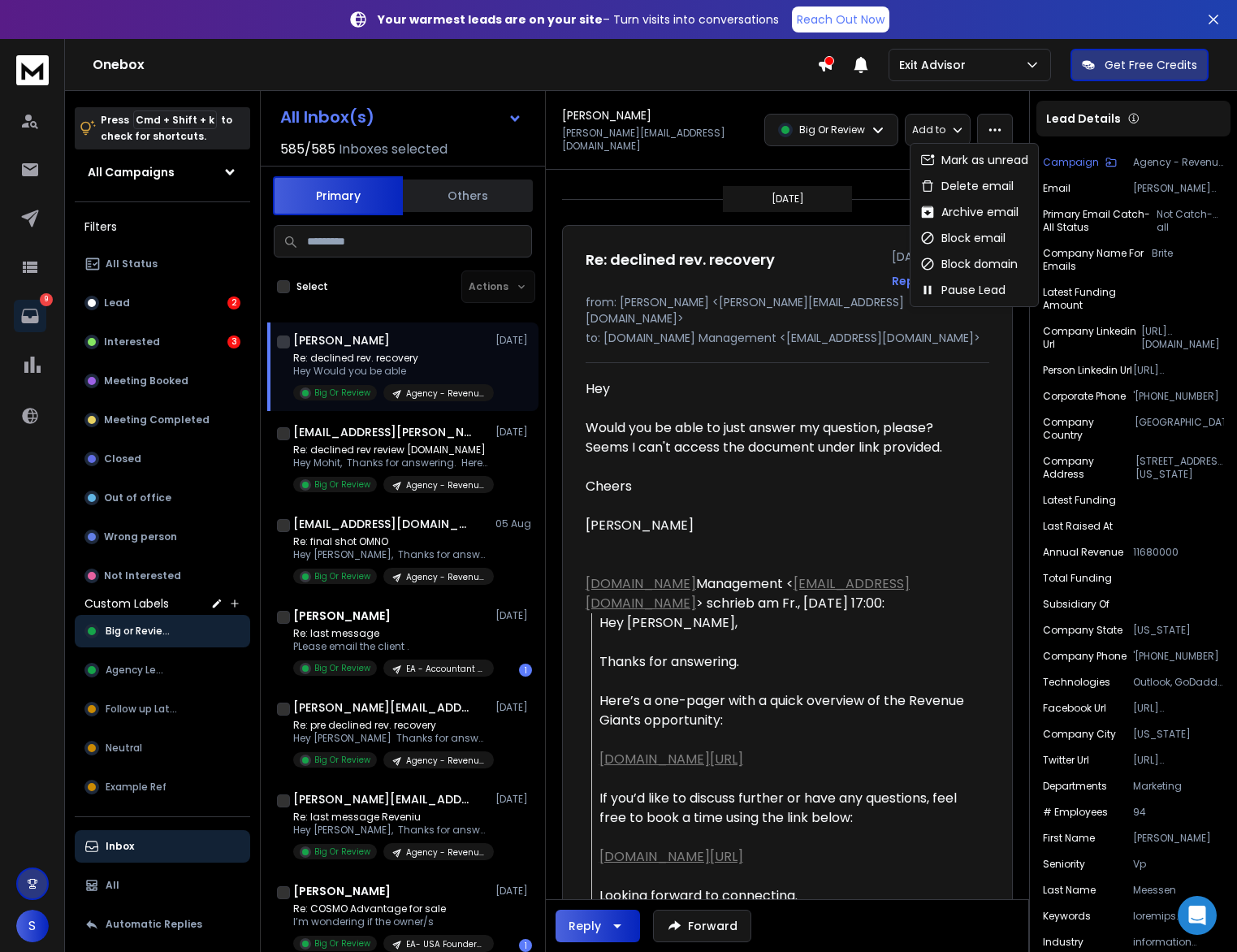
click at [1002, 125] on icon "button" at bounding box center [994, 130] width 15 height 15
click at [954, 160] on div "Mark as unread" at bounding box center [974, 159] width 108 height 16
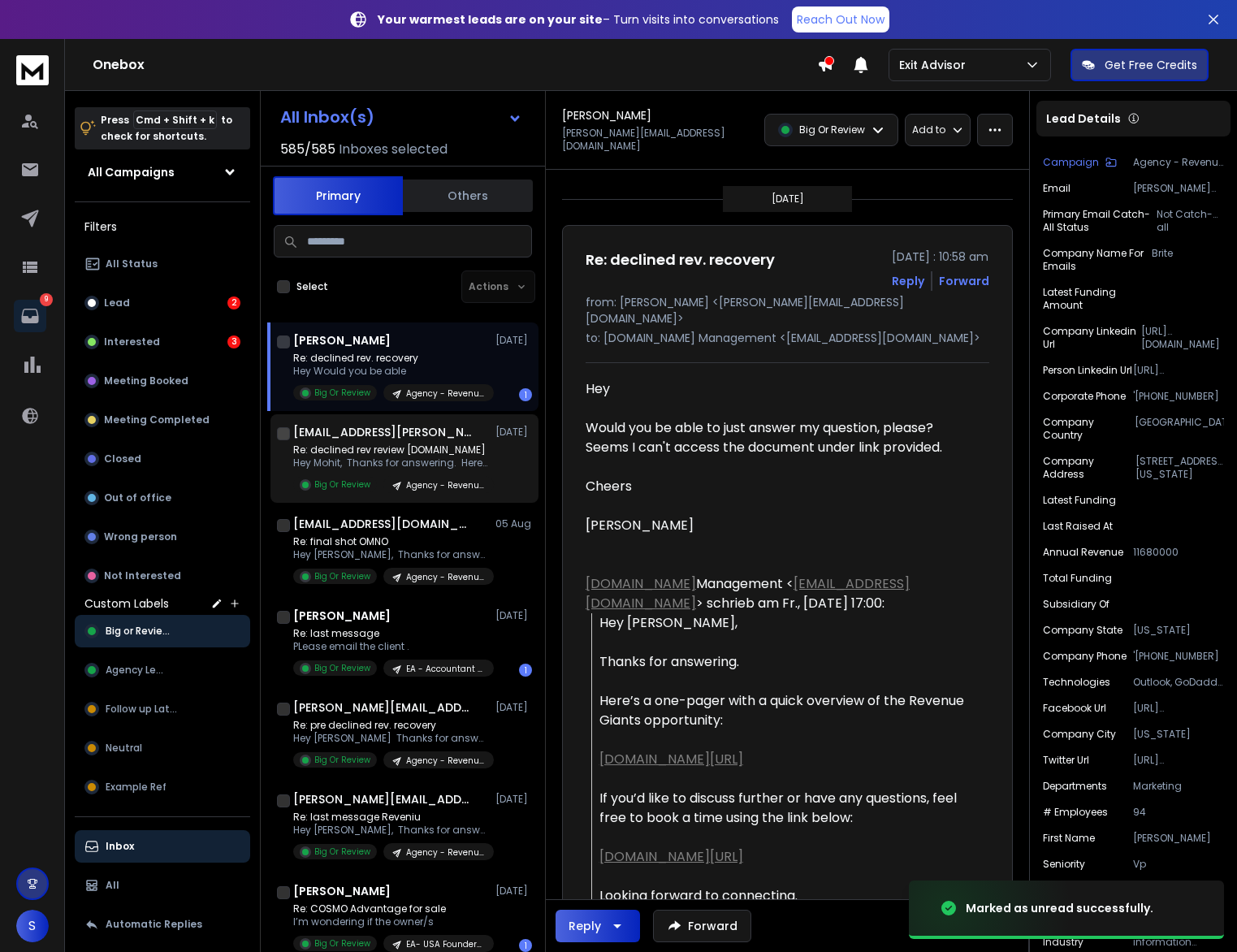
click at [388, 446] on p "Re: declined rev review [DOMAIN_NAME]" at bounding box center [390, 450] width 195 height 13
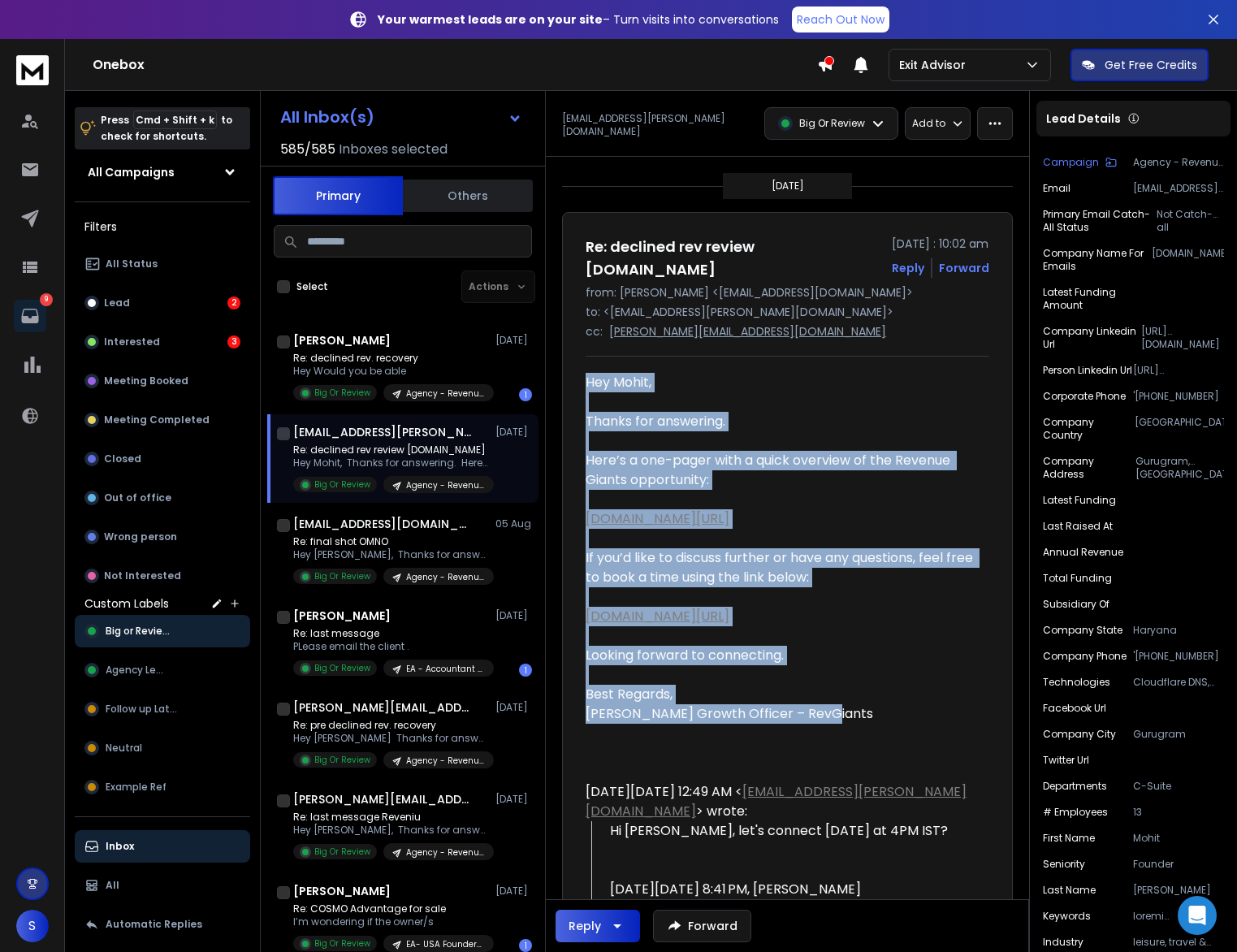
drag, startPoint x: 824, startPoint y: 707, endPoint x: 585, endPoint y: 385, distance: 401.0
copy div "Hey [PERSON_NAME], Thanks for answering. Here’s a one-pager with a quick overvi…"
click at [177, 255] on button "All Status" at bounding box center [161, 264] width 175 height 33
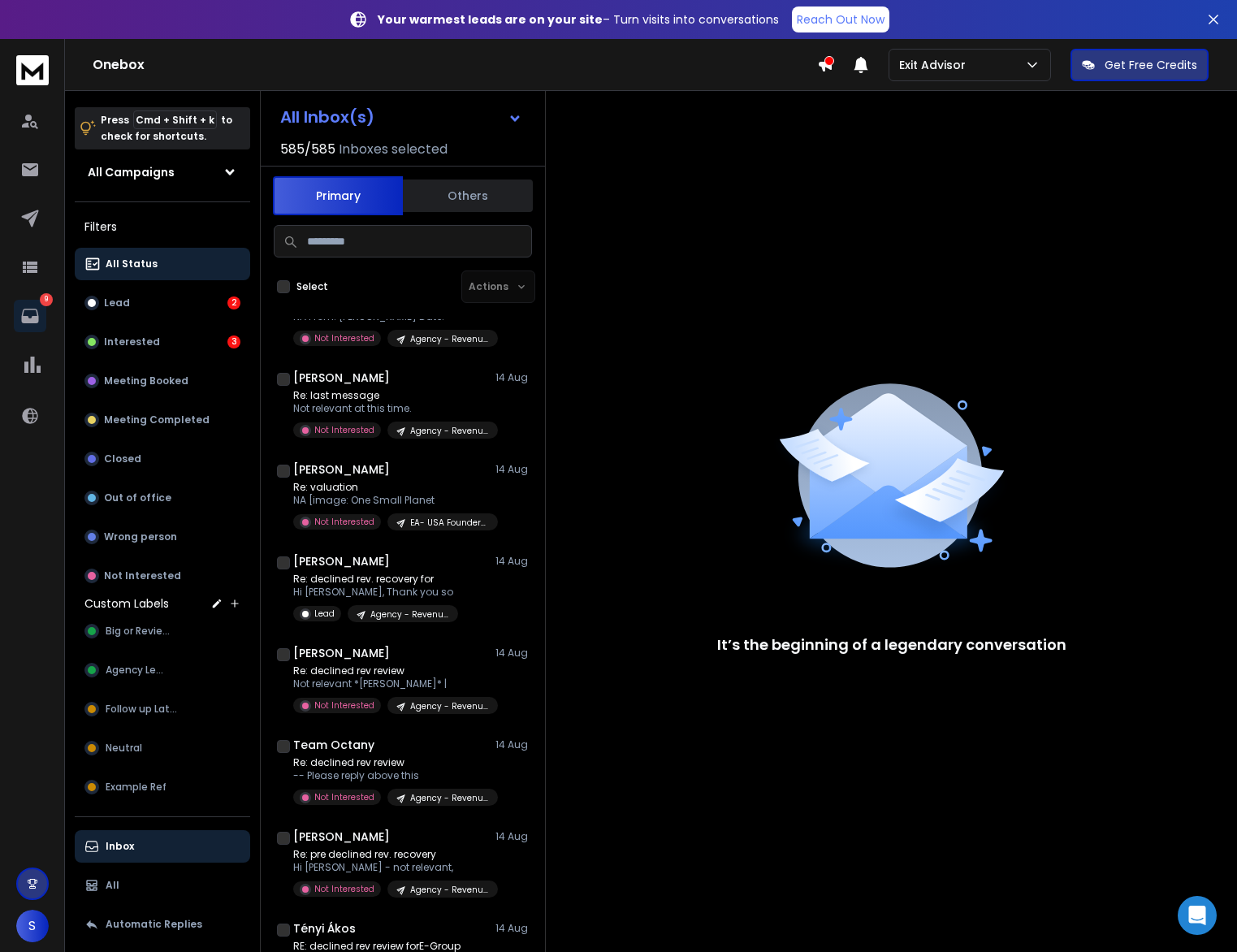
scroll to position [776, 0]
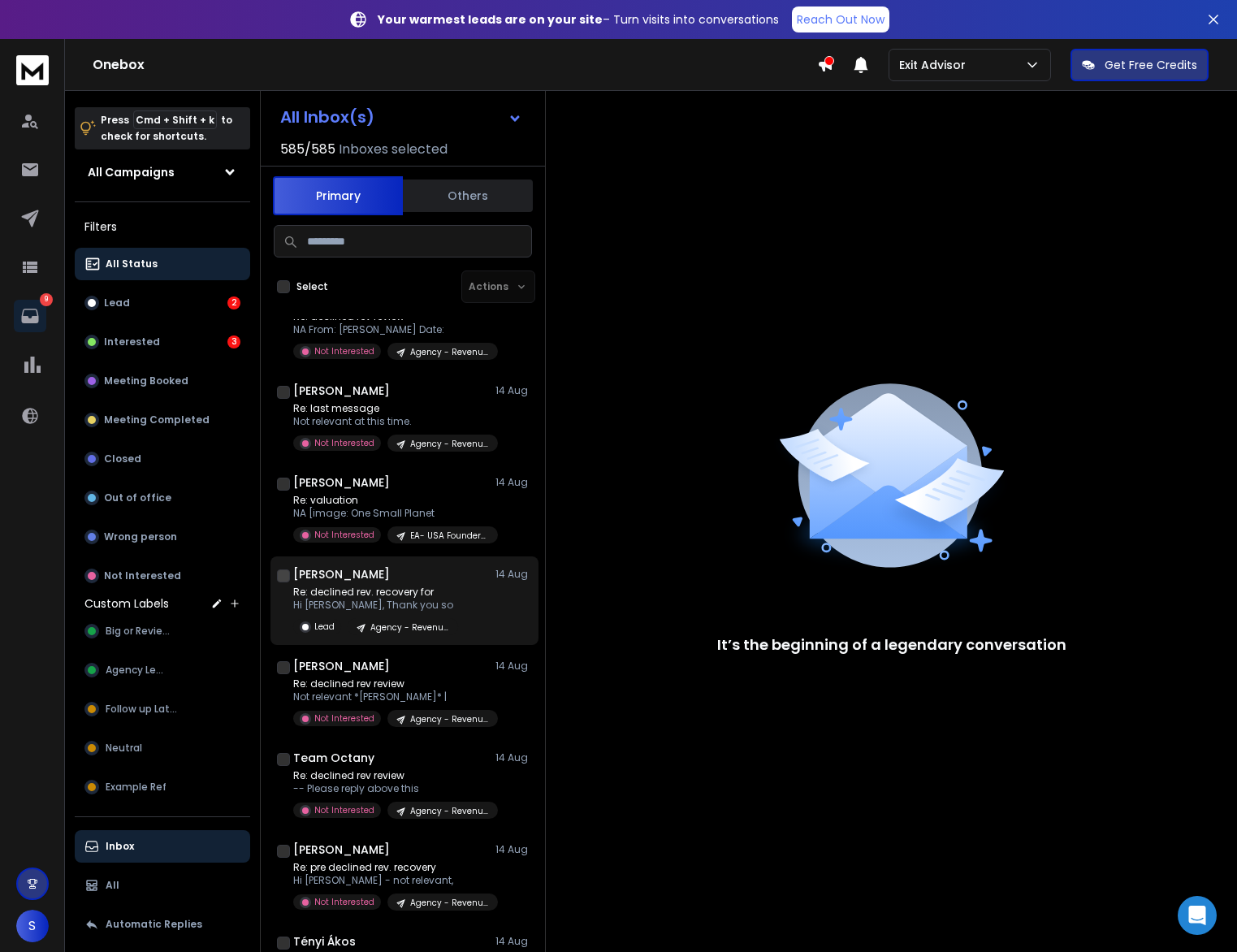
click at [476, 604] on div "Re: declined rev. recovery for Hi [PERSON_NAME], Thank you so Lead Agency - Rev…" at bounding box center [412, 610] width 239 height 50
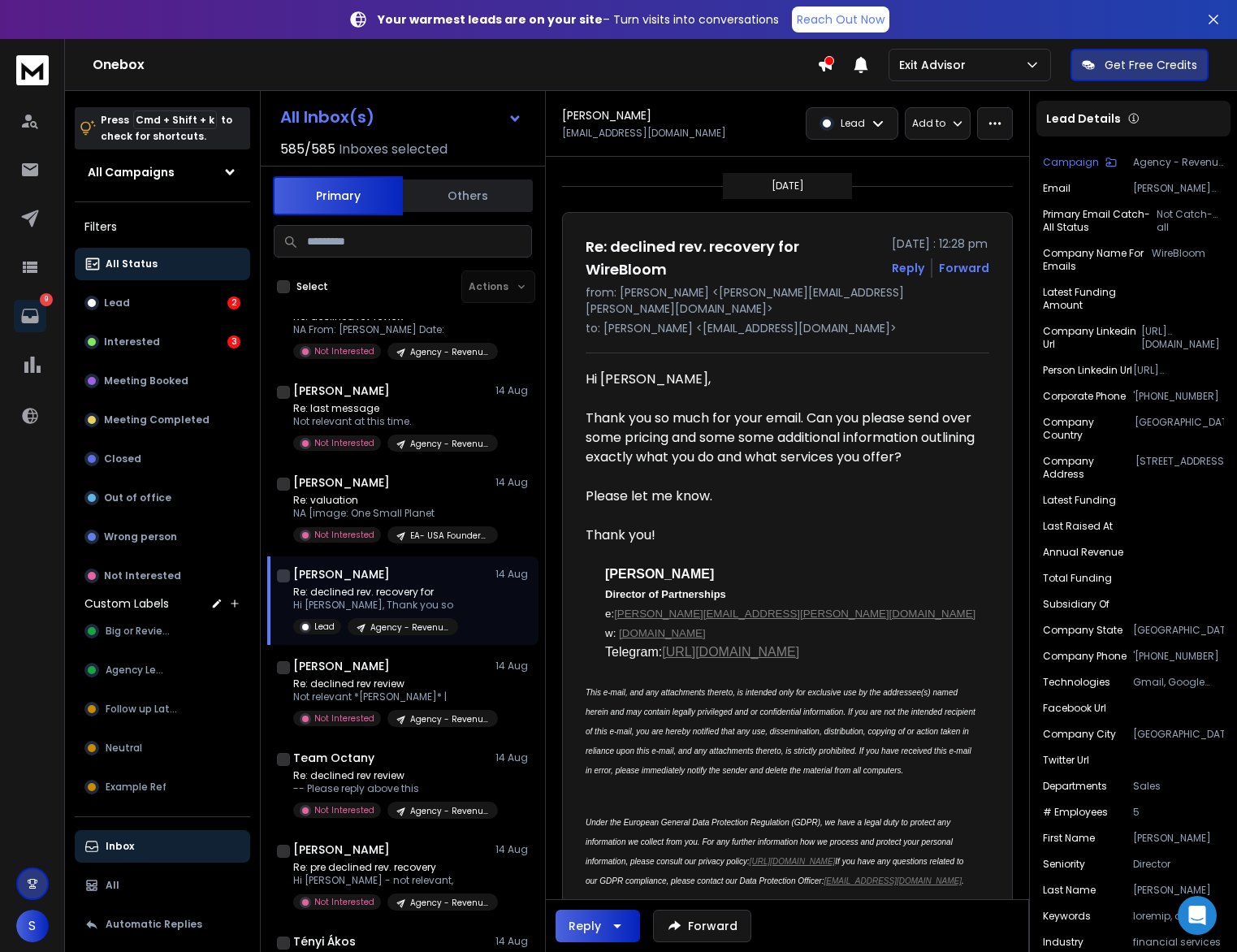
click at [900, 270] on button "Reply" at bounding box center [907, 267] width 33 height 16
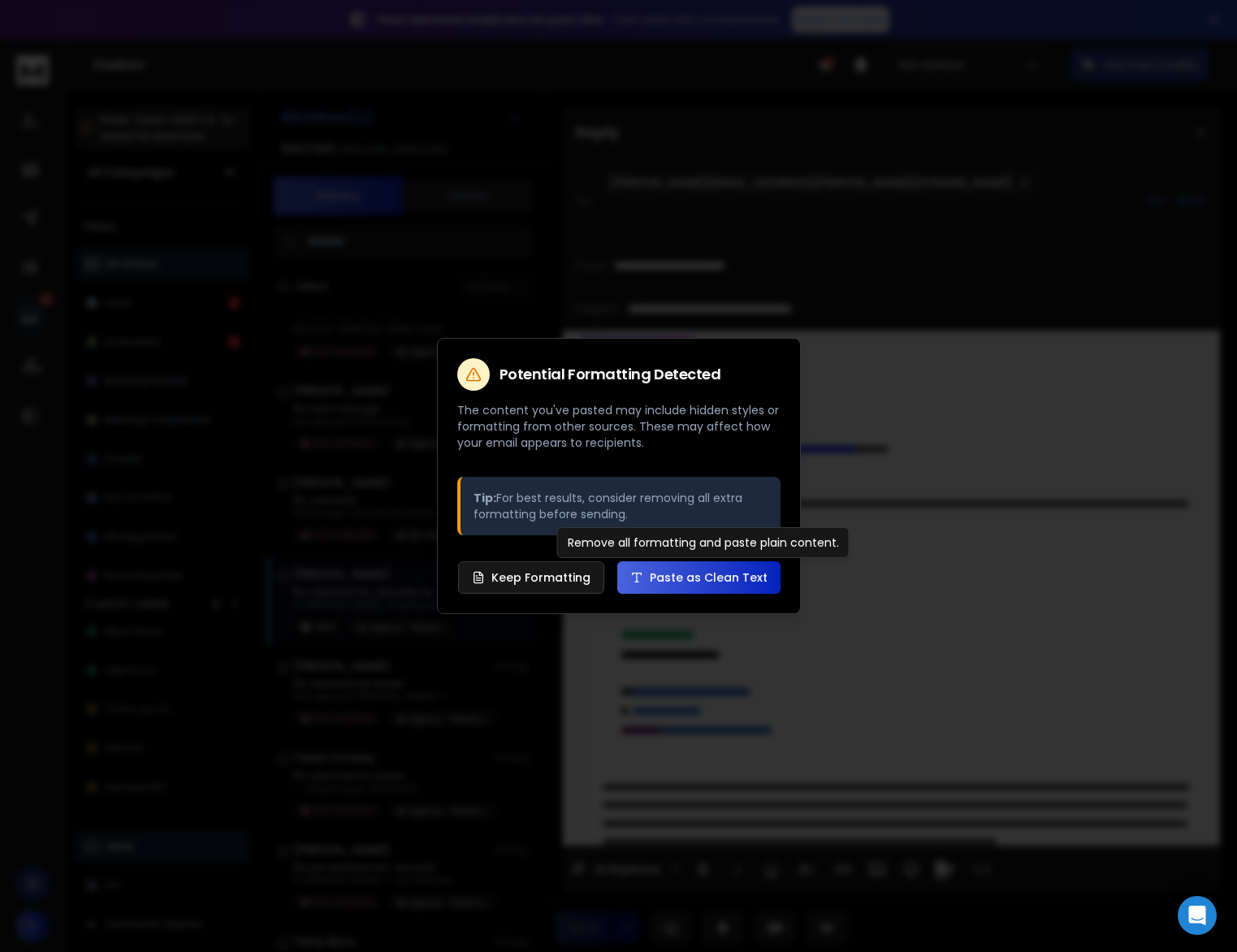
click at [652, 581] on button "Paste as Clean Text" at bounding box center [698, 578] width 163 height 33
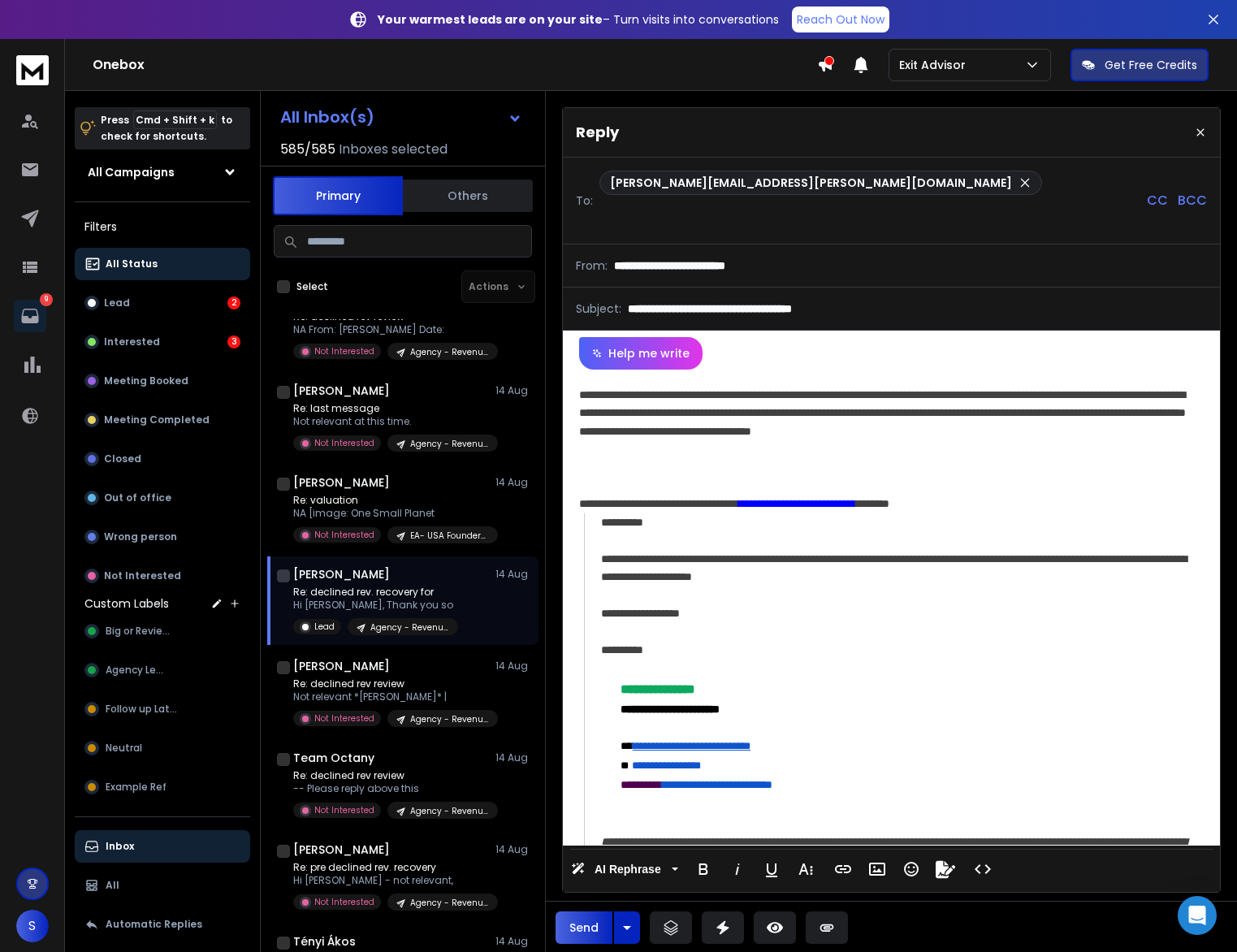
drag, startPoint x: 639, startPoint y: 359, endPoint x: 784, endPoint y: 346, distance: 145.6
click at [639, 386] on div "**********" at bounding box center [889, 413] width 620 height 54
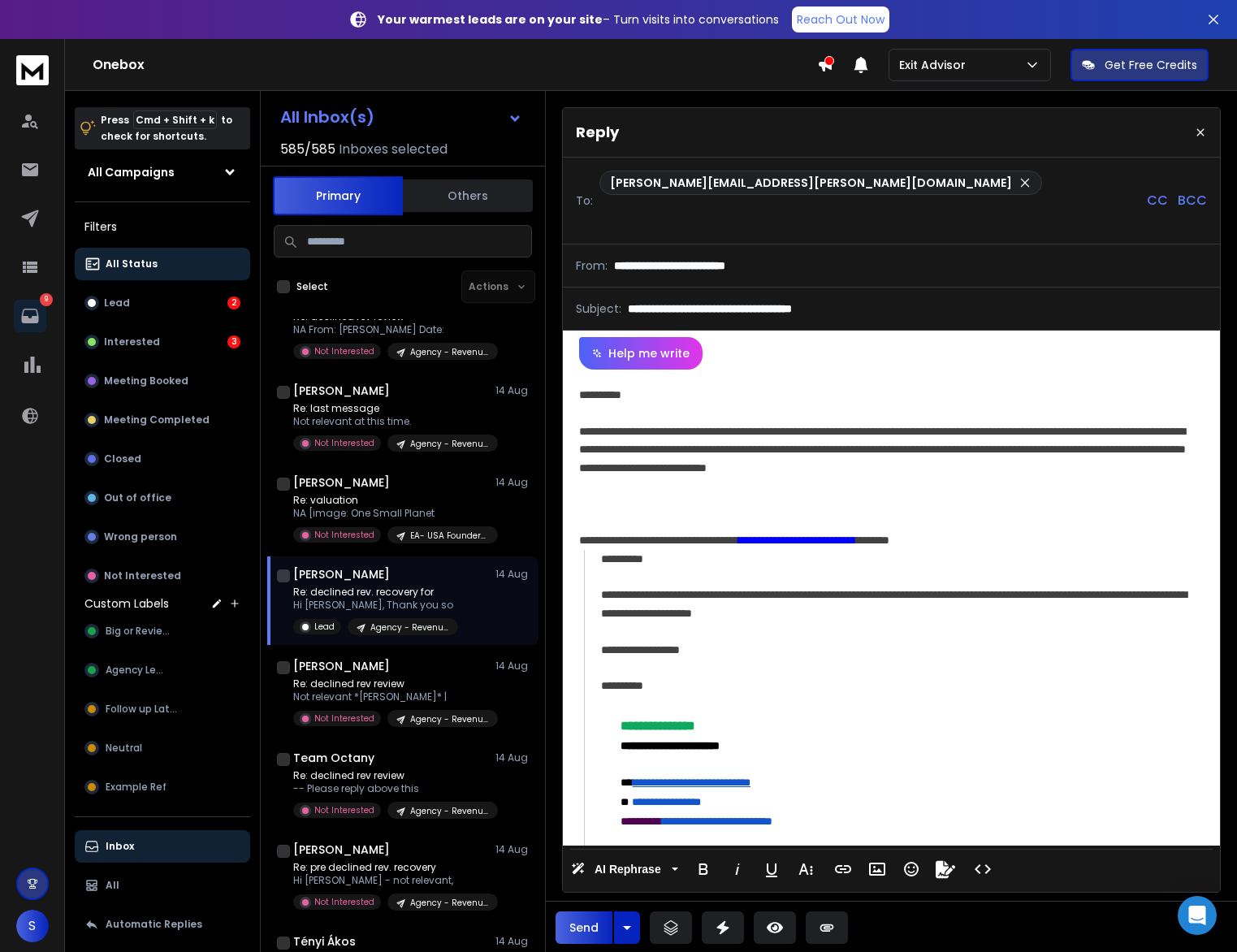
drag, startPoint x: 694, startPoint y: 399, endPoint x: 711, endPoint y: 392, distance: 18.4
click at [695, 422] on div "**********" at bounding box center [889, 449] width 620 height 54
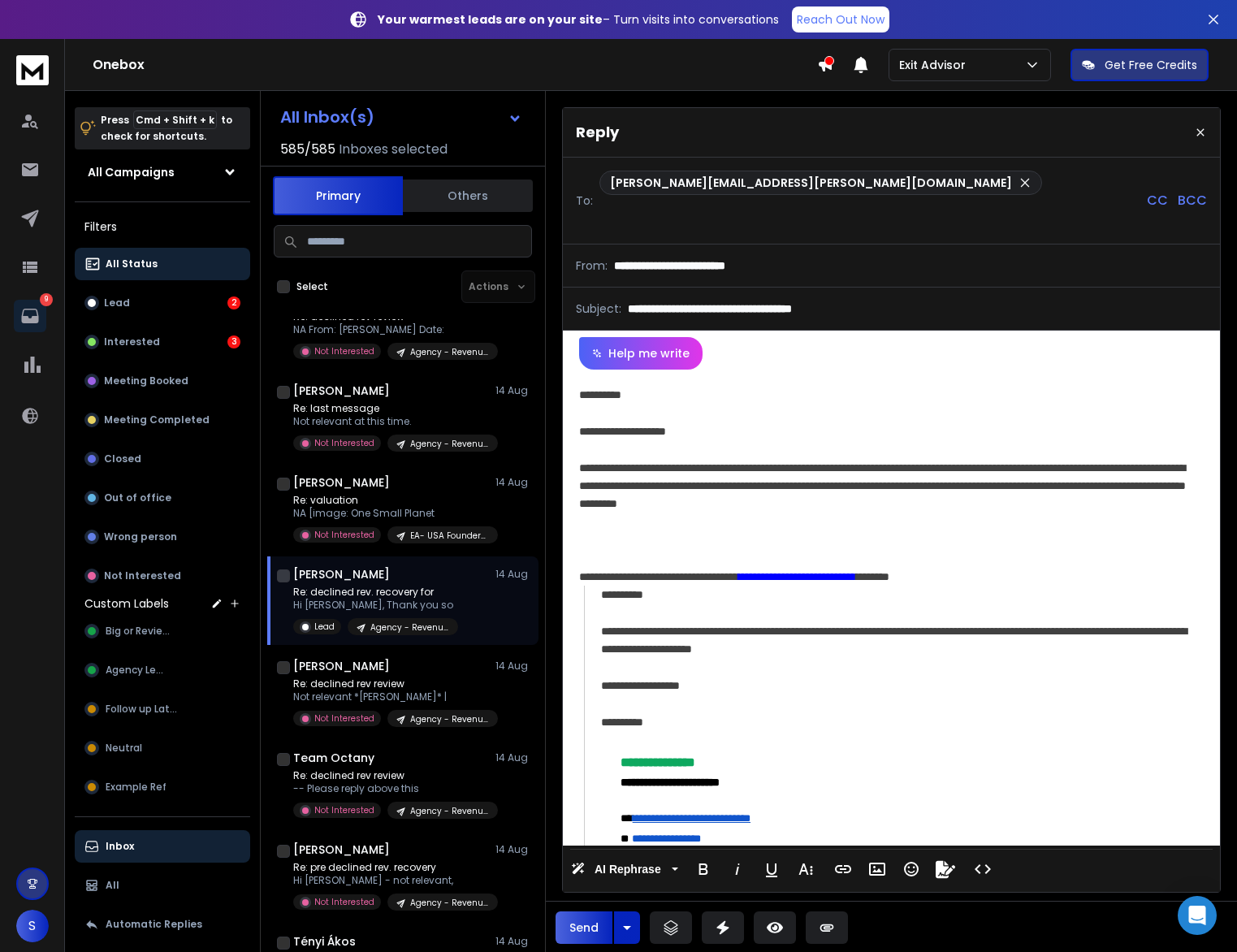
drag, startPoint x: 970, startPoint y: 436, endPoint x: 995, endPoint y: 427, distance: 26.6
click at [972, 459] on div "**********" at bounding box center [889, 485] width 620 height 54
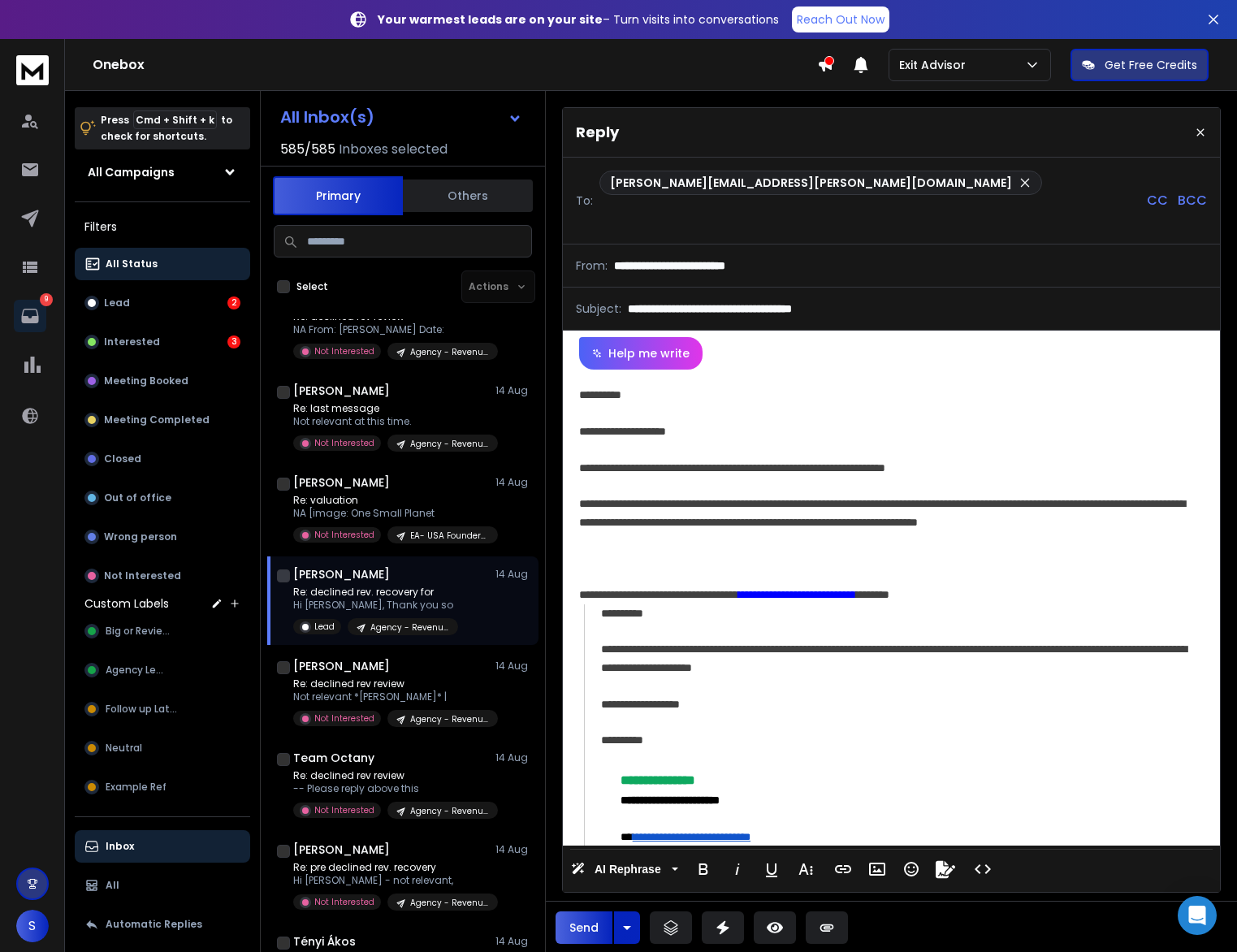
drag, startPoint x: 723, startPoint y: 468, endPoint x: 761, endPoint y: 455, distance: 40.2
click at [723, 494] on div "**********" at bounding box center [889, 512] width 620 height 37
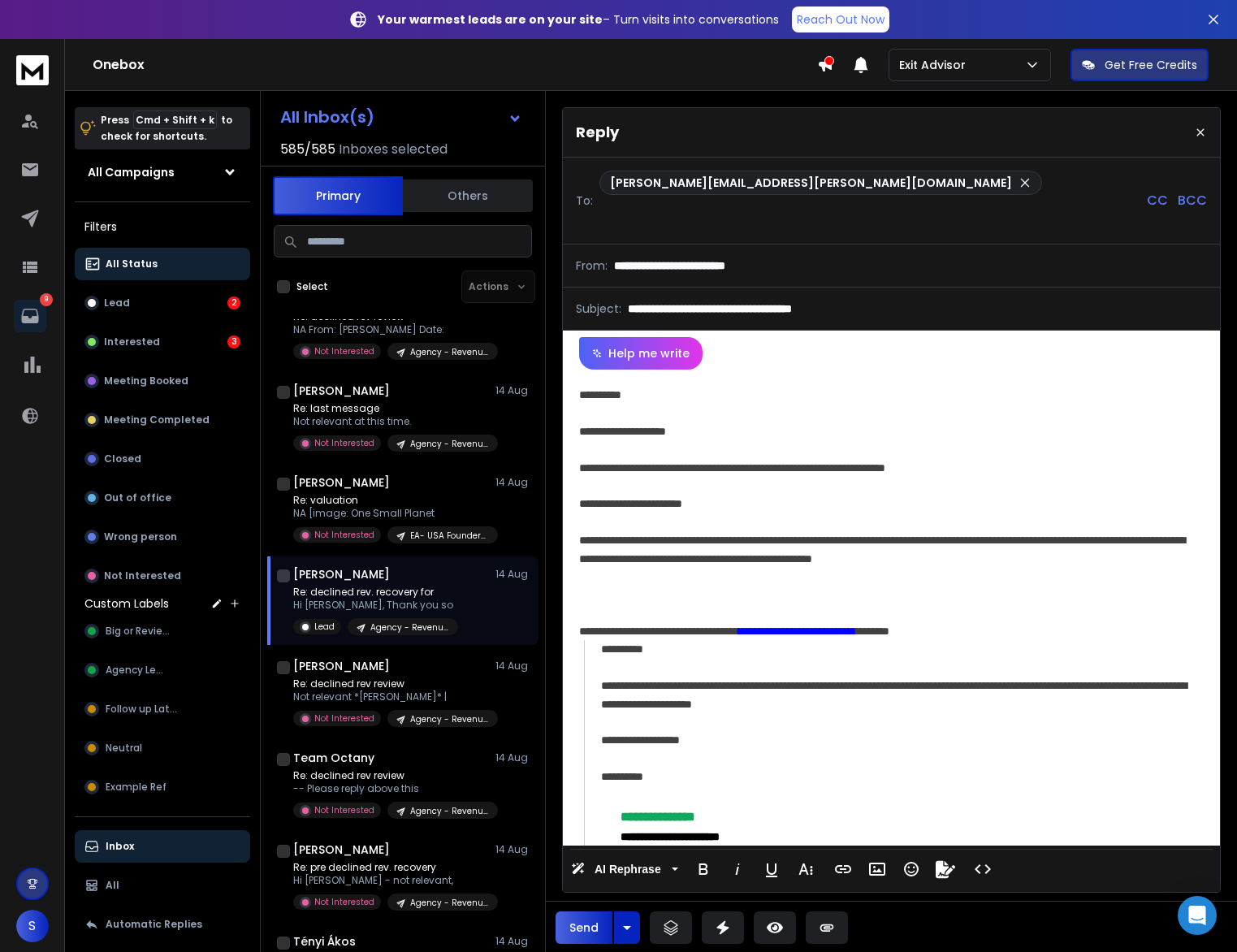
drag, startPoint x: 1072, startPoint y: 506, endPoint x: 1108, endPoint y: 499, distance: 36.7
click at [1072, 531] on div "**********" at bounding box center [889, 549] width 620 height 37
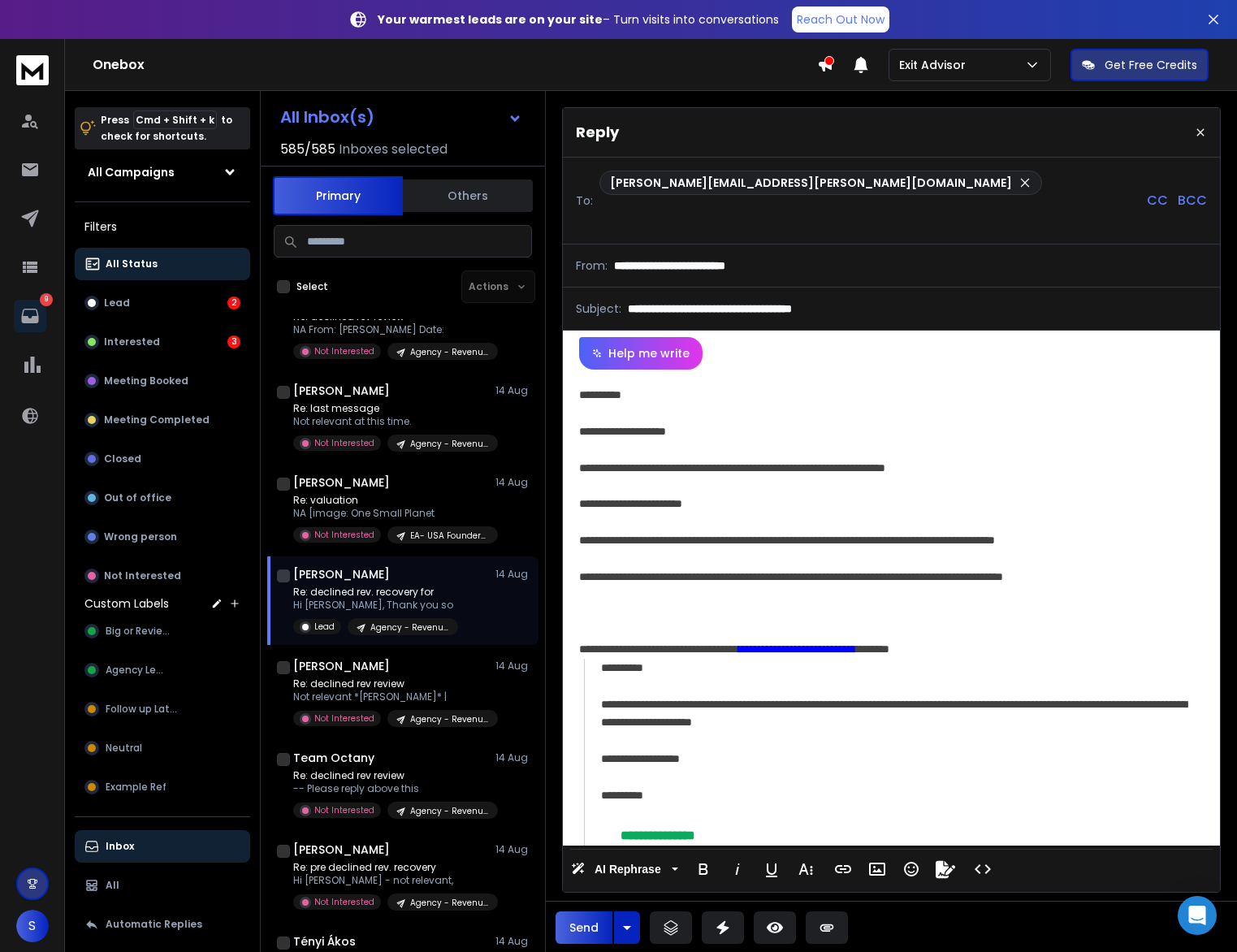
drag, startPoint x: 703, startPoint y: 544, endPoint x: 739, endPoint y: 537, distance: 36.7
click at [706, 568] on div "**********" at bounding box center [889, 577] width 620 height 18
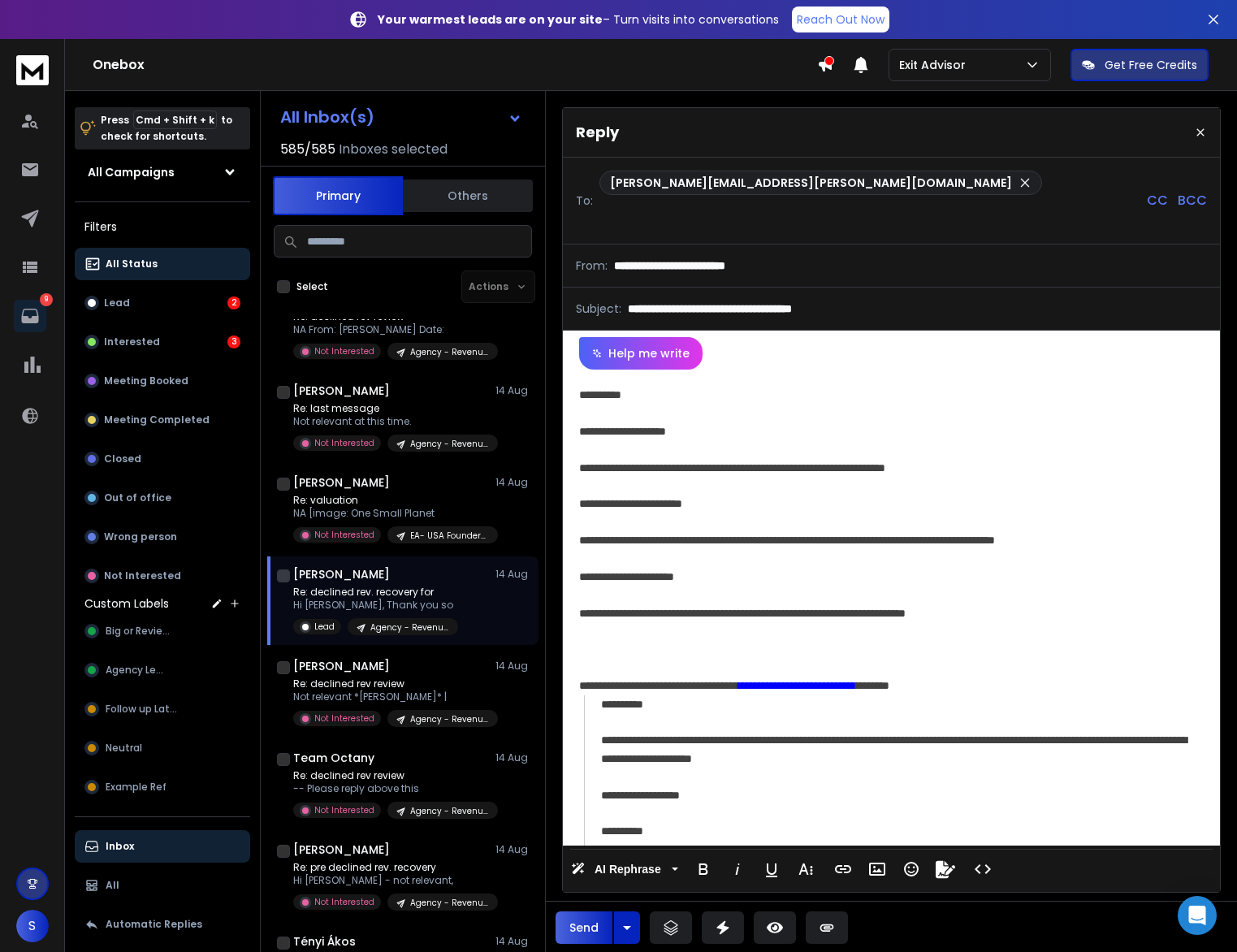
click at [738, 604] on div "**********" at bounding box center [889, 613] width 620 height 18
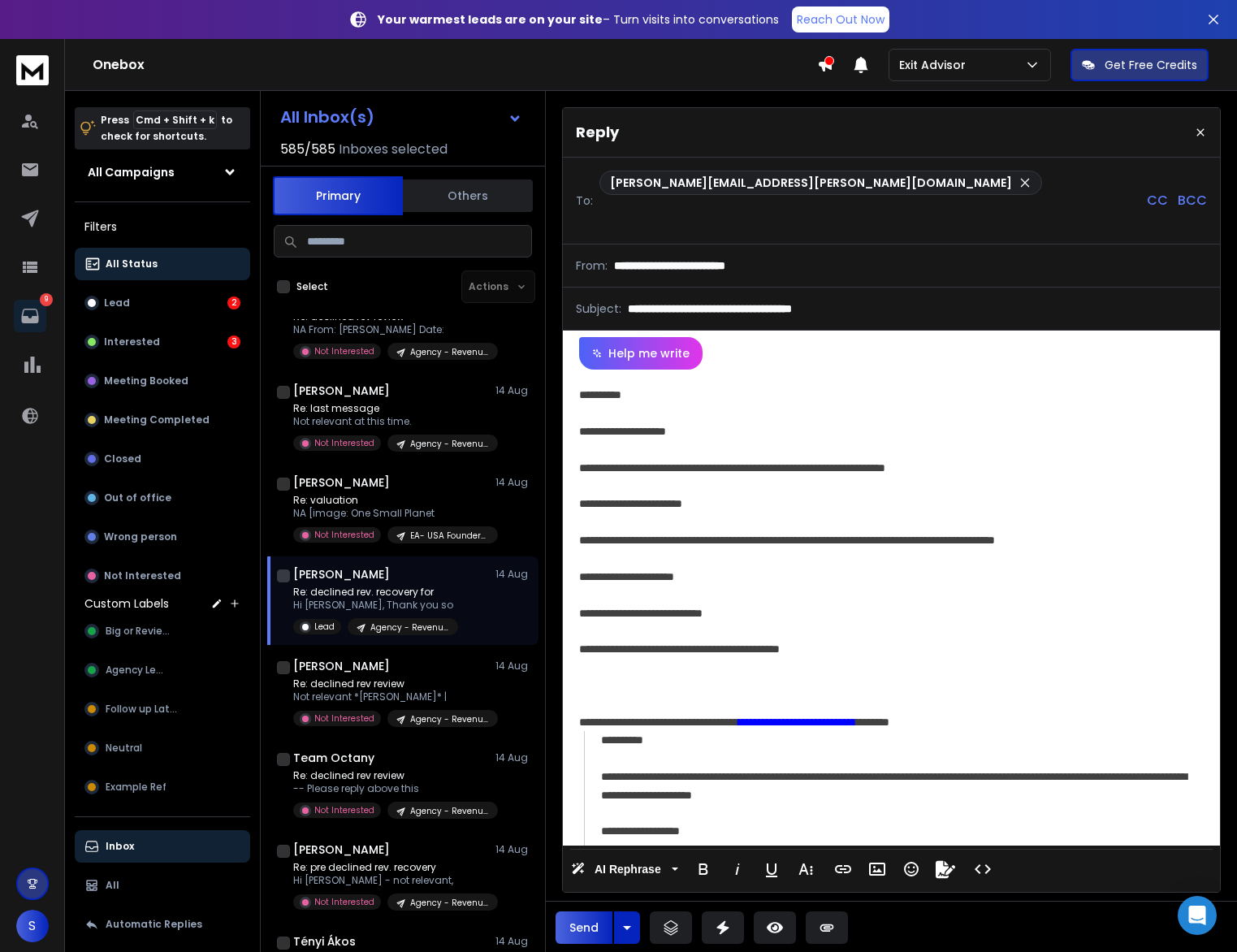
click at [657, 640] on div "**********" at bounding box center [889, 649] width 620 height 18
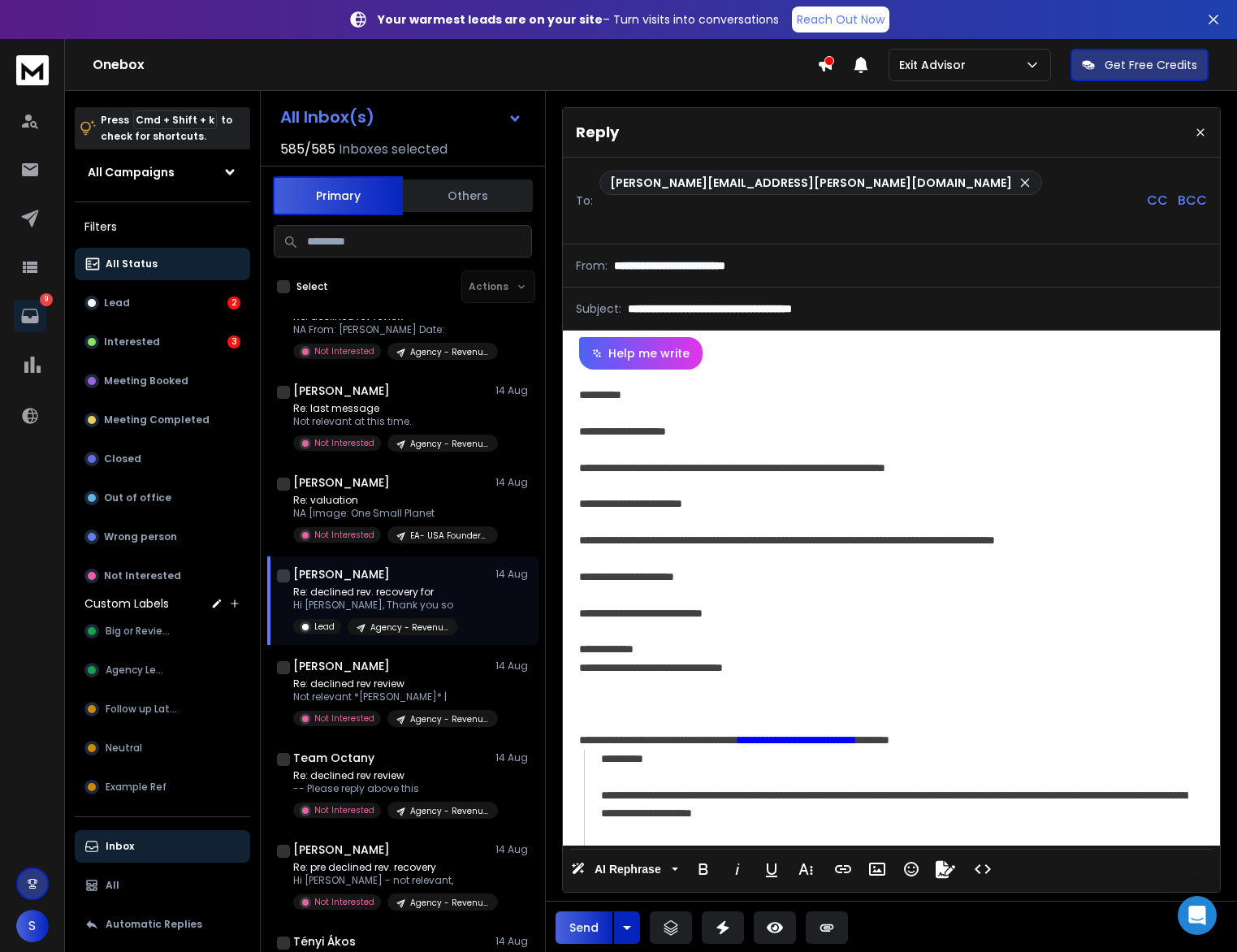
drag, startPoint x: 629, startPoint y: 636, endPoint x: 740, endPoint y: 626, distance: 111.4
click at [630, 659] on div "**********" at bounding box center [889, 668] width 620 height 18
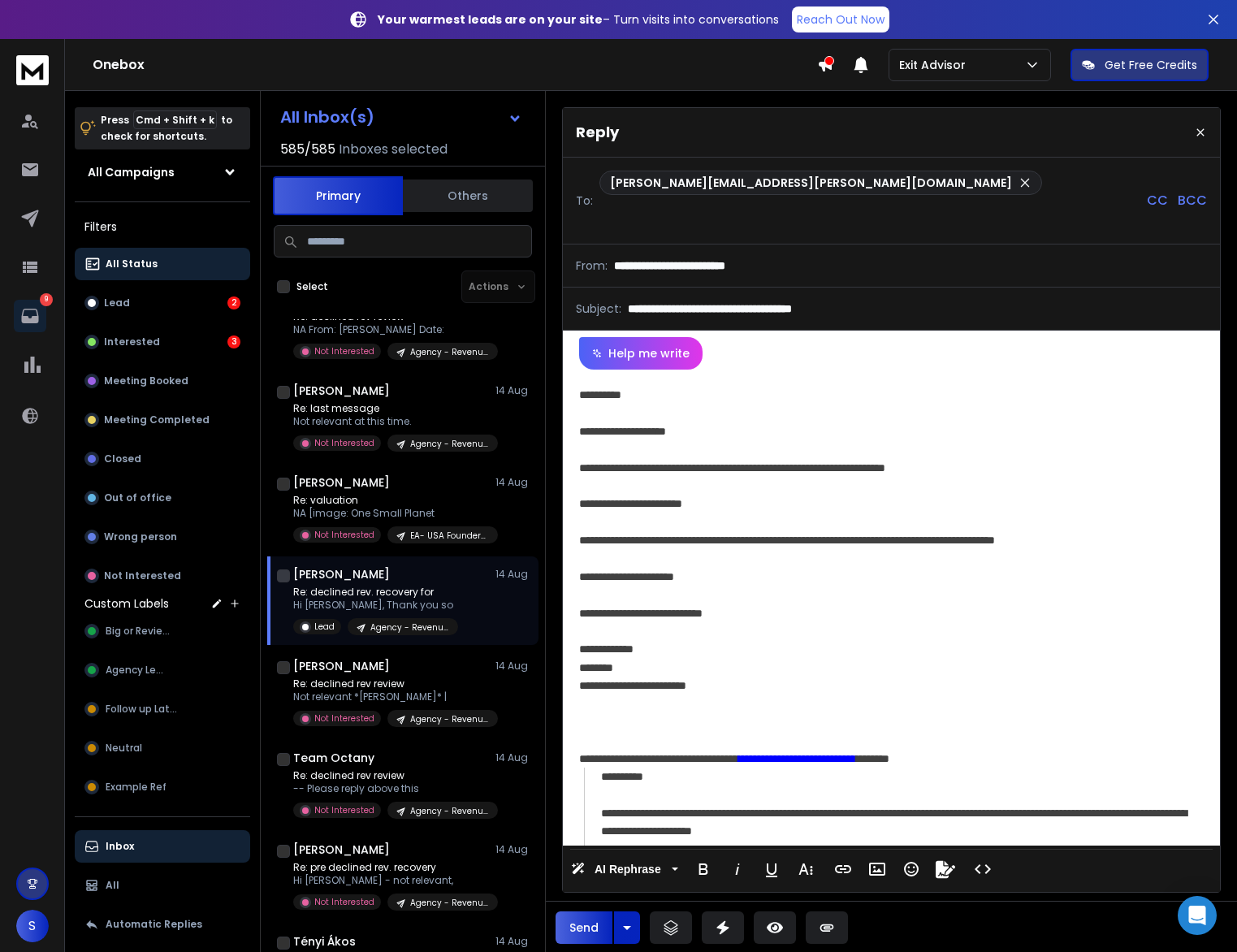
click at [645, 713] on div at bounding box center [891, 722] width 625 height 18
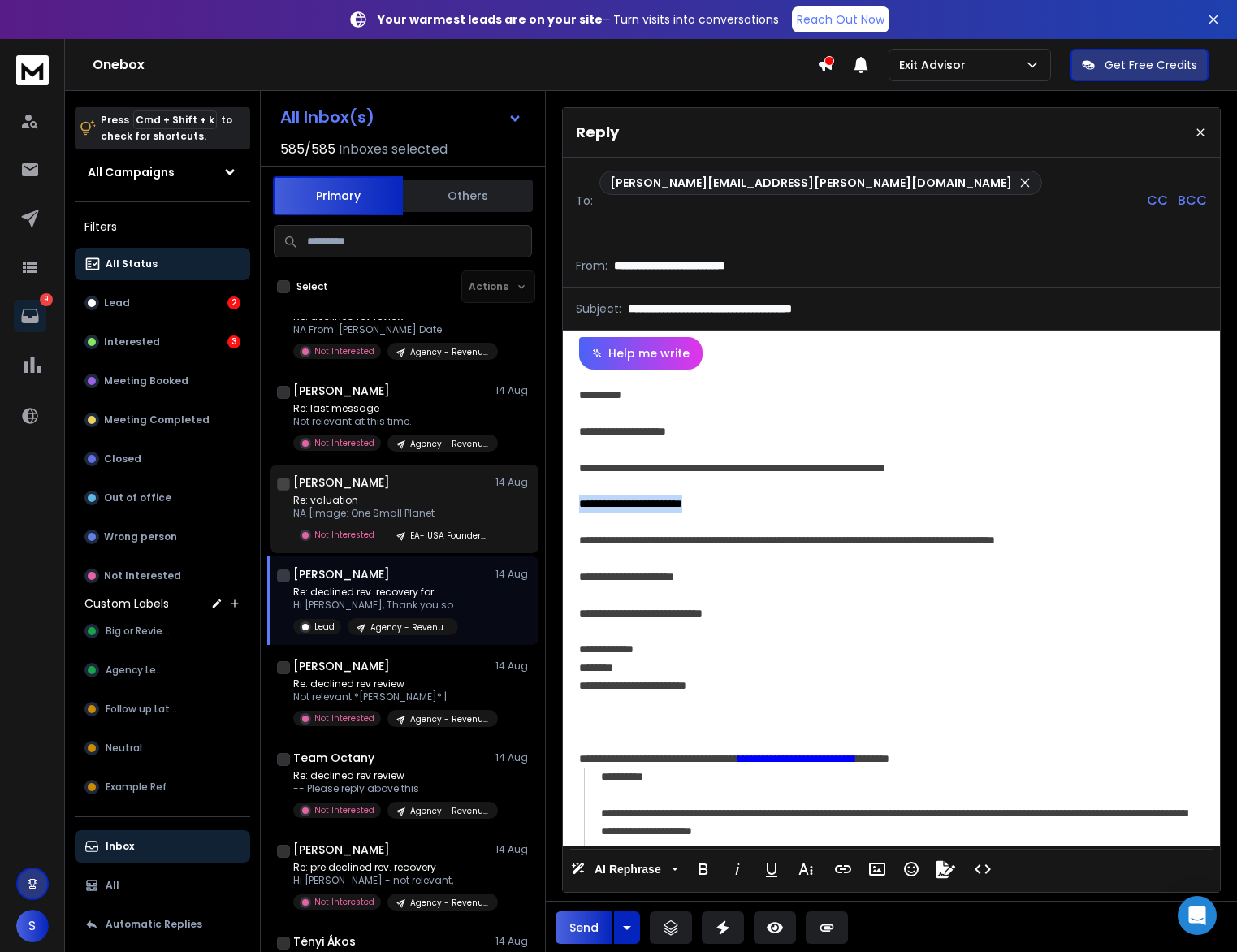
drag, startPoint x: 725, startPoint y: 472, endPoint x: 530, endPoint y: 469, distance: 195.0
click at [530, 469] on div "All Inbox(s) 585 / 585 Inboxes selected Primary Others Select Actions [PERSON_N…" at bounding box center [748, 567] width 978 height 952
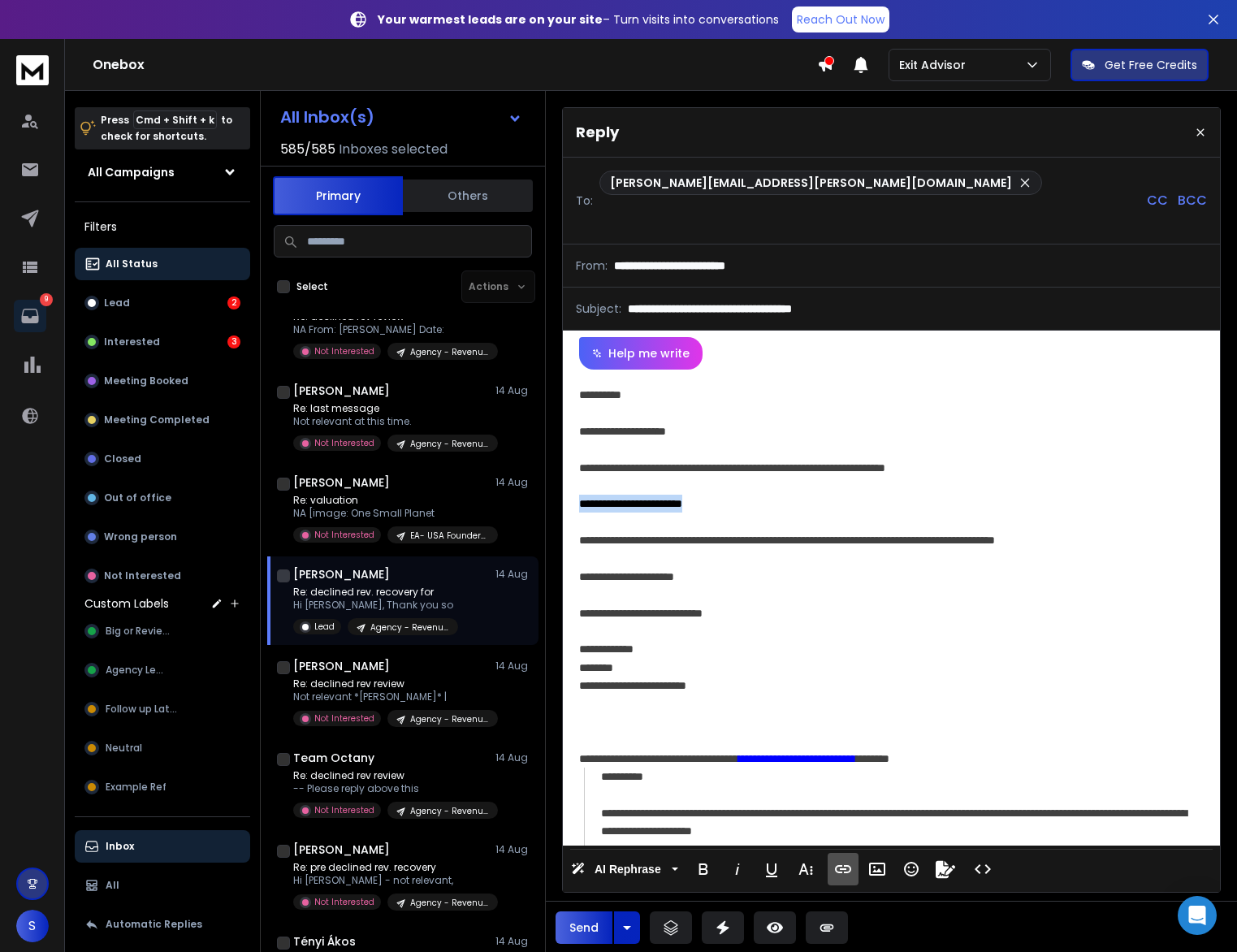
click at [834, 860] on icon "button" at bounding box center [843, 870] width 20 height 20
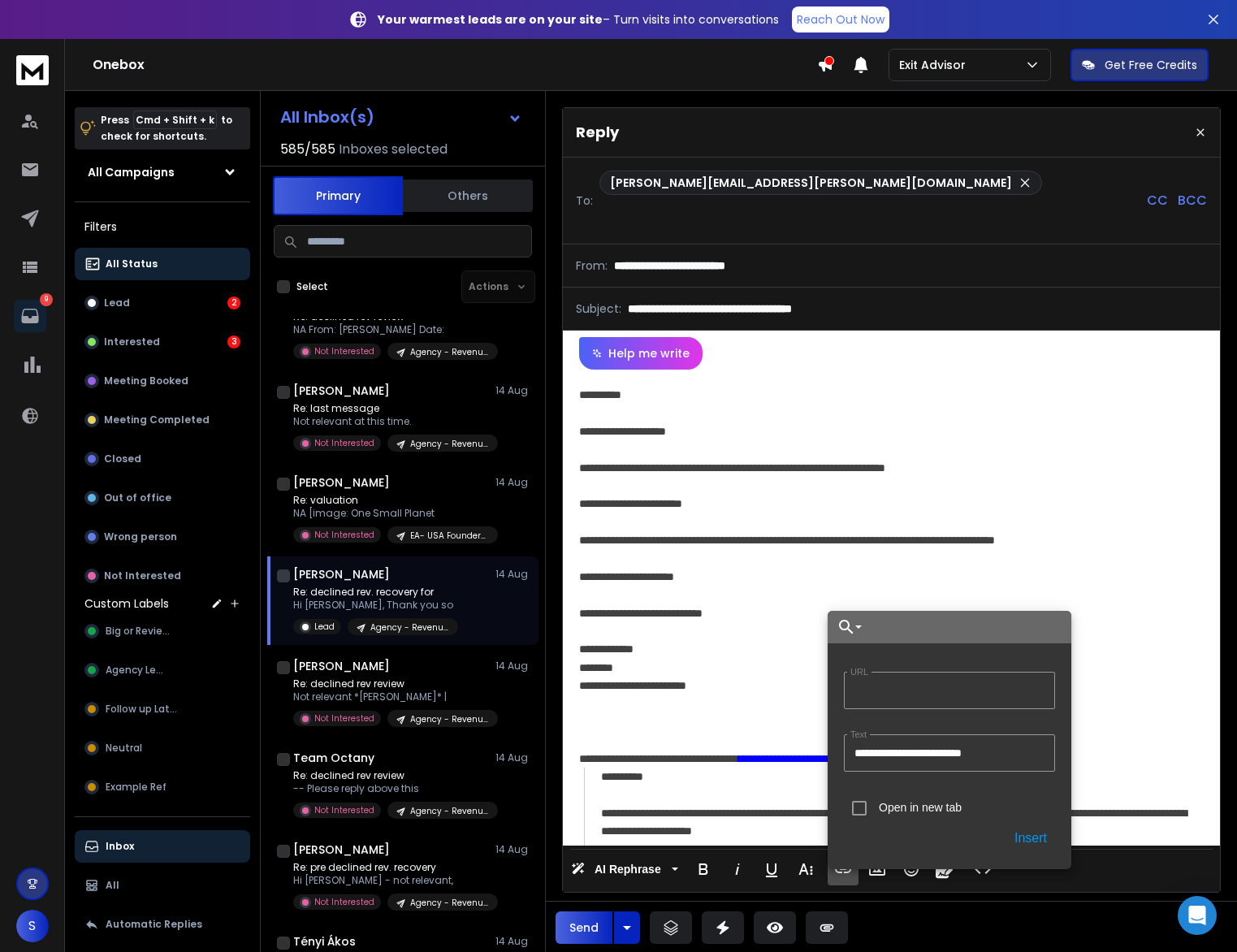
type input "**********"
click at [1042, 824] on button "Insert" at bounding box center [1030, 839] width 49 height 30
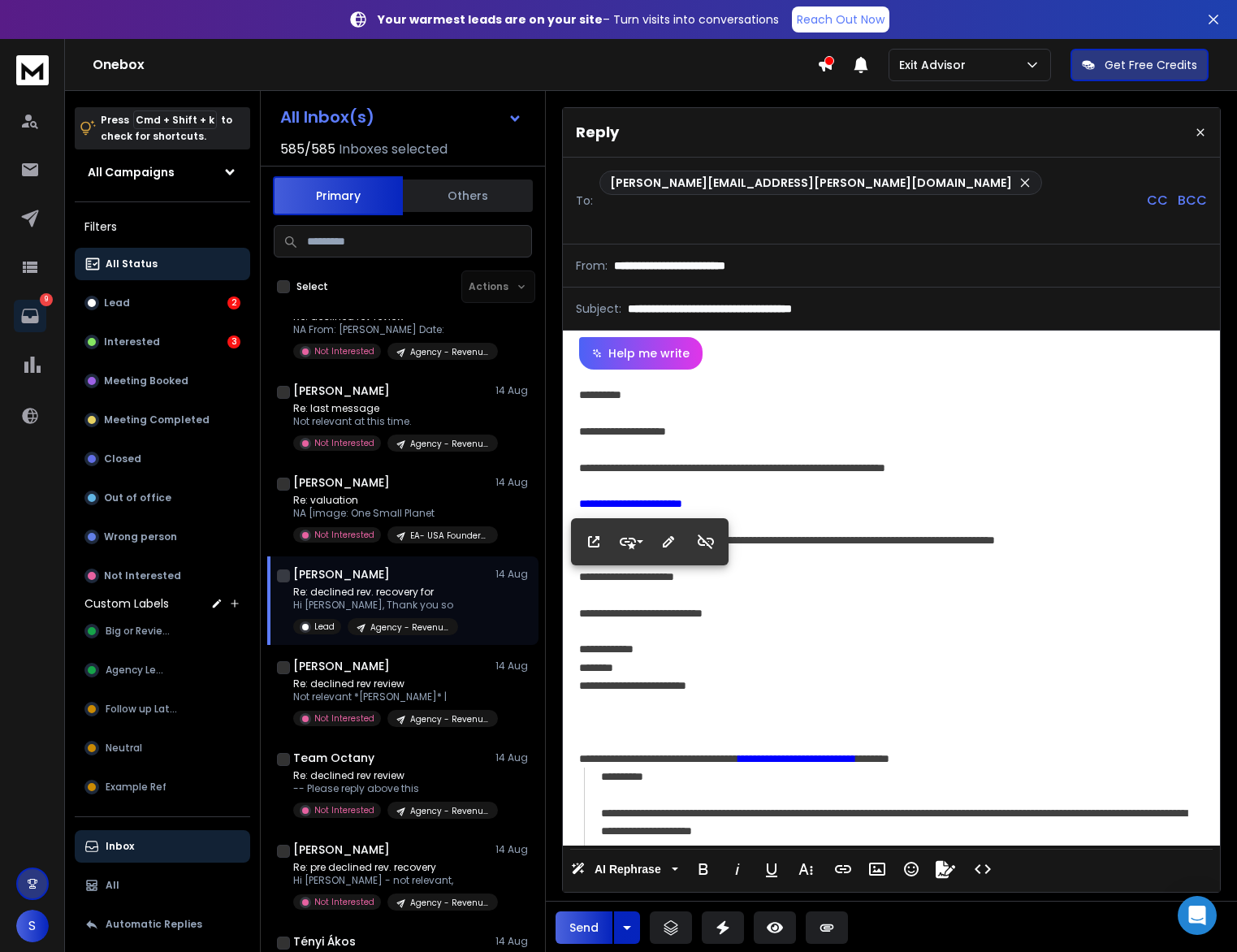
click at [715, 568] on div "**********" at bounding box center [889, 577] width 620 height 18
drag, startPoint x: 697, startPoint y: 544, endPoint x: 581, endPoint y: 548, distance: 116.1
click at [581, 568] on div "**********" at bounding box center [889, 577] width 620 height 18
type input "**********"
click at [836, 860] on icon "button" at bounding box center [843, 870] width 20 height 20
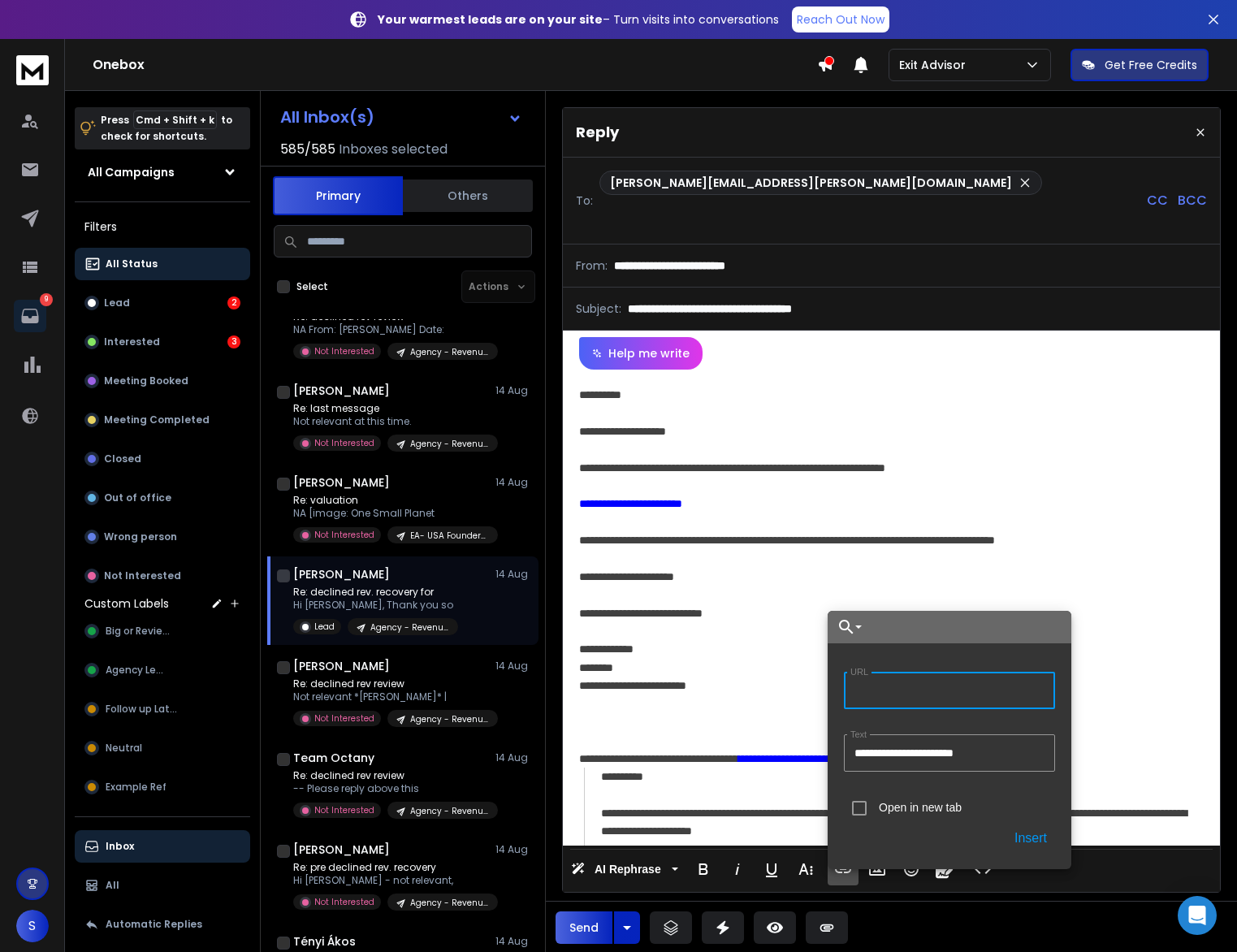
paste input "**********"
type input "**********"
click at [1050, 824] on button "Insert" at bounding box center [1030, 839] width 49 height 30
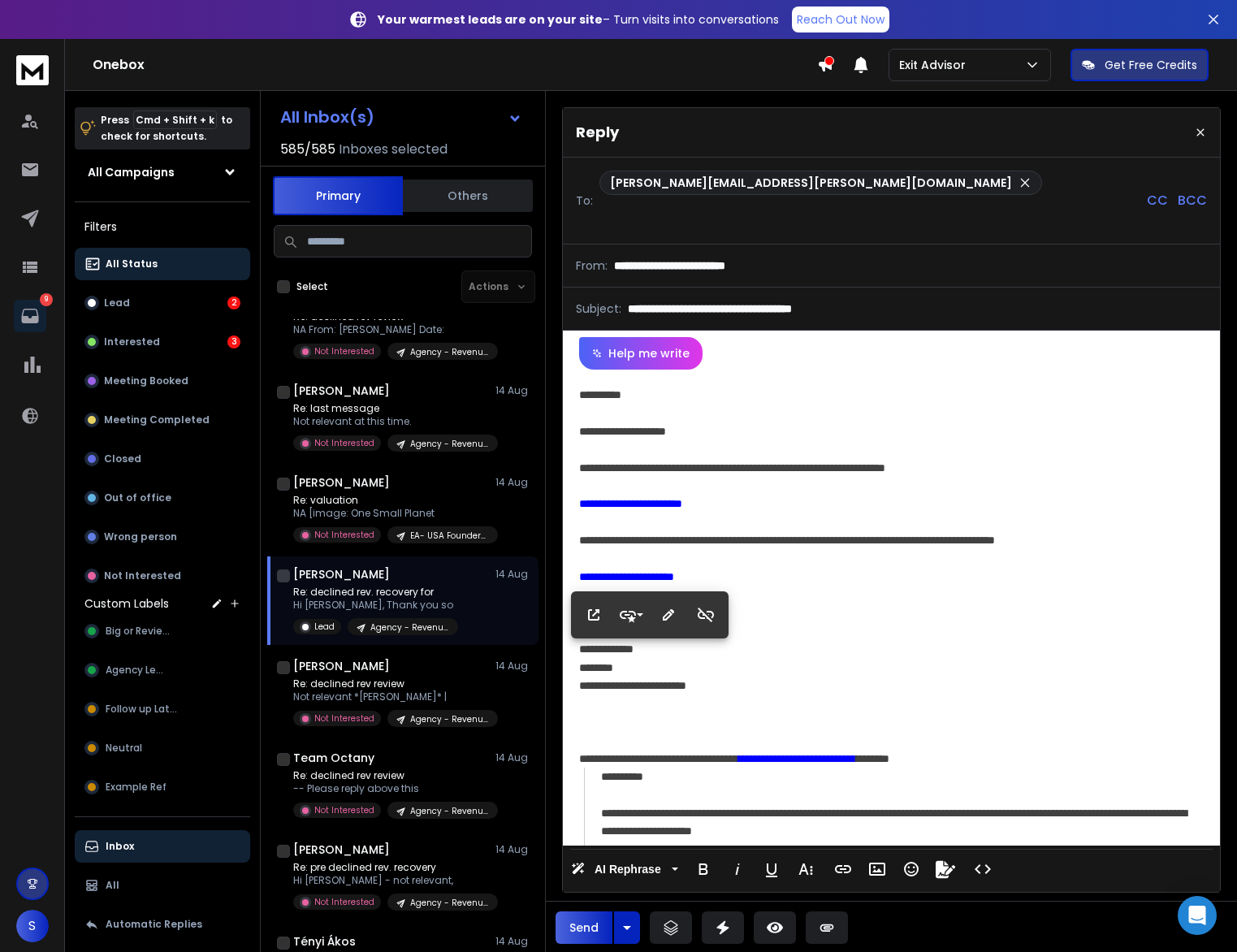
click at [831, 585] on div at bounding box center [891, 594] width 625 height 18
click at [617, 386] on div "**********" at bounding box center [889, 395] width 620 height 18
click at [611, 713] on div at bounding box center [891, 722] width 625 height 18
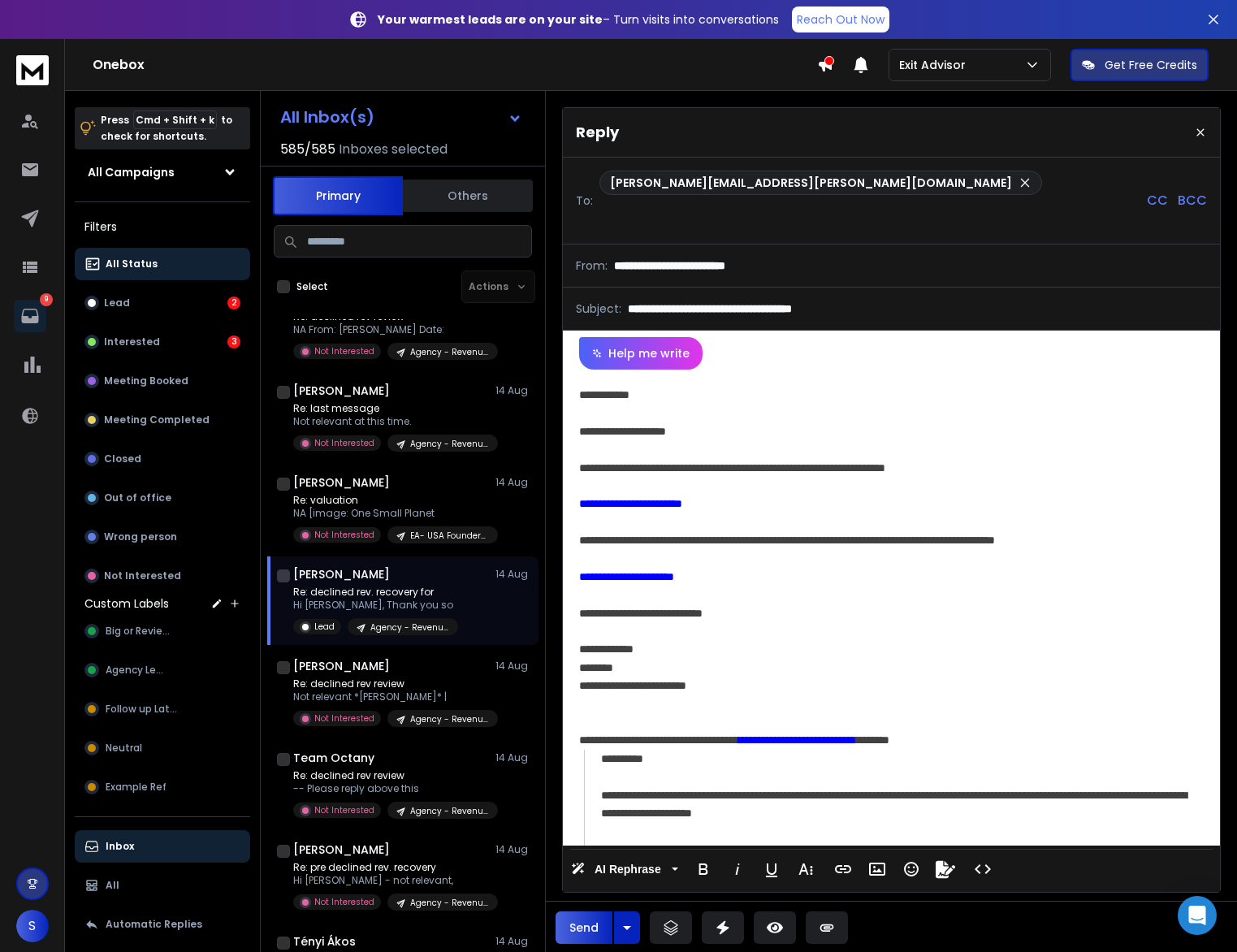
click at [593, 925] on button "Send" at bounding box center [583, 927] width 56 height 33
click at [1216, 23] on icon at bounding box center [1213, 19] width 15 height 15
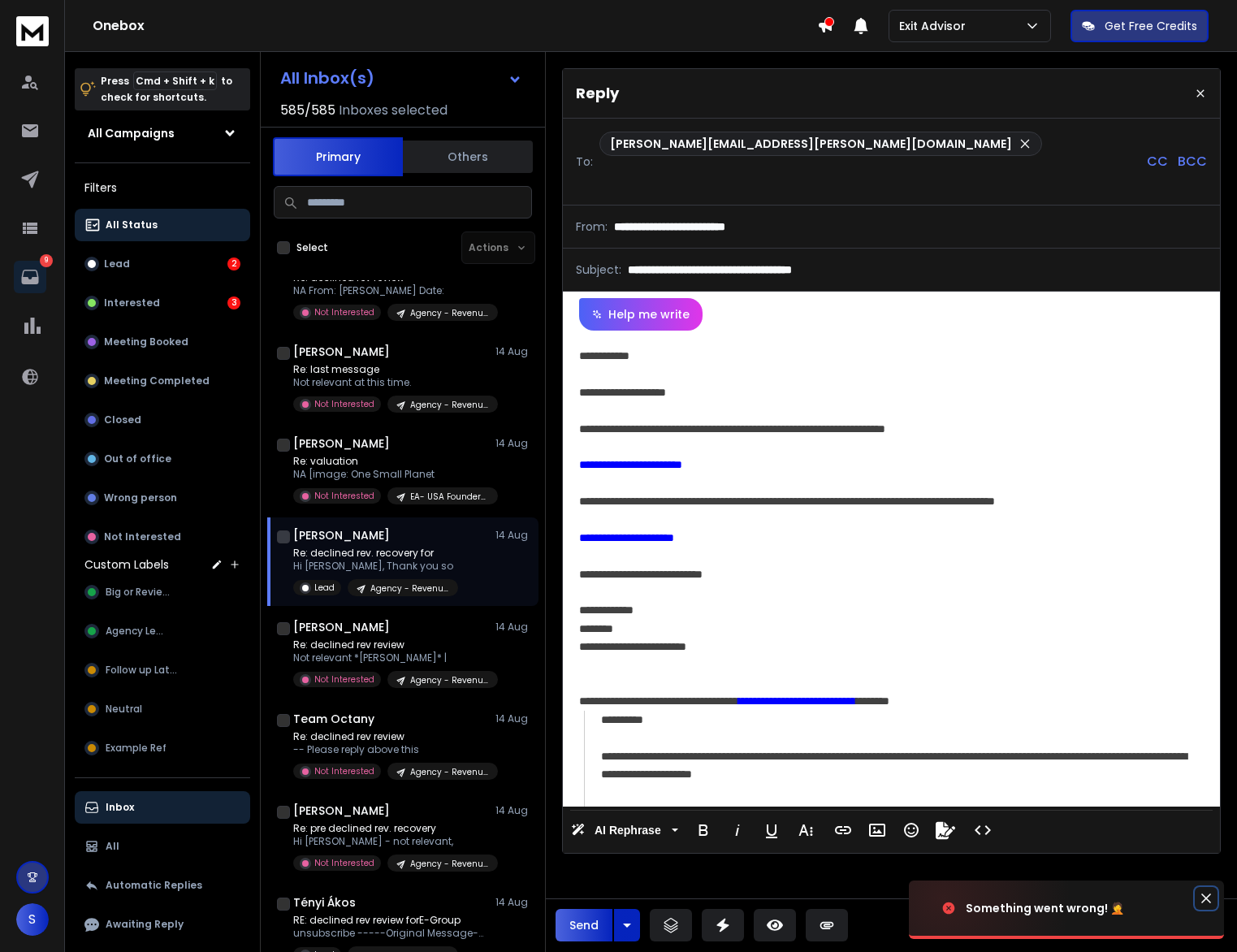
click at [1199, 898] on icon "Notifications (F8)" at bounding box center [1206, 899] width 16 height 16
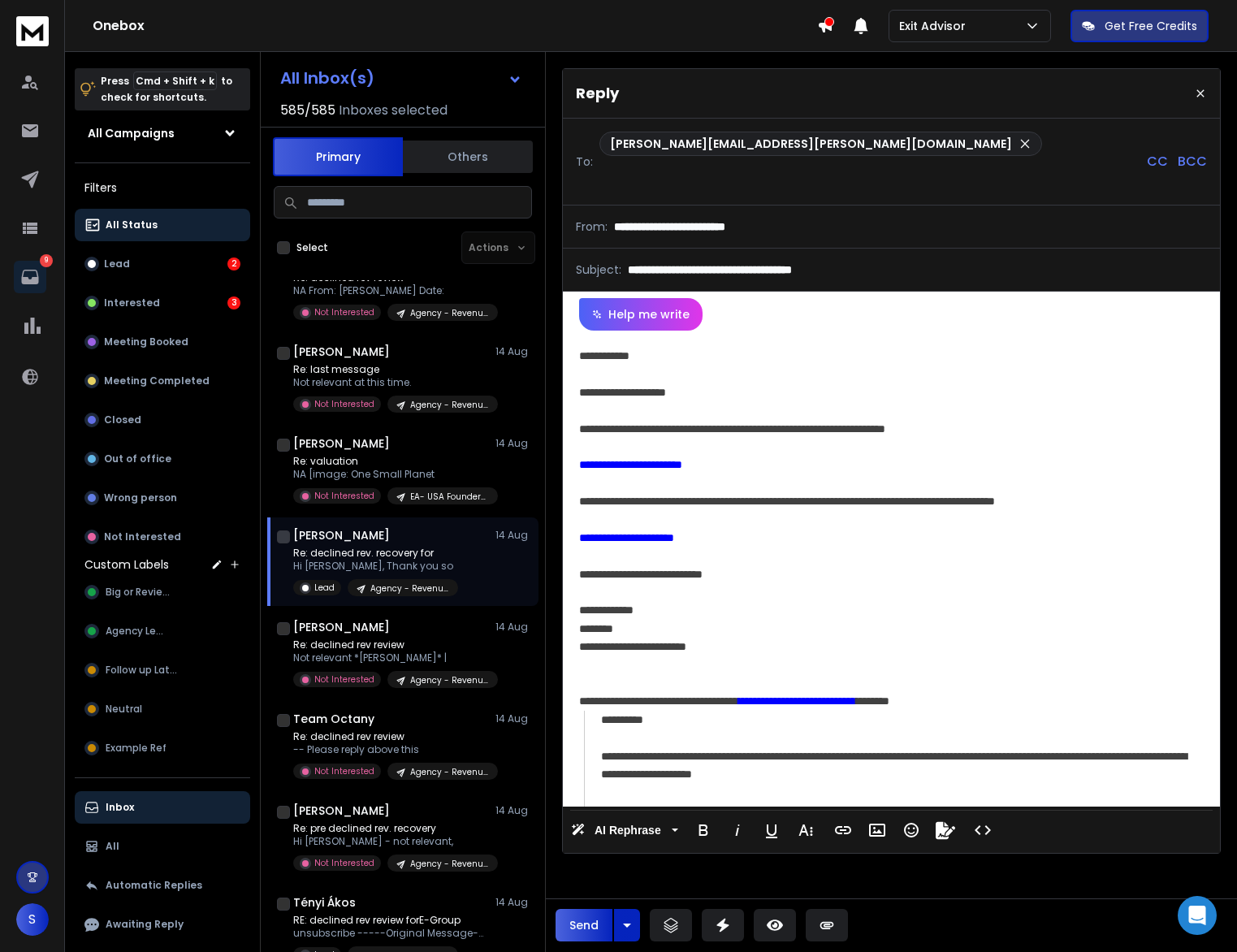
click at [573, 915] on button "Send" at bounding box center [583, 925] width 56 height 33
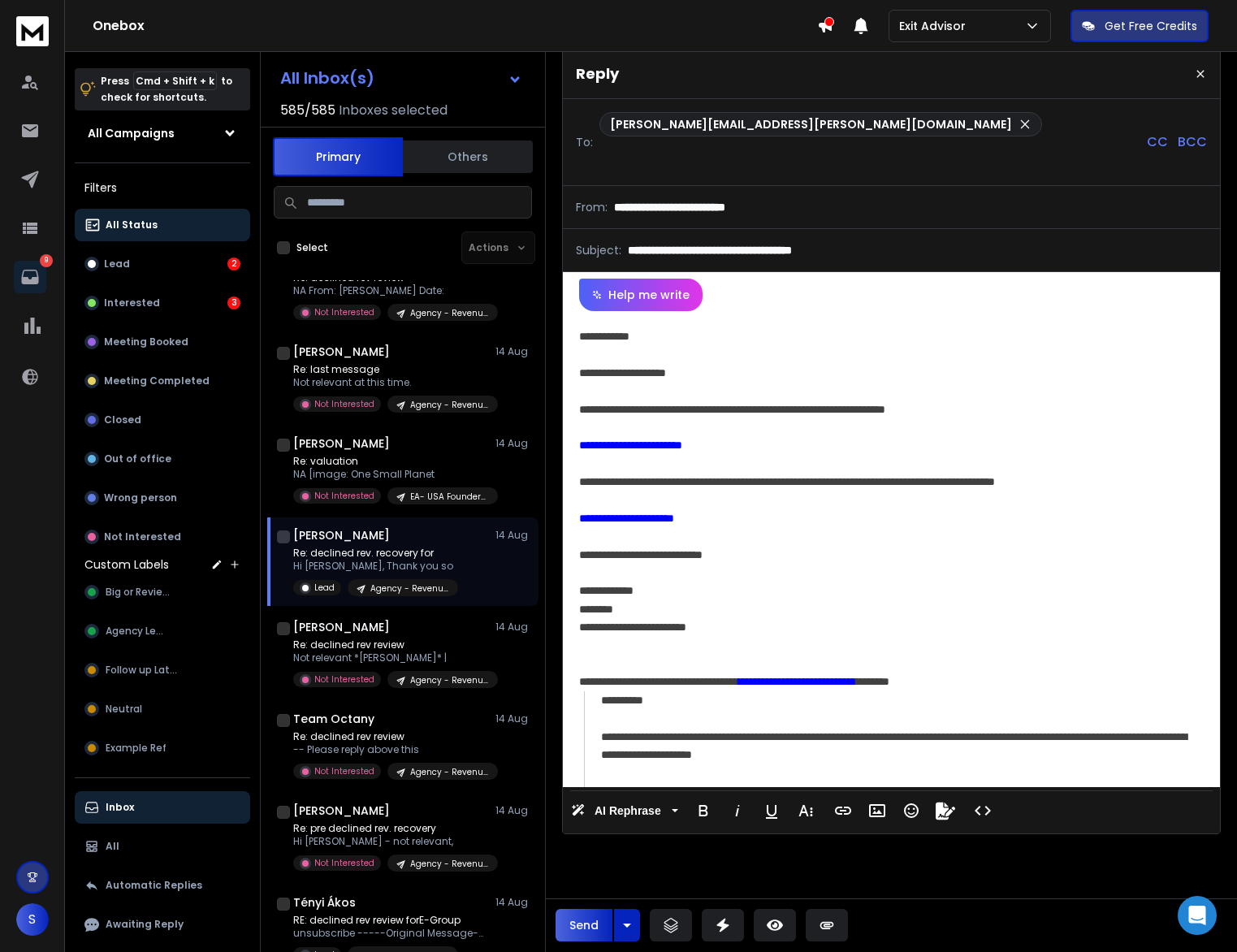
click at [579, 925] on button "Send" at bounding box center [583, 925] width 56 height 33
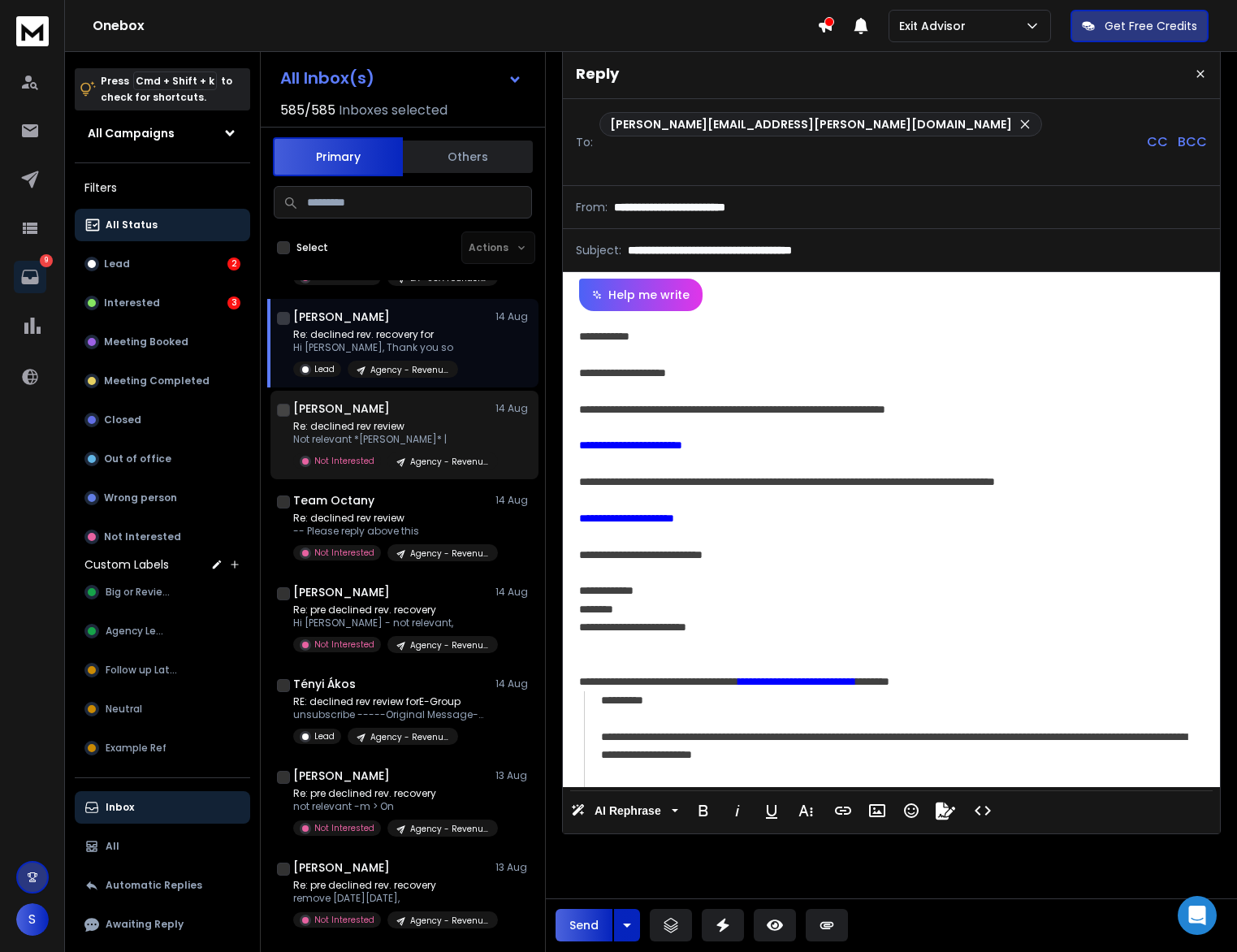
scroll to position [997, 0]
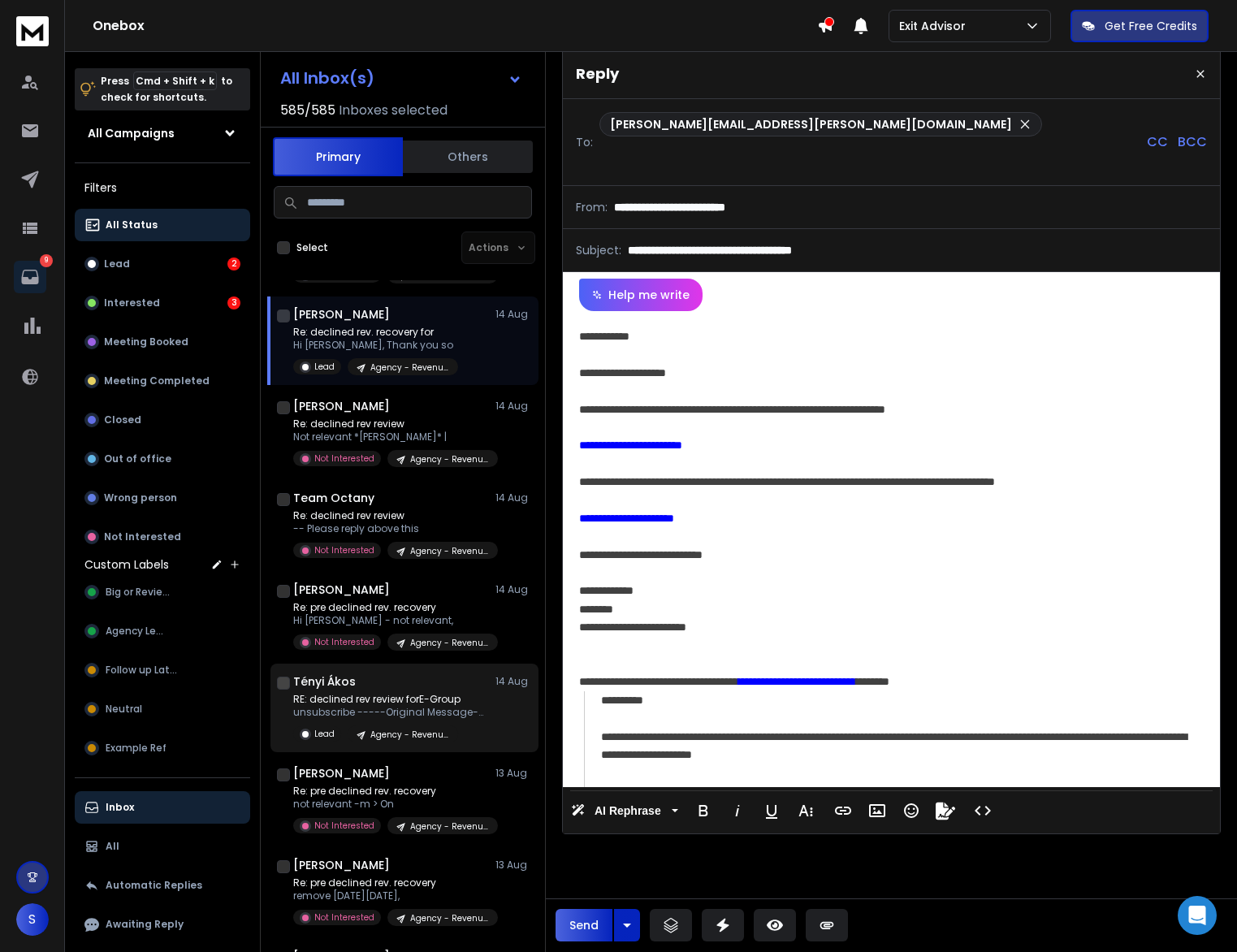
click at [388, 692] on p "RE: declined rev review forE-Group" at bounding box center [390, 698] width 195 height 13
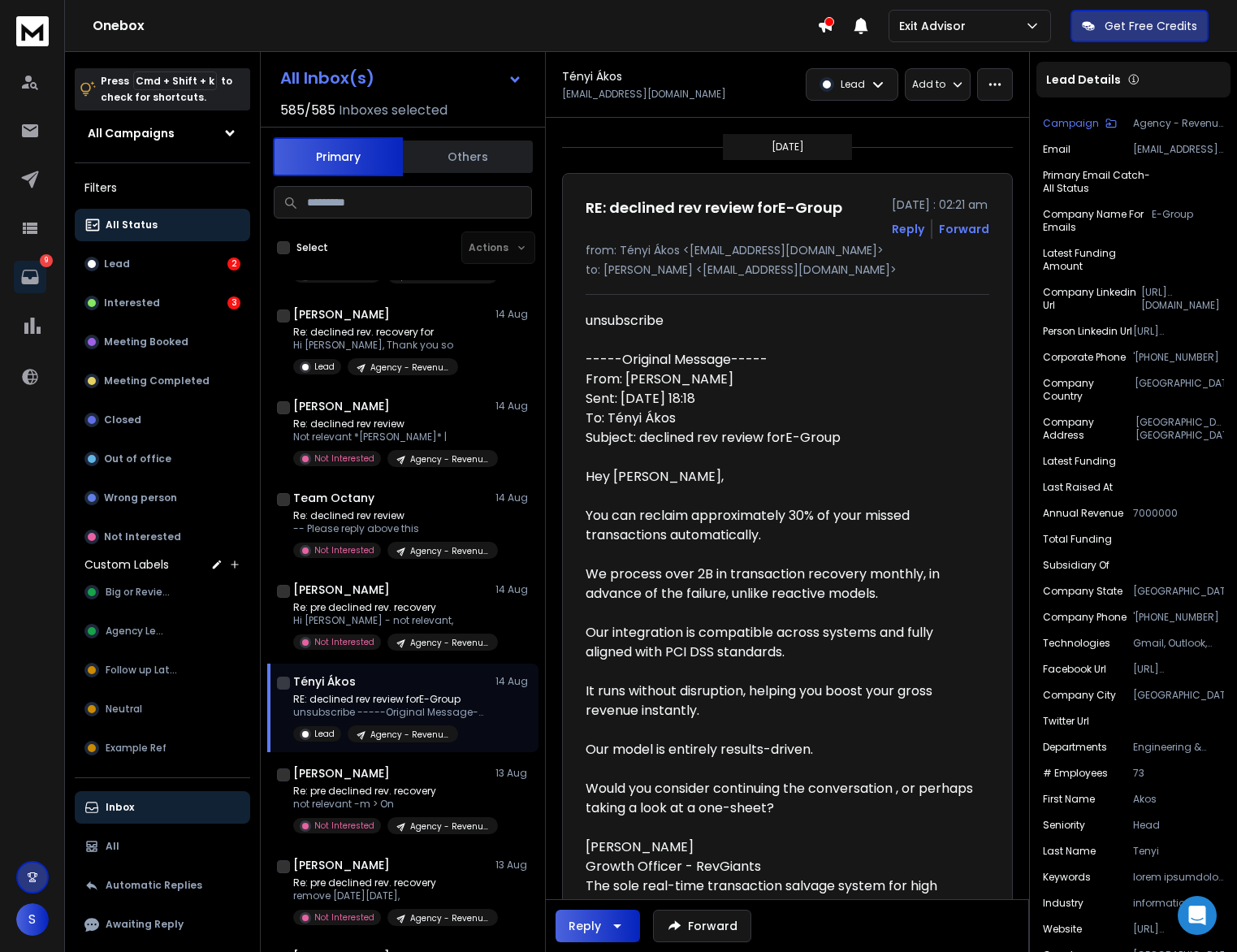
click at [860, 80] on p "Lead" at bounding box center [853, 84] width 25 height 13
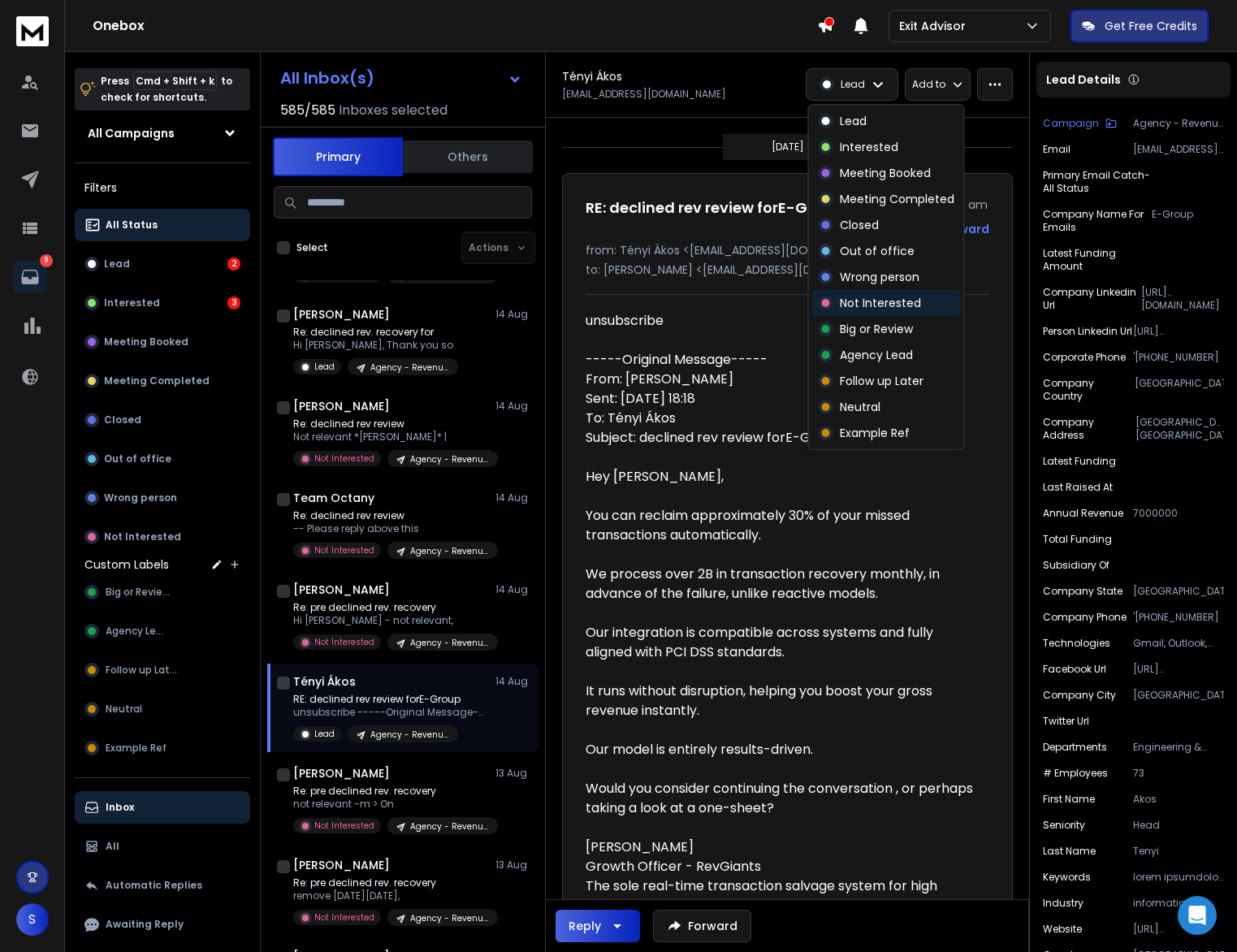
click at [897, 306] on p "Not Interested" at bounding box center [880, 303] width 81 height 16
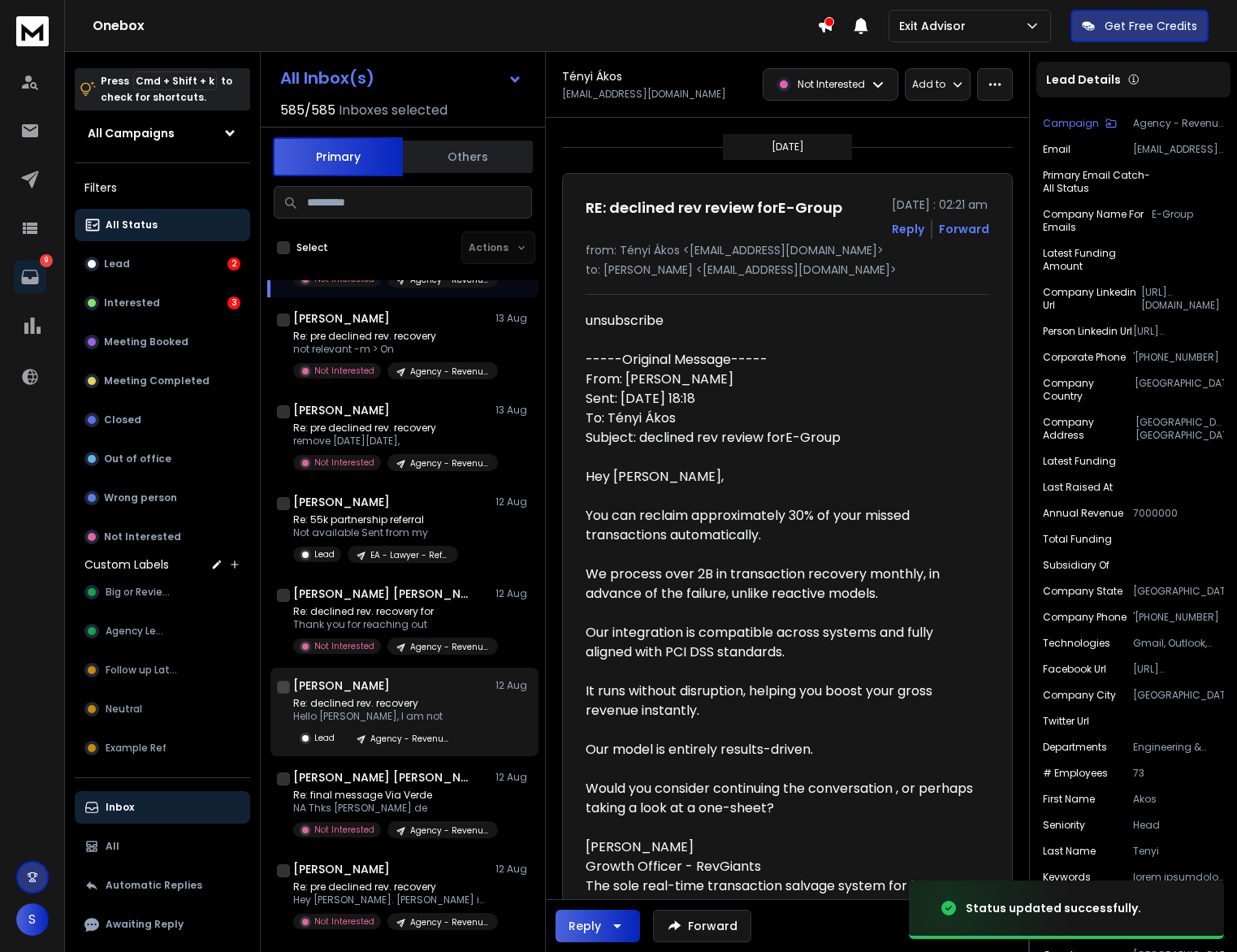
scroll to position [1437, 0]
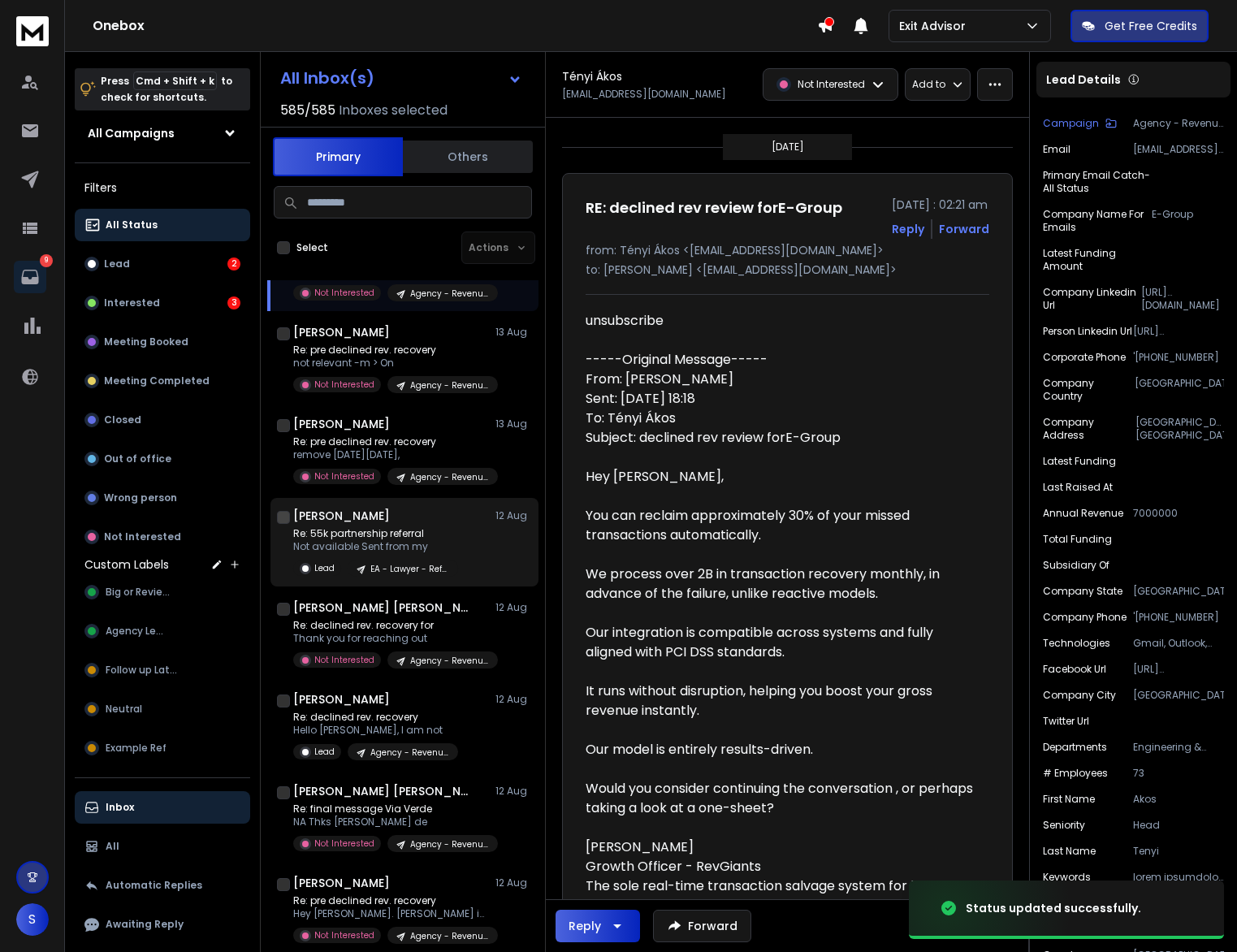
click at [448, 530] on p "Re: 55k partnership referral" at bounding box center [375, 533] width 164 height 13
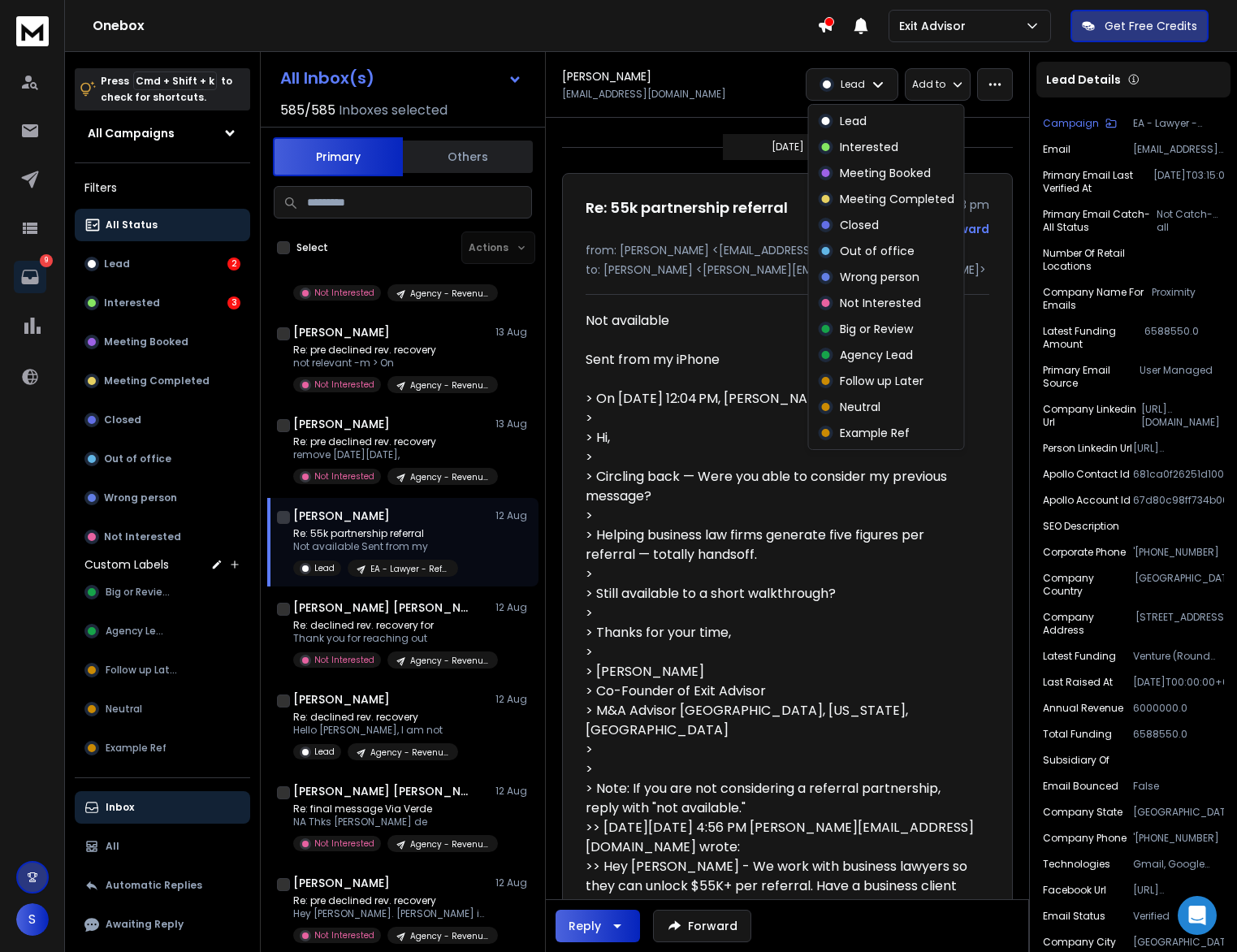
click at [853, 83] on p "Lead" at bounding box center [853, 84] width 25 height 13
click at [860, 303] on p "Not Interested" at bounding box center [880, 303] width 81 height 16
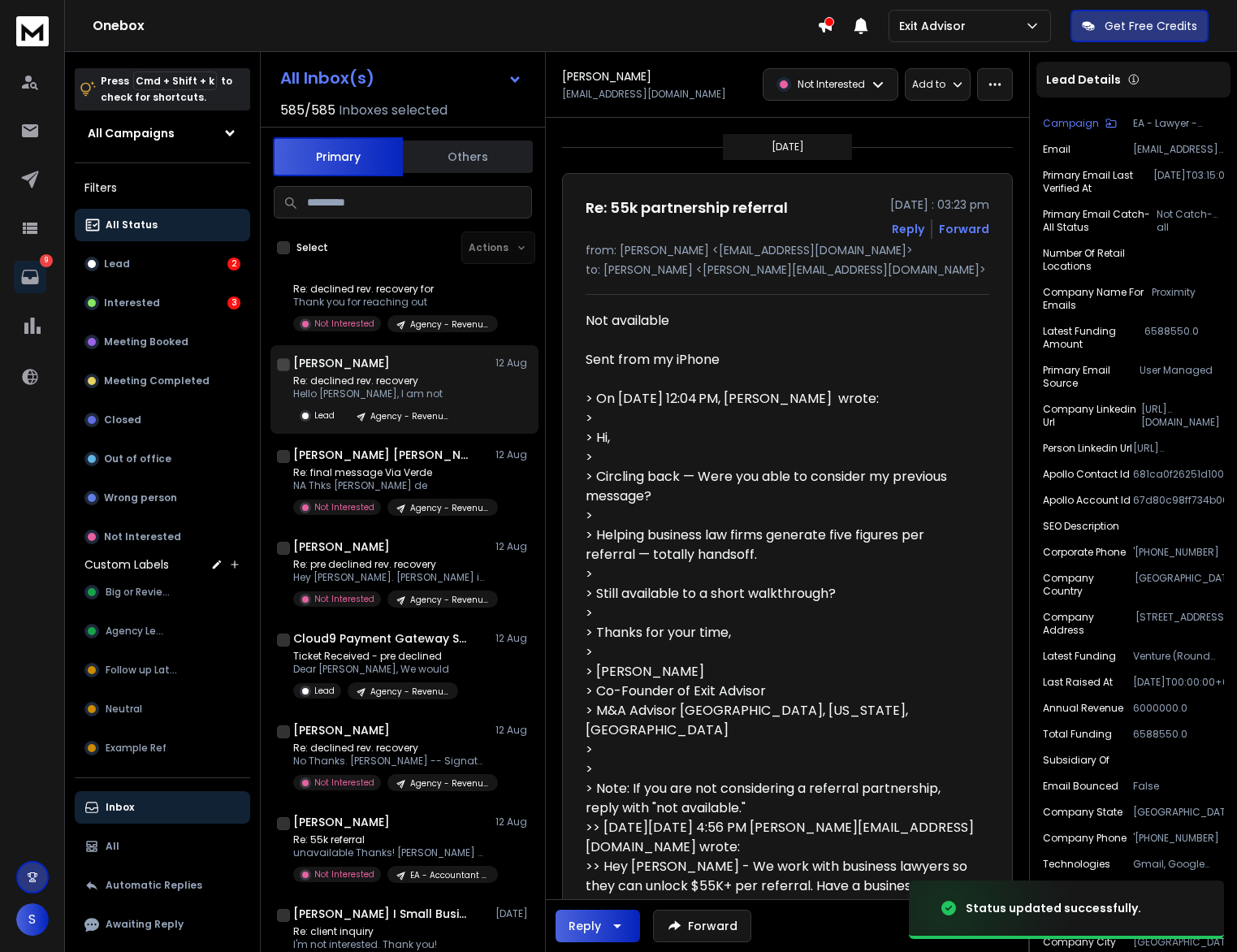
scroll to position [1787, 0]
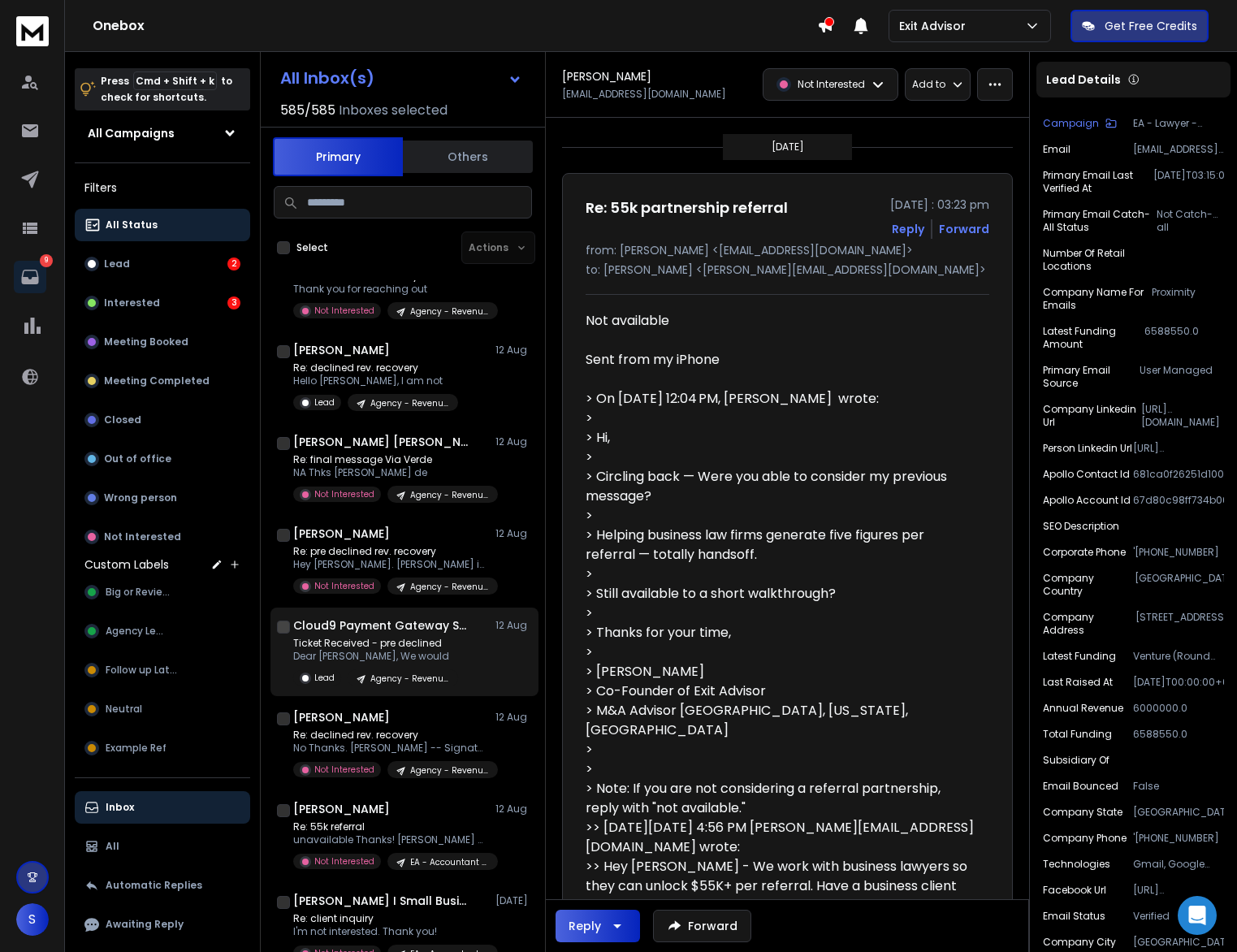
click at [463, 630] on h1 "Cloud9 Payment Gateway Support" at bounding box center [382, 625] width 178 height 16
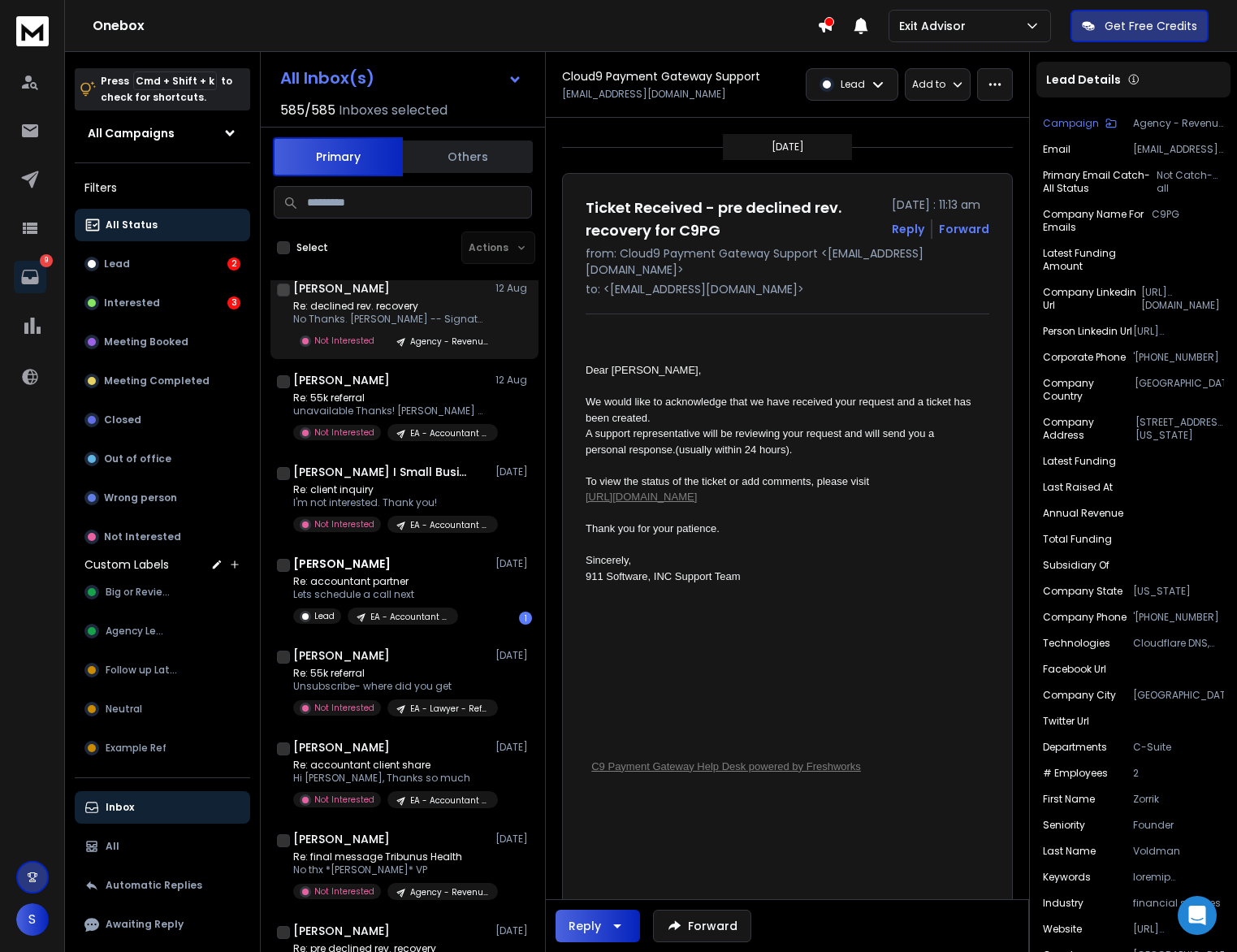
scroll to position [2225, 0]
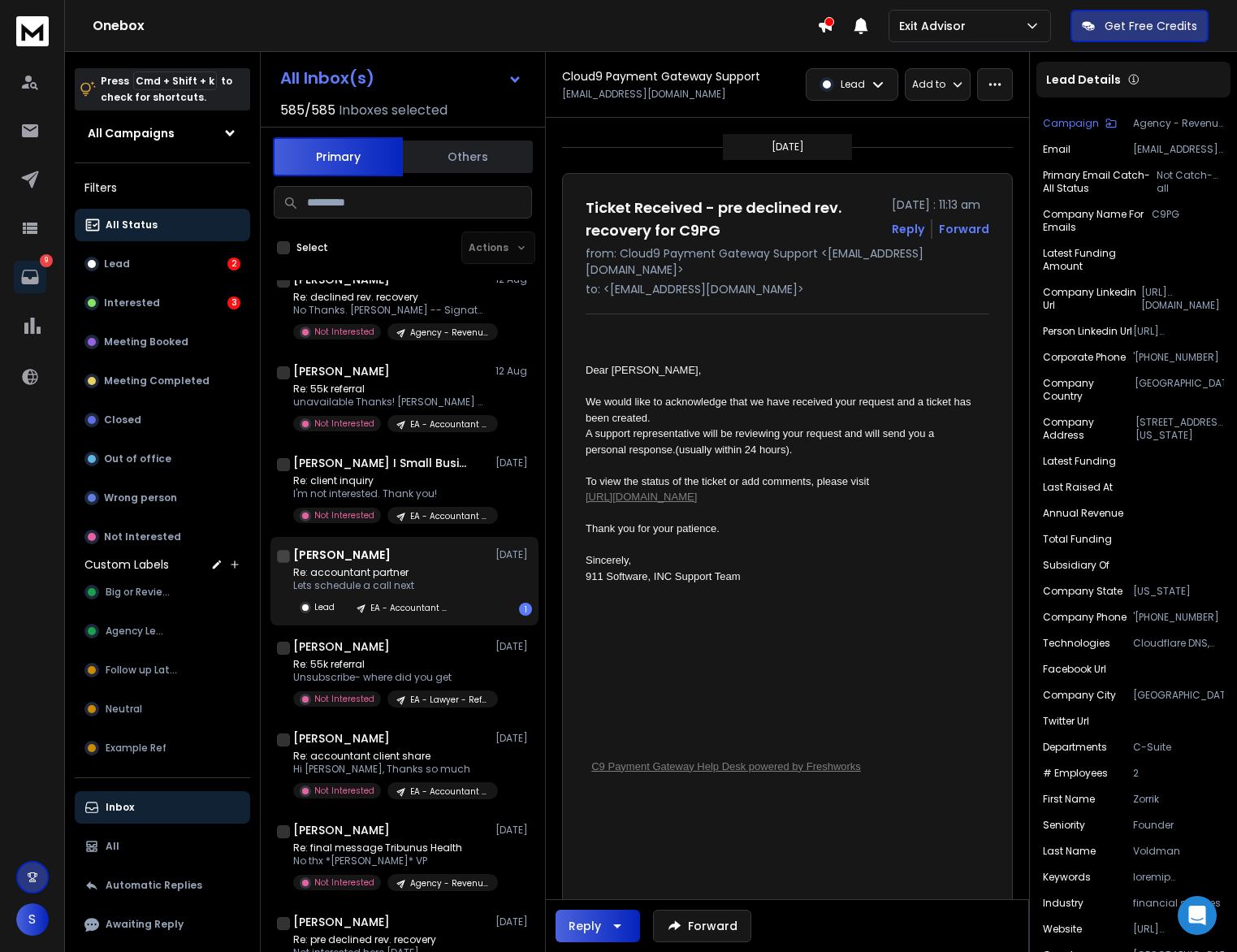
click at [473, 578] on div "Re: accountant partner Lets schedule a call next Lead EA - Accountant - Referra…" at bounding box center [412, 591] width 239 height 50
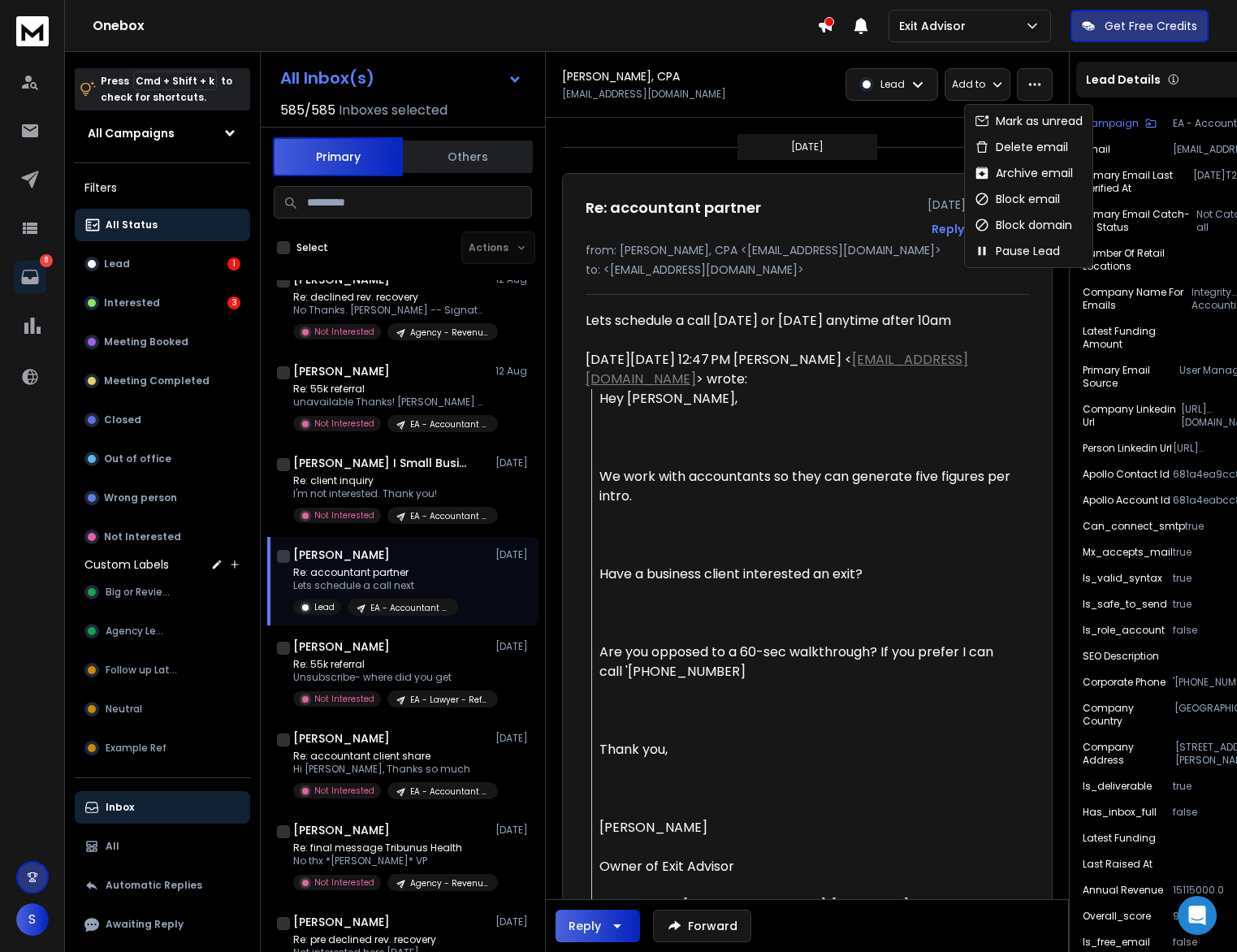
click at [1053, 83] on button "button" at bounding box center [1035, 84] width 36 height 33
click at [1051, 122] on div "Mark as unread" at bounding box center [1028, 121] width 108 height 16
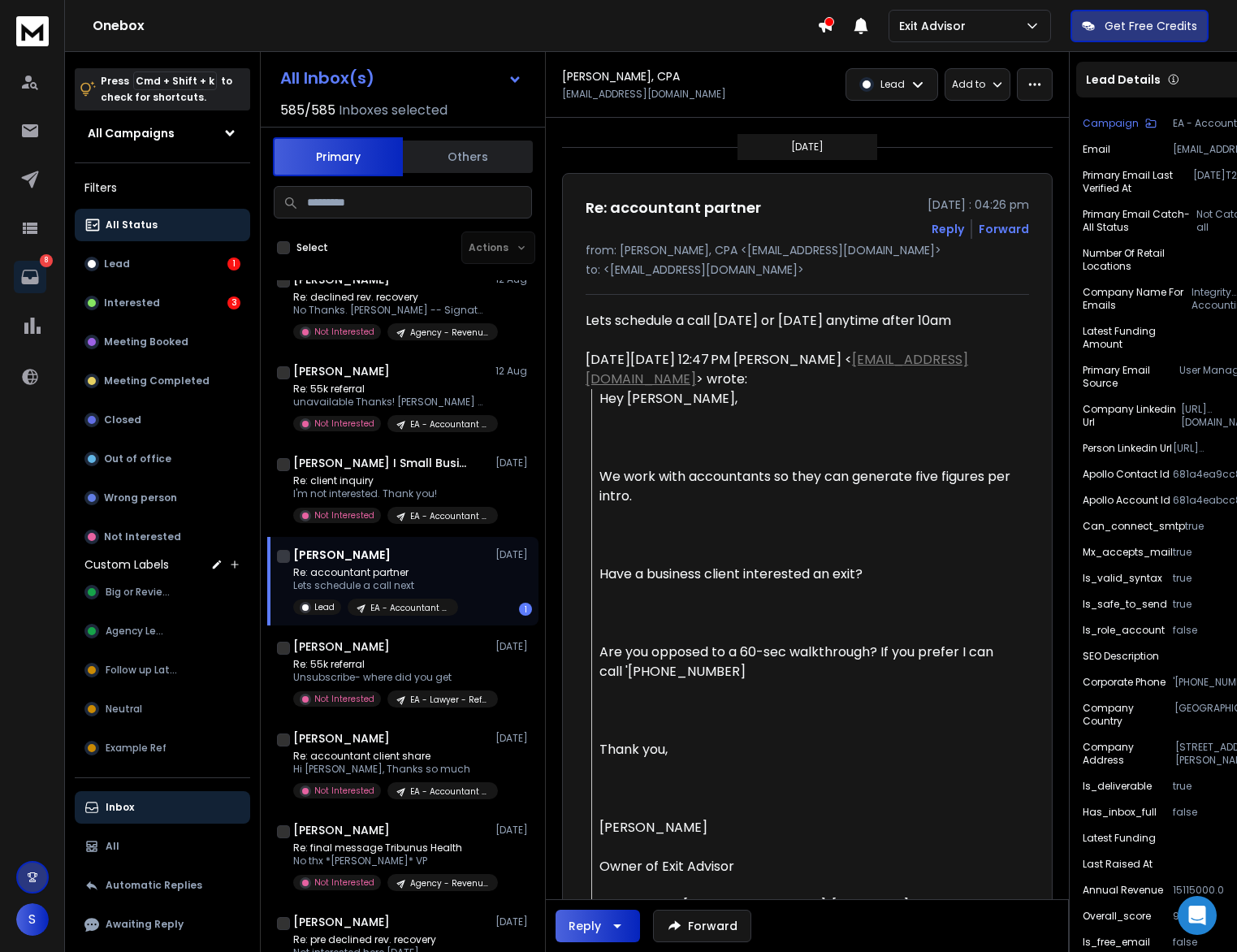
drag, startPoint x: 1036, startPoint y: 326, endPoint x: 1027, endPoint y: 321, distance: 10.3
click at [1016, 326] on div "Lets schedule a call [DATE] or [DATE] anytime after 10am" at bounding box center [800, 321] width 431 height 20
drag, startPoint x: 1027, startPoint y: 320, endPoint x: 585, endPoint y: 318, distance: 442.0
click at [585, 318] on div "Lets schedule a call [DATE] or [DATE] anytime after 10am" at bounding box center [800, 321] width 431 height 20
copy div "Lets schedule a call [DATE] or [DATE] anytime after 10am"
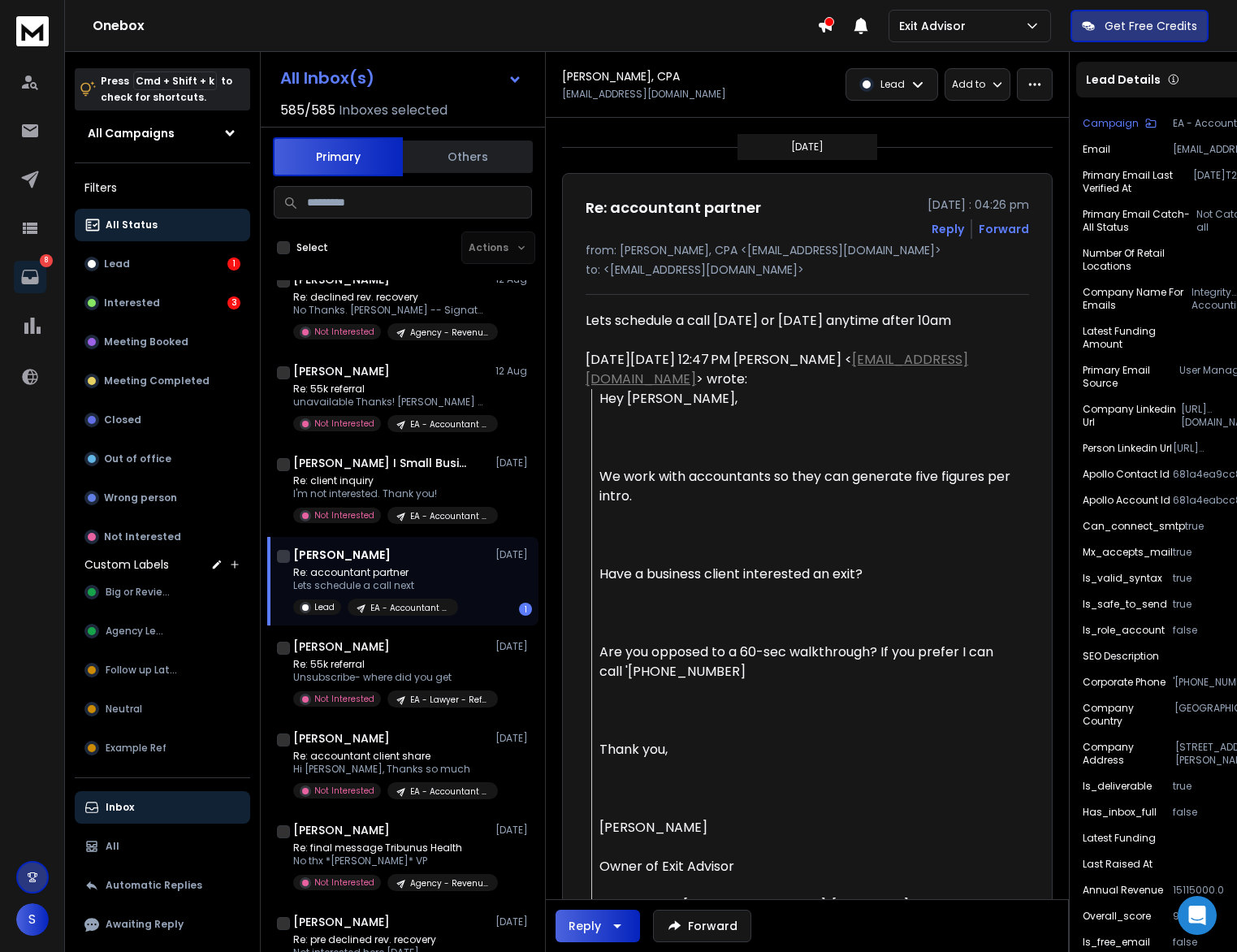
click at [999, 323] on div "Lets schedule a call [DATE] or [DATE] anytime after 10am" at bounding box center [800, 321] width 431 height 20
drag, startPoint x: 1017, startPoint y: 322, endPoint x: 571, endPoint y: 243, distance: 452.9
copy div "from: [PERSON_NAME], CPA <[EMAIL_ADDRESS][DOMAIN_NAME]> to: <[EMAIL_ADDRESS][DO…"
click at [964, 233] on button "Reply" at bounding box center [948, 229] width 33 height 16
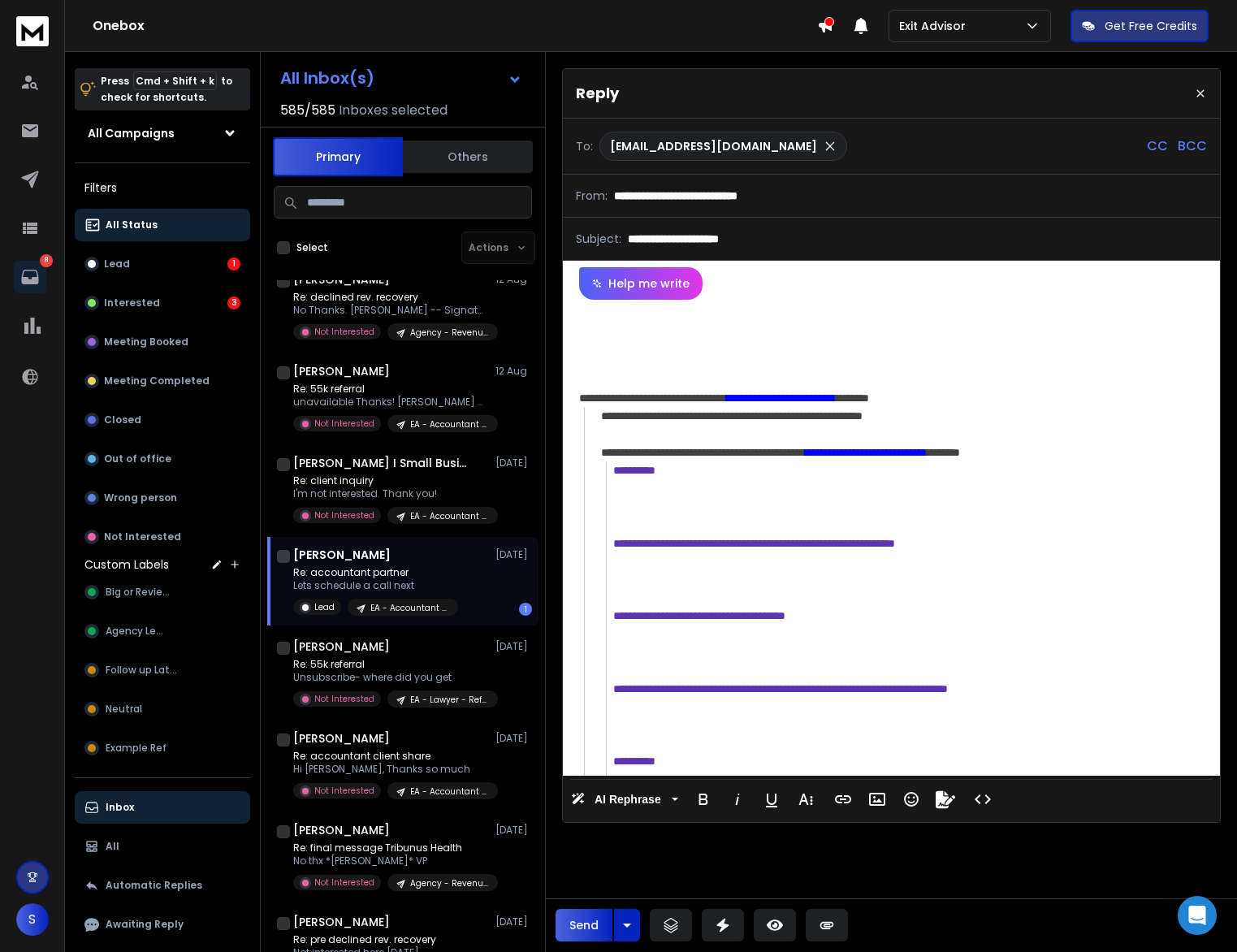
click at [591, 325] on div at bounding box center [891, 325] width 625 height 18
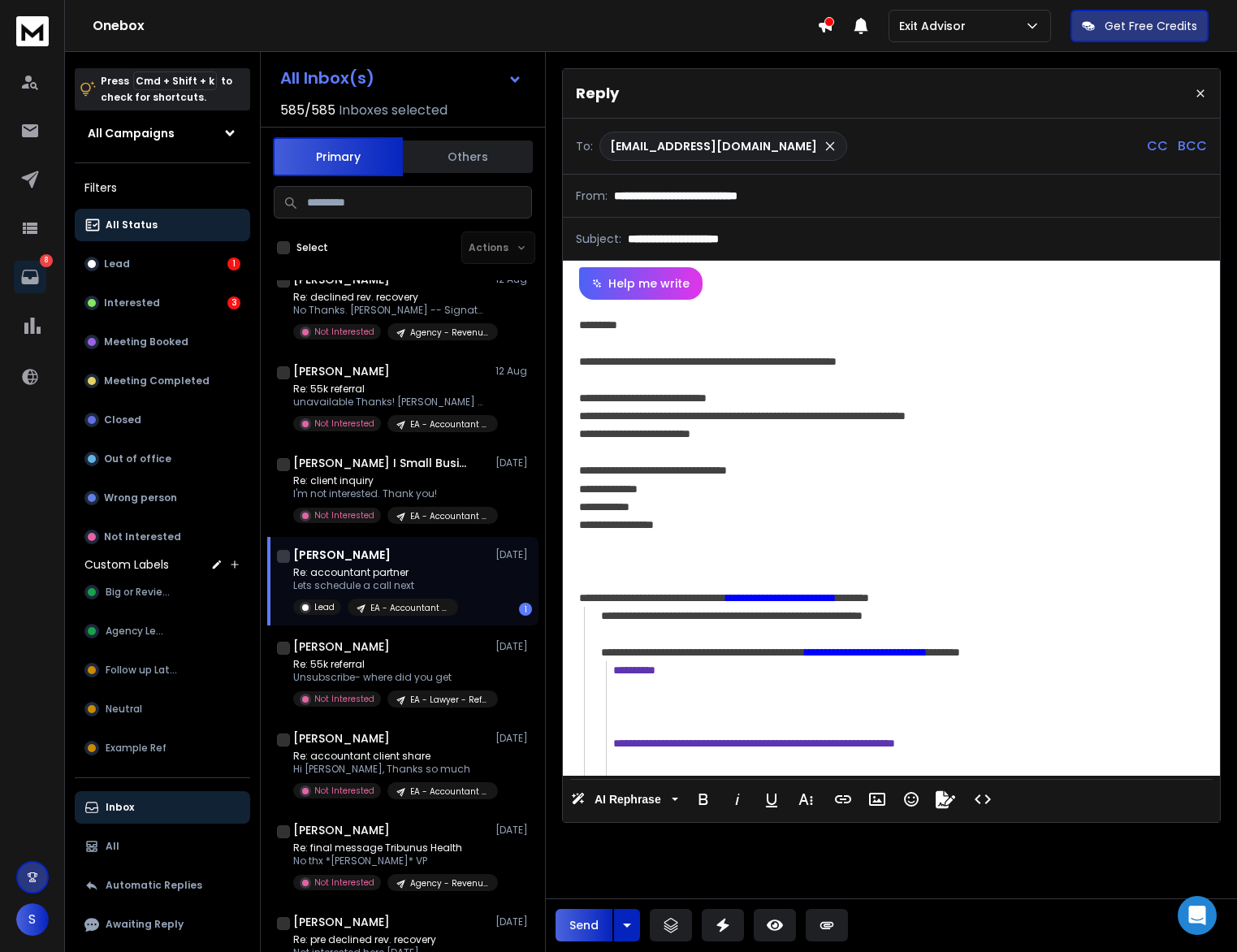
drag, startPoint x: 729, startPoint y: 362, endPoint x: 819, endPoint y: 336, distance: 93.7
click at [731, 361] on div "**********" at bounding box center [889, 362] width 620 height 18
click at [743, 396] on div "**********" at bounding box center [889, 398] width 620 height 18
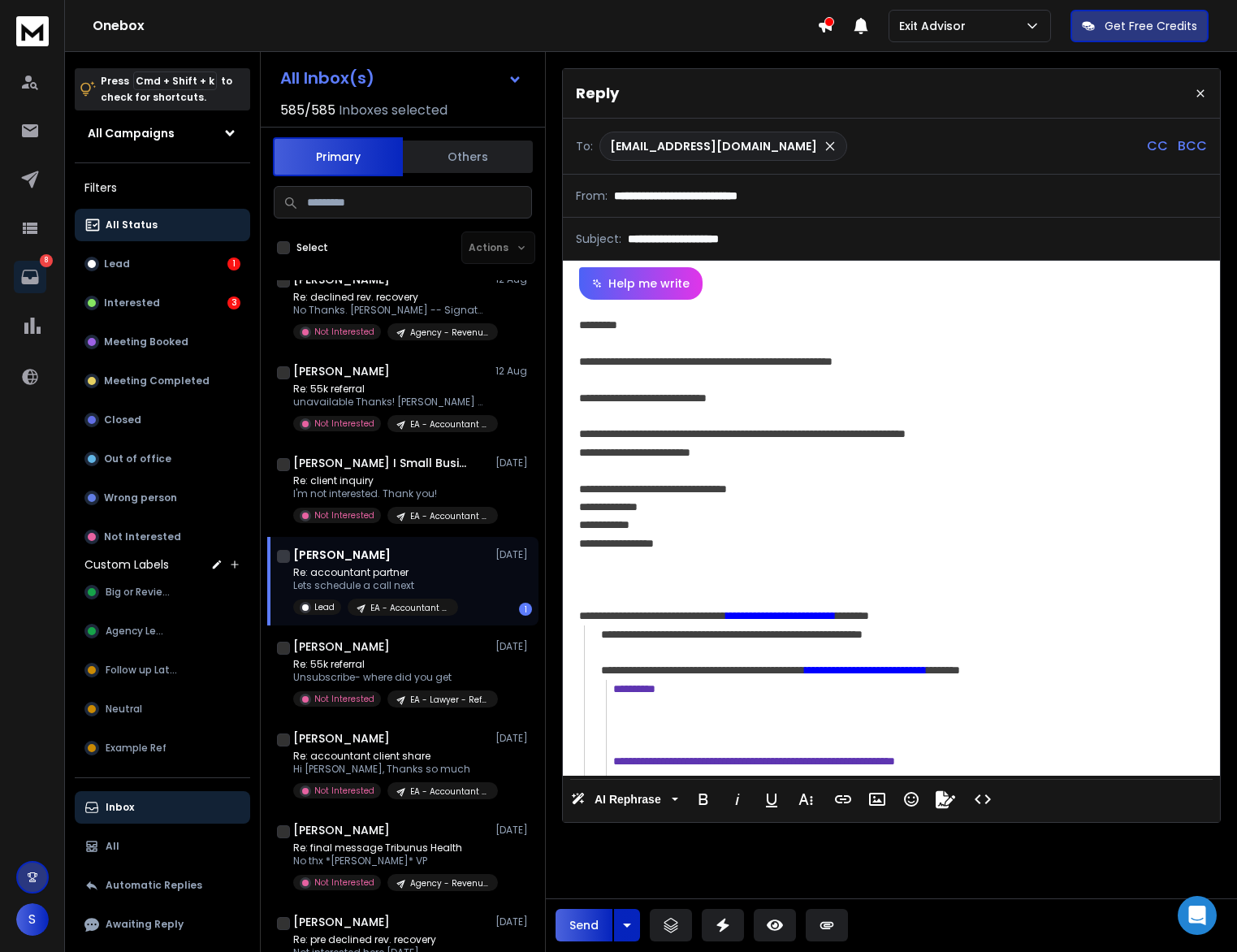
click at [990, 433] on div "**********" at bounding box center [889, 434] width 620 height 18
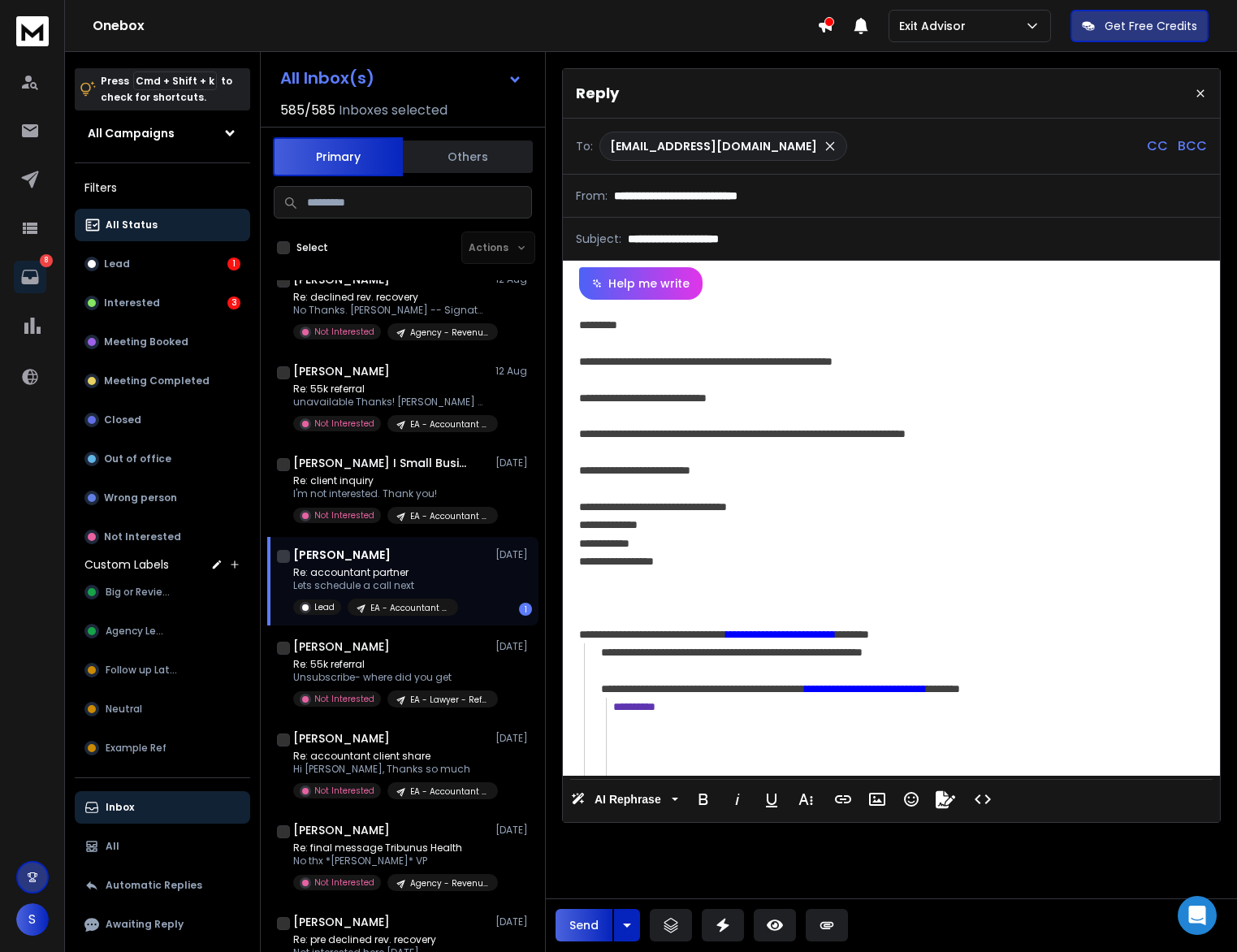
click at [786, 507] on div "**********" at bounding box center [889, 507] width 620 height 18
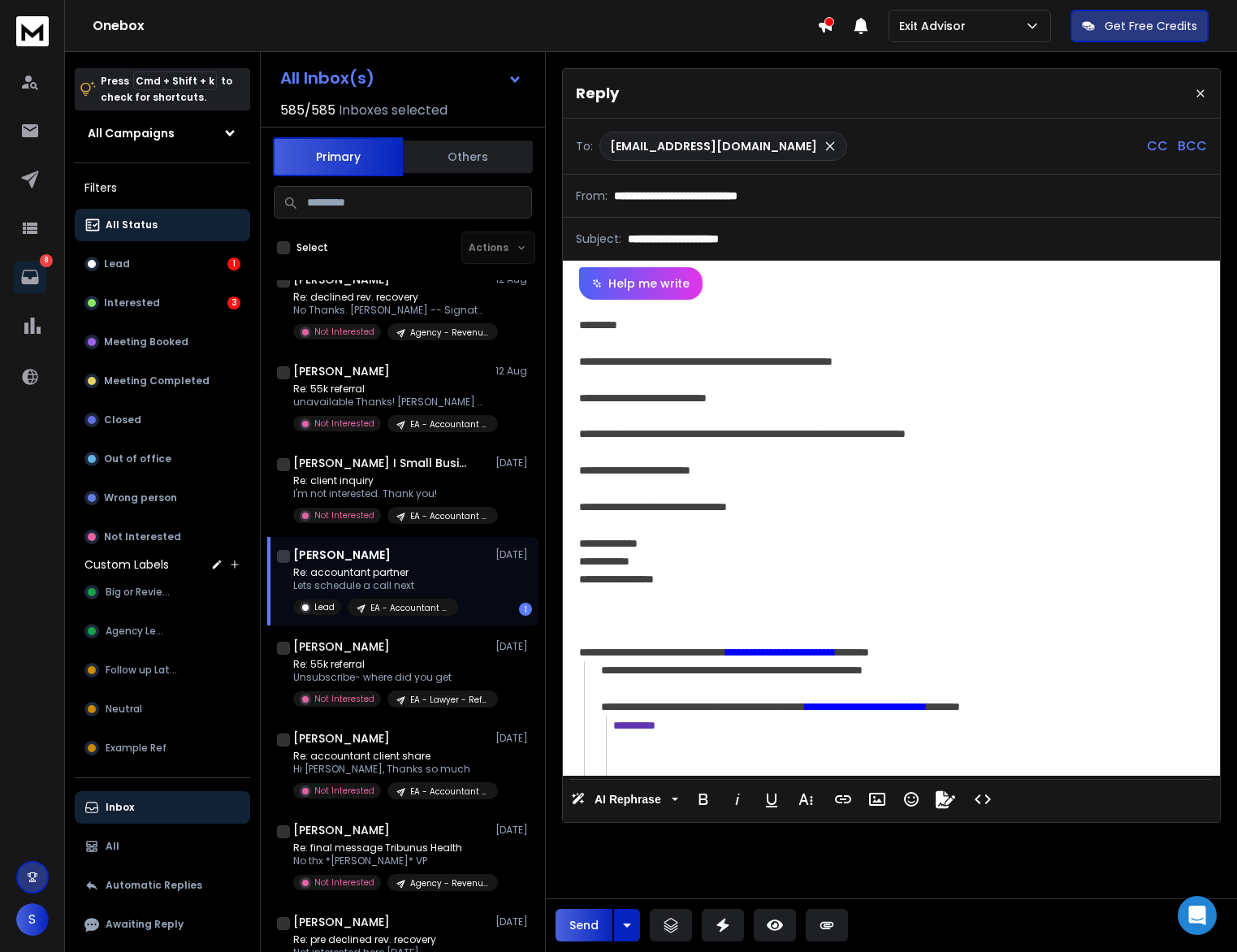
click at [592, 320] on div "*********" at bounding box center [889, 325] width 620 height 18
click at [570, 927] on button "Send" at bounding box center [583, 925] width 56 height 33
click at [150, 303] on p "Interested" at bounding box center [132, 302] width 56 height 13
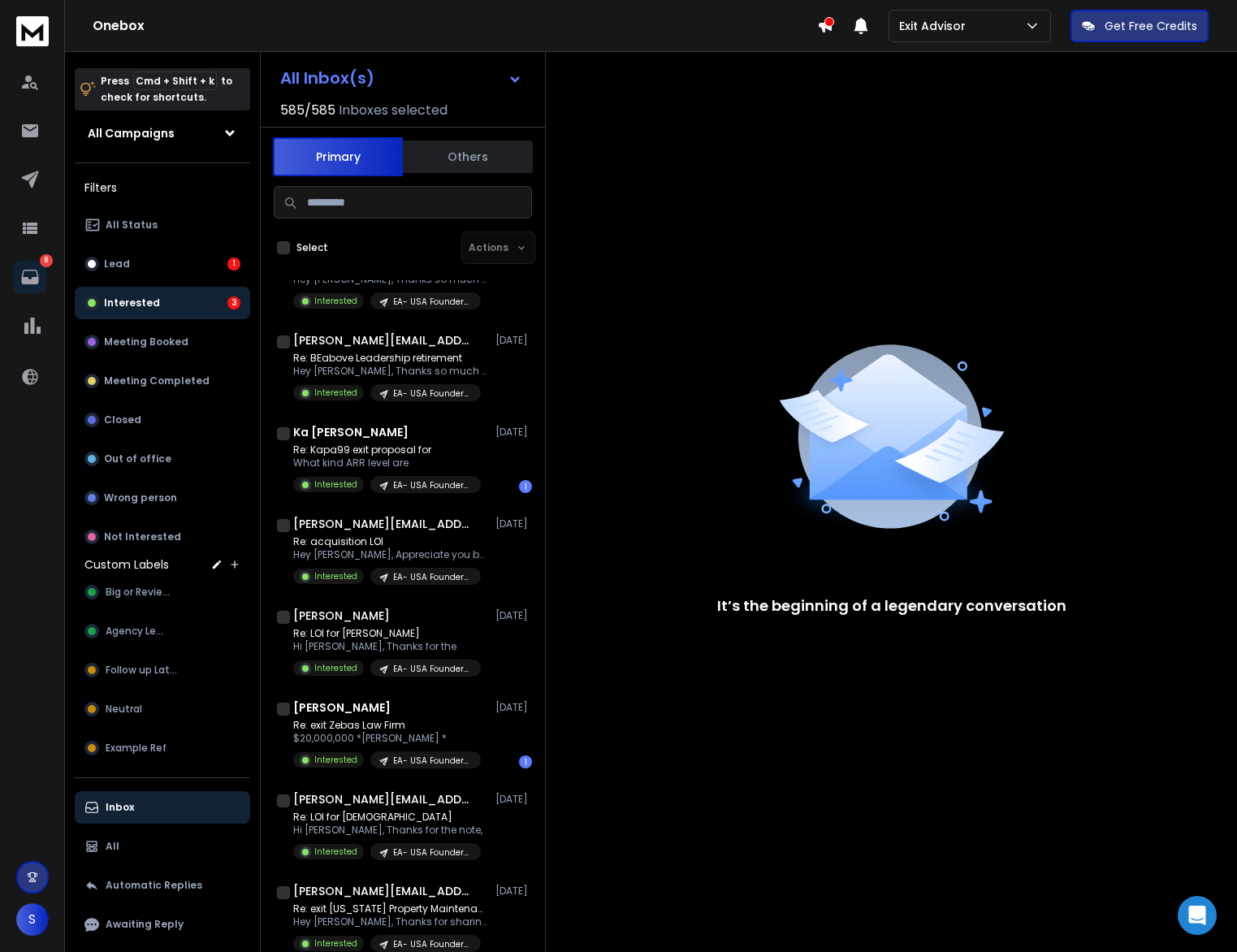
scroll to position [7952, 0]
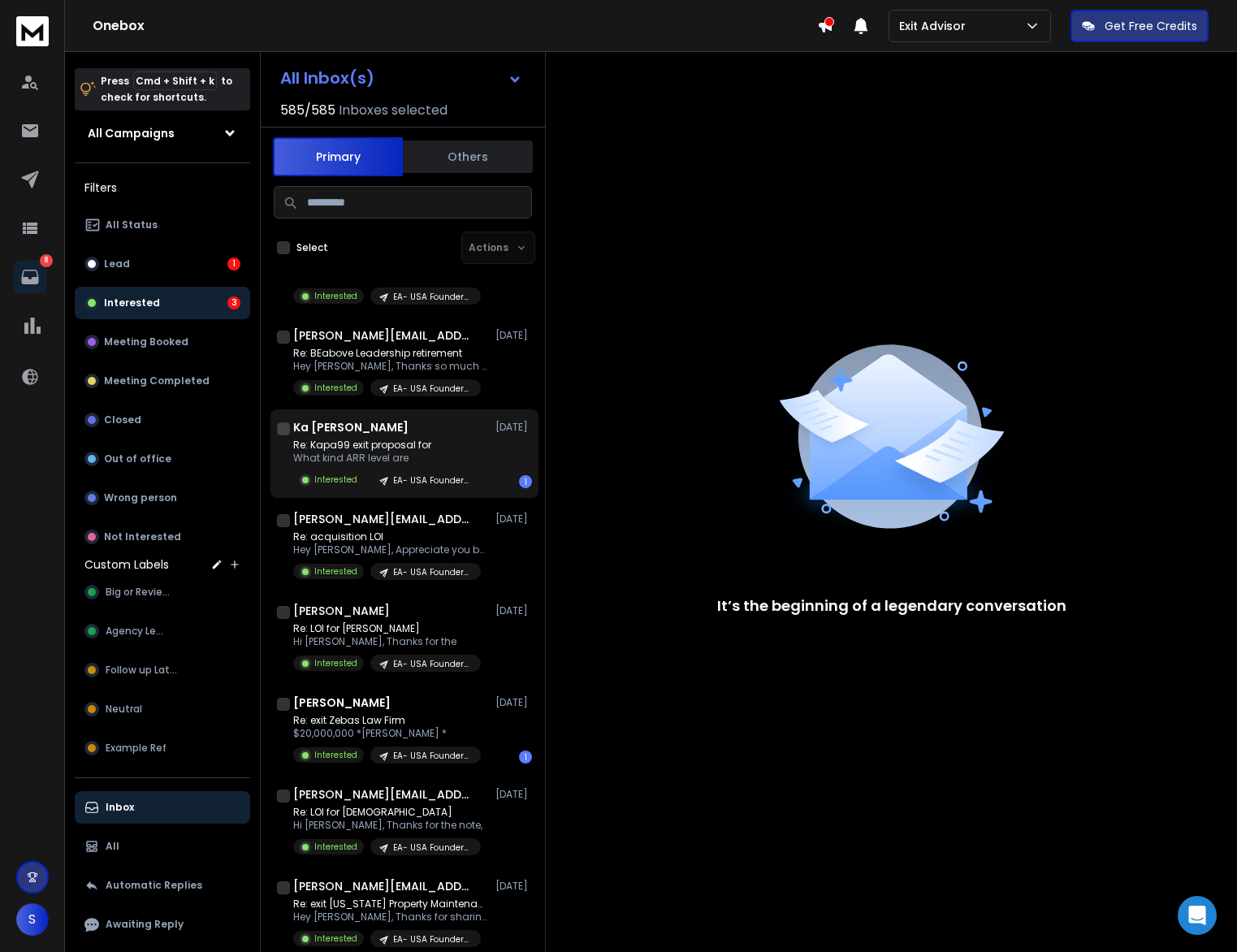
click at [468, 454] on p "What kind ARR level are" at bounding box center [386, 458] width 187 height 13
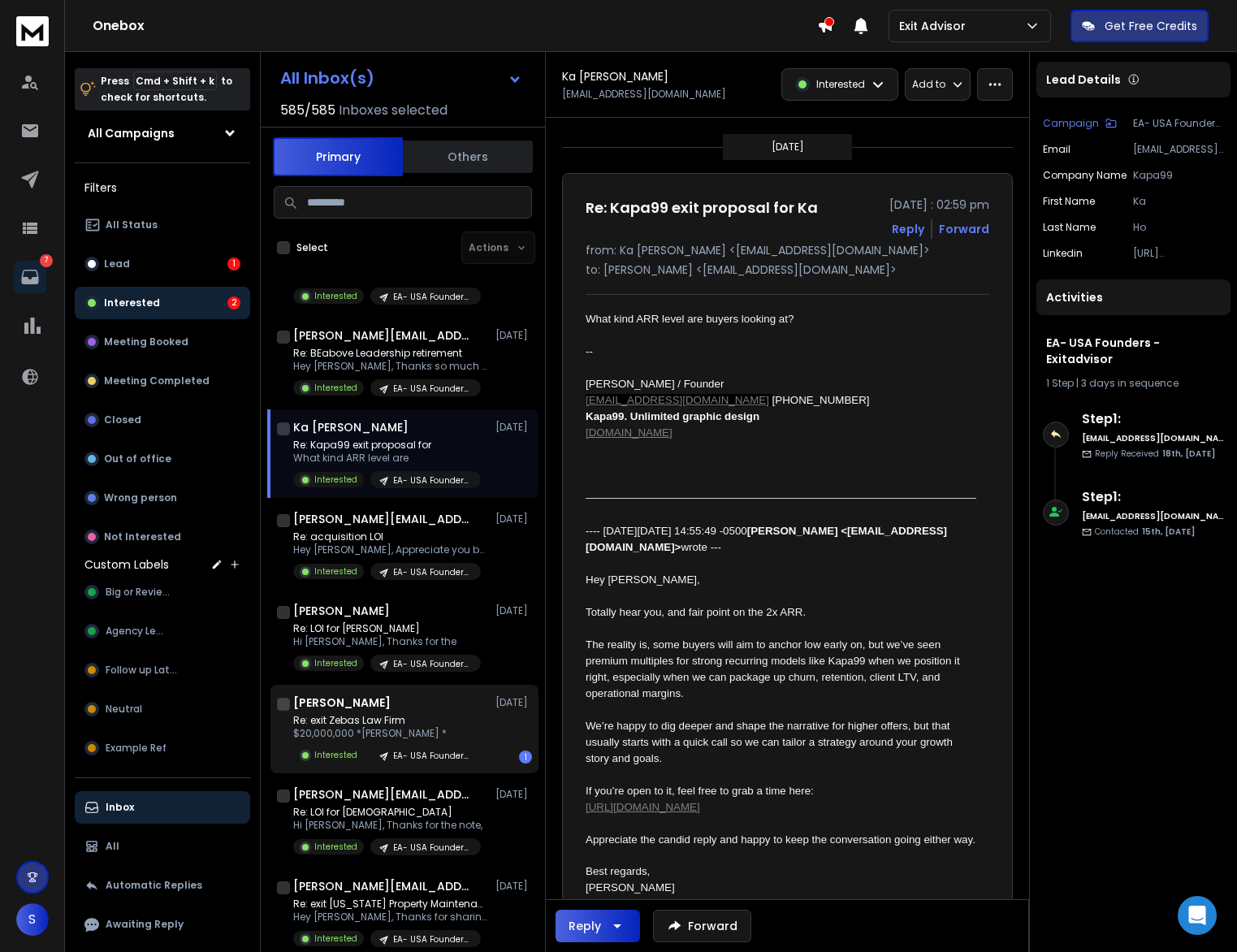
click at [436, 723] on p "Re: exit Zebas Law Firm" at bounding box center [386, 720] width 187 height 13
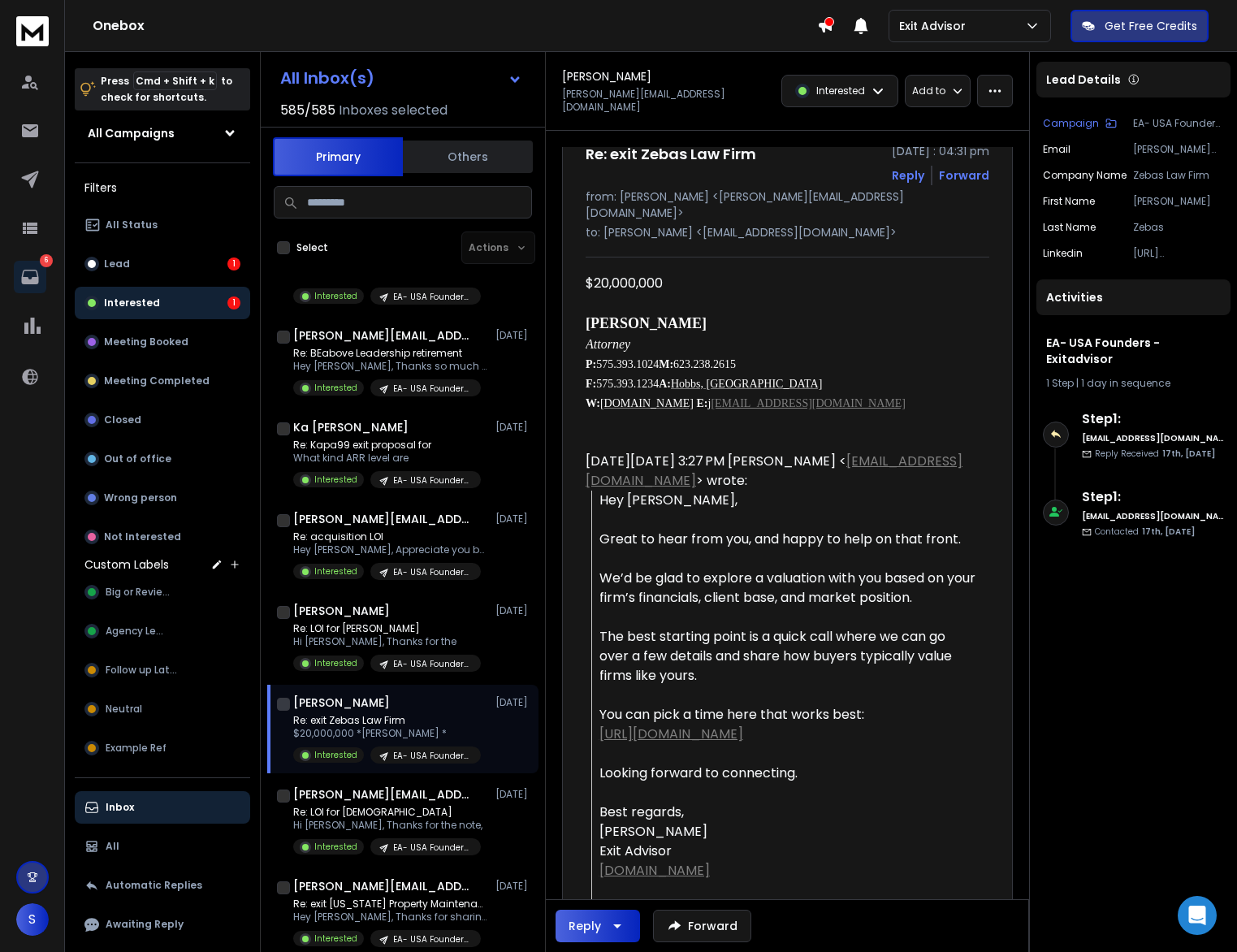
scroll to position [68, 0]
click at [185, 218] on button "All Status" at bounding box center [161, 225] width 175 height 33
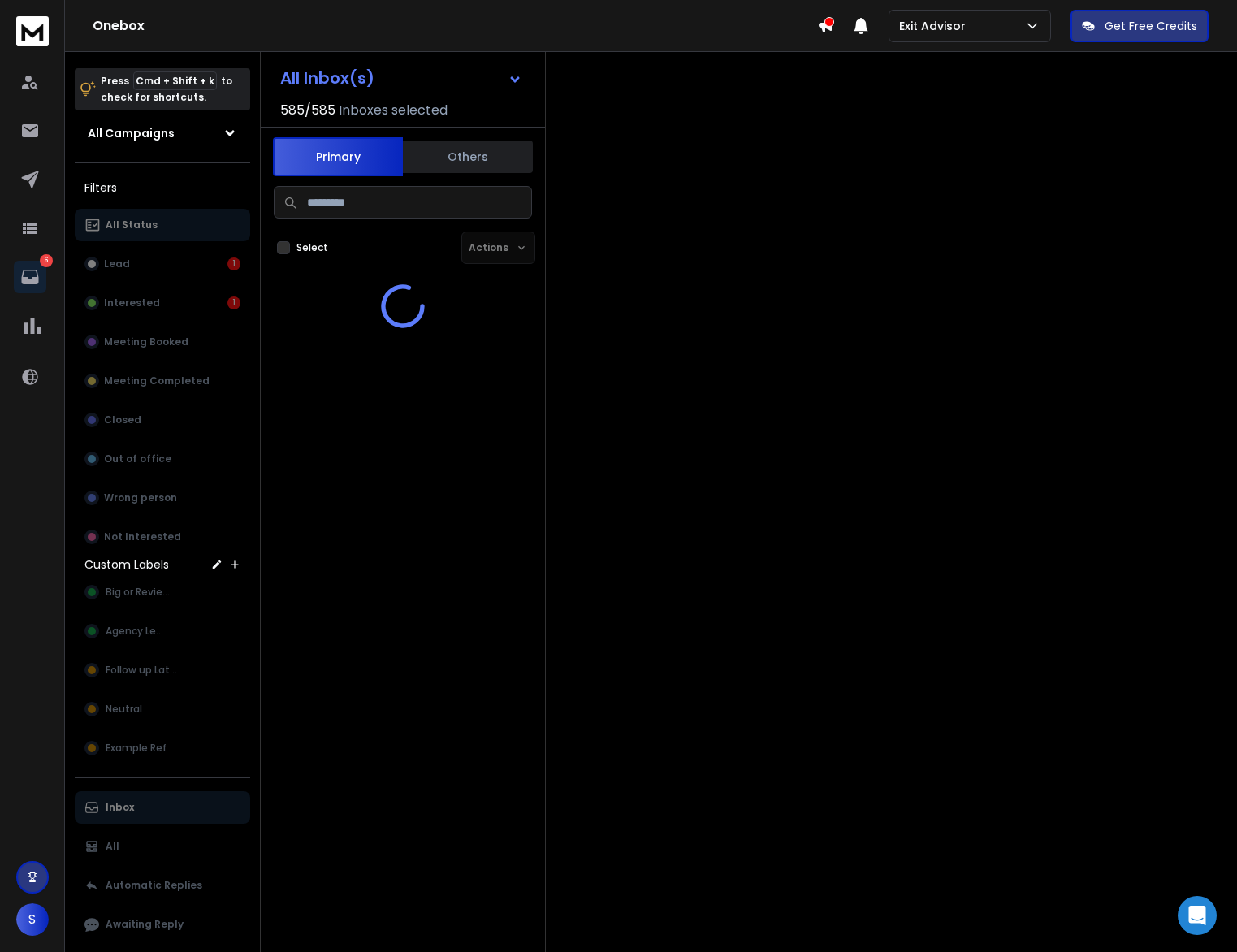
scroll to position [0, 0]
